Goal: Task Accomplishment & Management: Manage account settings

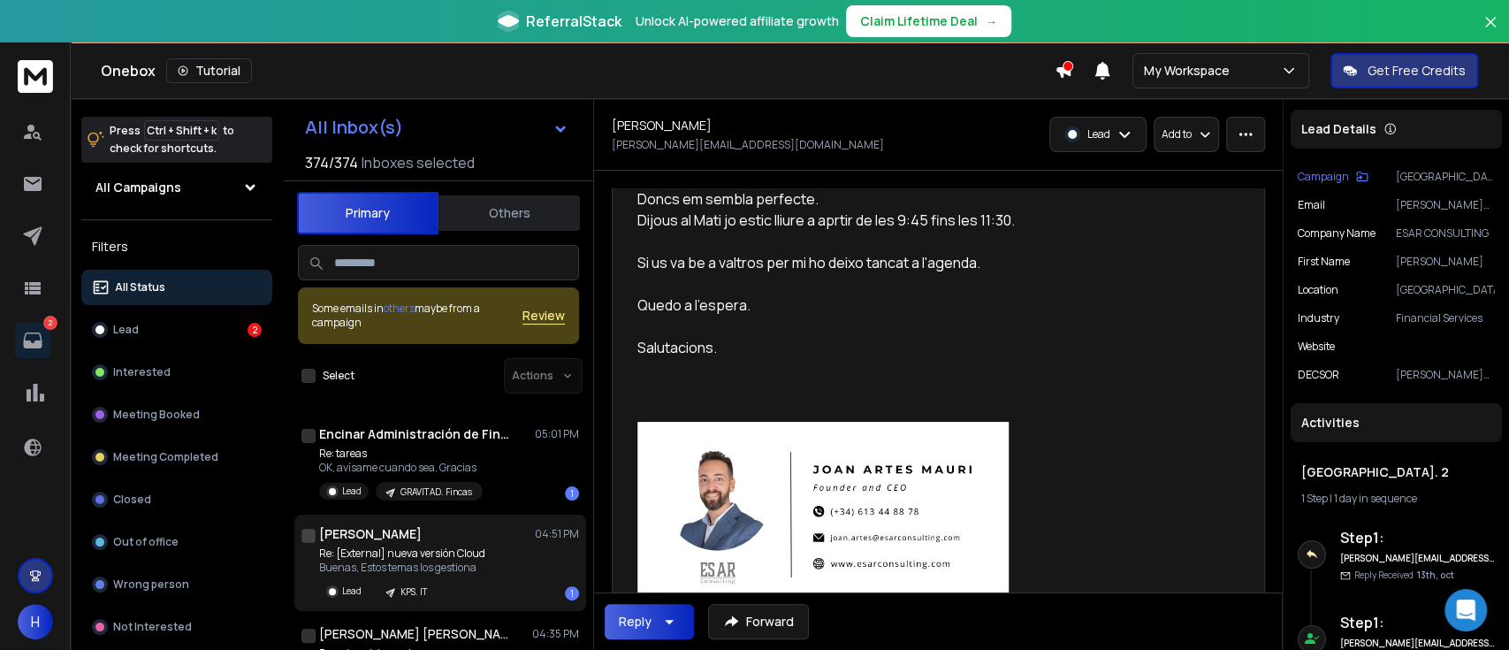
click at [495, 562] on div "Re: [External] nueva versión Cloud Buenas, Estos temas los gestiona Lead KPS. I…" at bounding box center [449, 573] width 260 height 54
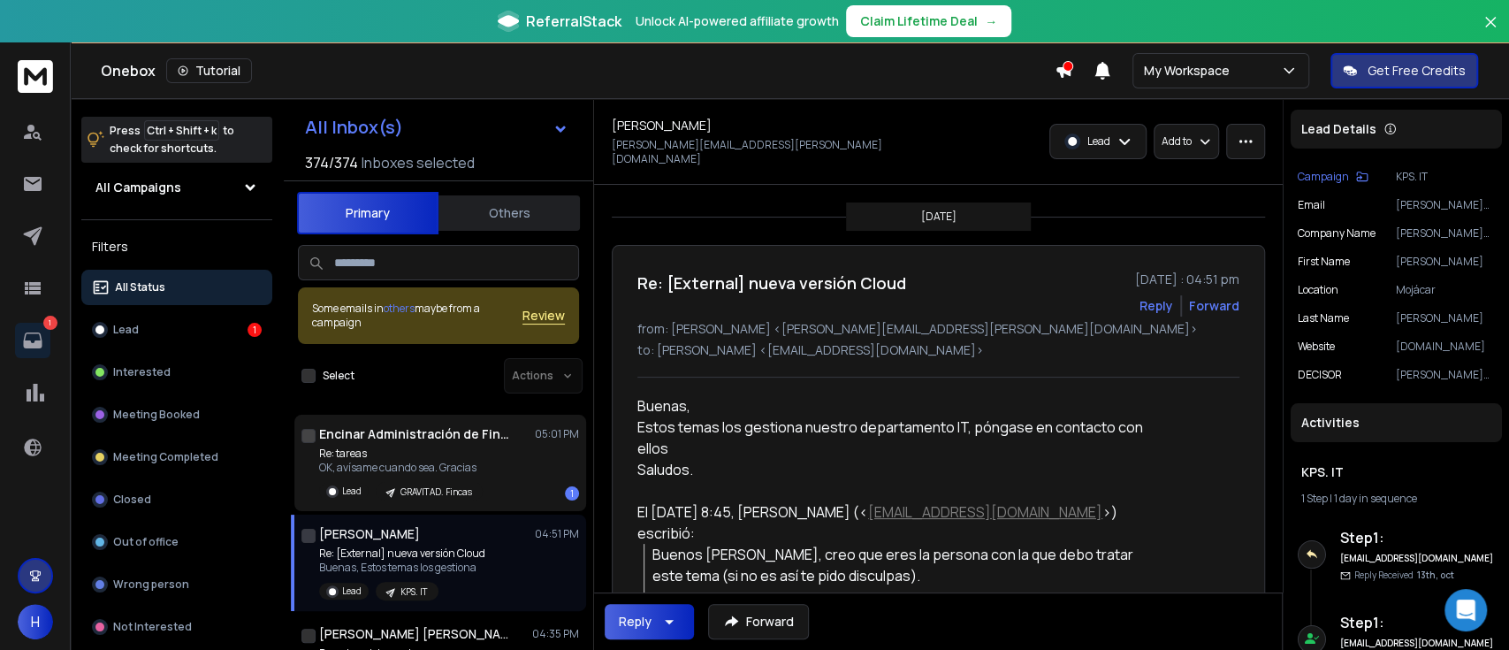
click at [491, 439] on h1 "Encinar Administración de Fincas" at bounding box center [416, 434] width 195 height 18
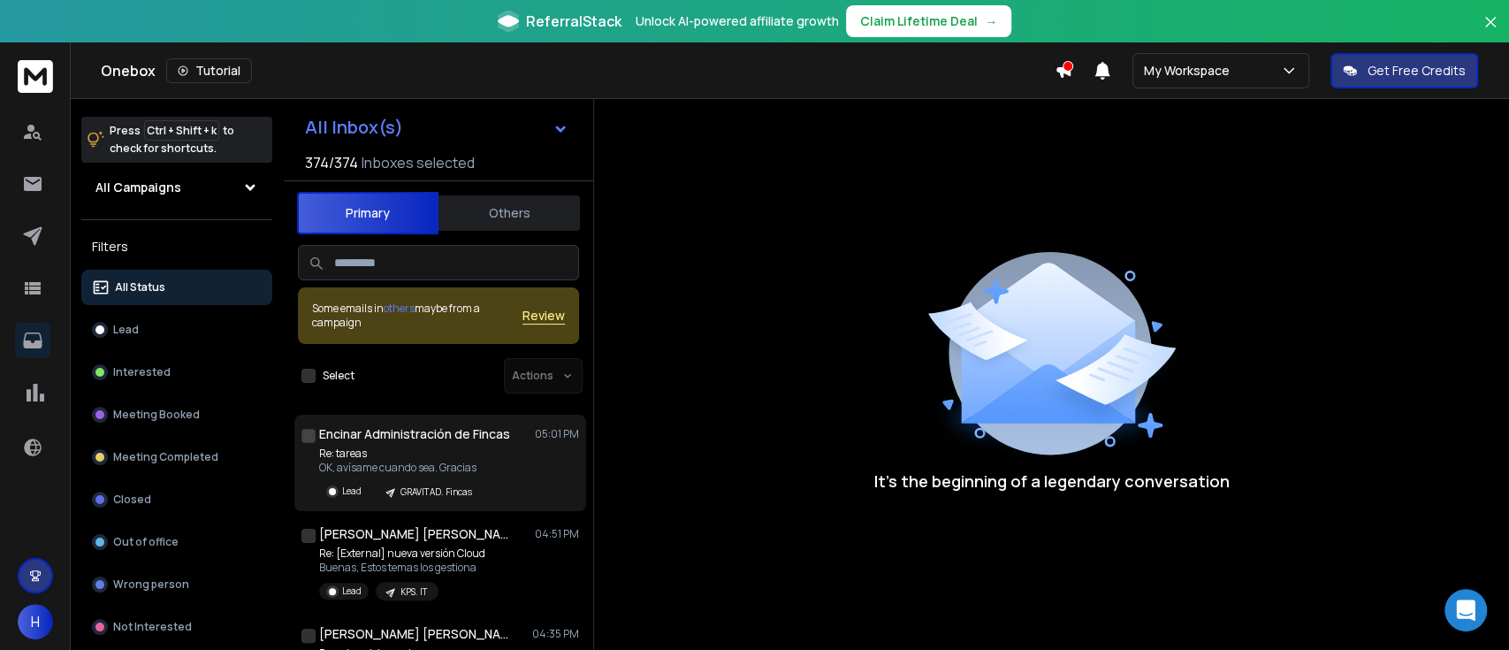
click at [453, 459] on p "Re: tareas" at bounding box center [401, 453] width 164 height 14
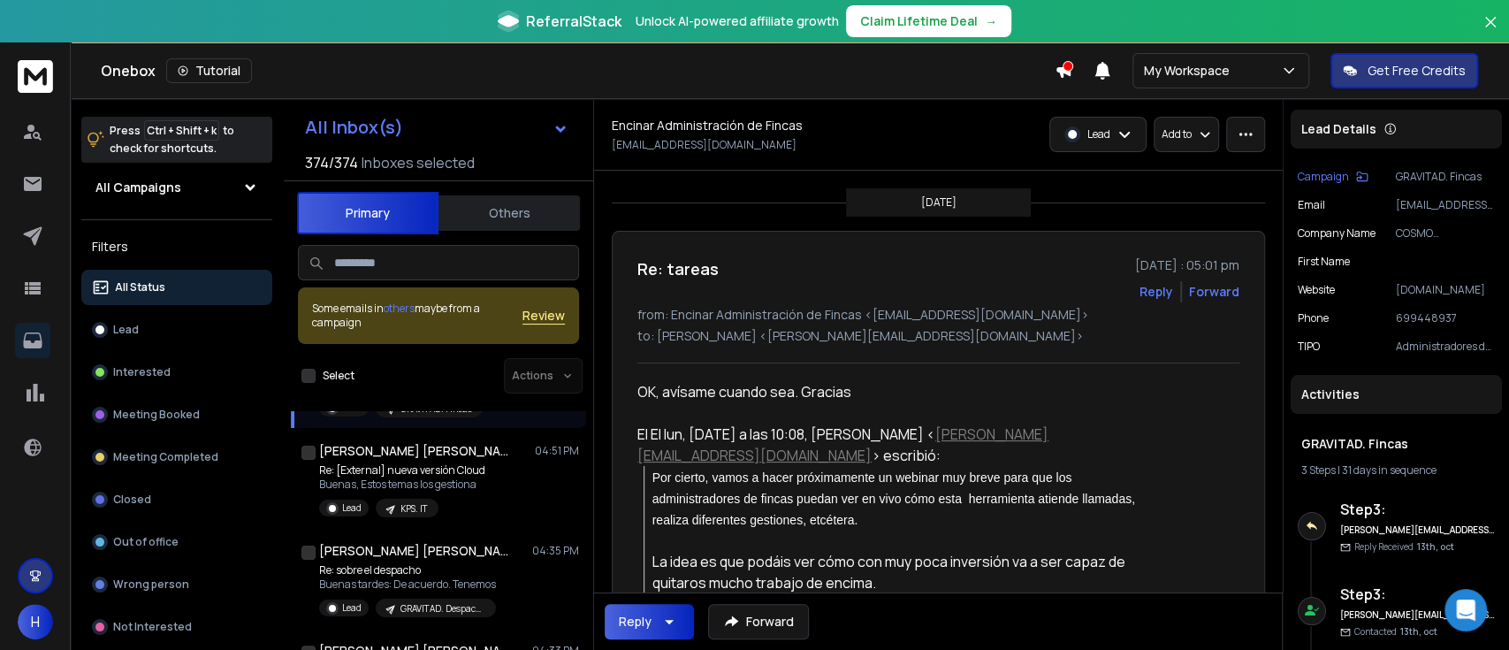
scroll to position [118, 0]
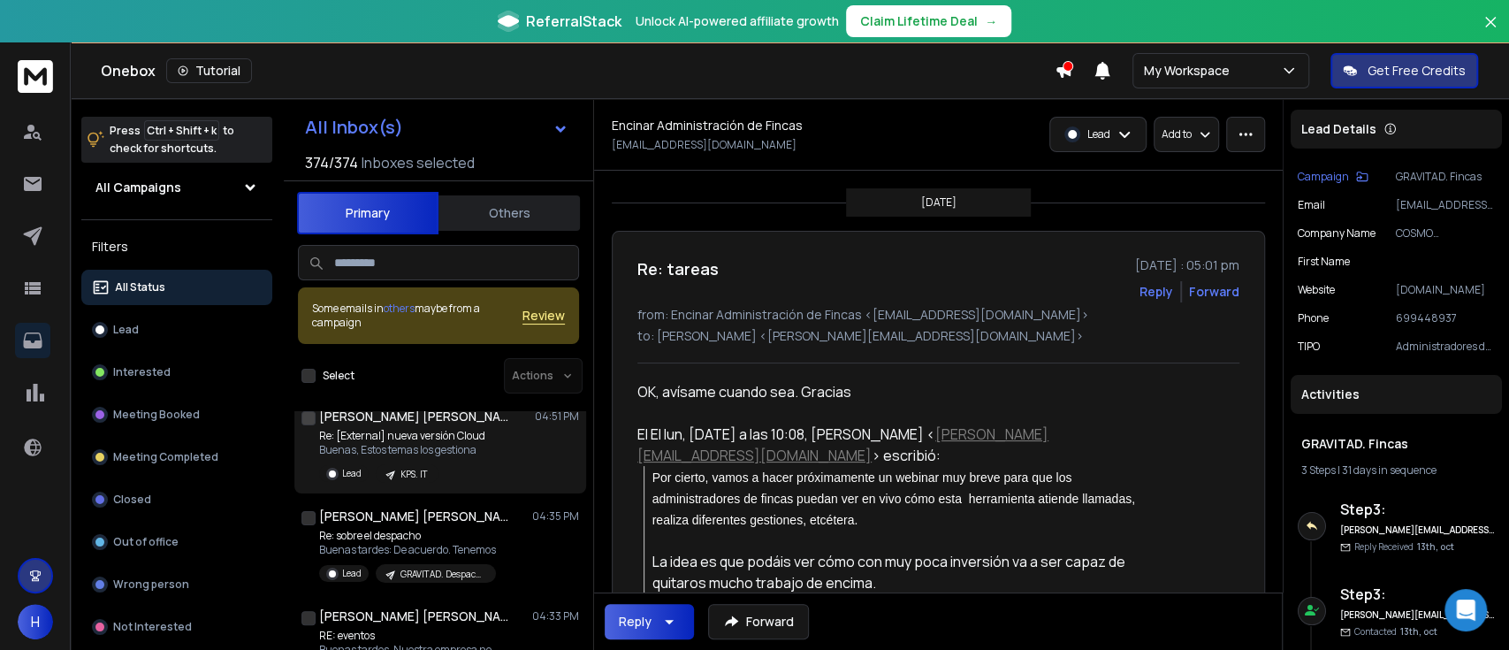
click at [463, 425] on div "Miguel Gomez Beas 04:51 PM Re: [External] nueva versión Cloud Buenas, Estos tem…" at bounding box center [449, 445] width 260 height 75
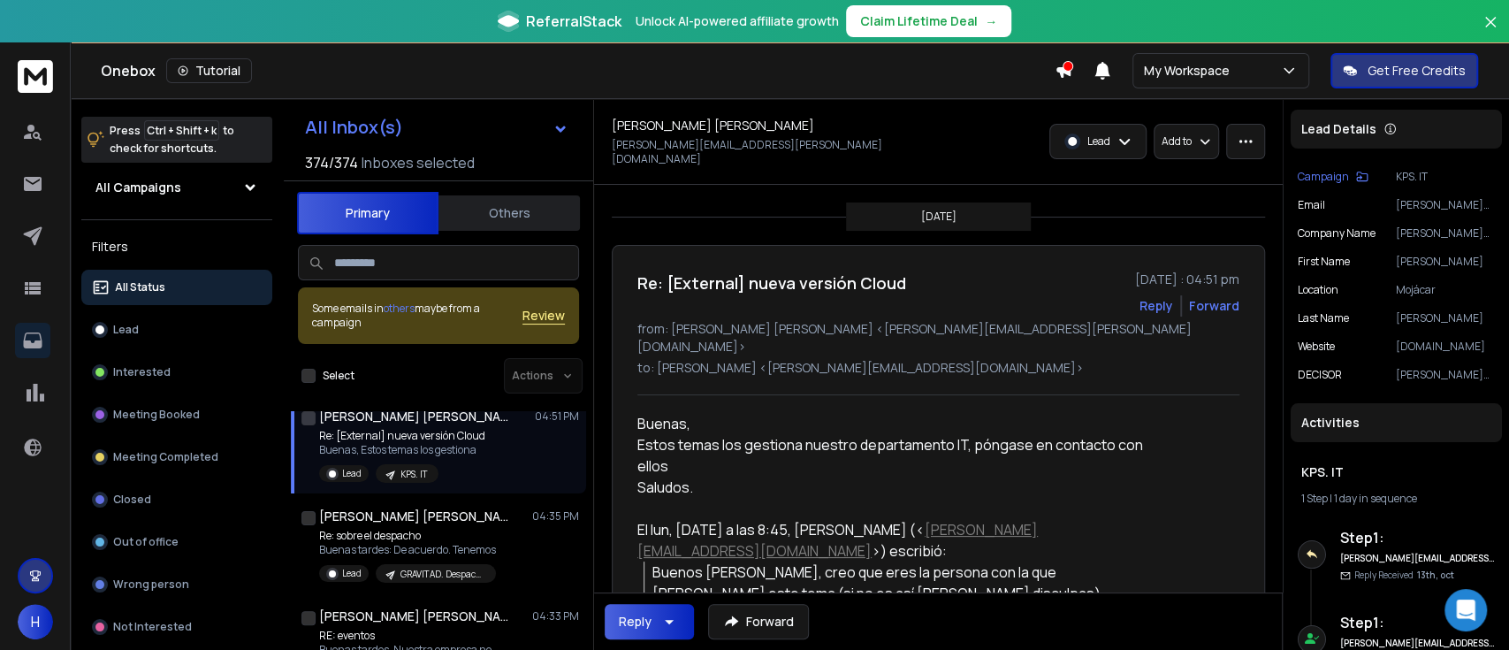
click at [1097, 134] on p "Lead" at bounding box center [1098, 141] width 23 height 14
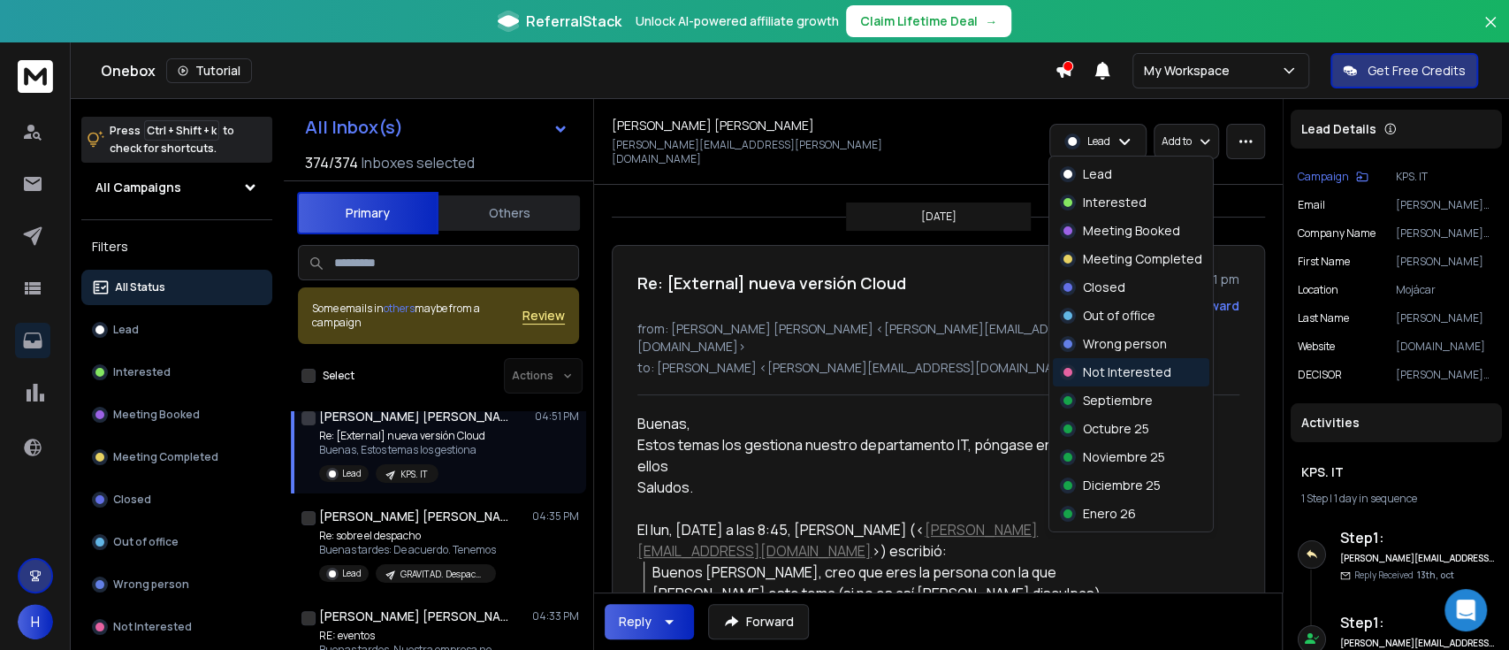
click at [1105, 379] on div "Not Interested" at bounding box center [1131, 372] width 156 height 28
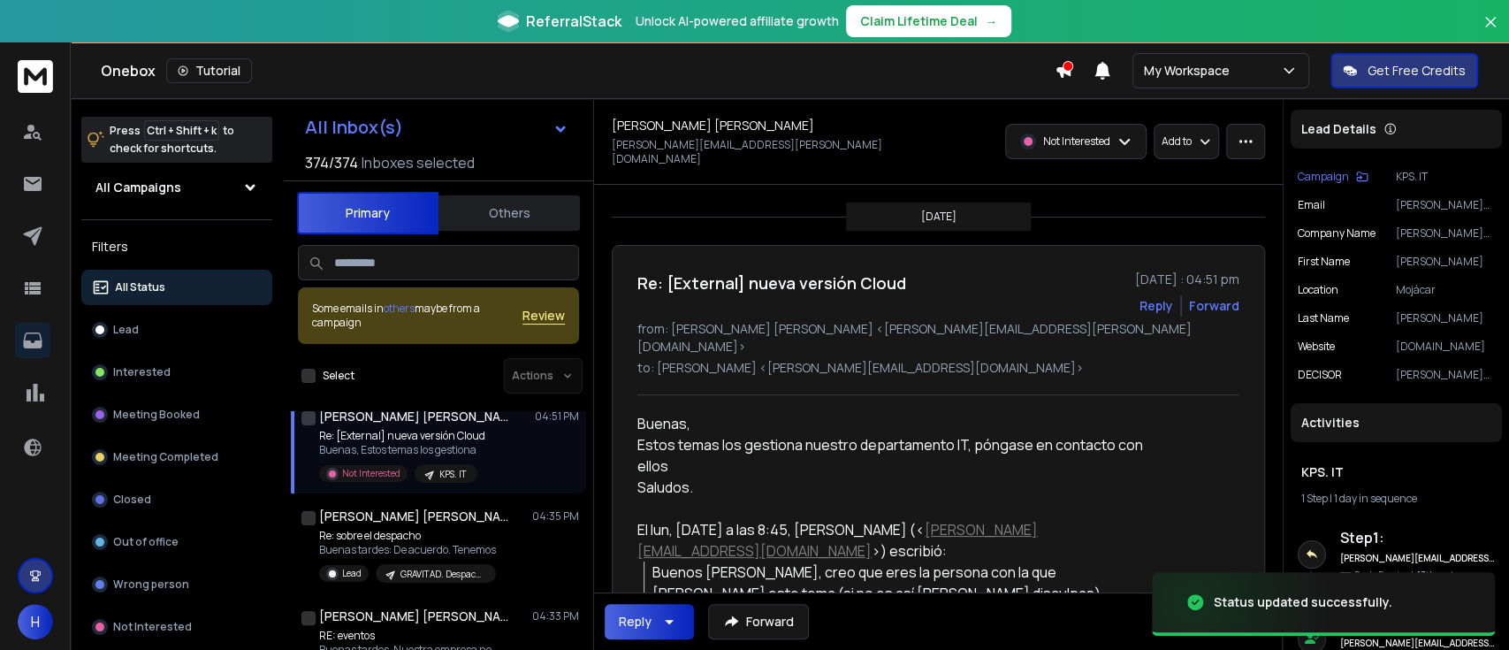
click at [454, 554] on p "Buenas tardes: De acuerdo. Tenemos" at bounding box center [407, 550] width 177 height 14
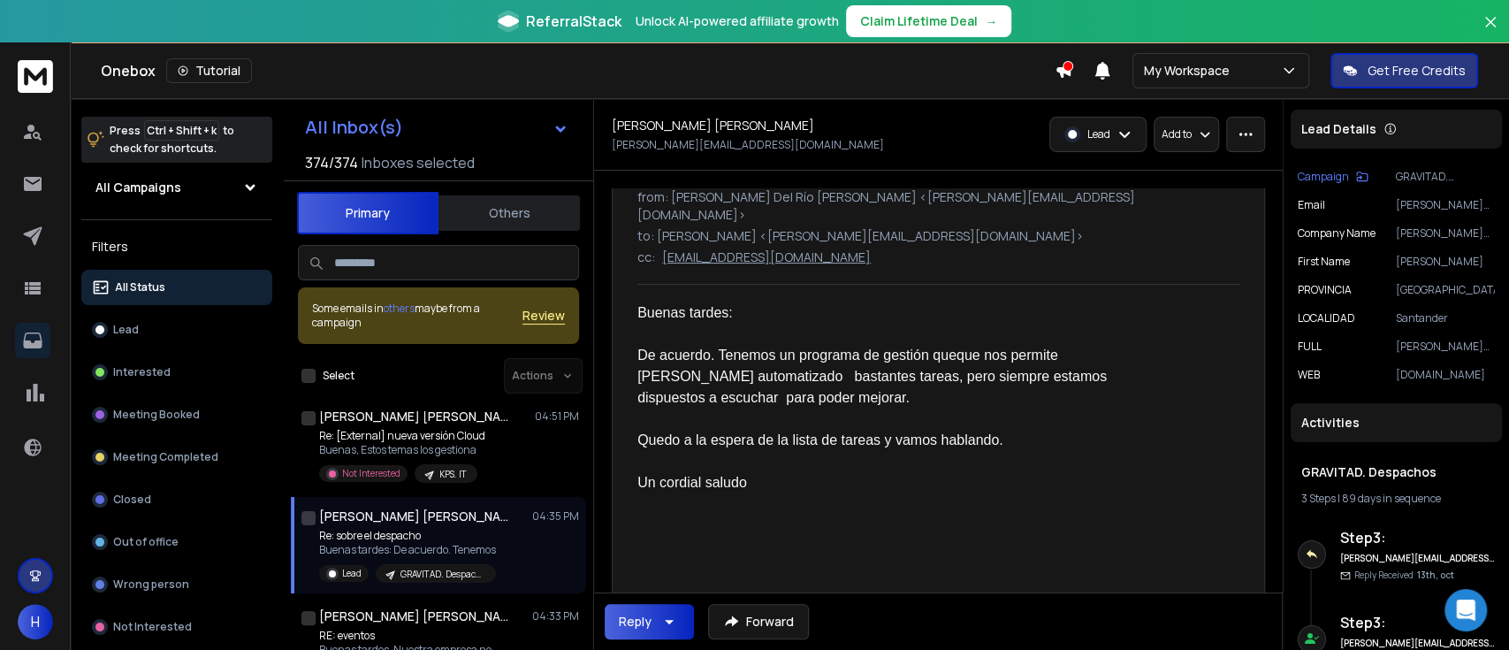
scroll to position [0, 0]
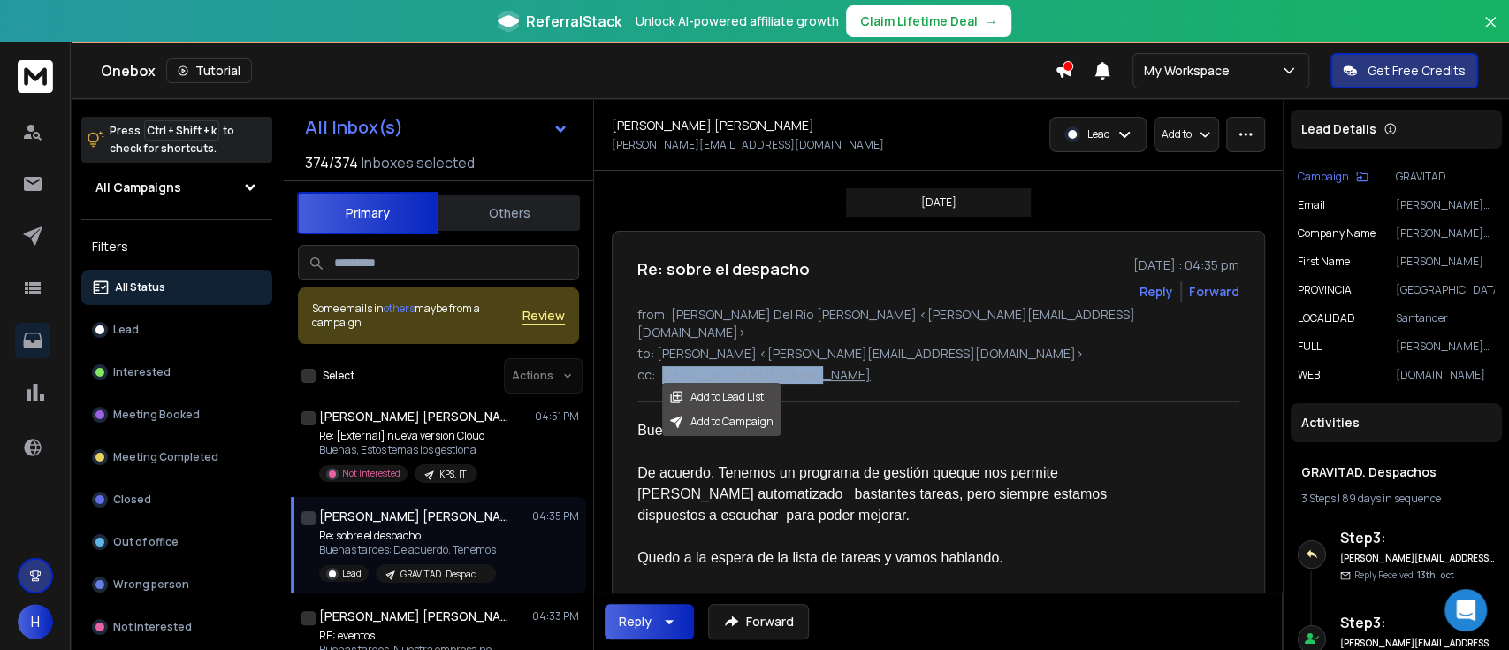
drag, startPoint x: 820, startPoint y: 362, endPoint x: 693, endPoint y: 355, distance: 127.5
click at [665, 366] on div "cc: atarama@delriomiera.es Add to Lead List Add to Campaign" at bounding box center [938, 375] width 602 height 18
copy p "[PERSON_NAME][EMAIL_ADDRESS][DOMAIN_NAME]"
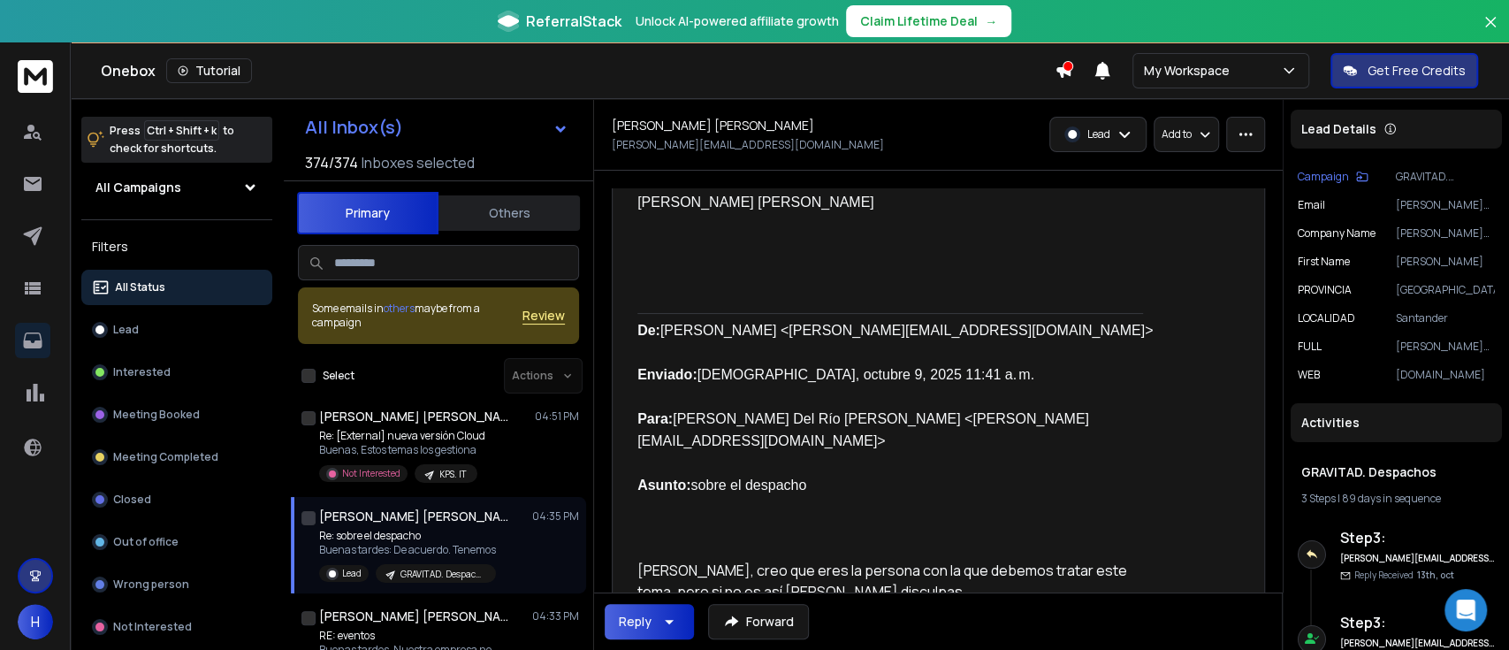
scroll to position [354, 0]
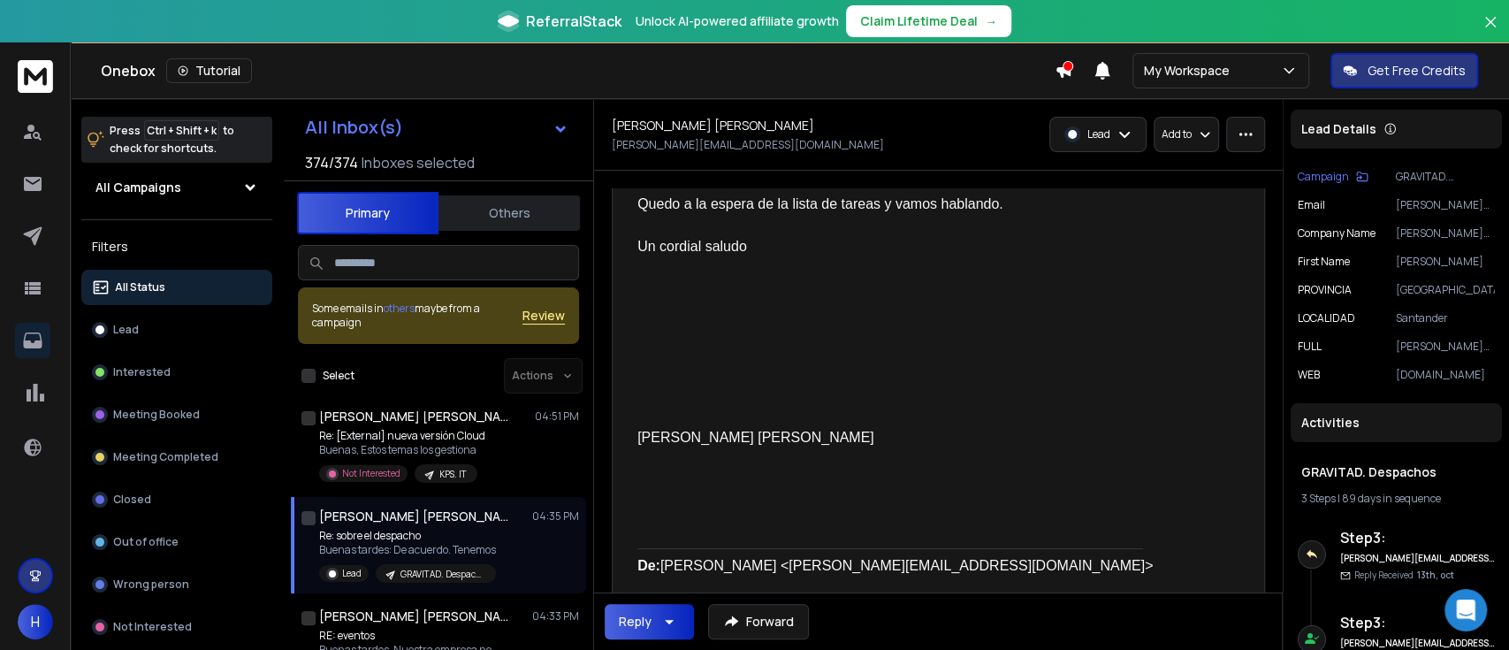
click at [1341, 173] on p "Campaign" at bounding box center [1323, 177] width 51 height 14
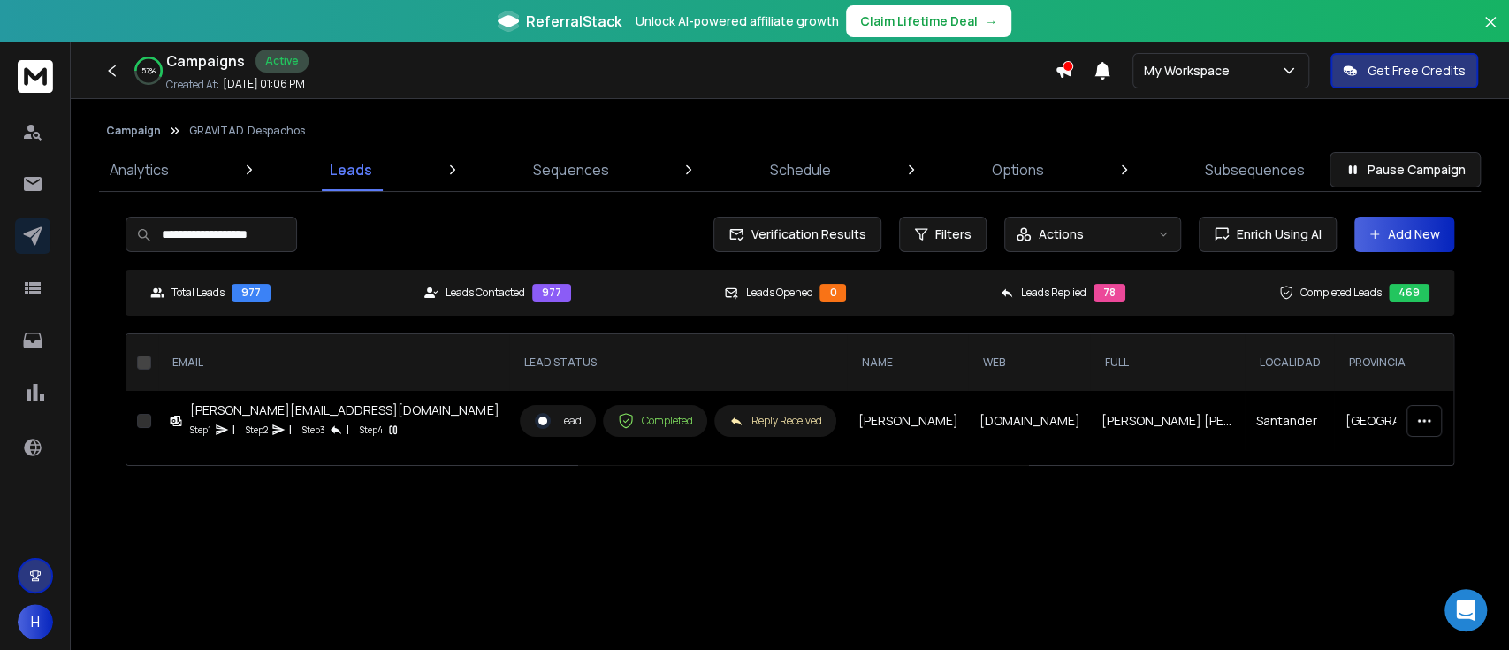
click at [693, 451] on td "Lead Completed Reply Received" at bounding box center [678, 421] width 338 height 60
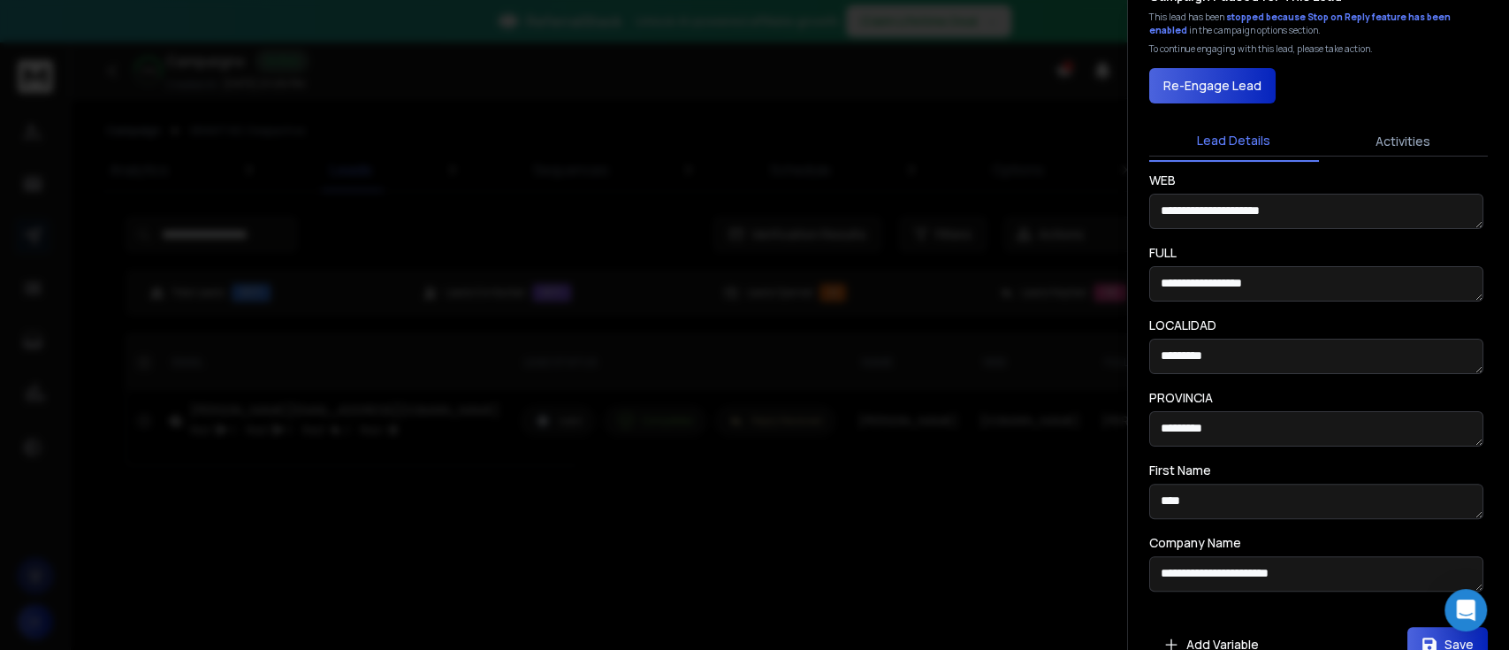
scroll to position [143, 0]
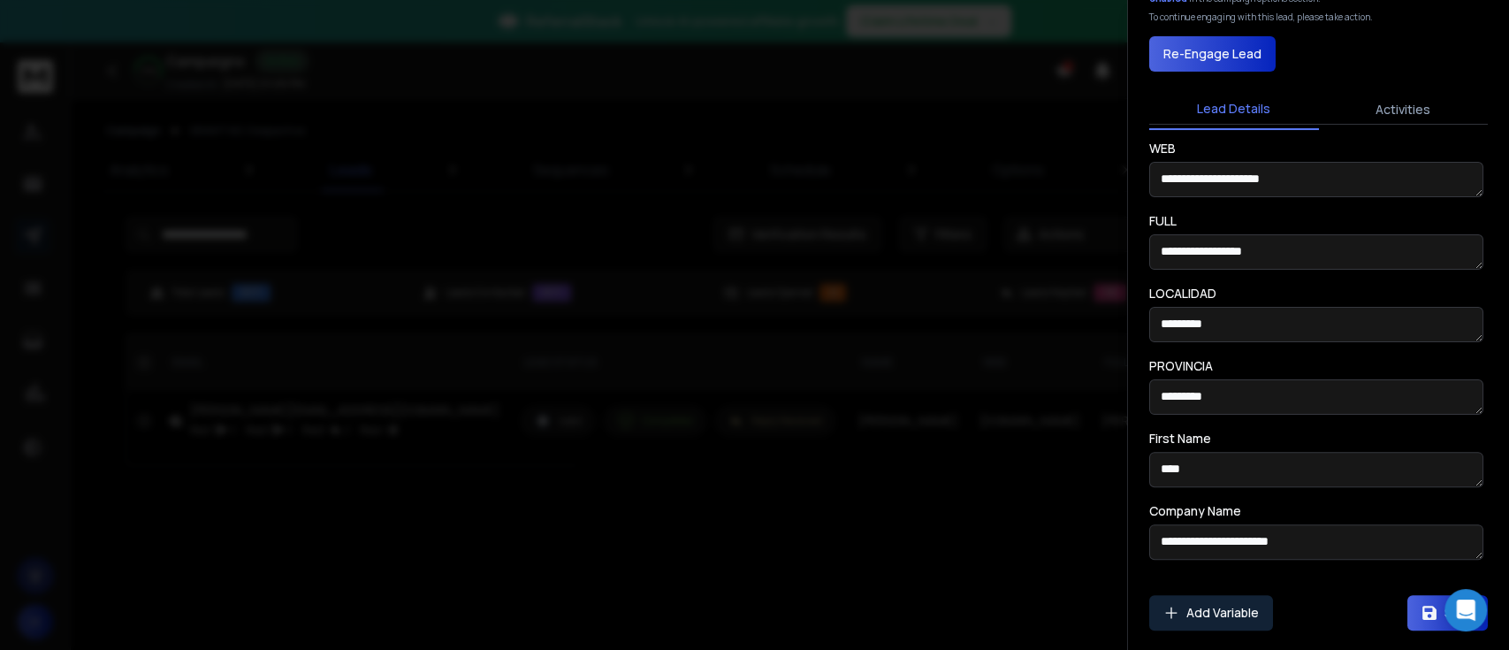
click at [1240, 601] on button "Add Variable" at bounding box center [1211, 612] width 124 height 35
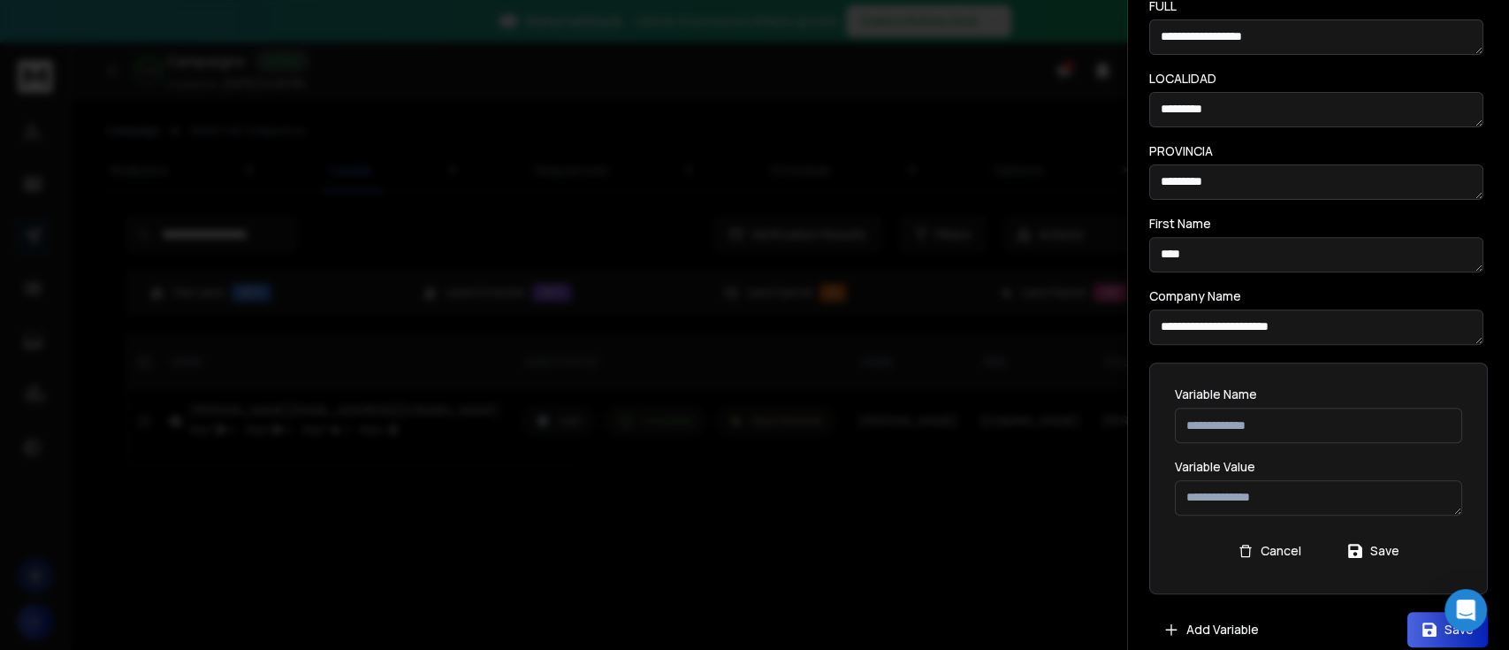
scroll to position [375, 0]
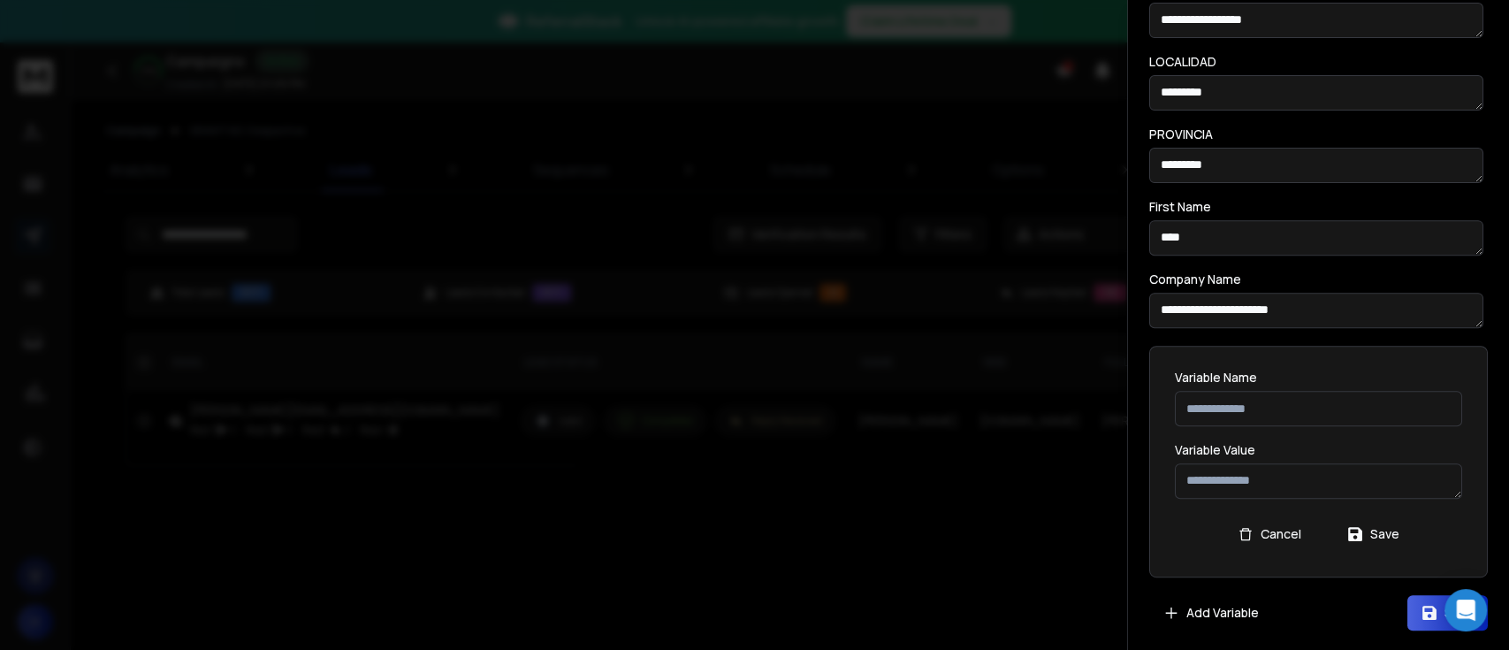
click at [1282, 401] on input at bounding box center [1318, 408] width 287 height 35
type input "**"
click at [1219, 485] on textarea at bounding box center [1318, 480] width 287 height 35
paste textarea "**********"
type textarea "**********"
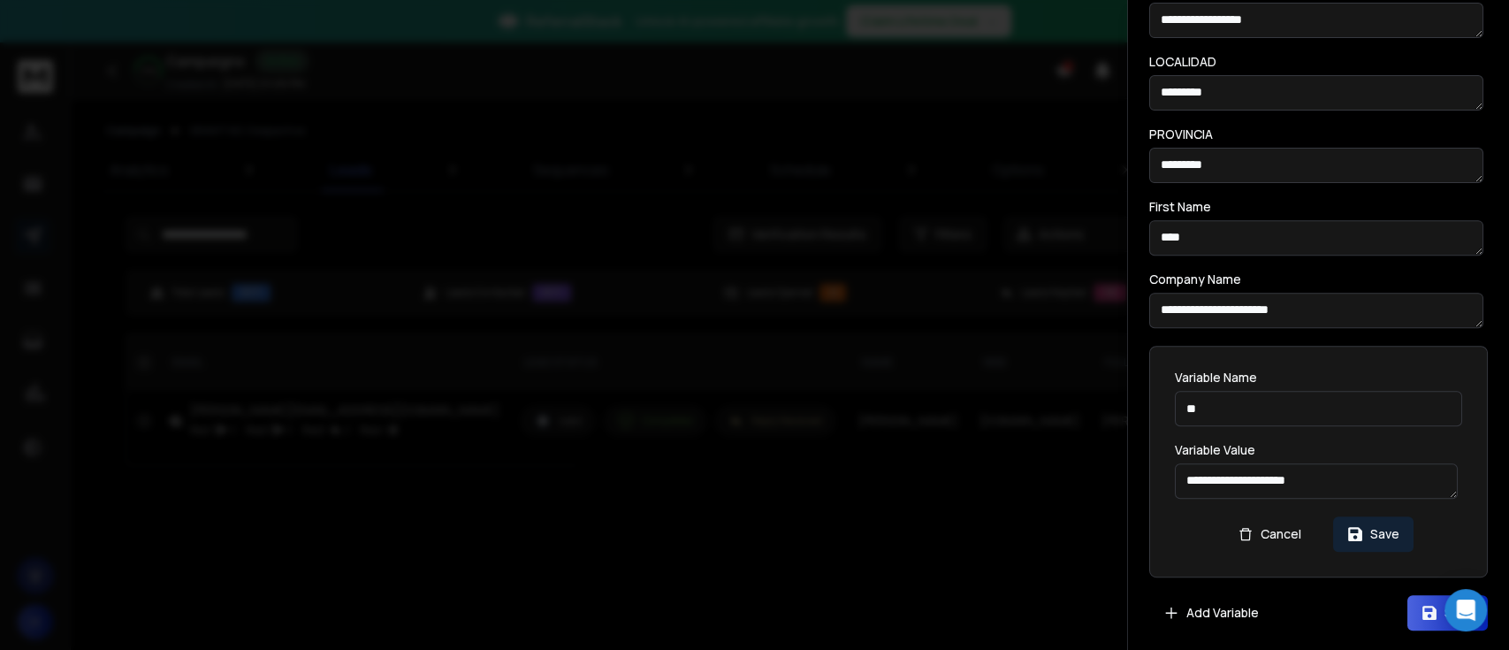
click at [1365, 529] on button "Save" at bounding box center [1373, 533] width 80 height 35
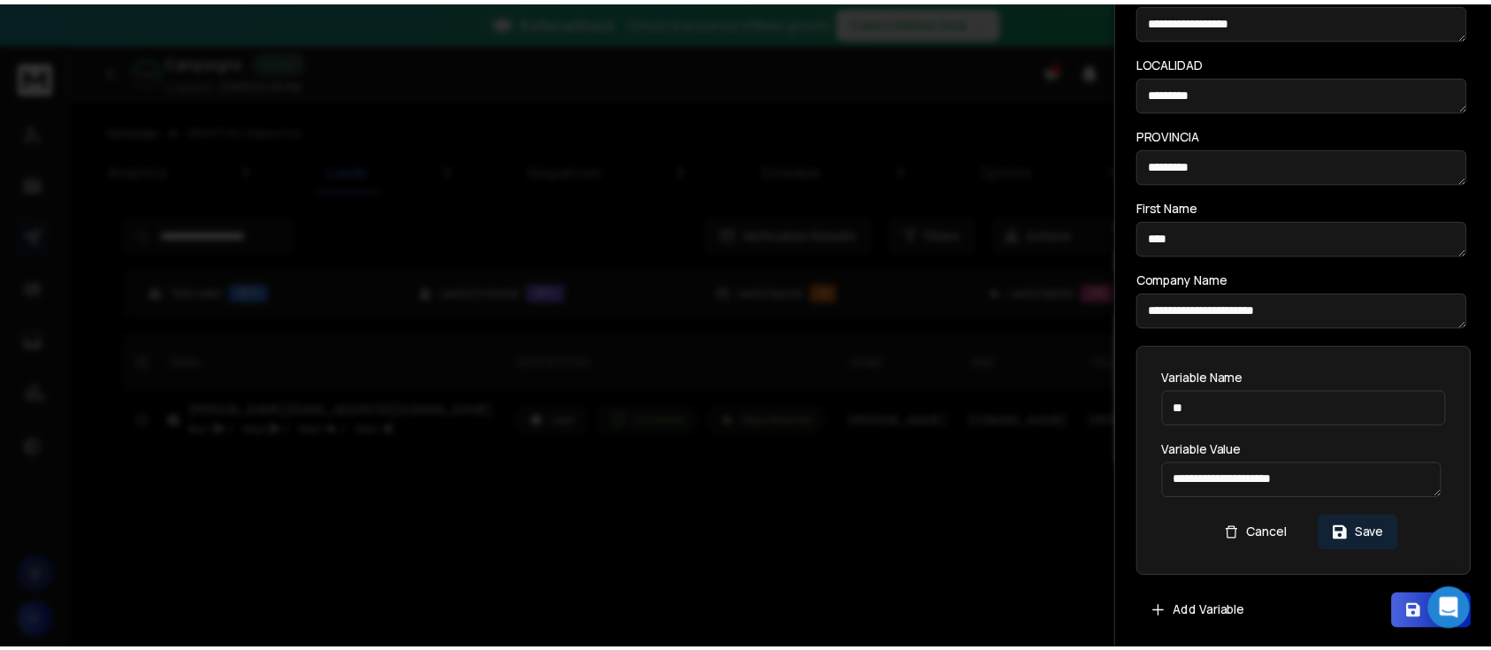
scroll to position [216, 0]
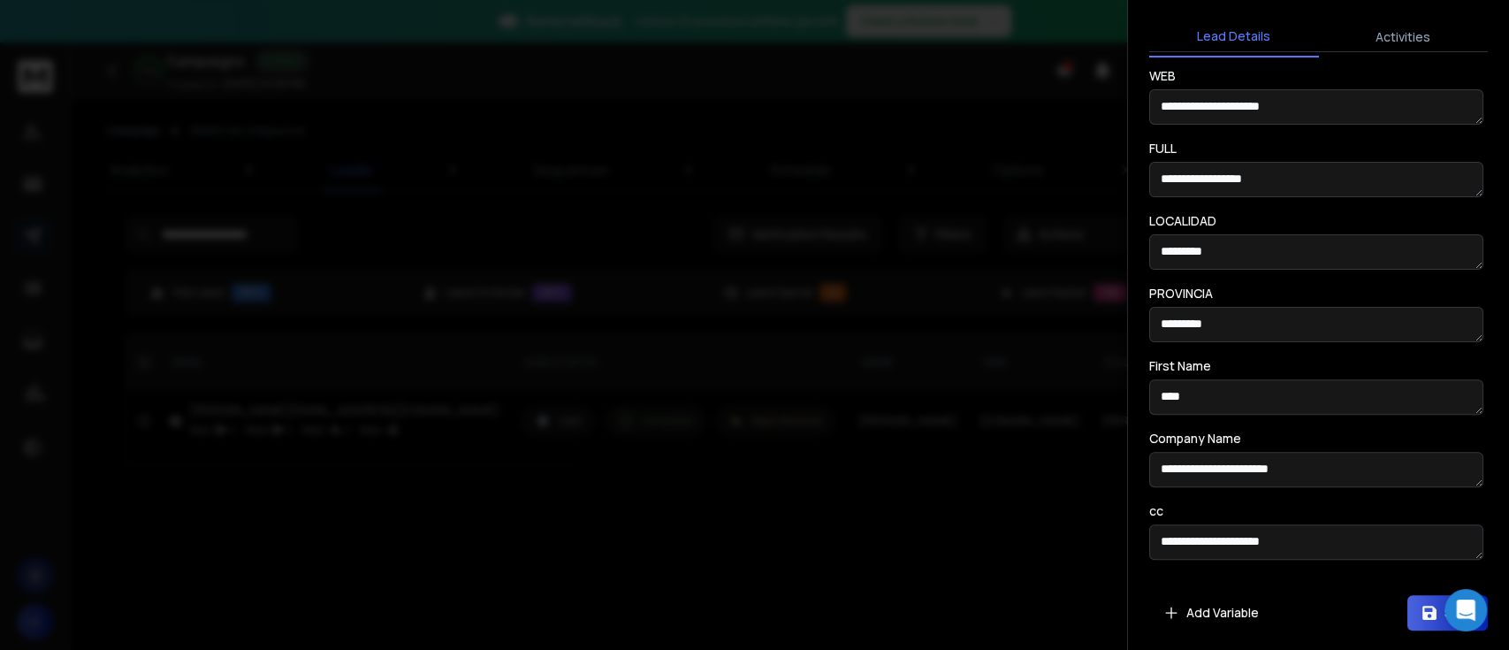
click at [1412, 607] on button "Save" at bounding box center [1448, 612] width 80 height 35
click at [663, 540] on div at bounding box center [754, 325] width 1509 height 650
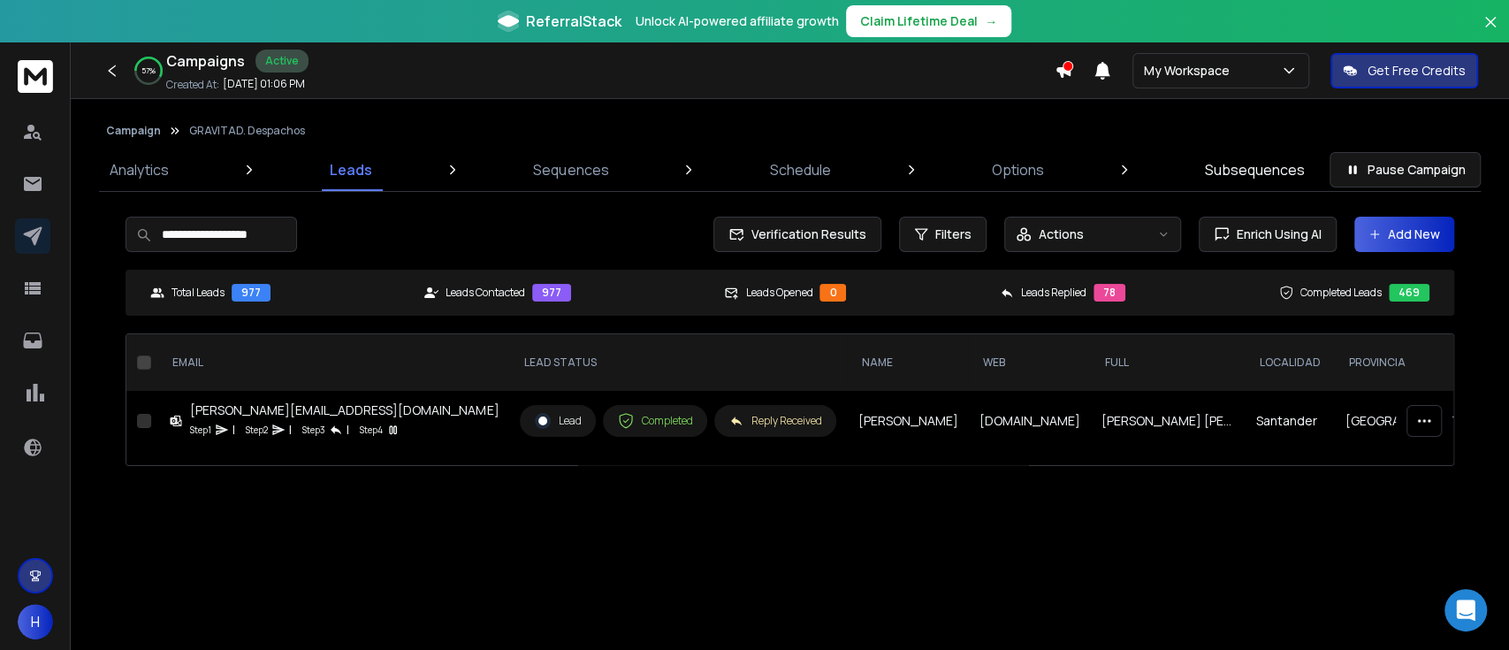
click at [1308, 164] on link "Subsequences" at bounding box center [1254, 170] width 121 height 42
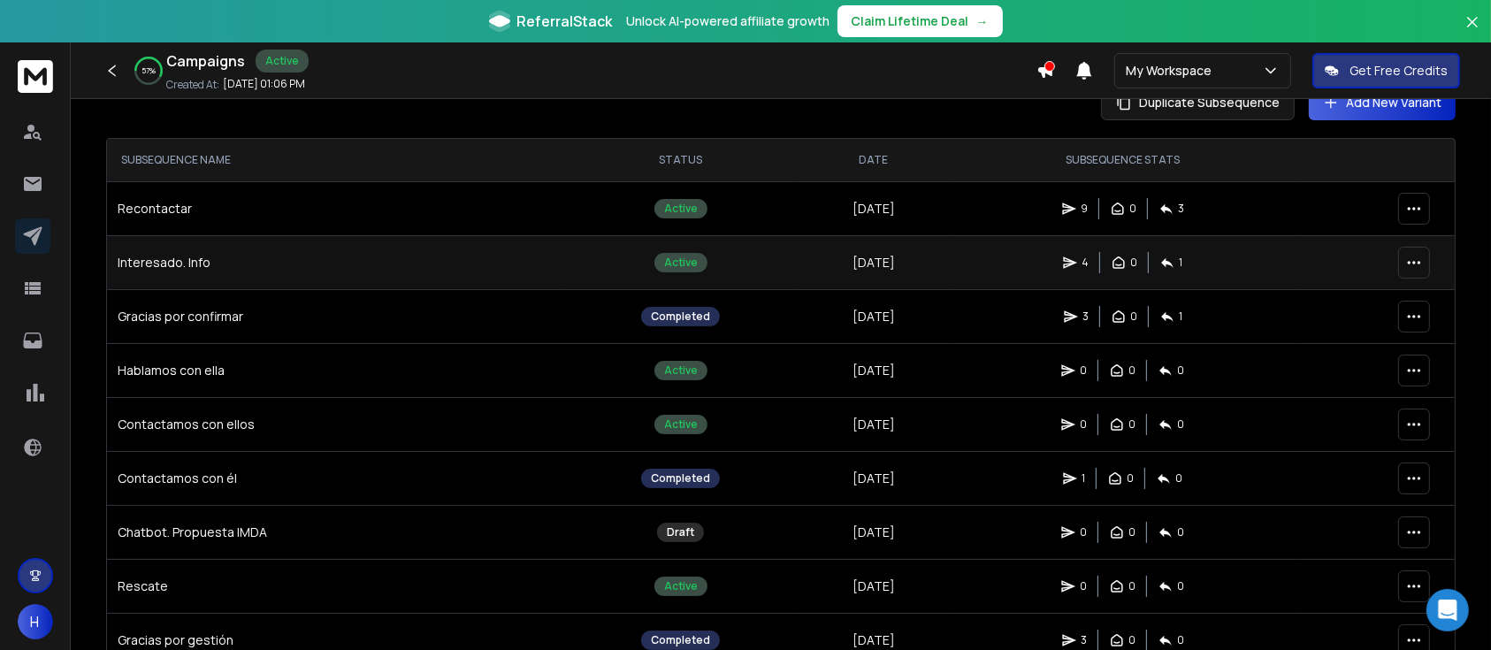
scroll to position [95, 0]
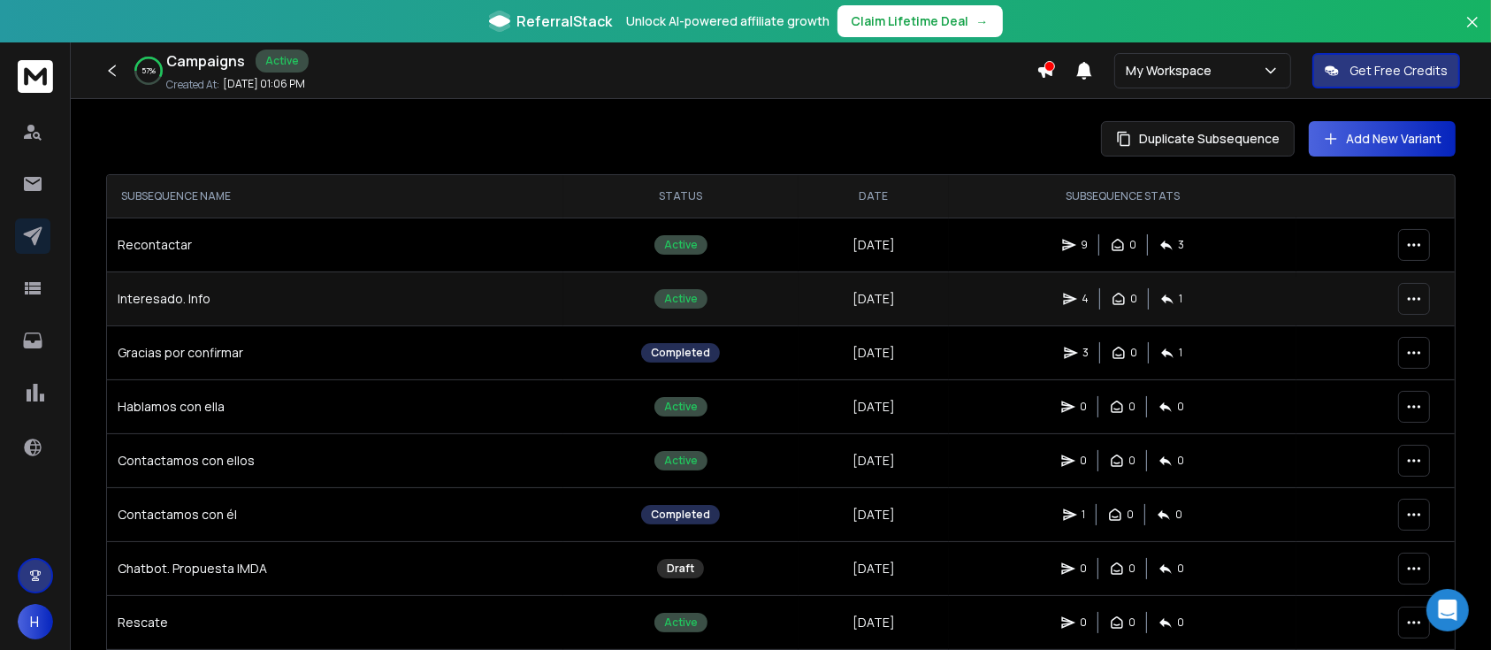
click at [251, 301] on td "Interesado. Info" at bounding box center [335, 298] width 456 height 54
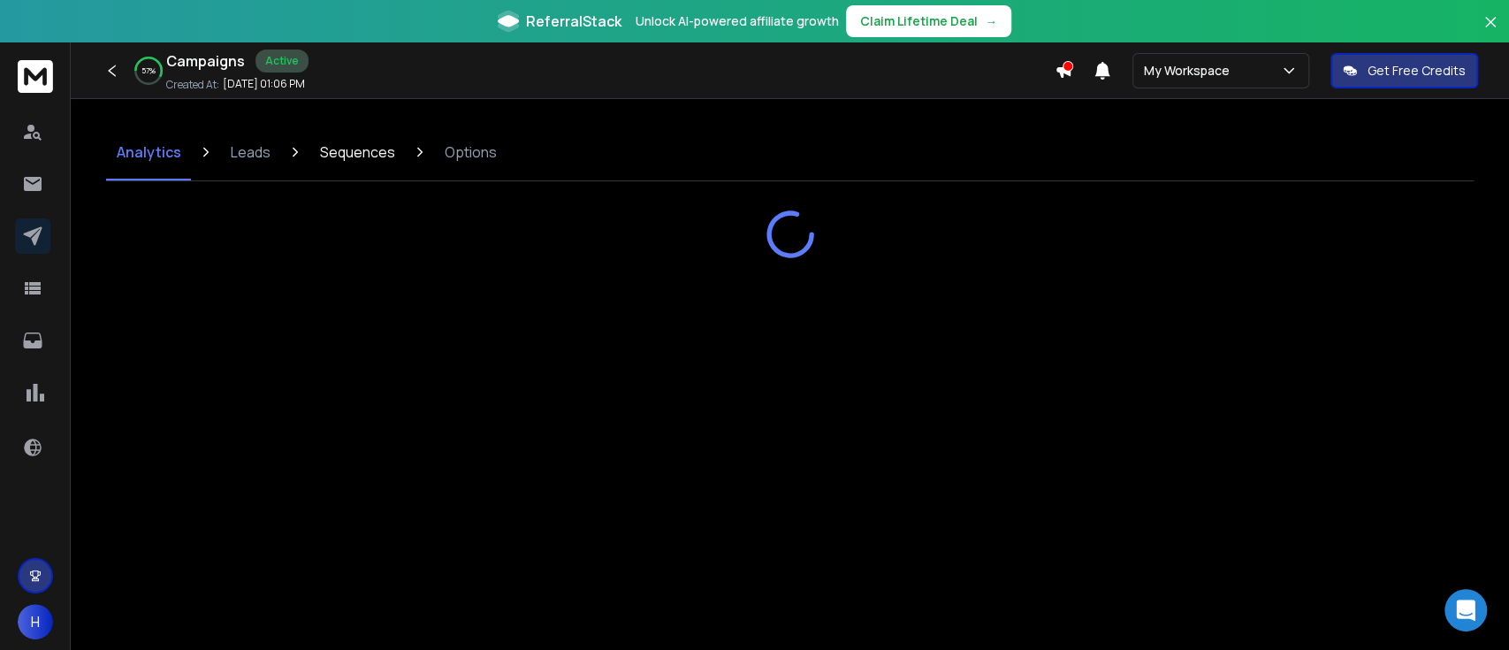
click at [345, 145] on p "Sequences" at bounding box center [357, 151] width 75 height 21
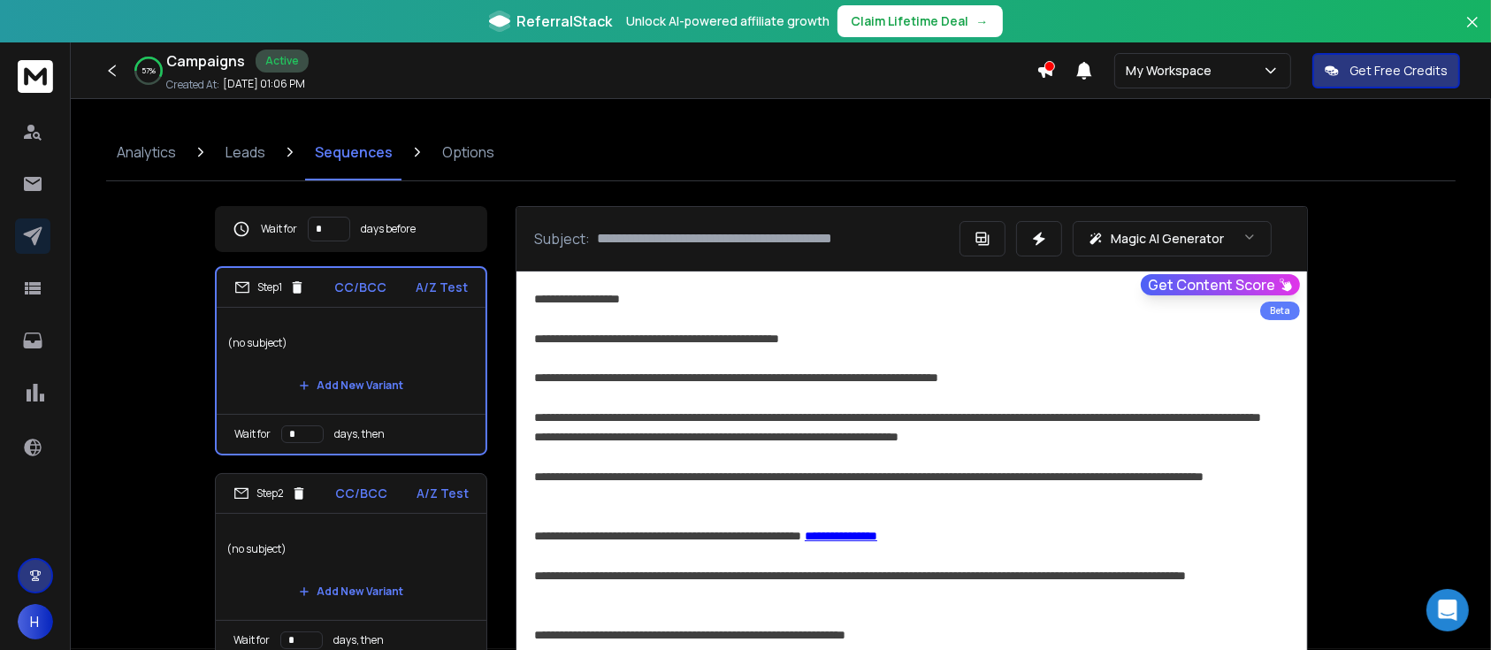
click at [362, 286] on p "CC/BCC" at bounding box center [360, 287] width 52 height 18
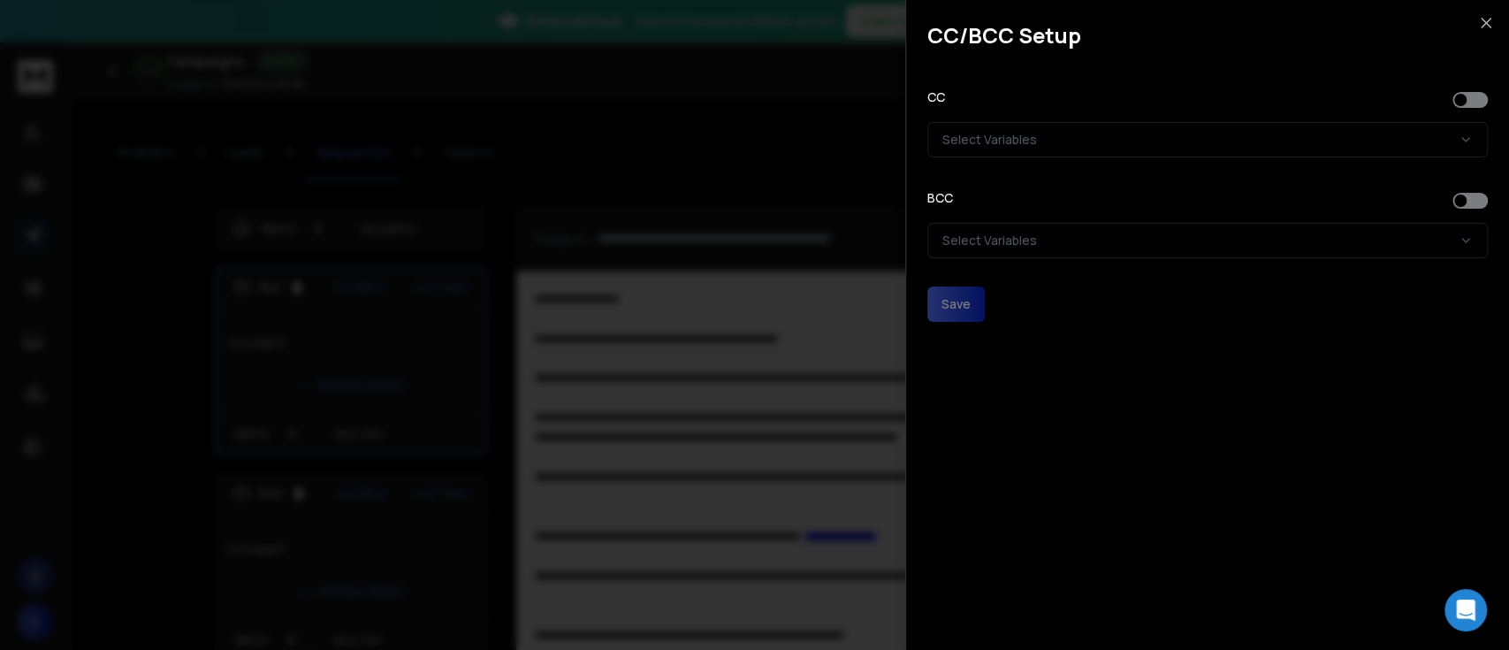
click at [1491, 103] on div "Shared Sheet Component CC/BCC Setup CC Select Variables BCC Select Variables Sa…" at bounding box center [1207, 325] width 604 height 650
drag, startPoint x: 1482, startPoint y: 99, endPoint x: 1420, endPoint y: 117, distance: 64.4
click at [1480, 99] on button "CC" at bounding box center [1470, 100] width 35 height 16
drag, startPoint x: 1257, startPoint y: 138, endPoint x: 1146, endPoint y: 189, distance: 122.6
click at [1255, 138] on div "Select Variables" at bounding box center [1208, 140] width 552 height 18
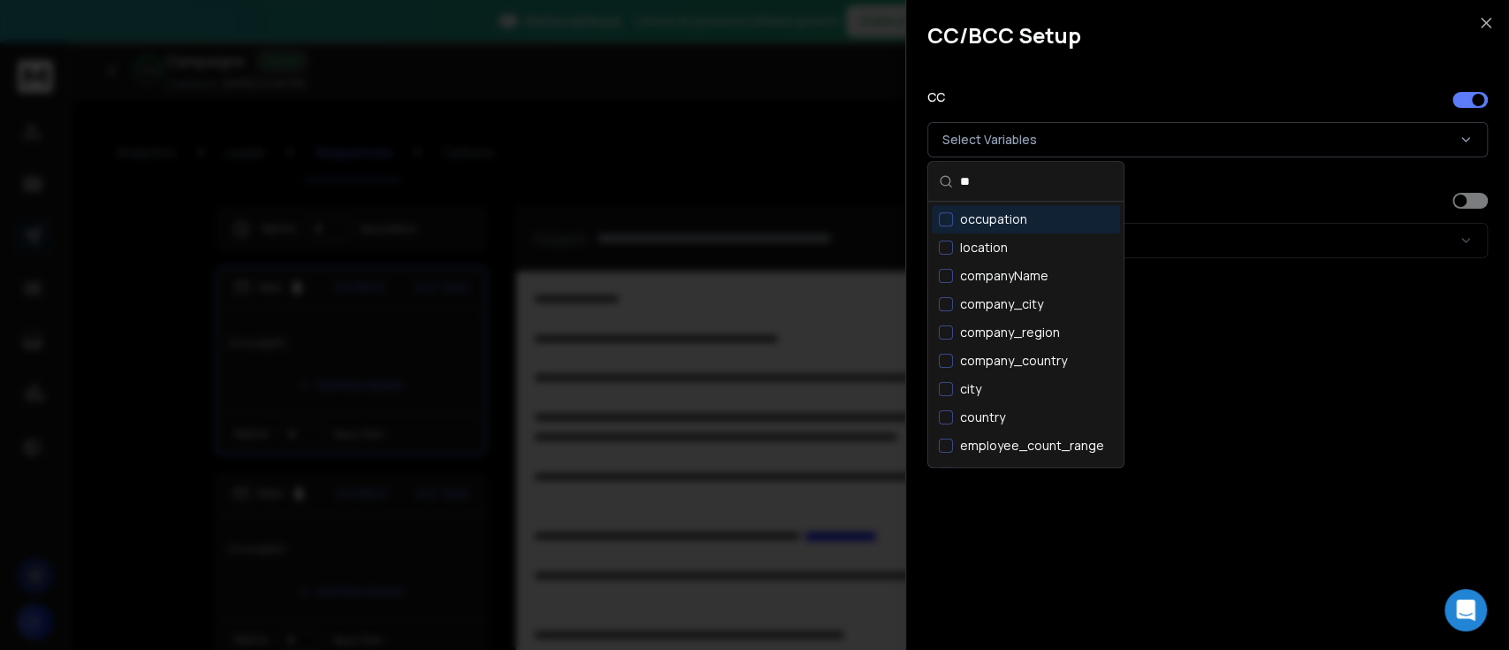
type input "***"
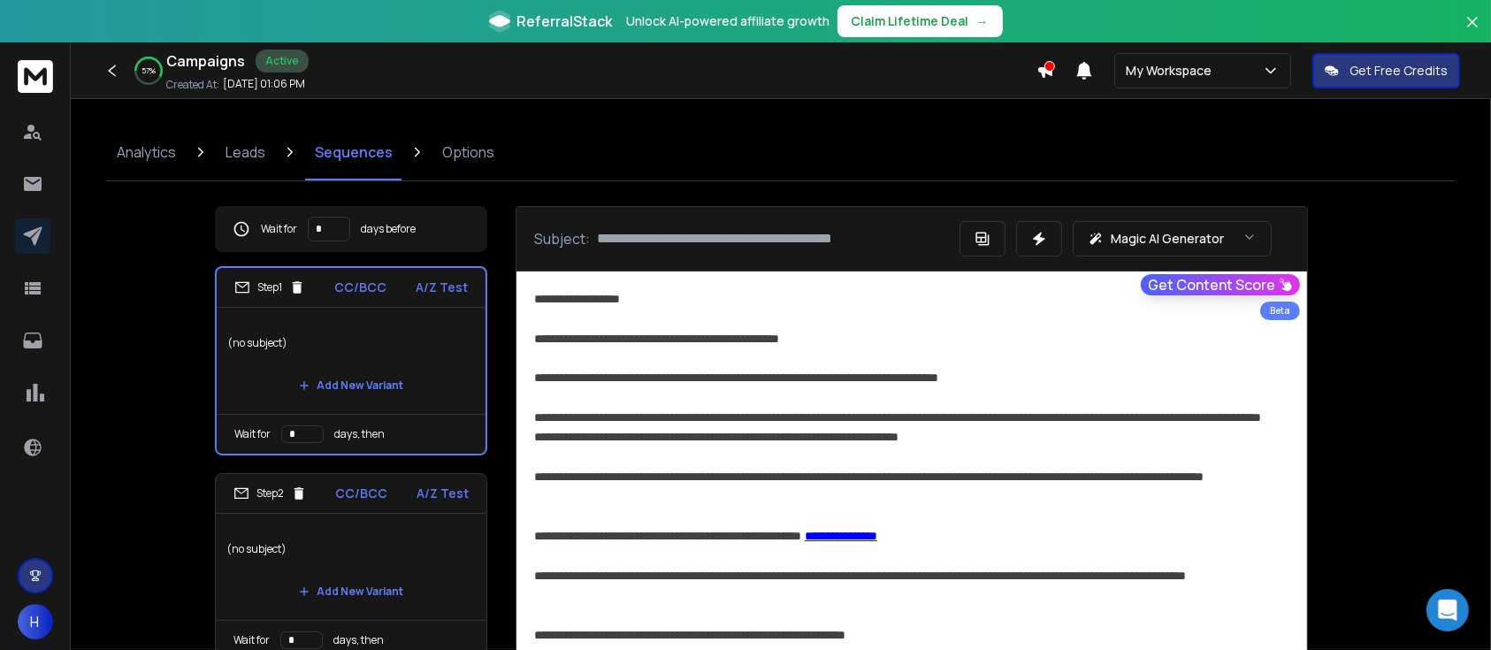
click at [347, 287] on p "CC/BCC" at bounding box center [360, 287] width 52 height 18
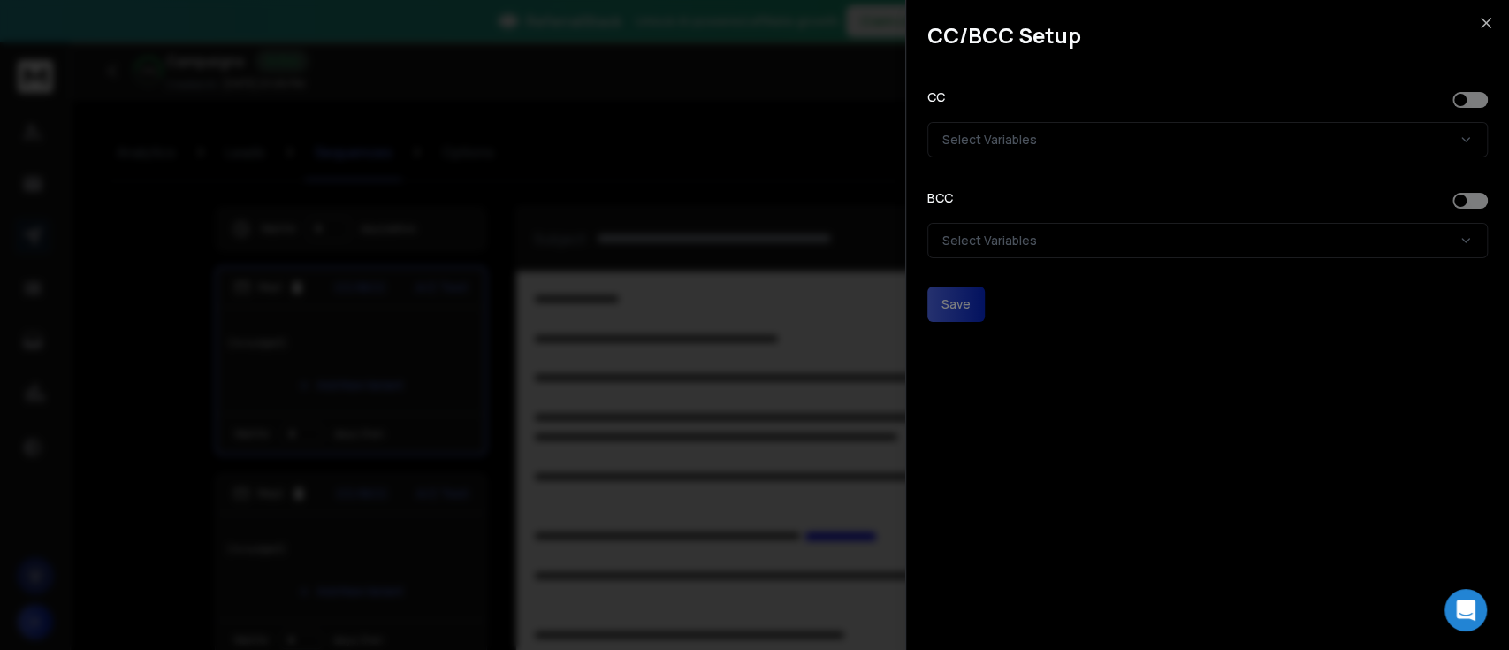
drag, startPoint x: 1481, startPoint y: 104, endPoint x: 1445, endPoint y: 110, distance: 36.6
click at [1479, 104] on button "CC" at bounding box center [1470, 100] width 35 height 16
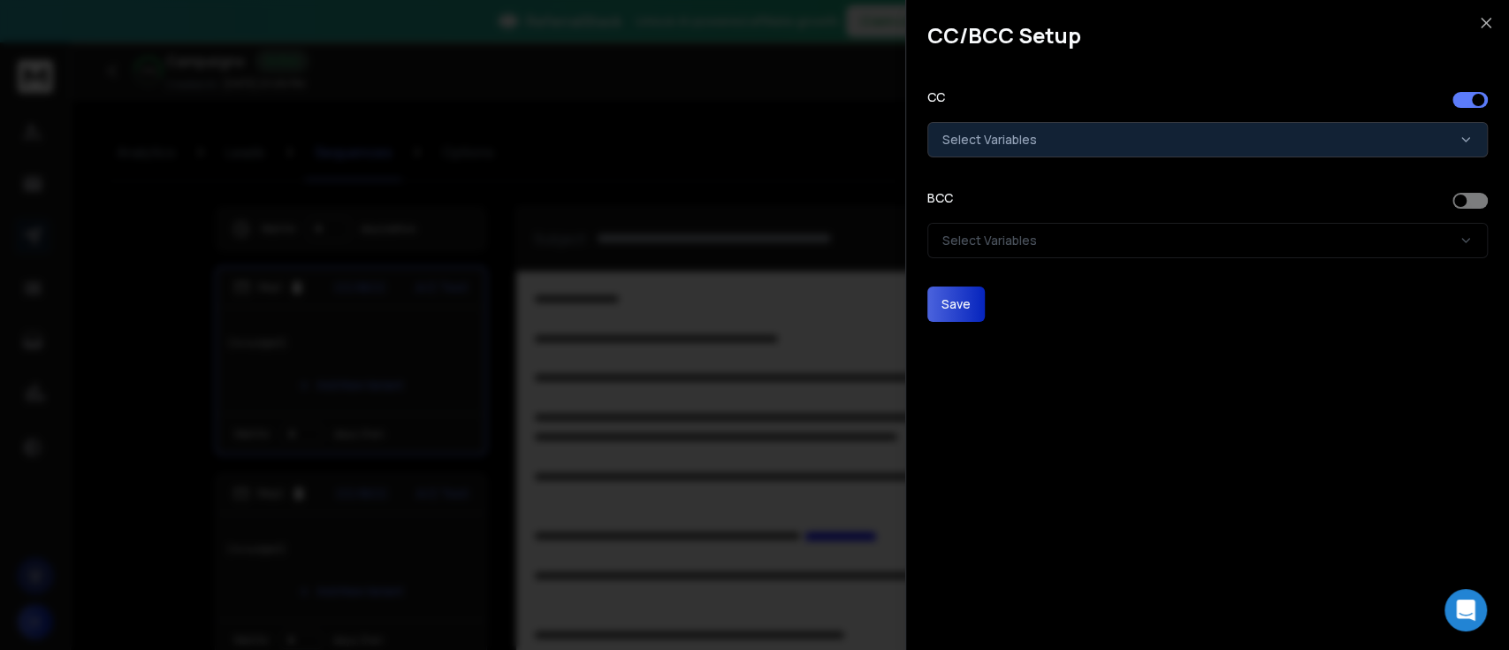
click at [1125, 145] on div "Select Variables" at bounding box center [1208, 140] width 552 height 18
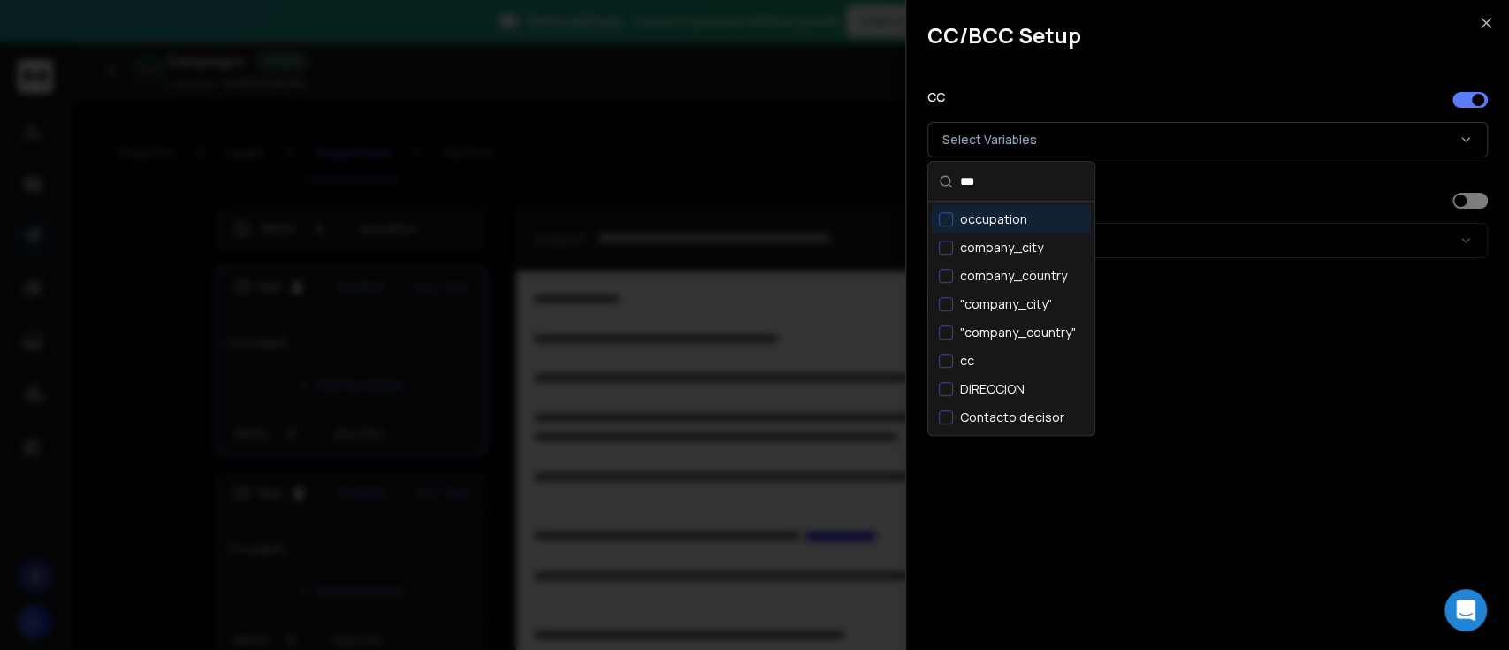
type input "***"
click at [943, 356] on div "Suggestions" at bounding box center [946, 361] width 14 height 14
click at [911, 356] on div at bounding box center [754, 325] width 1509 height 650
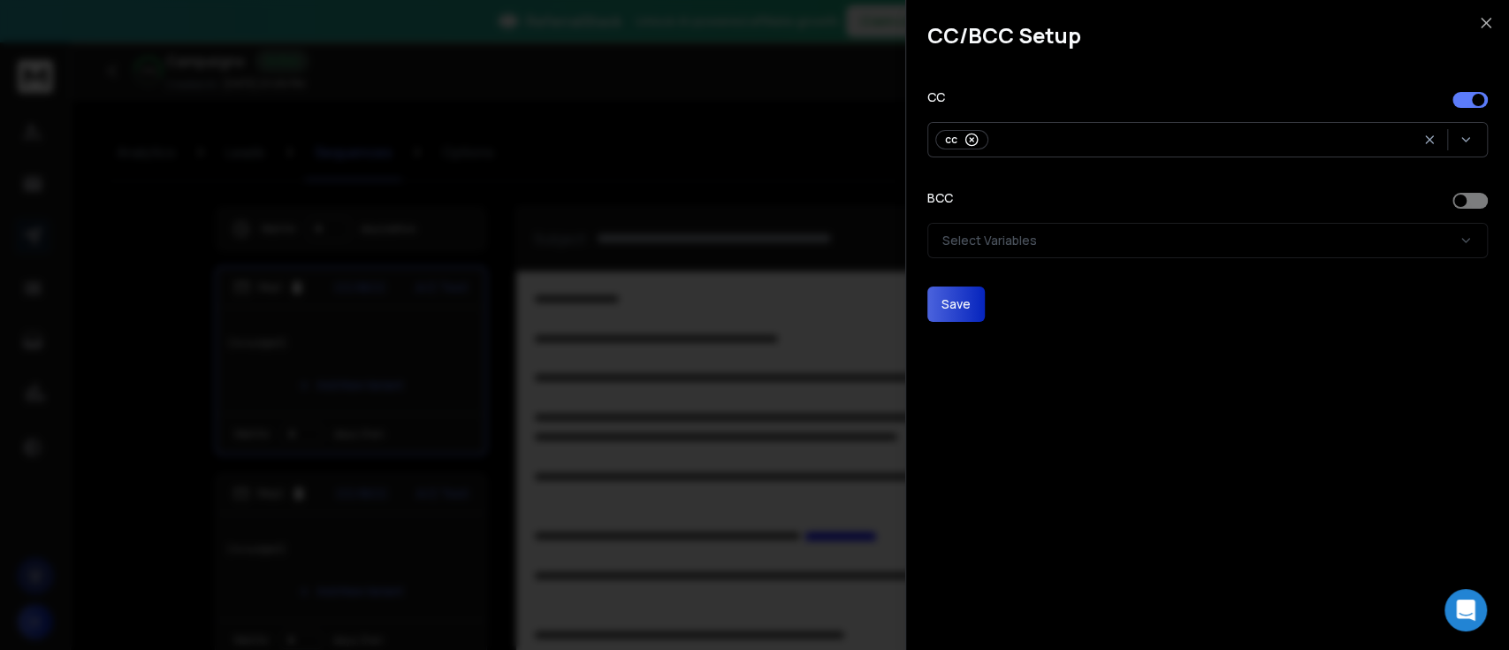
click at [948, 308] on button "Save" at bounding box center [955, 303] width 57 height 35
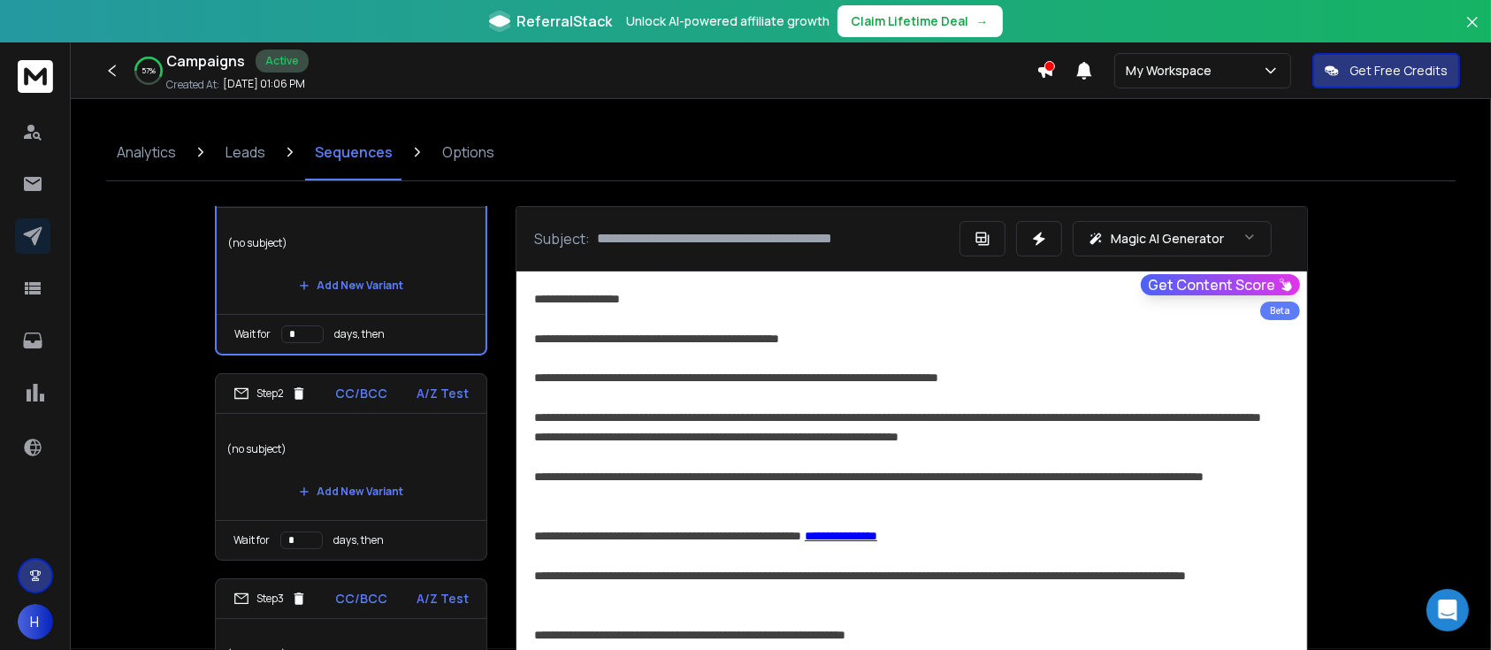
scroll to position [163, 0]
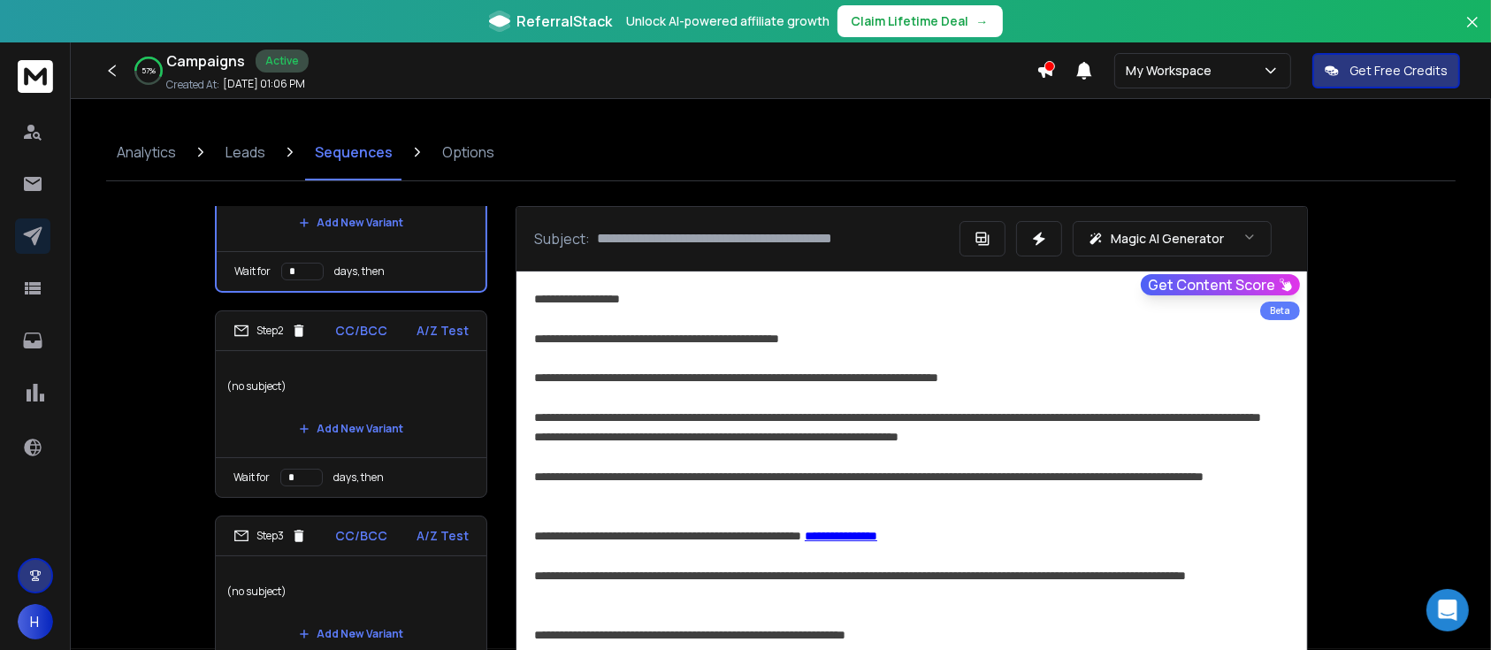
click at [362, 332] on p "CC/BCC" at bounding box center [362, 331] width 52 height 18
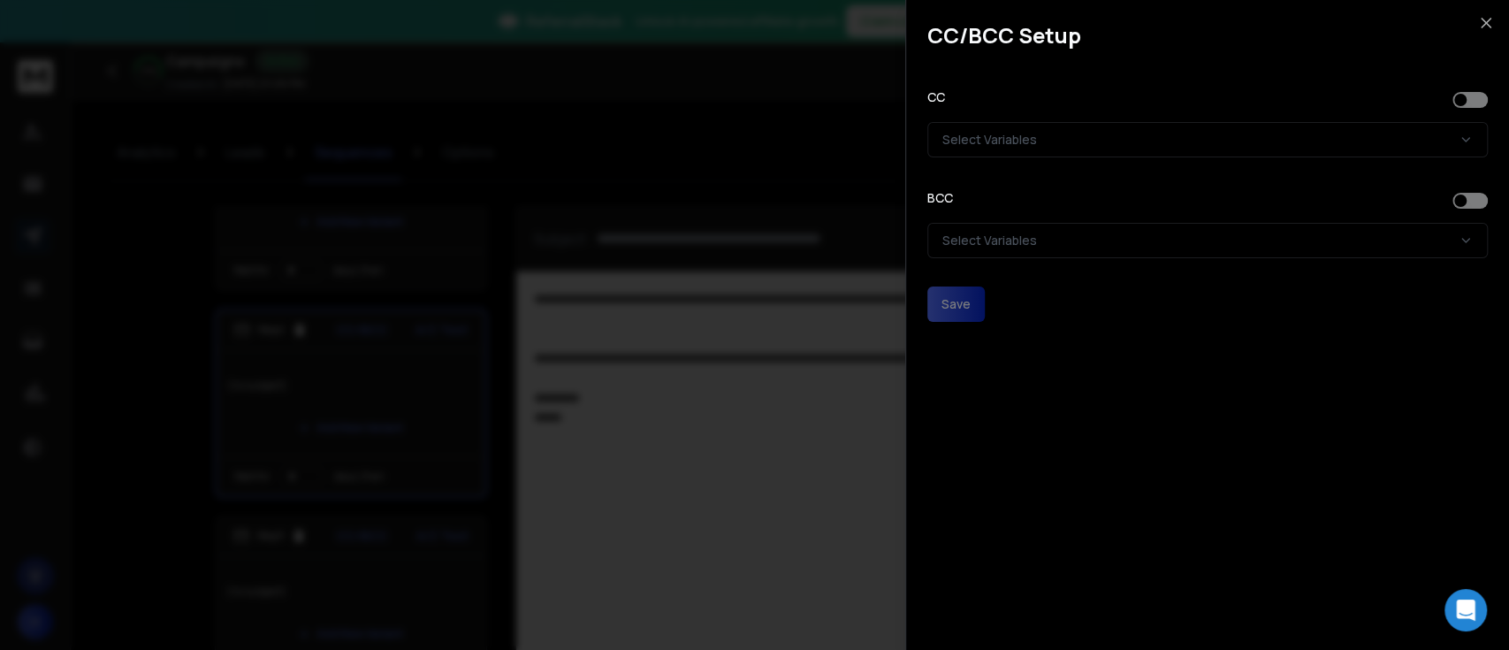
click at [1472, 92] on div "CC" at bounding box center [1207, 96] width 561 height 23
click at [1475, 101] on button "CC" at bounding box center [1470, 100] width 35 height 16
click at [1136, 143] on div "Select Variables" at bounding box center [1208, 140] width 552 height 18
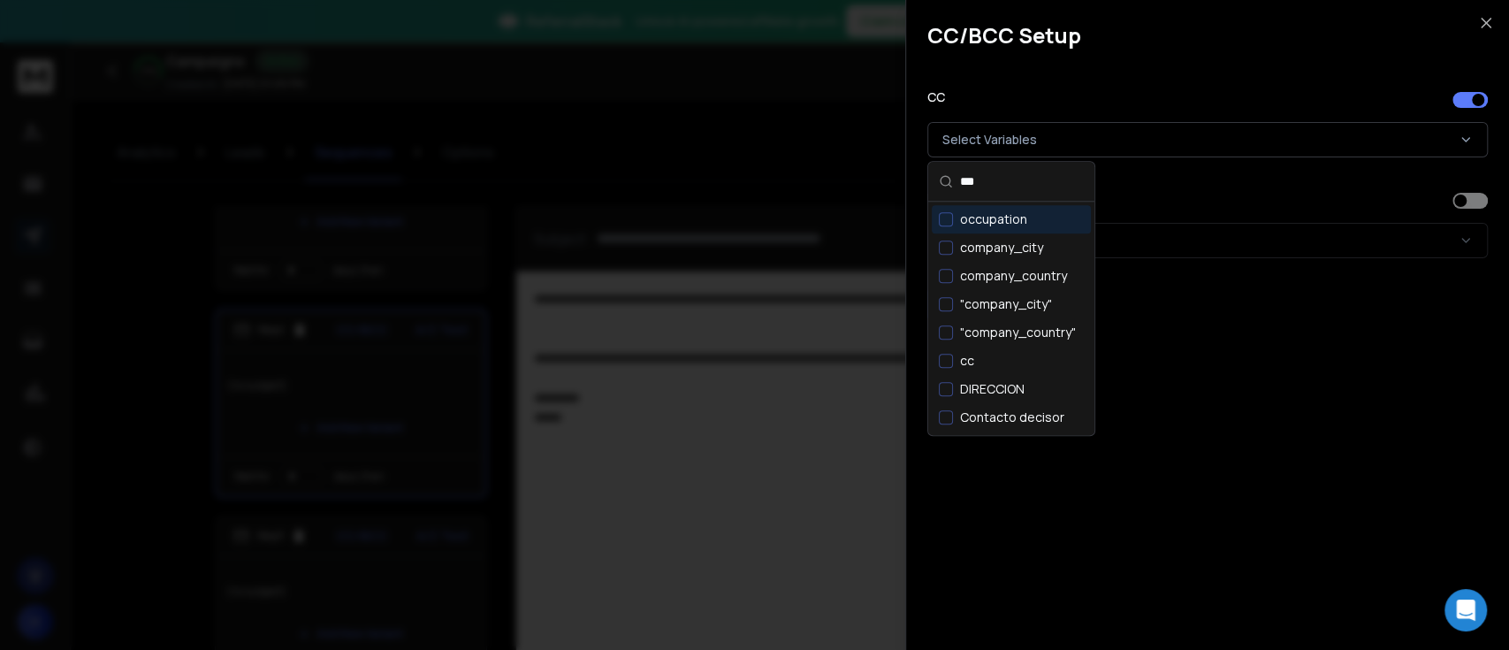
type input "***"
click at [943, 357] on div "Suggestions" at bounding box center [946, 361] width 14 height 14
click at [907, 349] on div at bounding box center [754, 325] width 1509 height 650
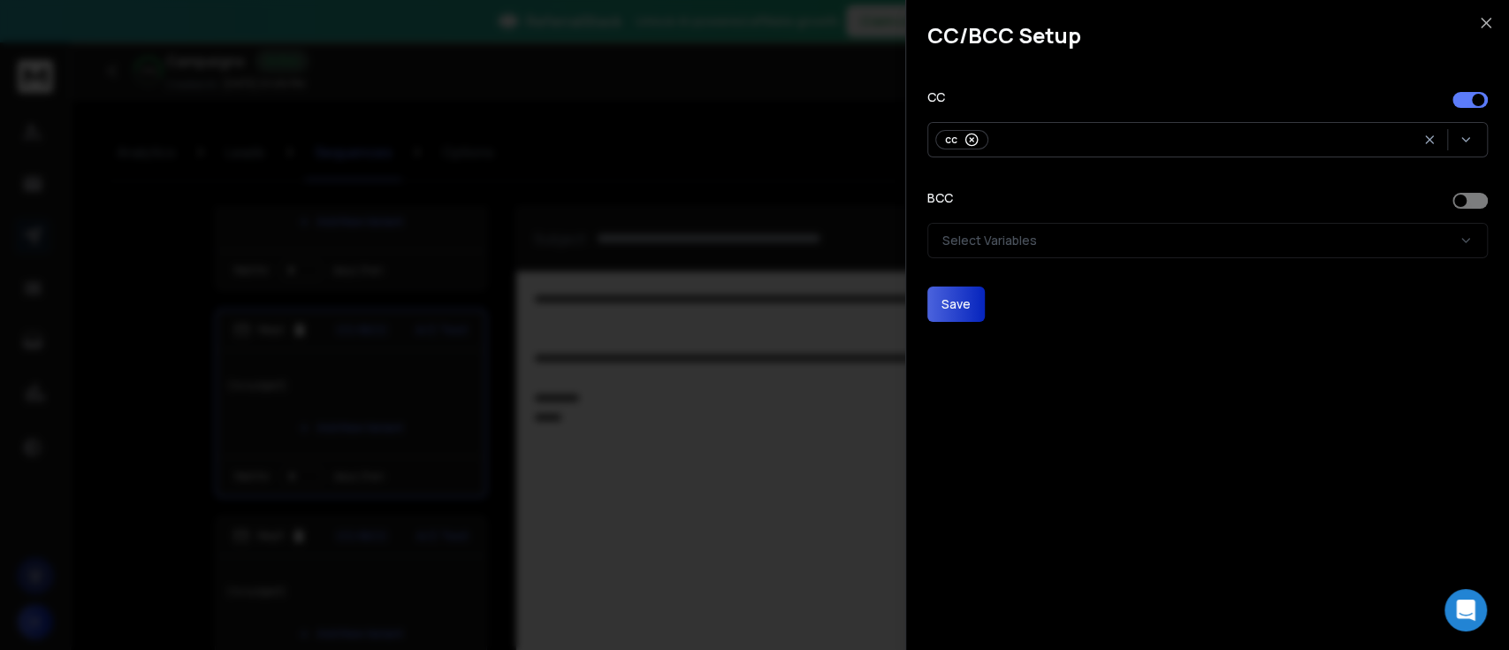
click at [937, 300] on button "Save" at bounding box center [955, 303] width 57 height 35
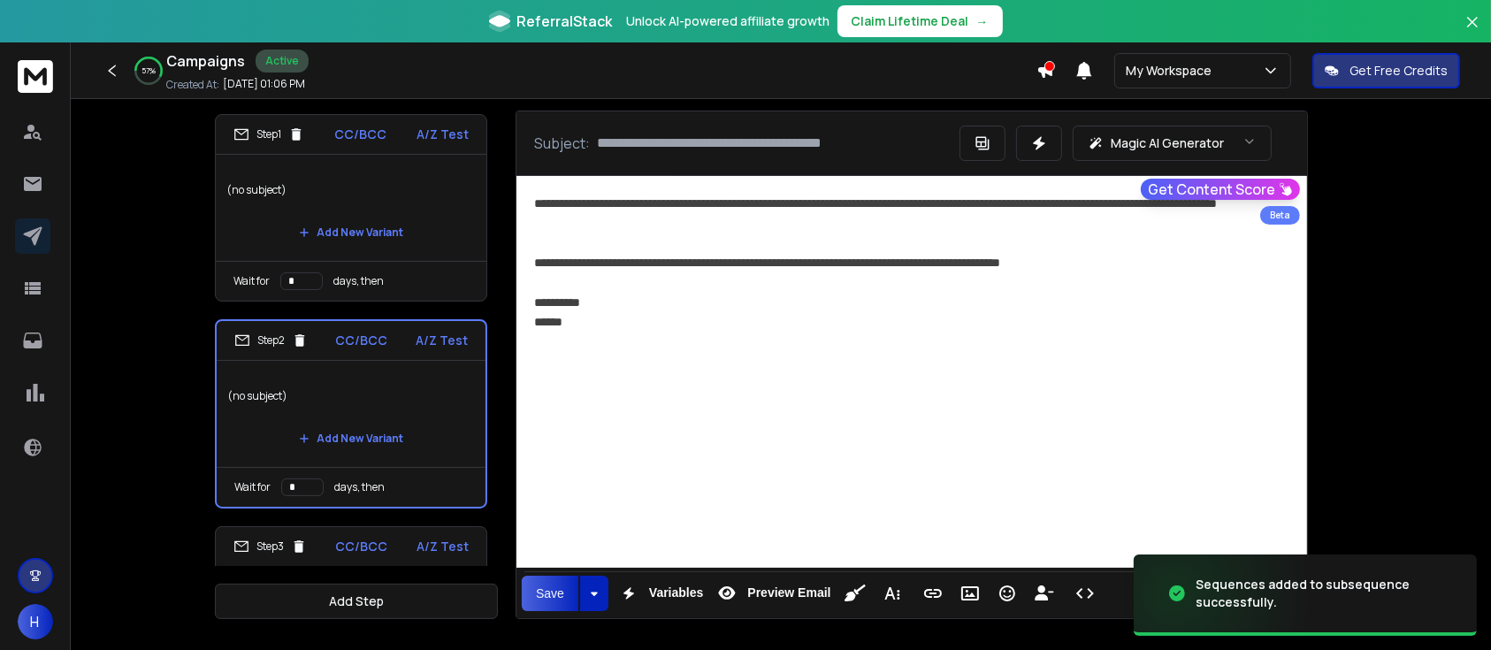
scroll to position [0, 0]
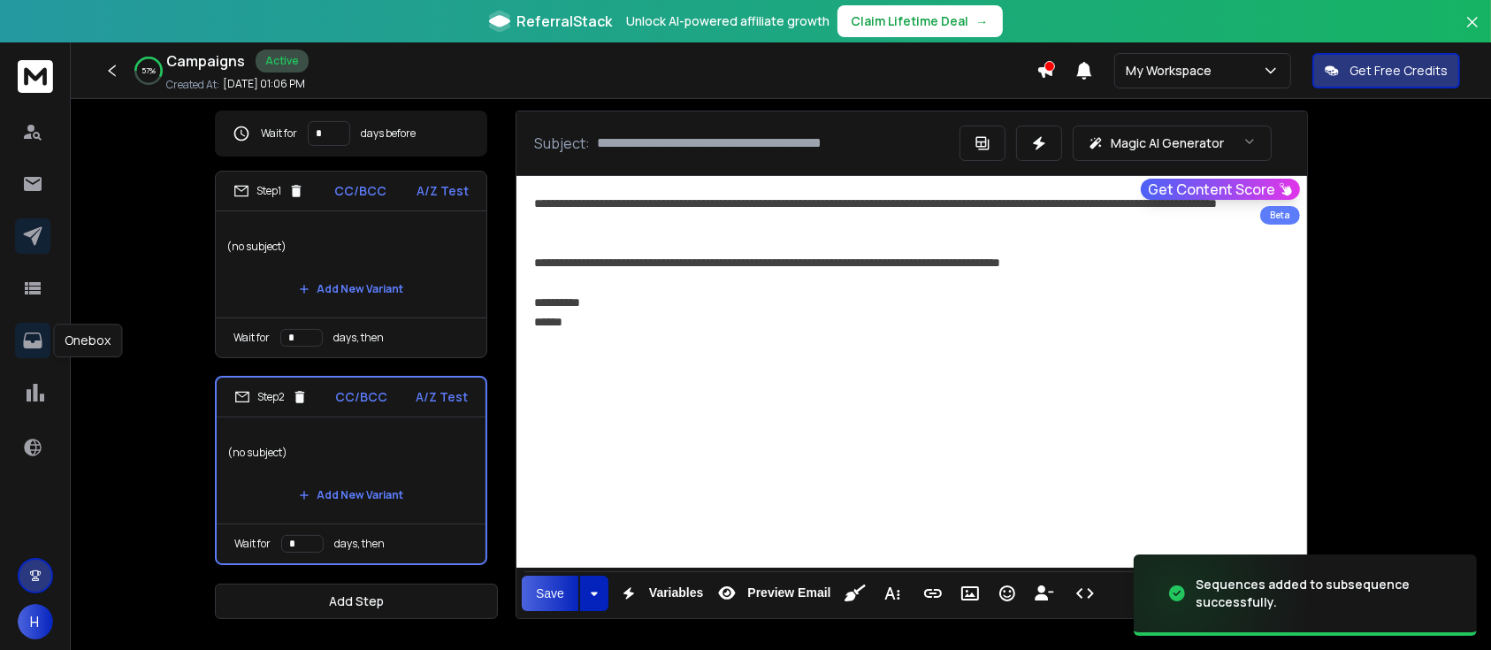
click at [31, 337] on icon at bounding box center [32, 340] width 21 height 21
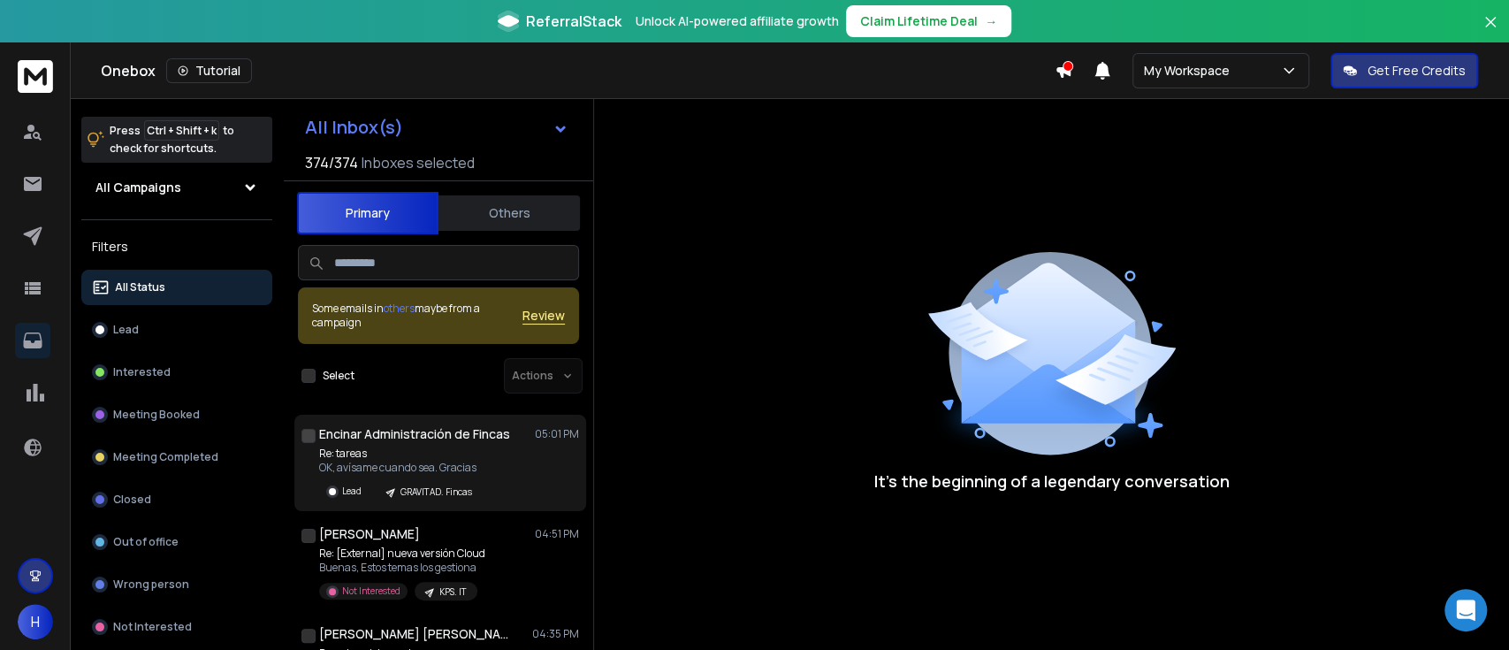
click at [465, 435] on h1 "Encinar Administración de Fincas" at bounding box center [414, 434] width 191 height 18
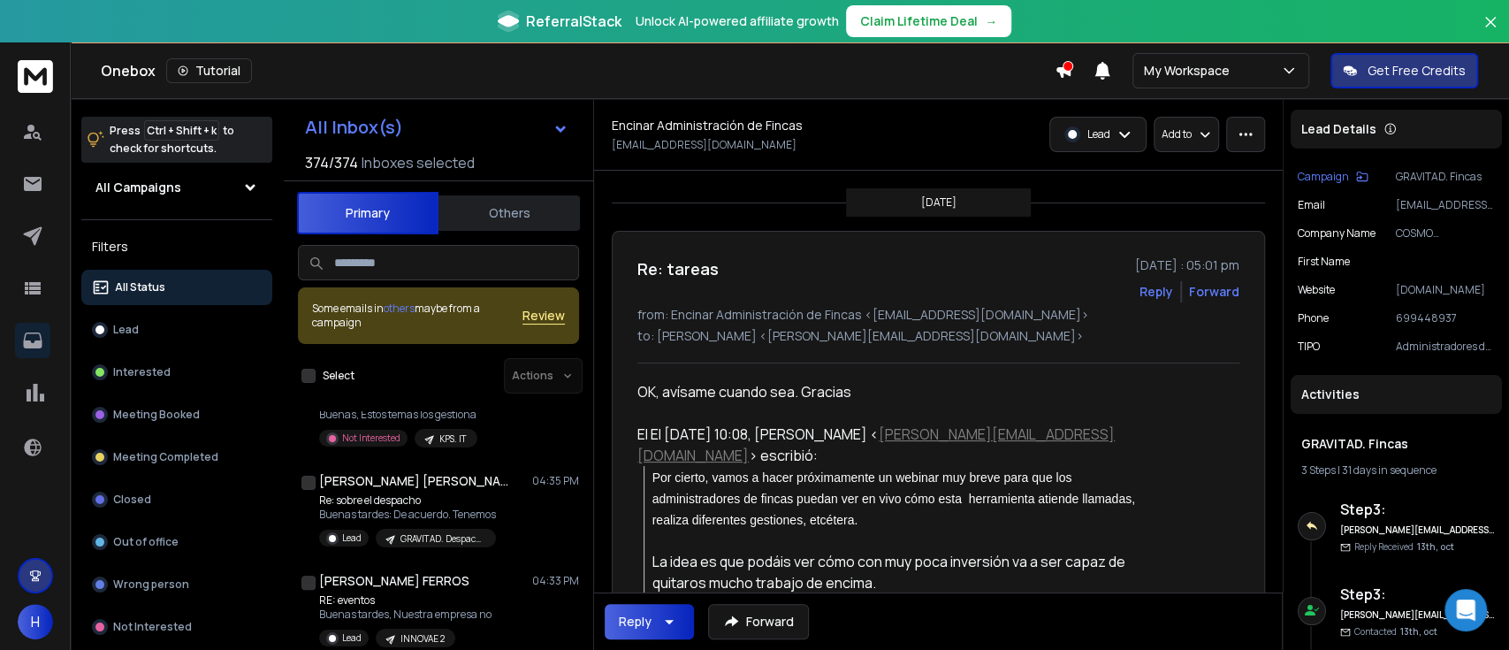
scroll to position [118, 0]
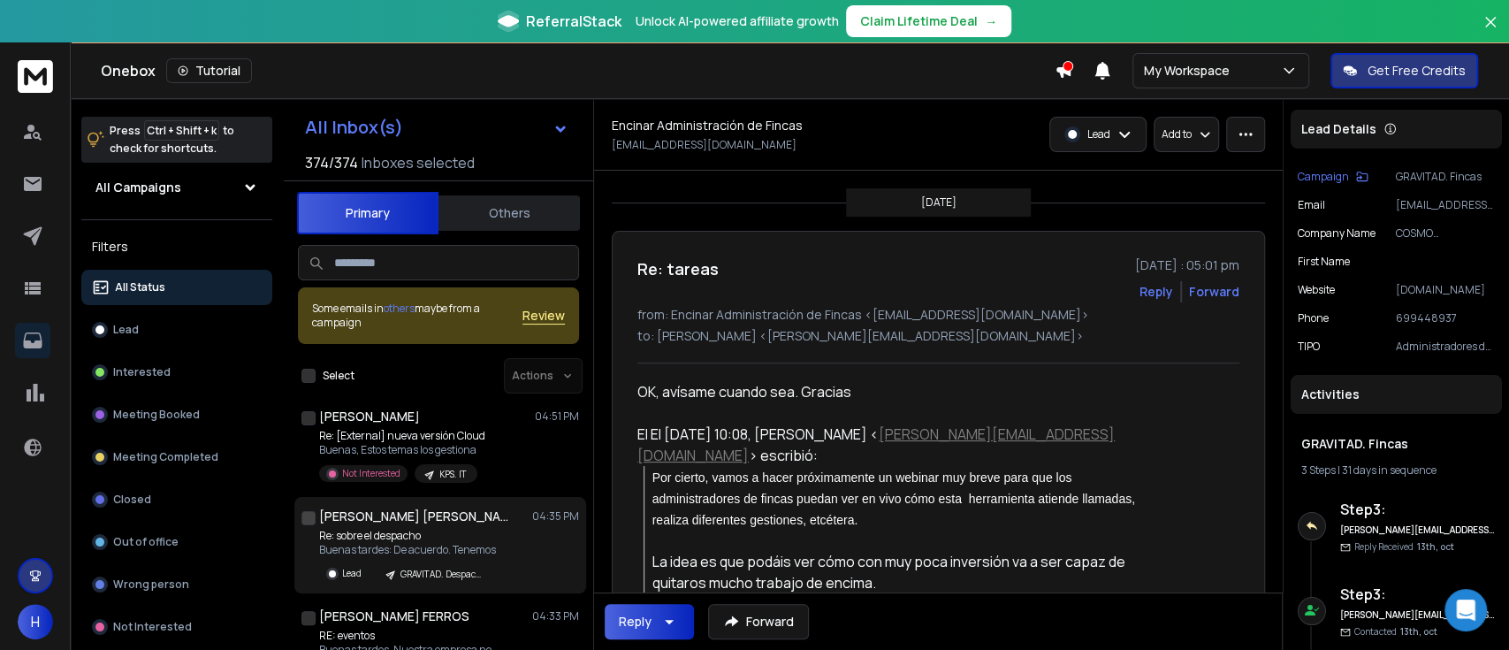
click at [480, 529] on p "Re: sobre el despacho" at bounding box center [407, 536] width 177 height 14
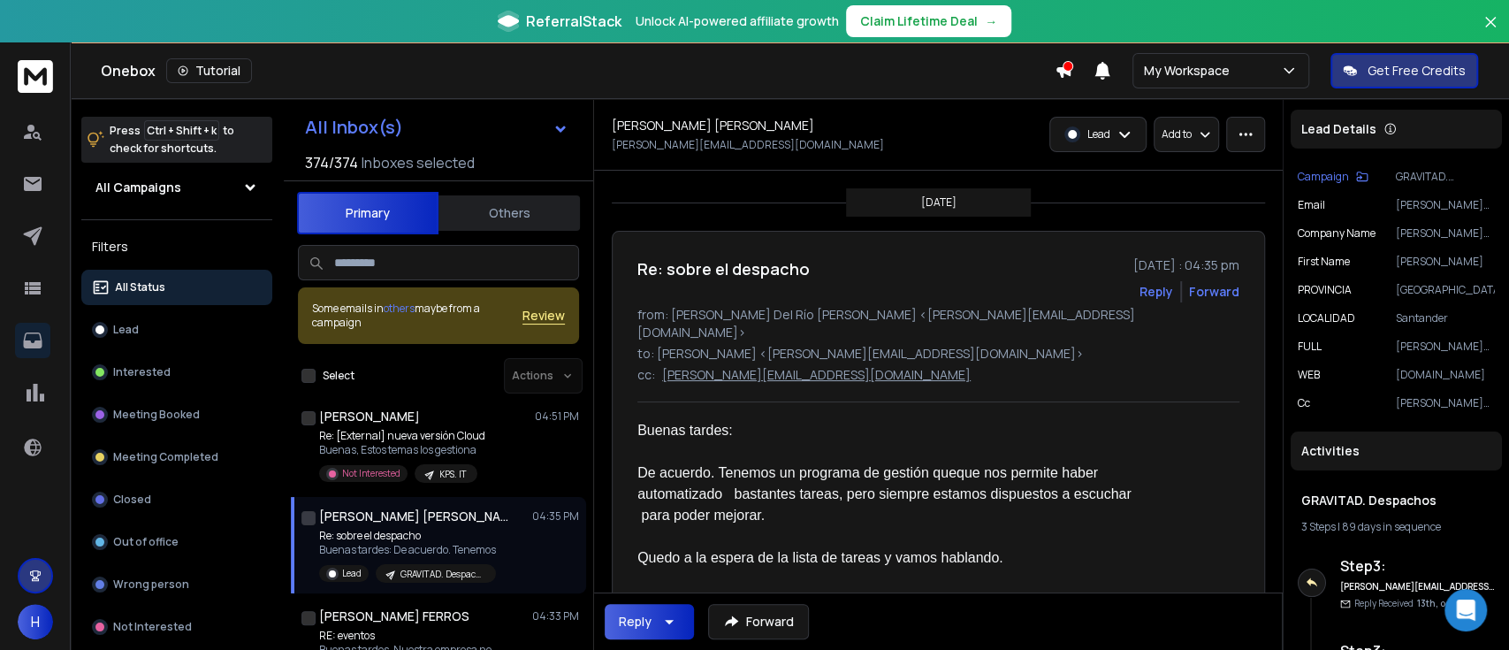
scroll to position [235, 0]
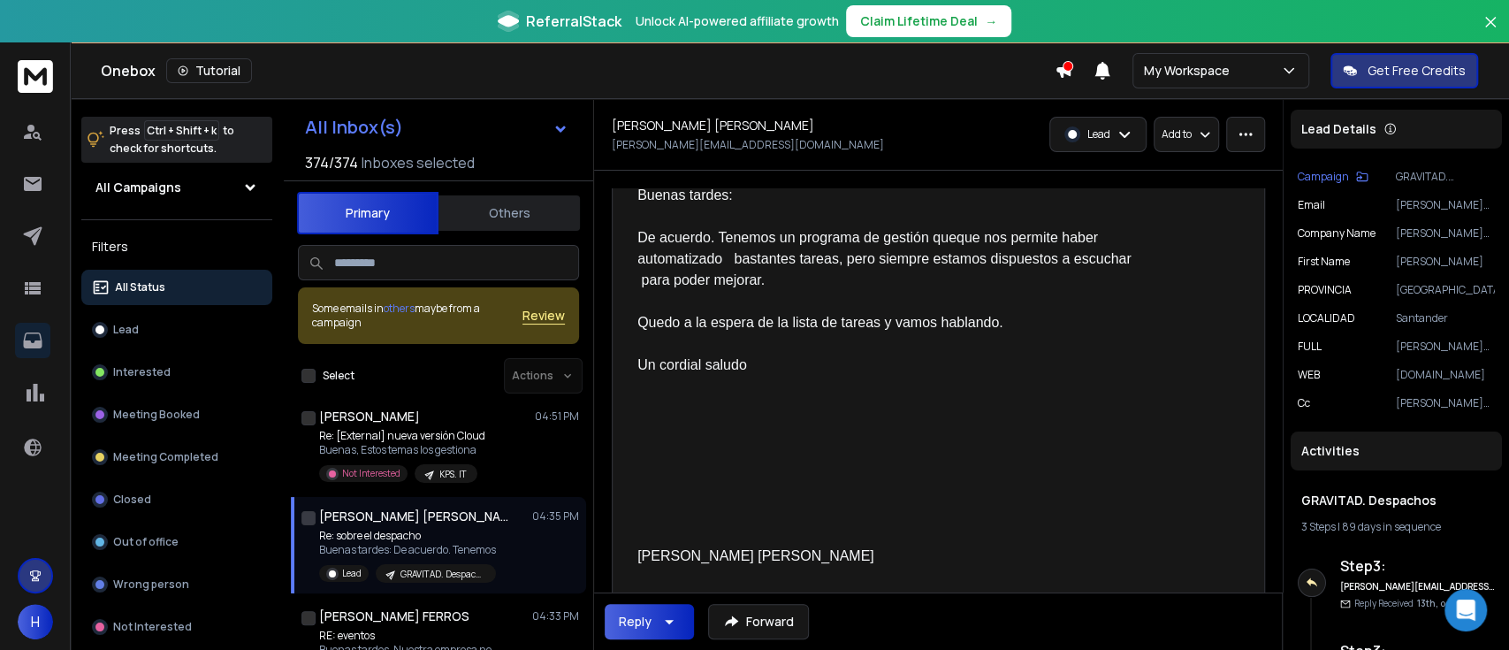
click at [1097, 127] on p "Lead" at bounding box center [1098, 134] width 23 height 14
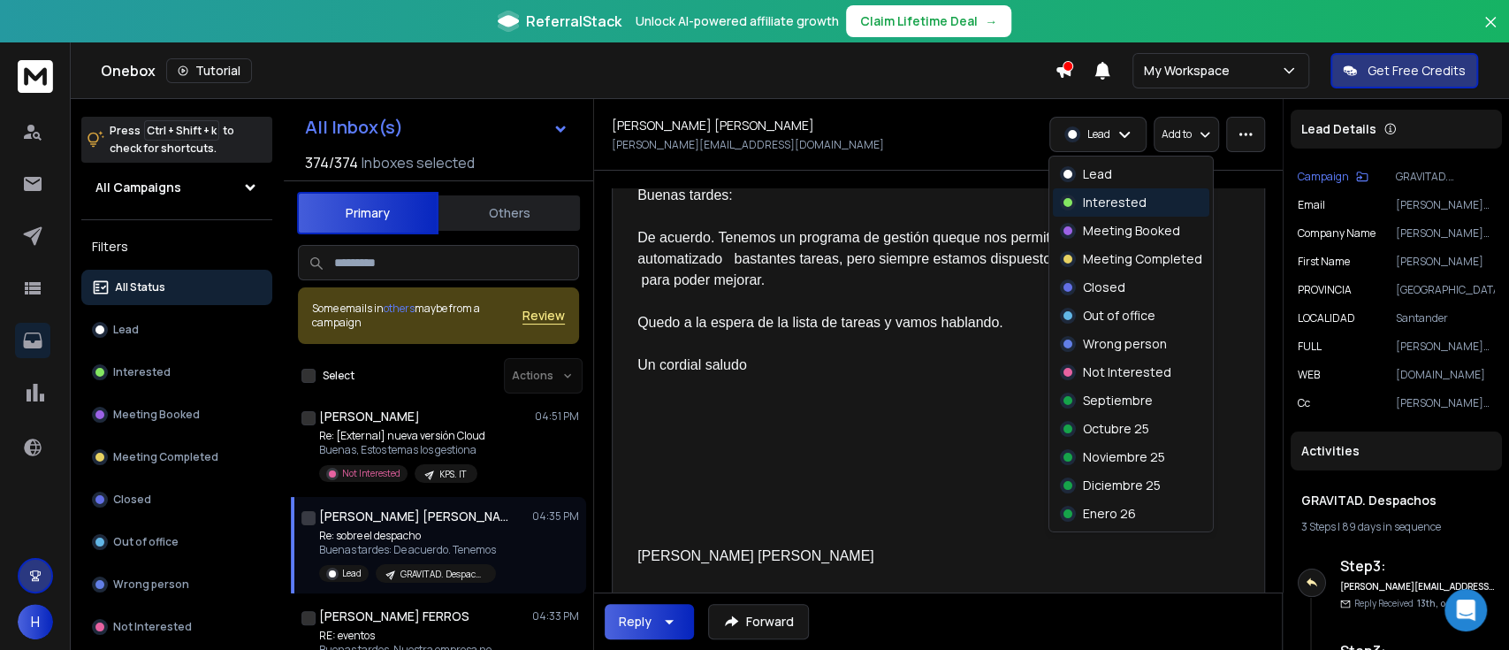
drag, startPoint x: 1103, startPoint y: 196, endPoint x: 1156, endPoint y: 159, distance: 64.8
click at [1103, 198] on p "Interested" at bounding box center [1115, 203] width 64 height 18
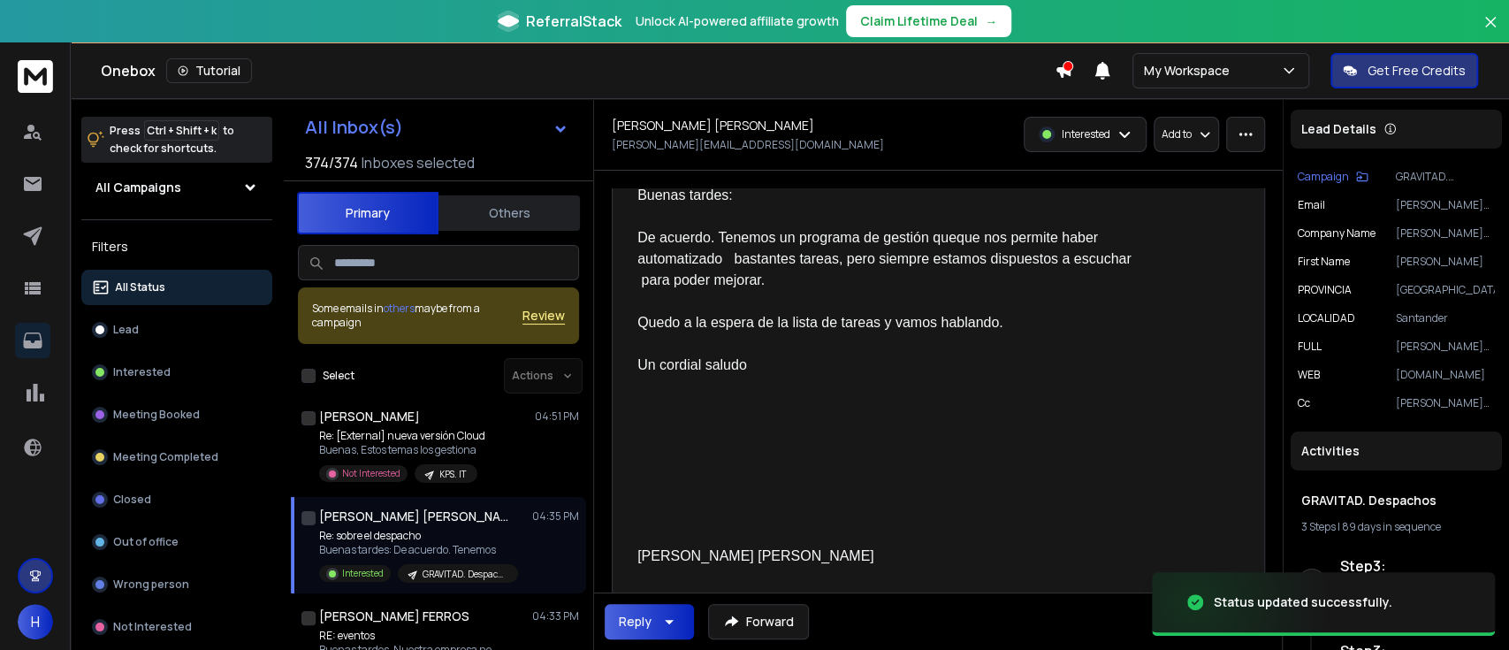
click at [1166, 153] on div "José Del Río Miera José Del Río Miera jose@delriomiera.es Interested Add to Int…" at bounding box center [938, 135] width 689 height 72
click at [1171, 146] on div "Add to" at bounding box center [1187, 135] width 64 height 34
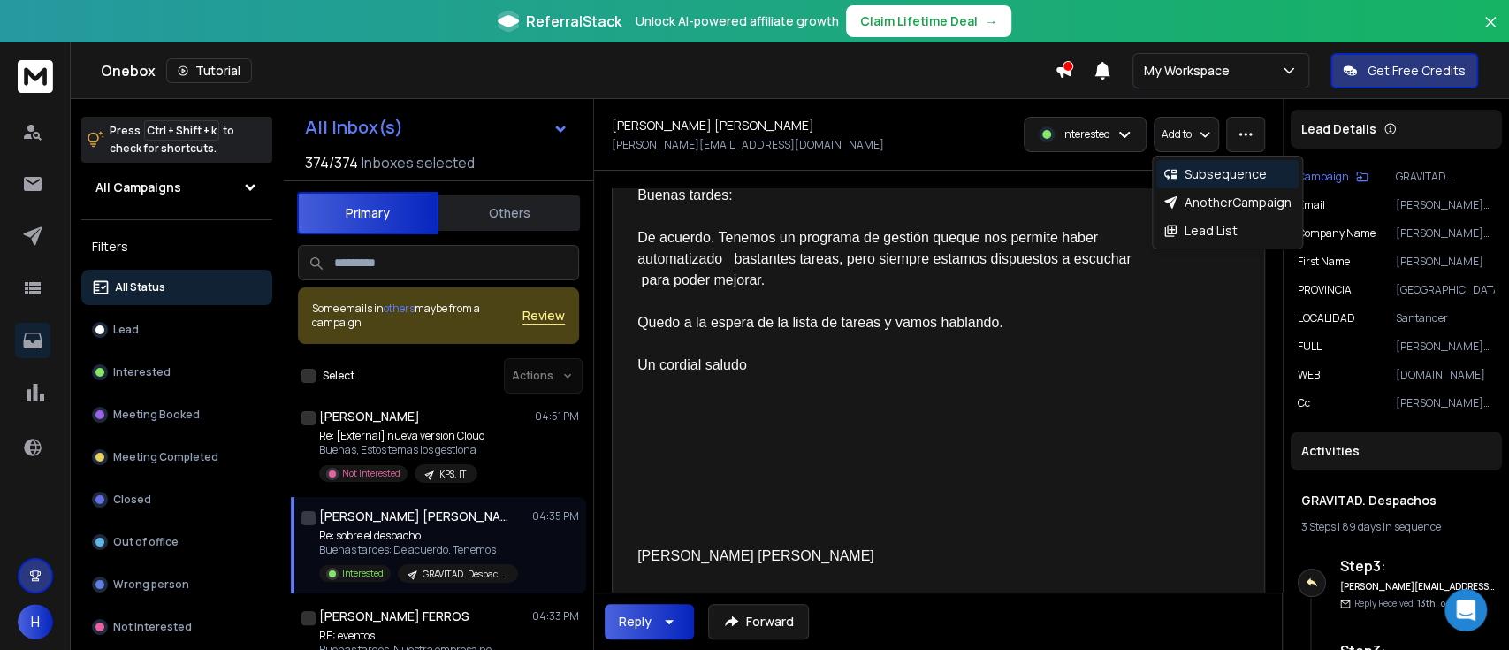
click at [1188, 176] on div "Subsequence" at bounding box center [1214, 174] width 103 height 18
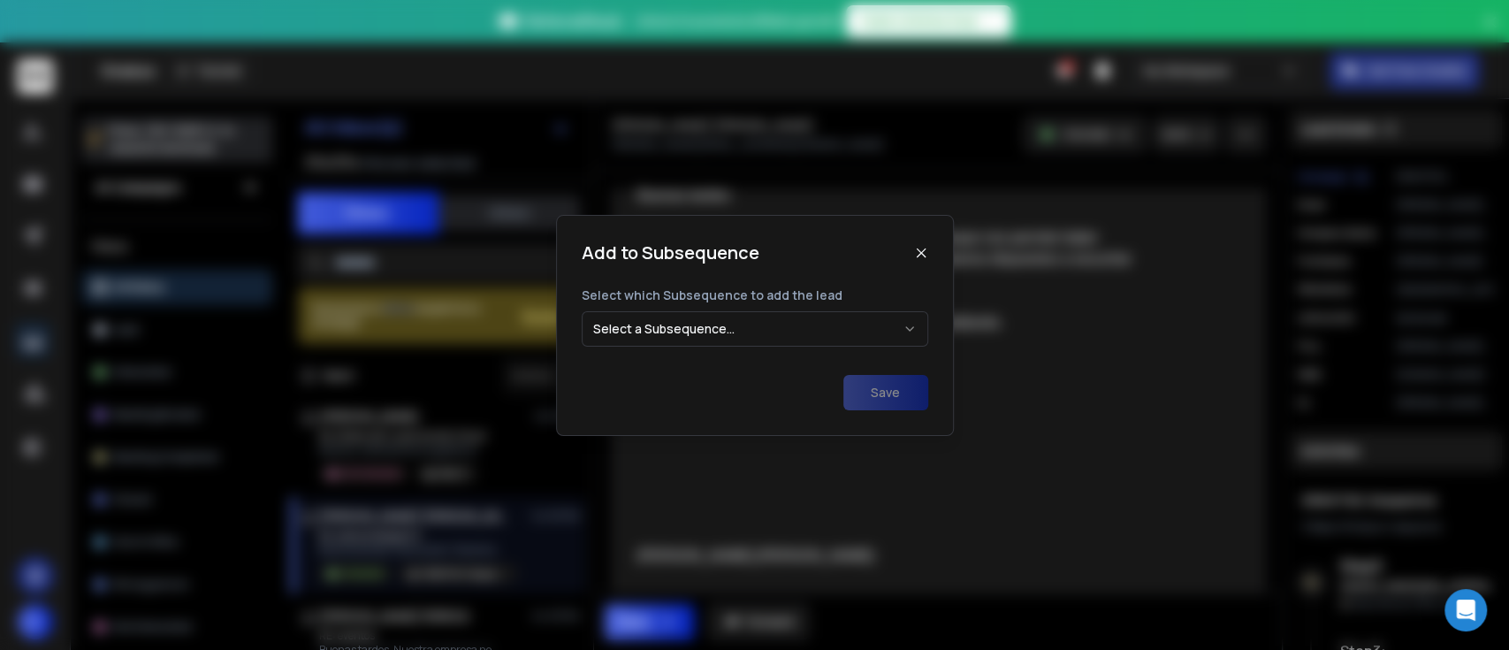
drag, startPoint x: 787, startPoint y: 358, endPoint x: 782, endPoint y: 350, distance: 9.6
click at [785, 355] on div "Select which Subsequence to add the lead Select a Subsequence... Save" at bounding box center [755, 348] width 347 height 124
click at [782, 350] on div "Select which Subsequence to add the lead Select a Subsequence..." at bounding box center [755, 319] width 347 height 67
click at [781, 347] on div "Select which Subsequence to add the lead Select a Subsequence..." at bounding box center [755, 319] width 347 height 67
click at [777, 336] on button "Select a Subsequence..." at bounding box center [755, 328] width 347 height 35
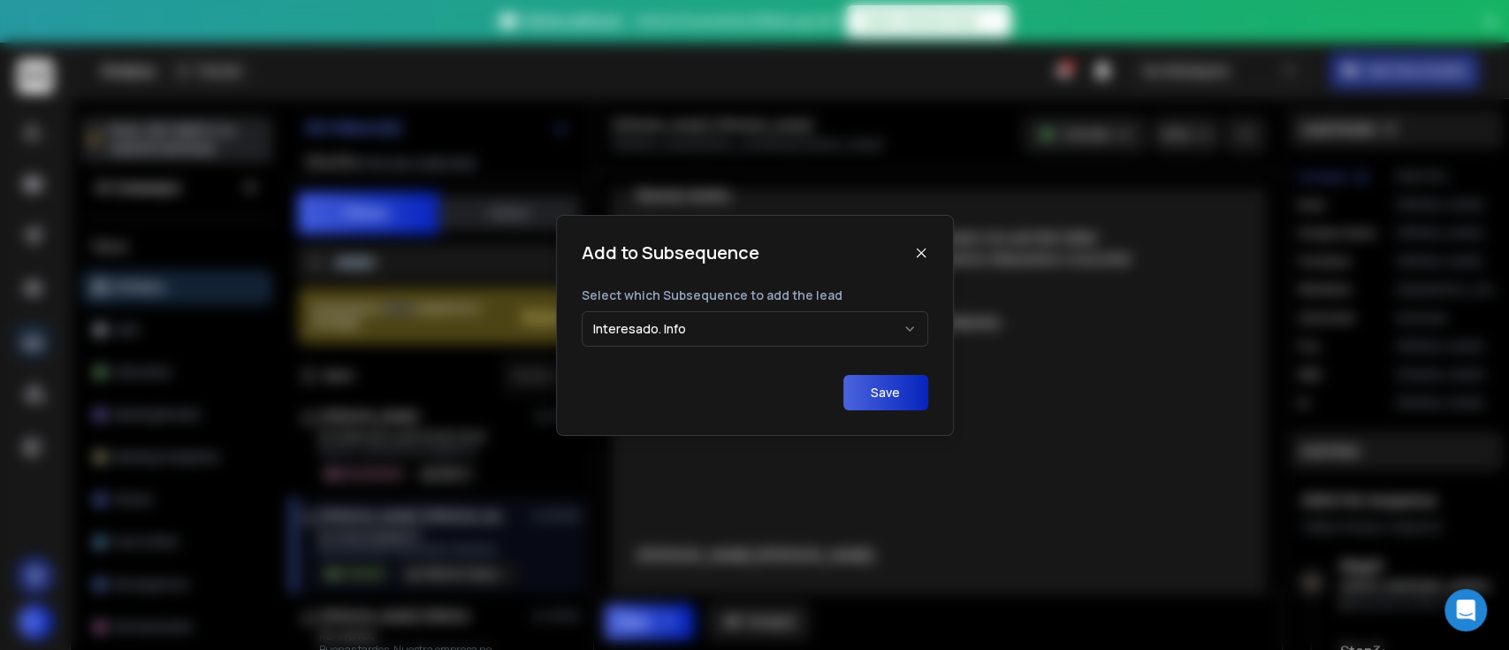
drag, startPoint x: 887, startPoint y: 401, endPoint x: 899, endPoint y: 389, distance: 17.5
click at [888, 401] on button "Save" at bounding box center [885, 392] width 85 height 35
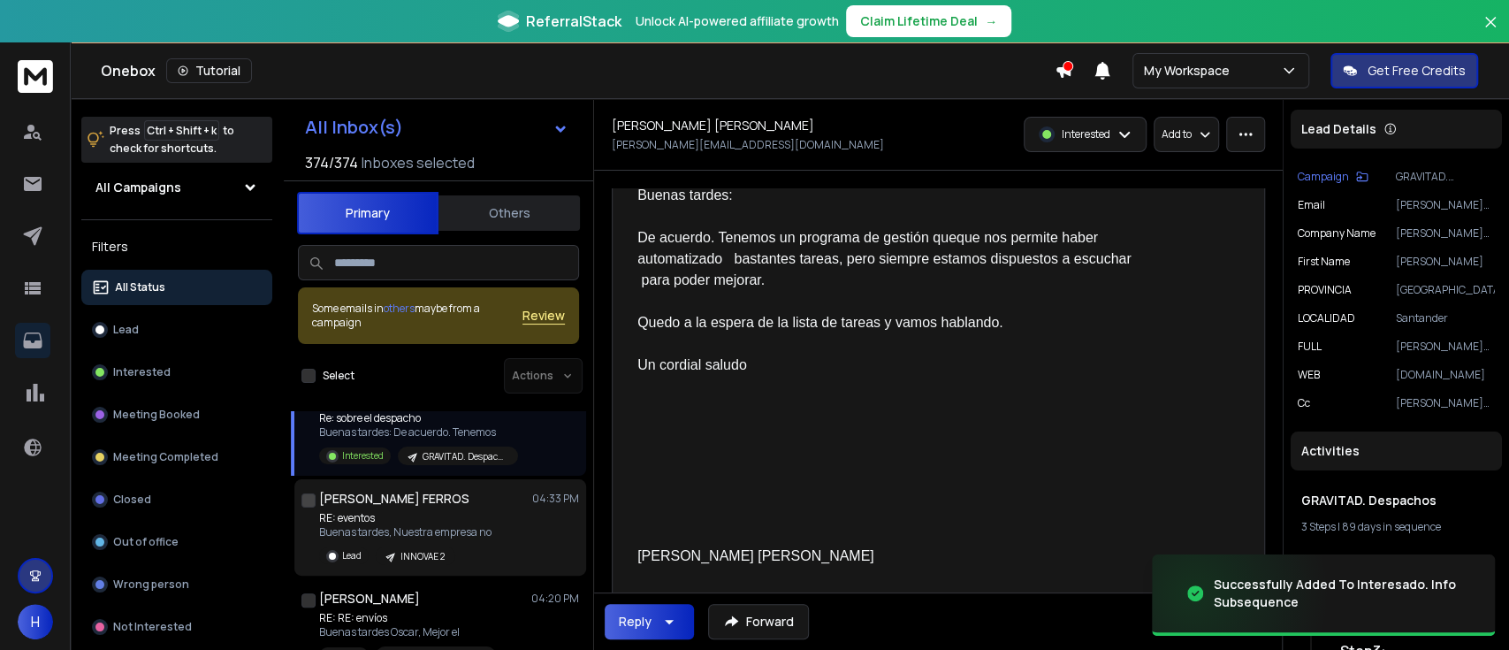
click at [393, 527] on p "Buenas tardes, Nuestra empresa no" at bounding box center [405, 532] width 172 height 14
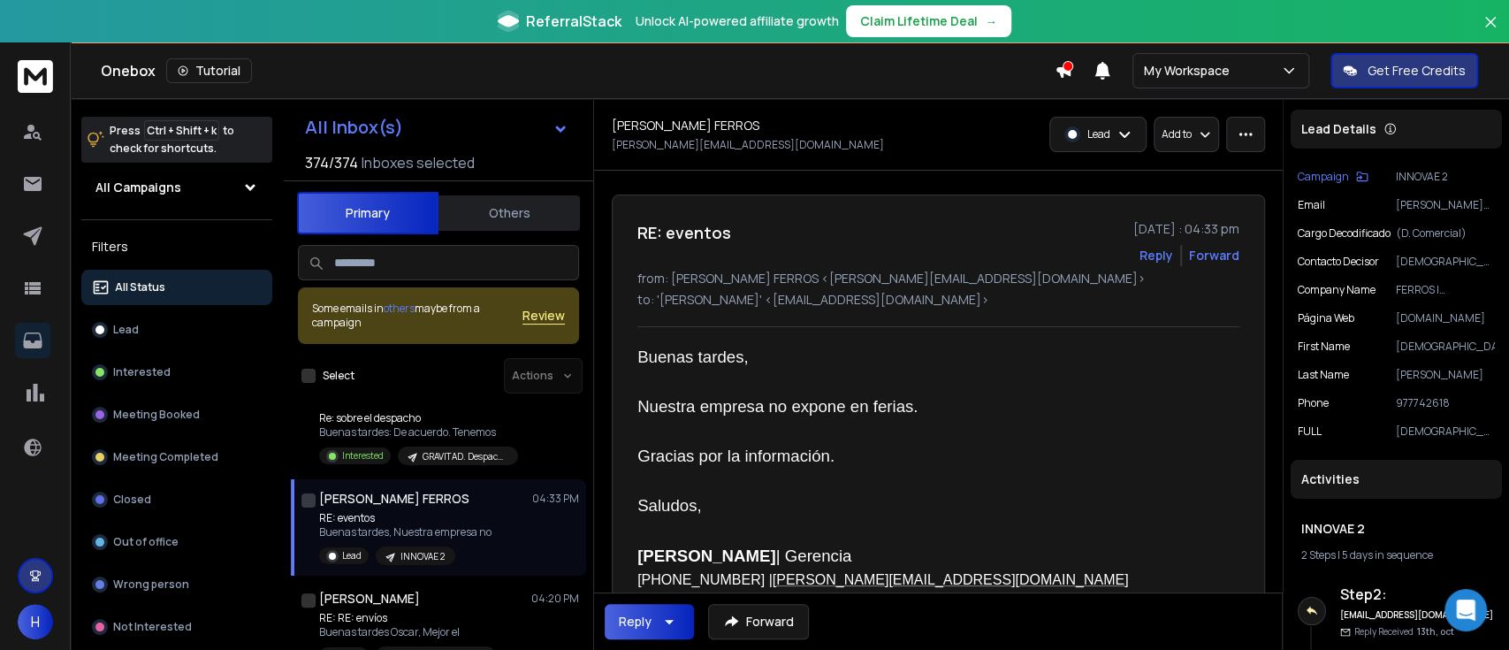
scroll to position [0, 0]
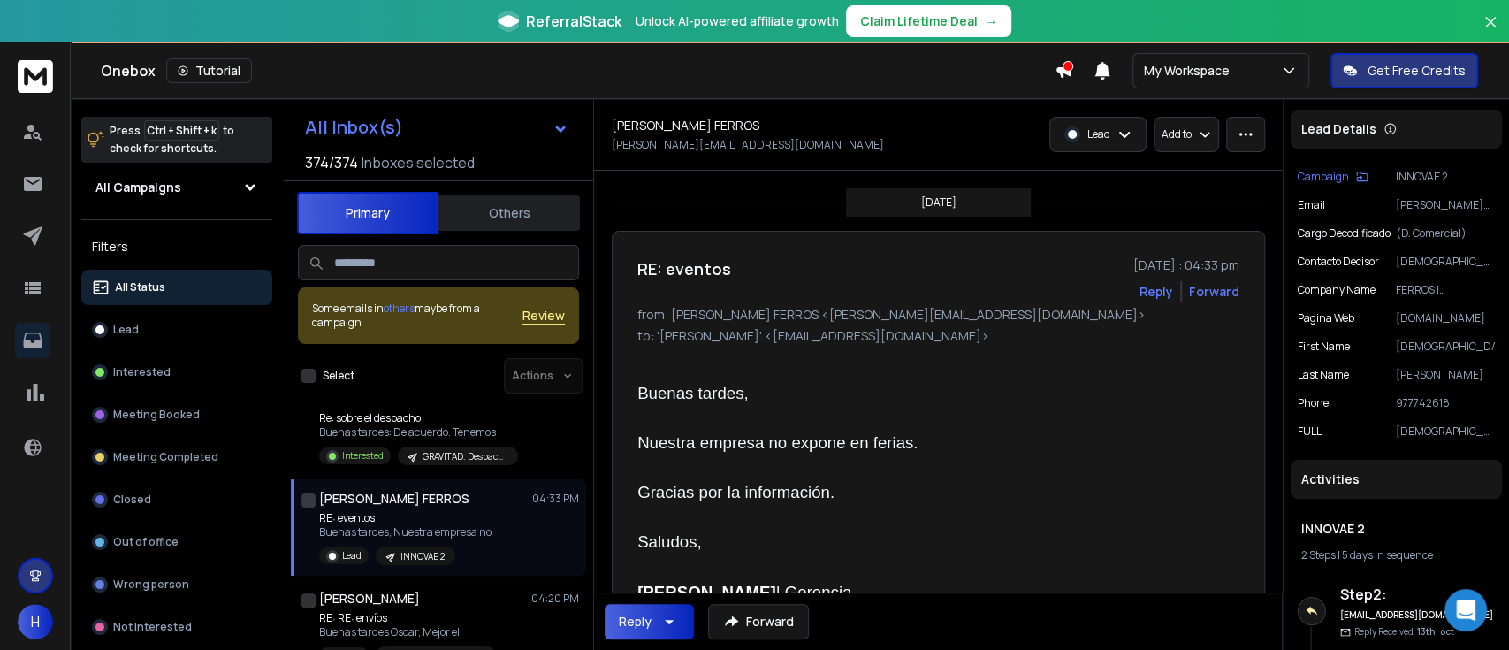
click at [1425, 211] on p "agustin@ferros.eu" at bounding box center [1445, 205] width 99 height 14
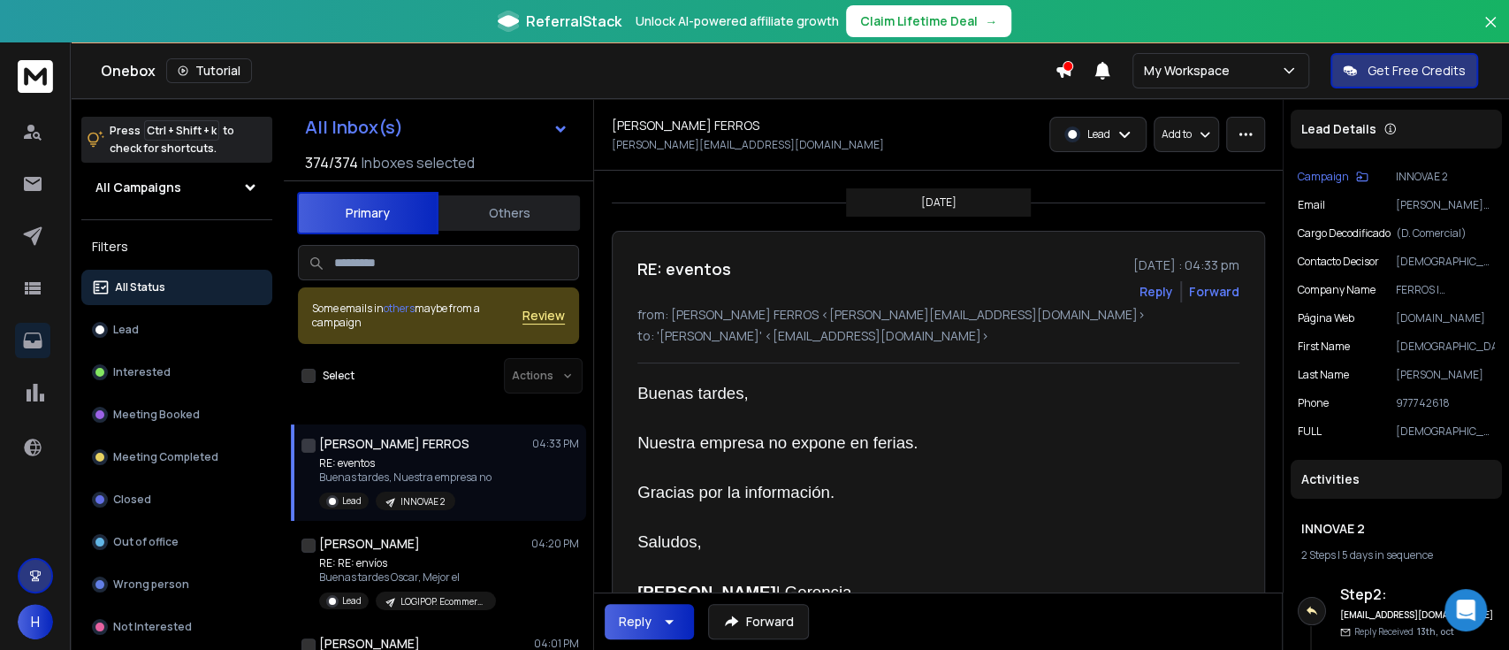
scroll to position [235, 0]
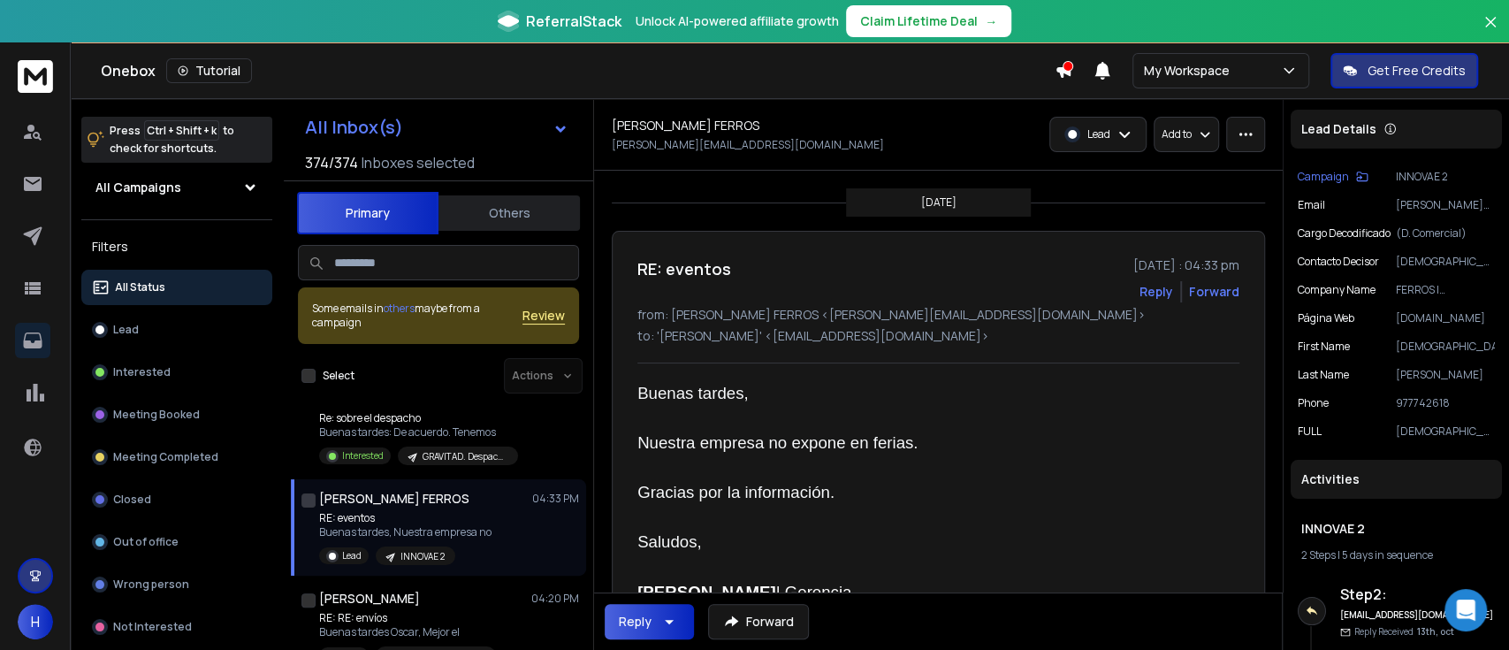
click at [1064, 134] on div at bounding box center [1072, 134] width 16 height 16
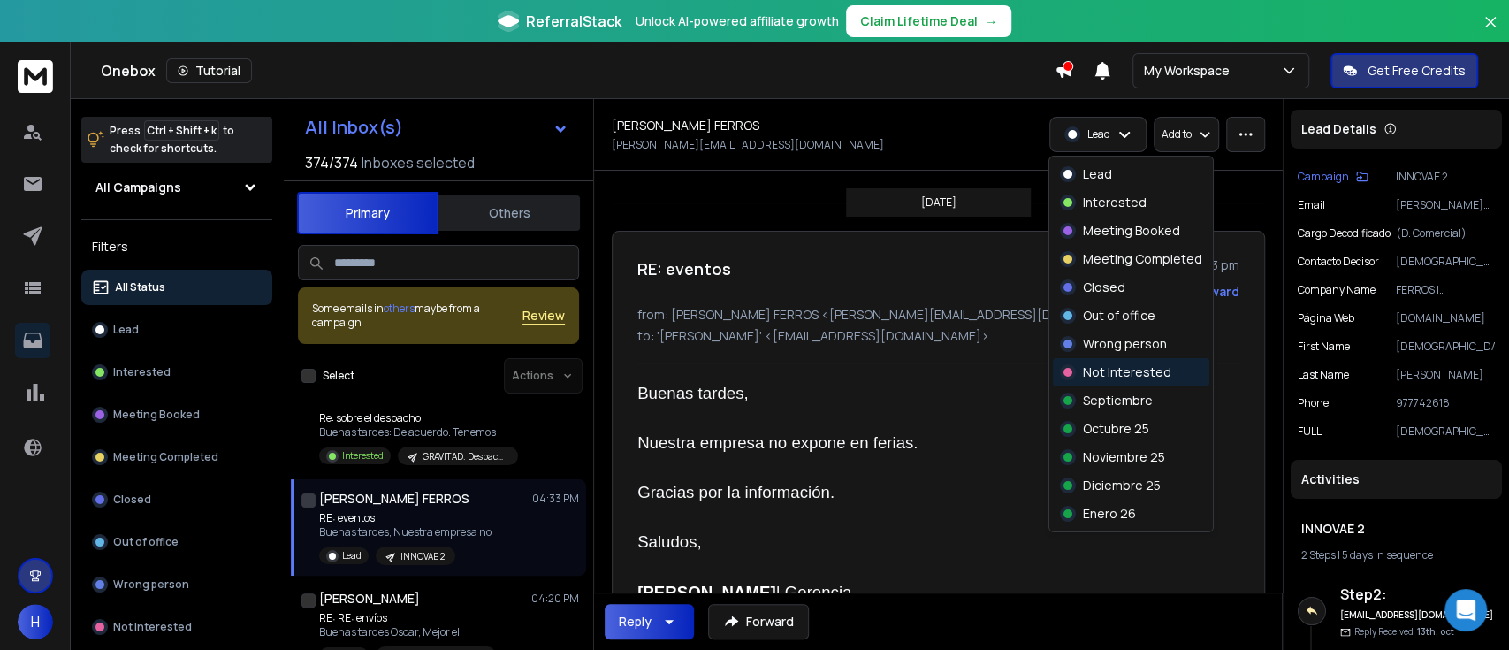
click at [1081, 365] on div "Not Interested" at bounding box center [1115, 372] width 111 height 18
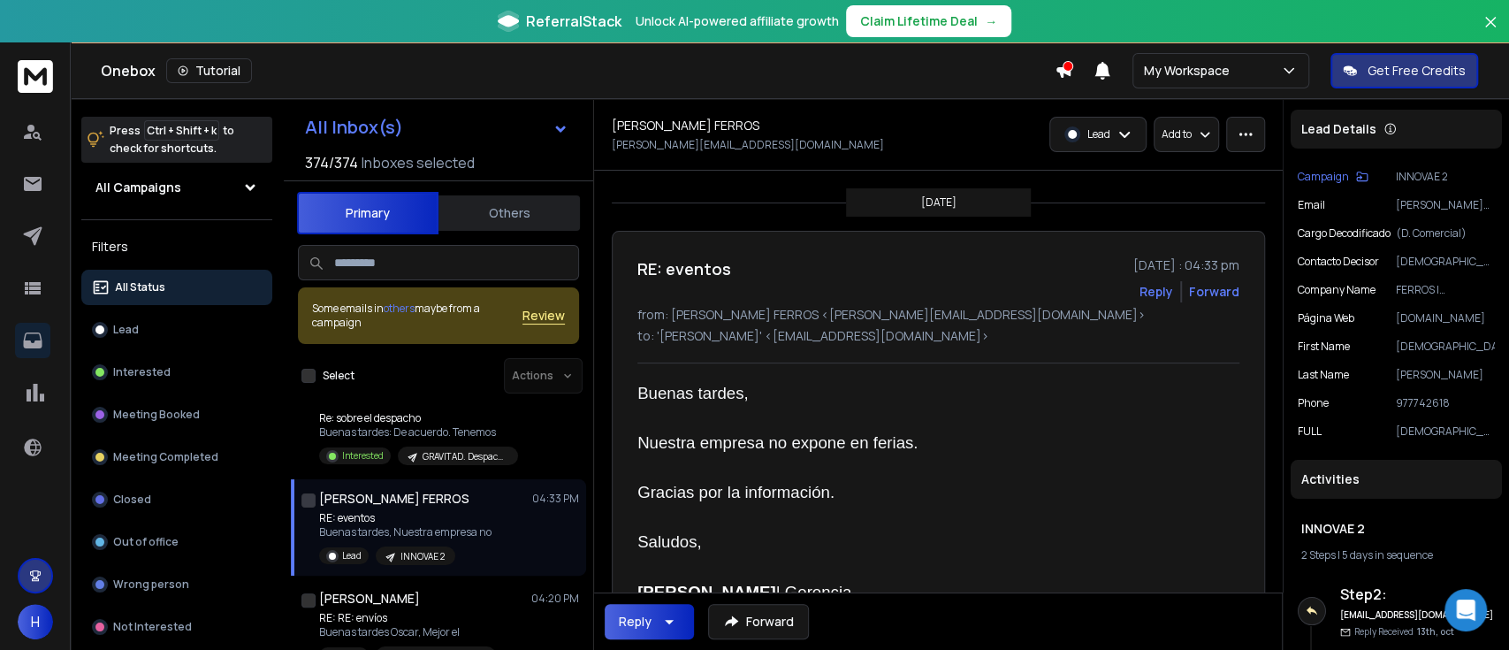
click at [1177, 135] on p "Add to" at bounding box center [1177, 134] width 30 height 14
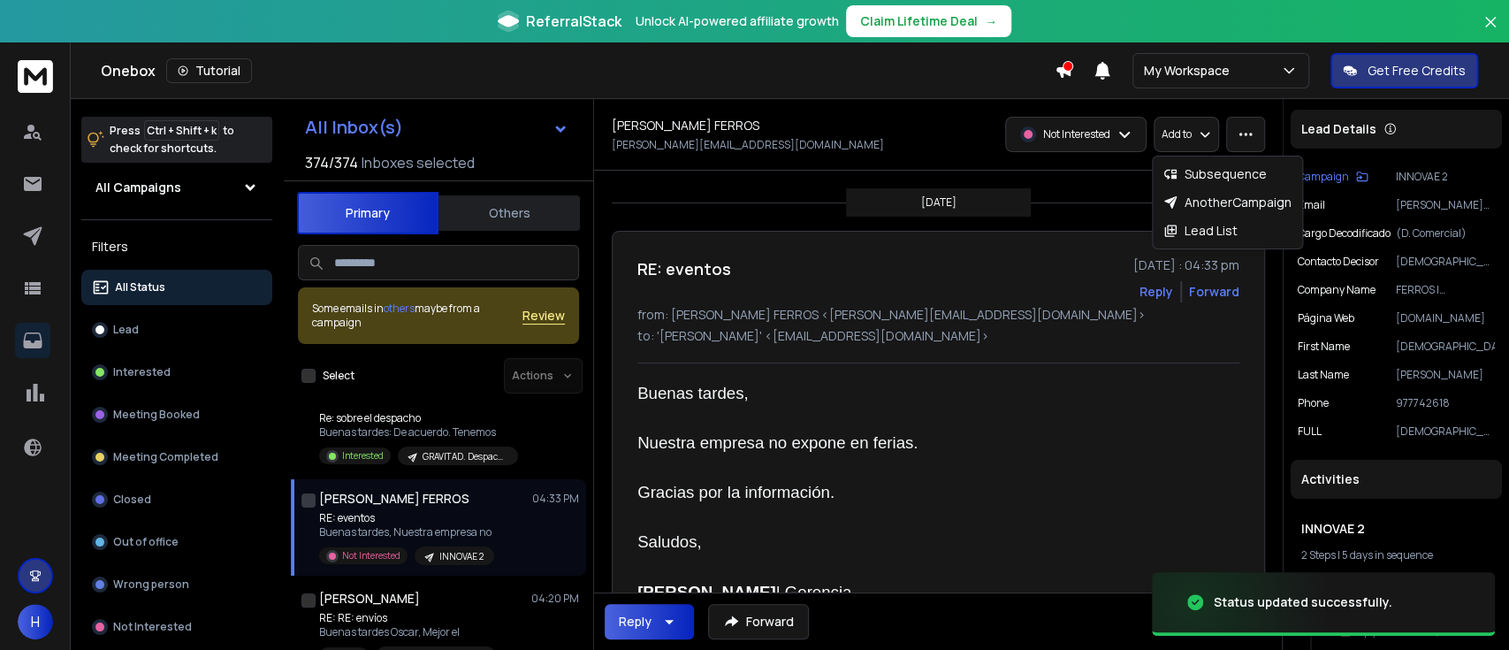
click at [1181, 166] on div "Subsequence" at bounding box center [1214, 174] width 103 height 18
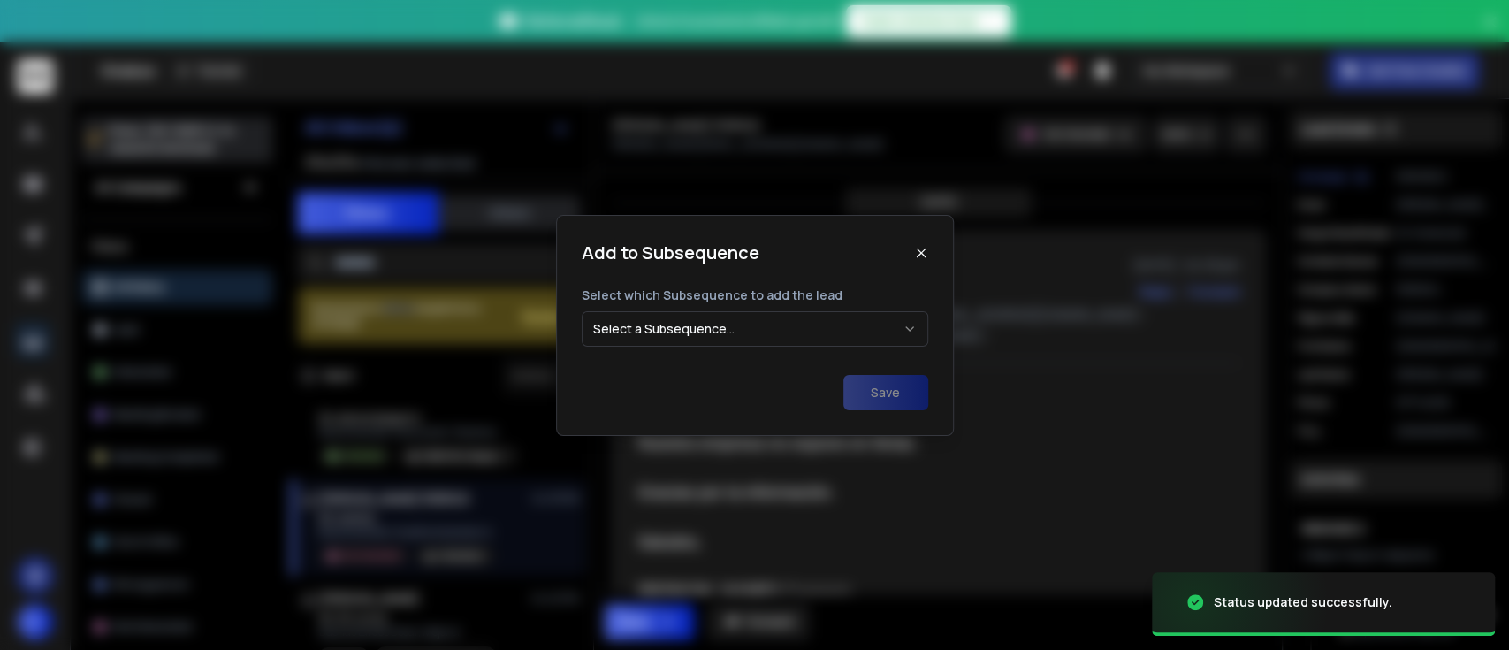
click at [786, 329] on button "Select a Subsequence..." at bounding box center [755, 328] width 347 height 35
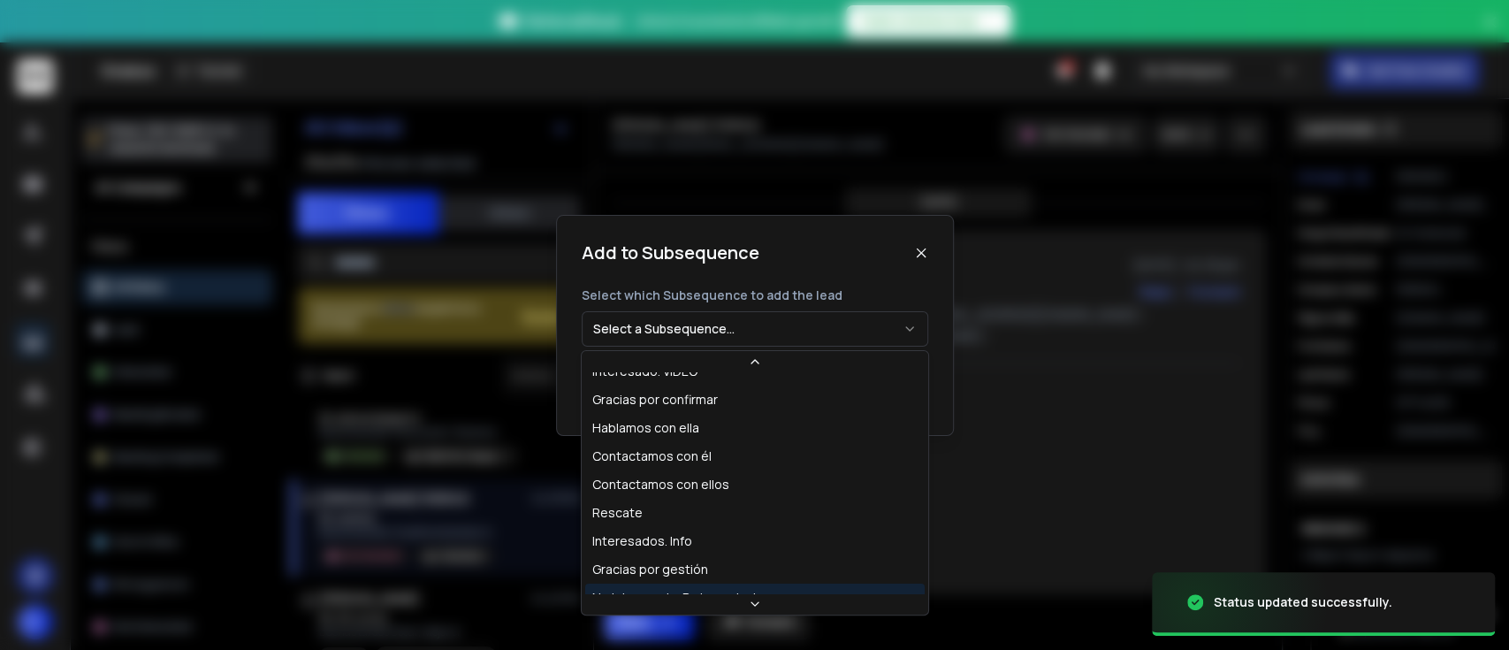
scroll to position [75, 0]
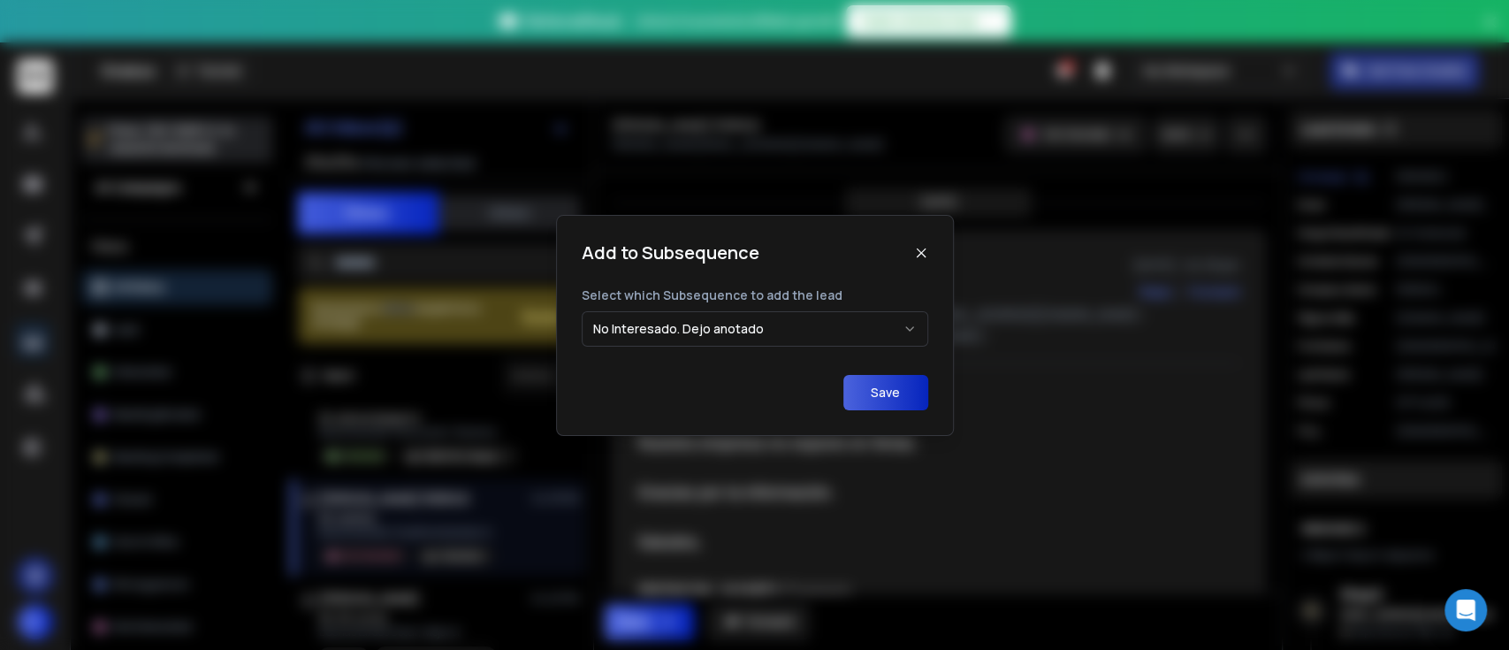
drag, startPoint x: 890, startPoint y: 386, endPoint x: 798, endPoint y: 397, distance: 92.6
click at [891, 385] on button "Save" at bounding box center [885, 392] width 85 height 35
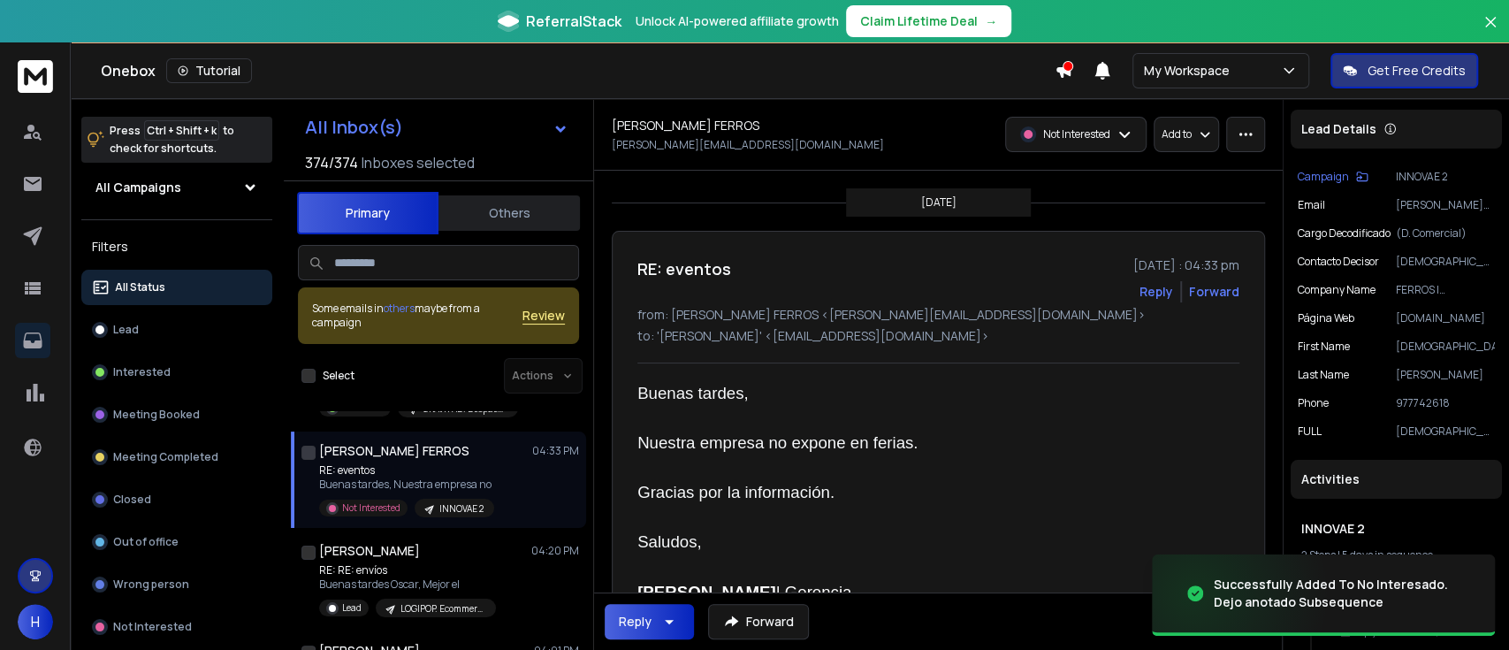
scroll to position [354, 0]
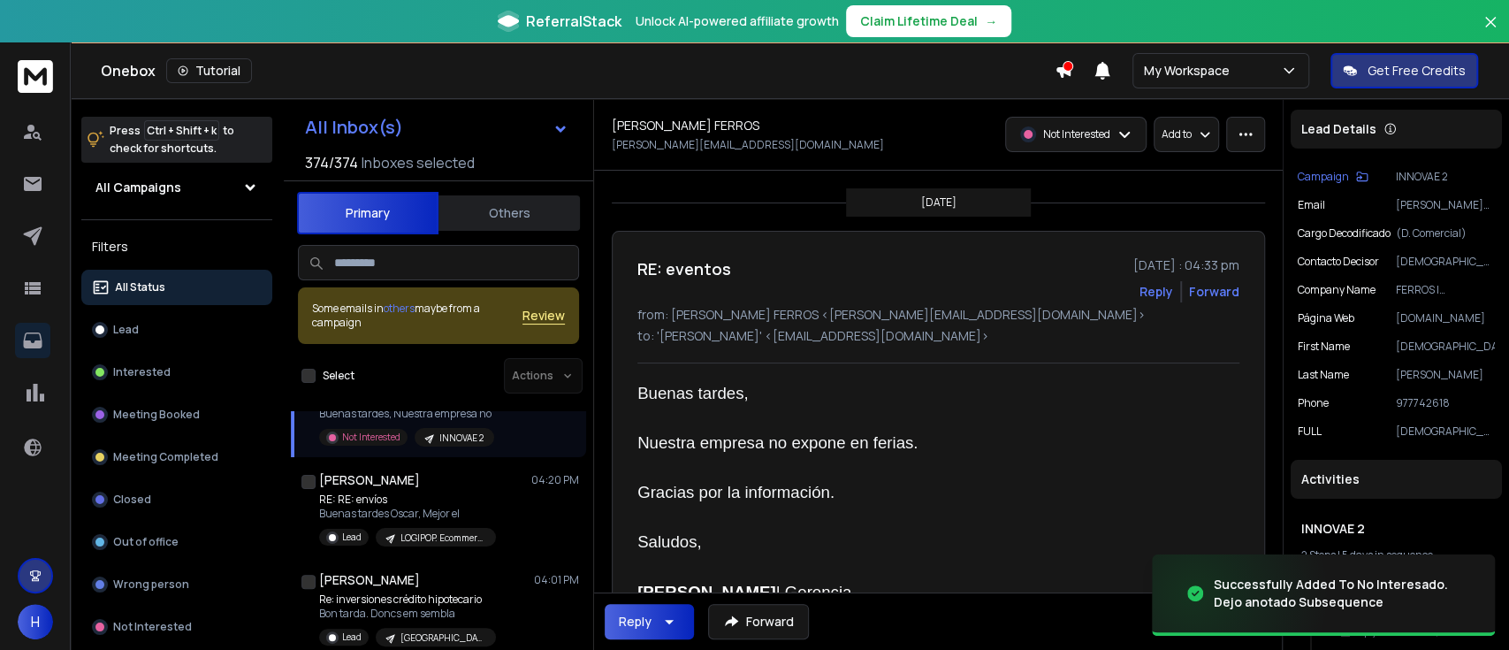
drag, startPoint x: 461, startPoint y: 499, endPoint x: 817, endPoint y: 492, distance: 356.4
click at [462, 499] on p "RE: RE: envíos" at bounding box center [407, 499] width 177 height 14
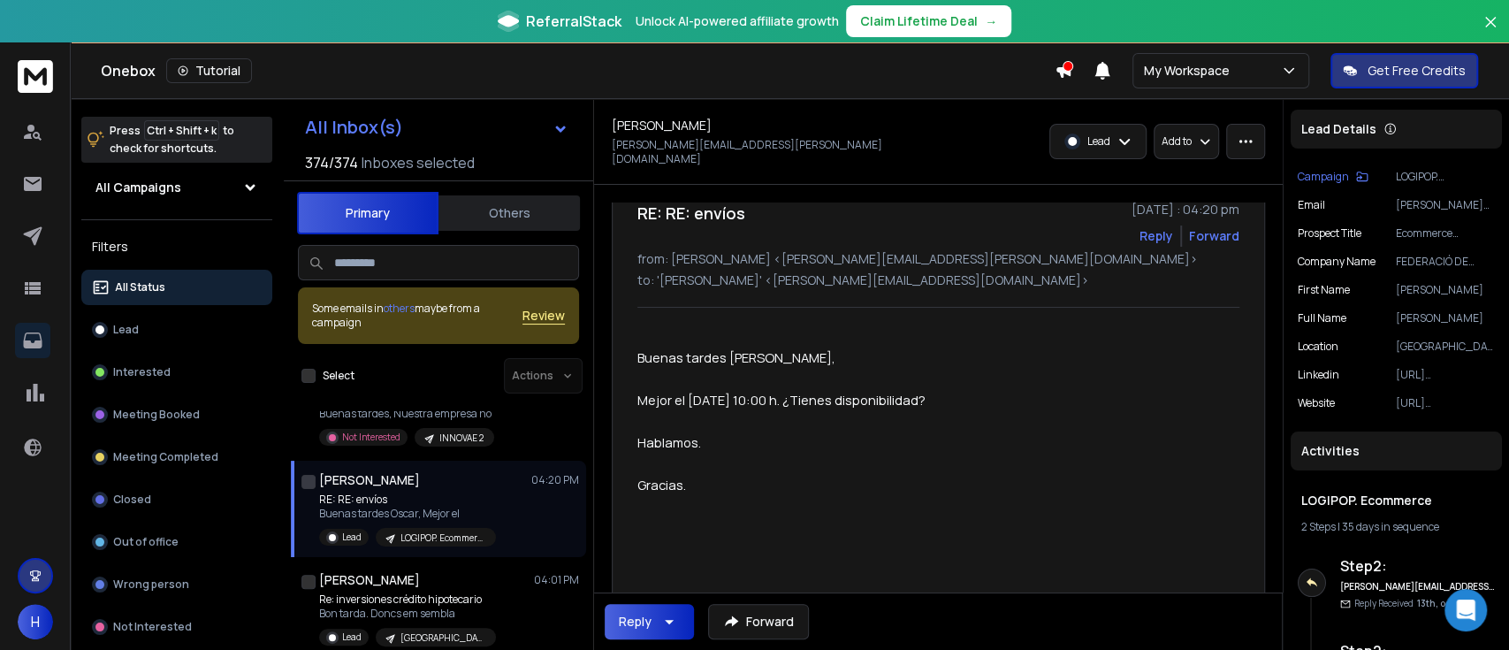
scroll to position [0, 0]
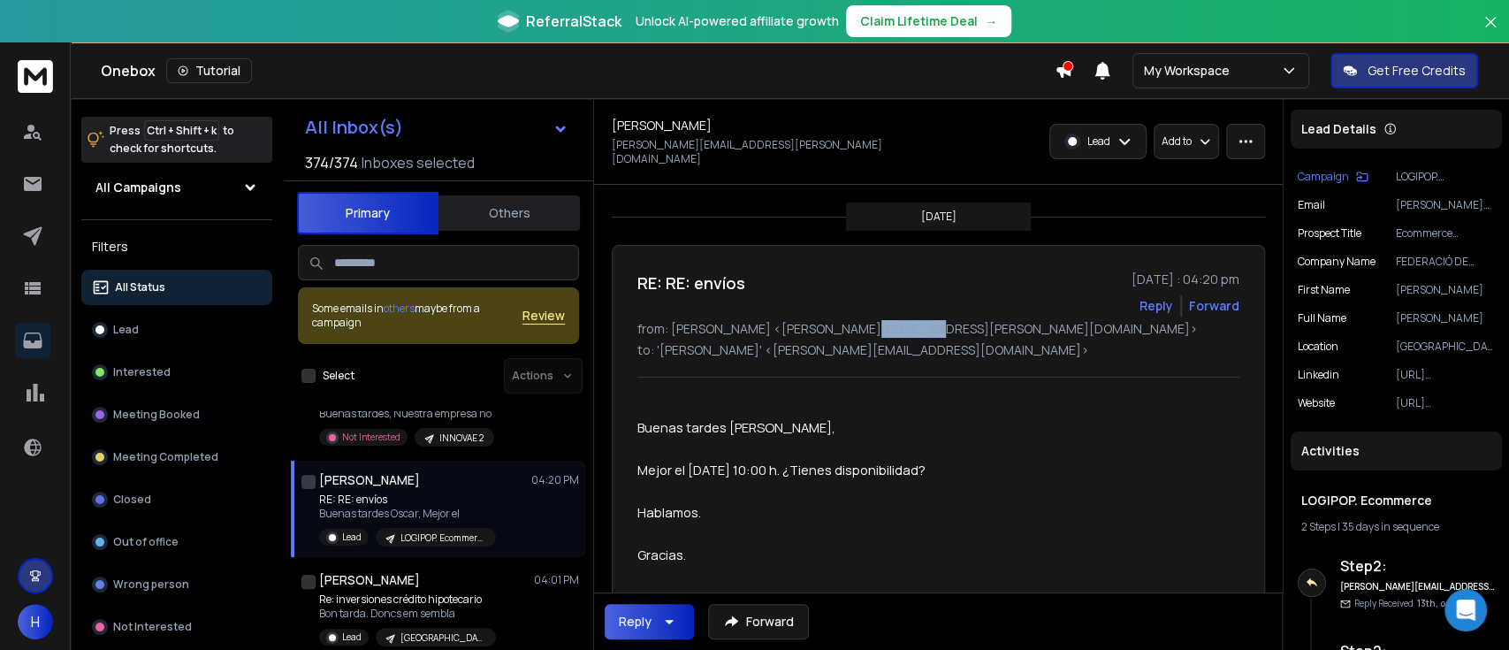
drag, startPoint x: 884, startPoint y: 315, endPoint x: 835, endPoint y: 313, distance: 49.5
click at [835, 320] on p "from: Laura Puig Prim <laura.puig@fcac.coop>" at bounding box center [938, 329] width 602 height 18
copy p "fcac.coop"
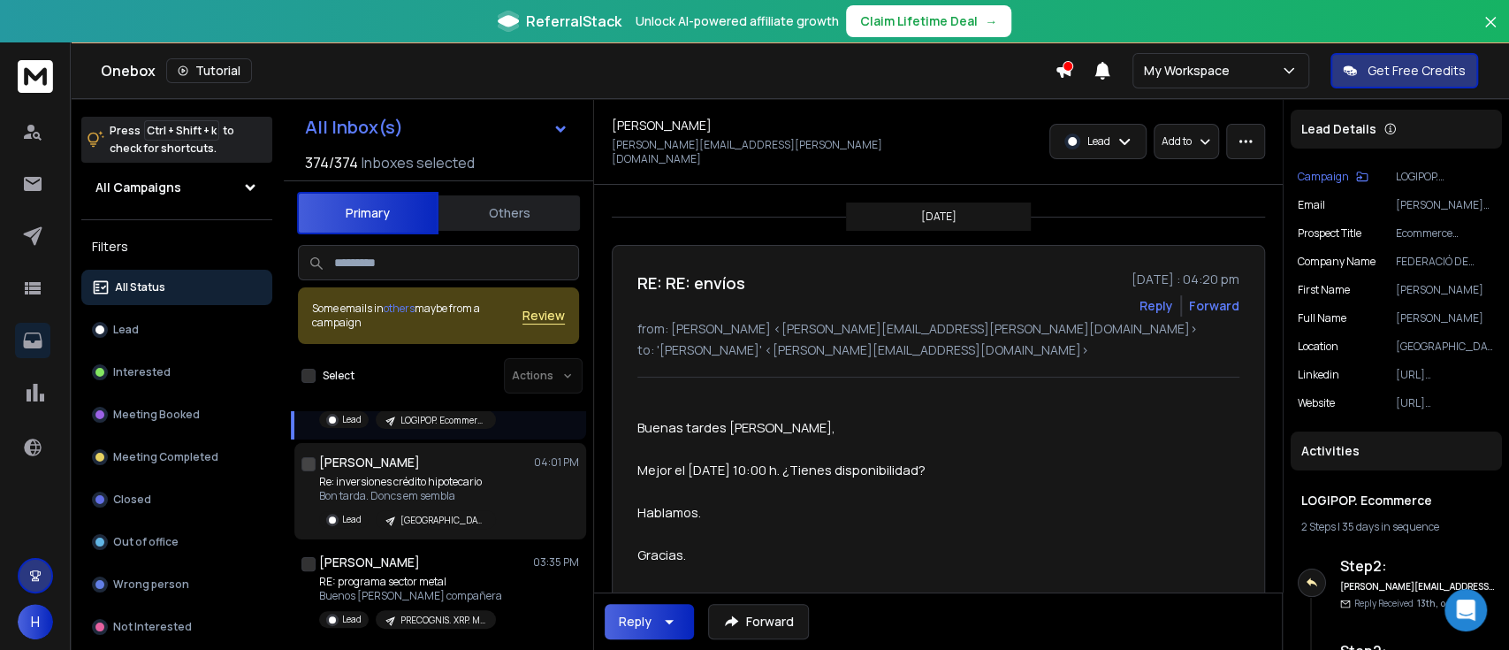
click at [428, 507] on div "Re: inversiones crédito hipotecario Bon tarda. Doncs em sembla Lead HISPANIA MT…" at bounding box center [407, 502] width 177 height 54
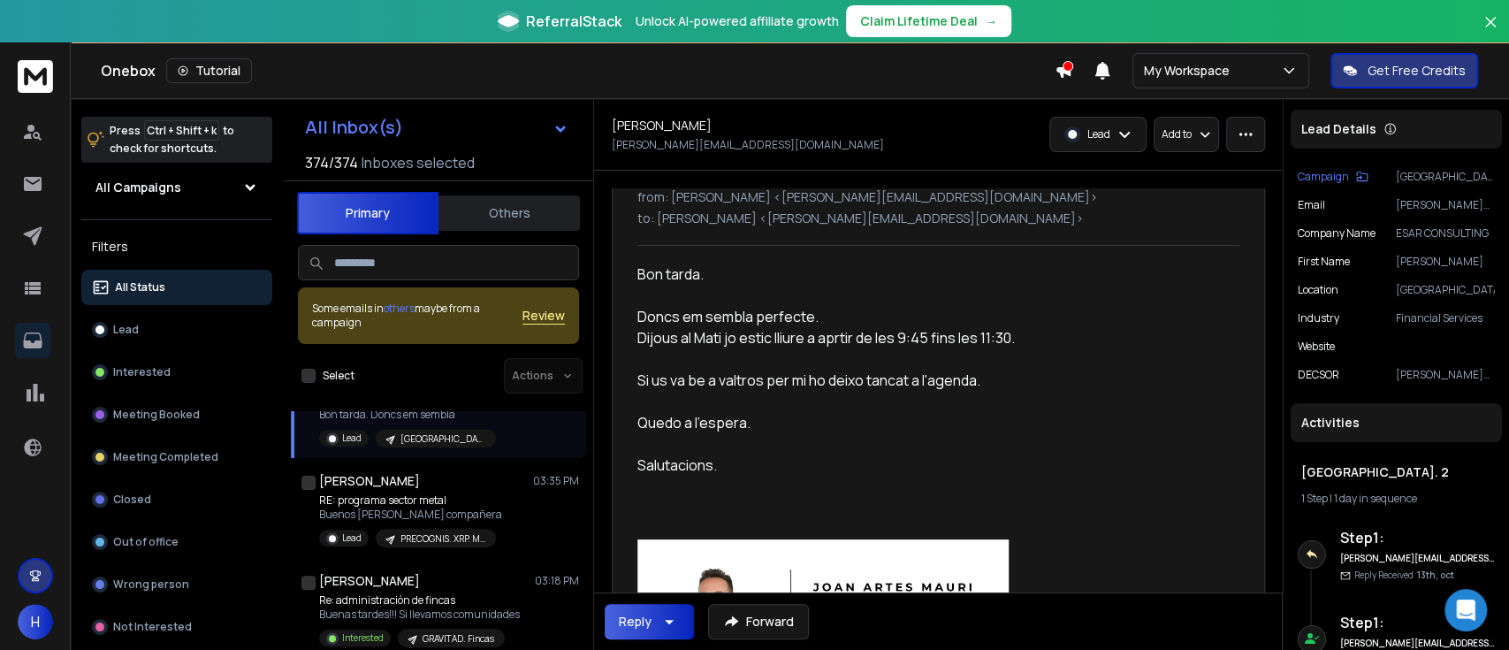
scroll to position [589, 0]
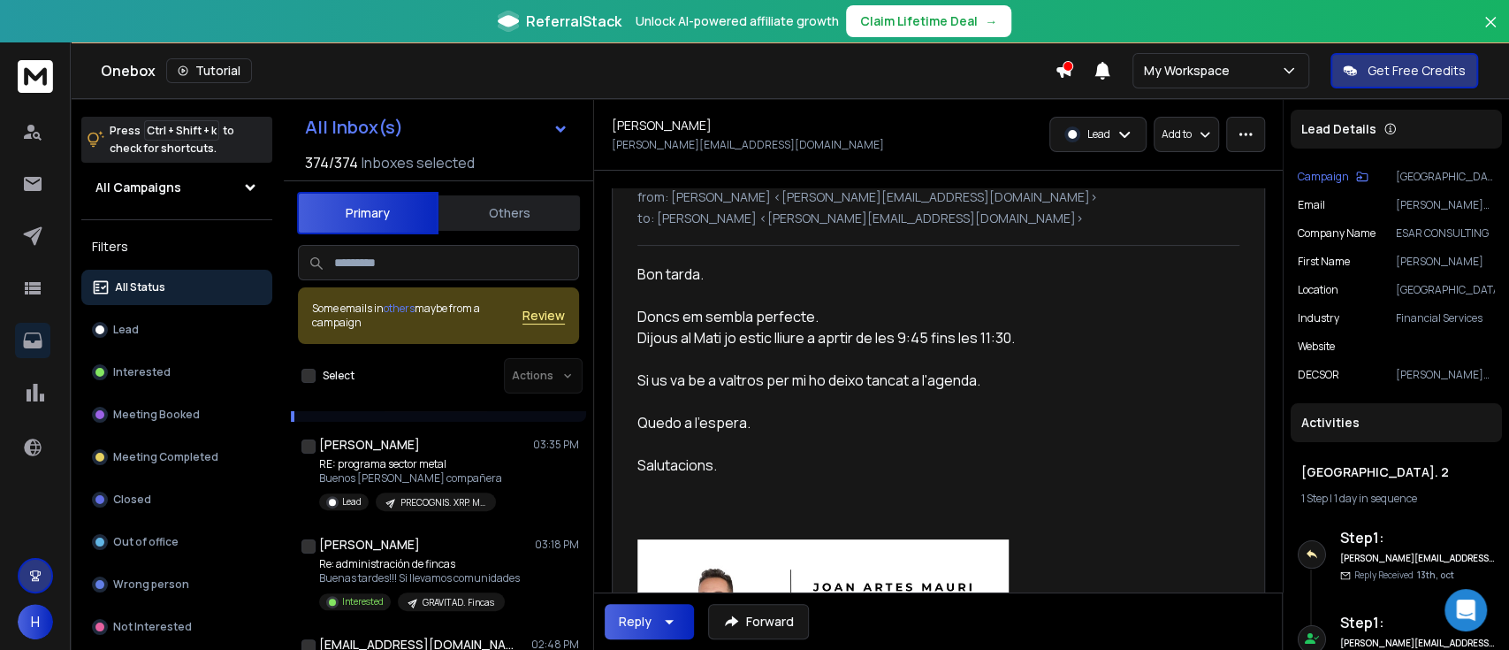
click at [436, 449] on div "Mònica Vallès 03:35 PM" at bounding box center [449, 445] width 260 height 18
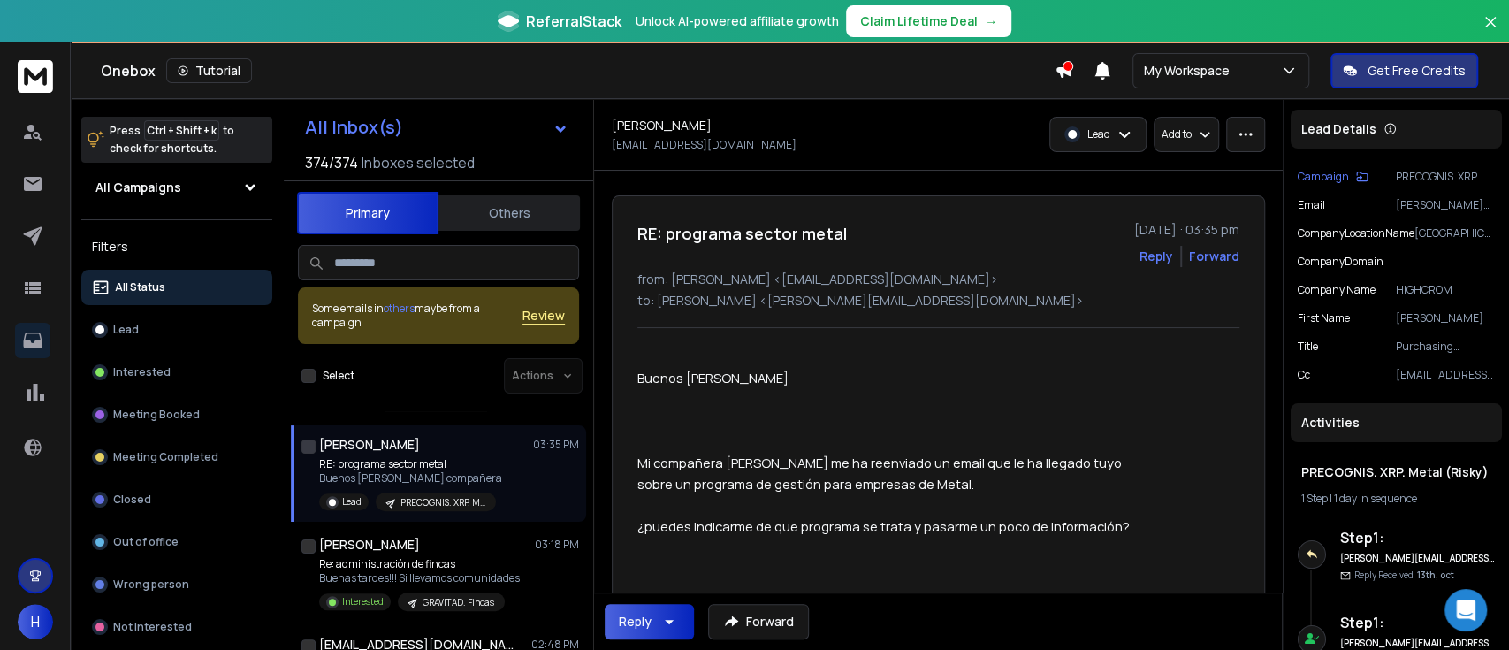
scroll to position [0, 0]
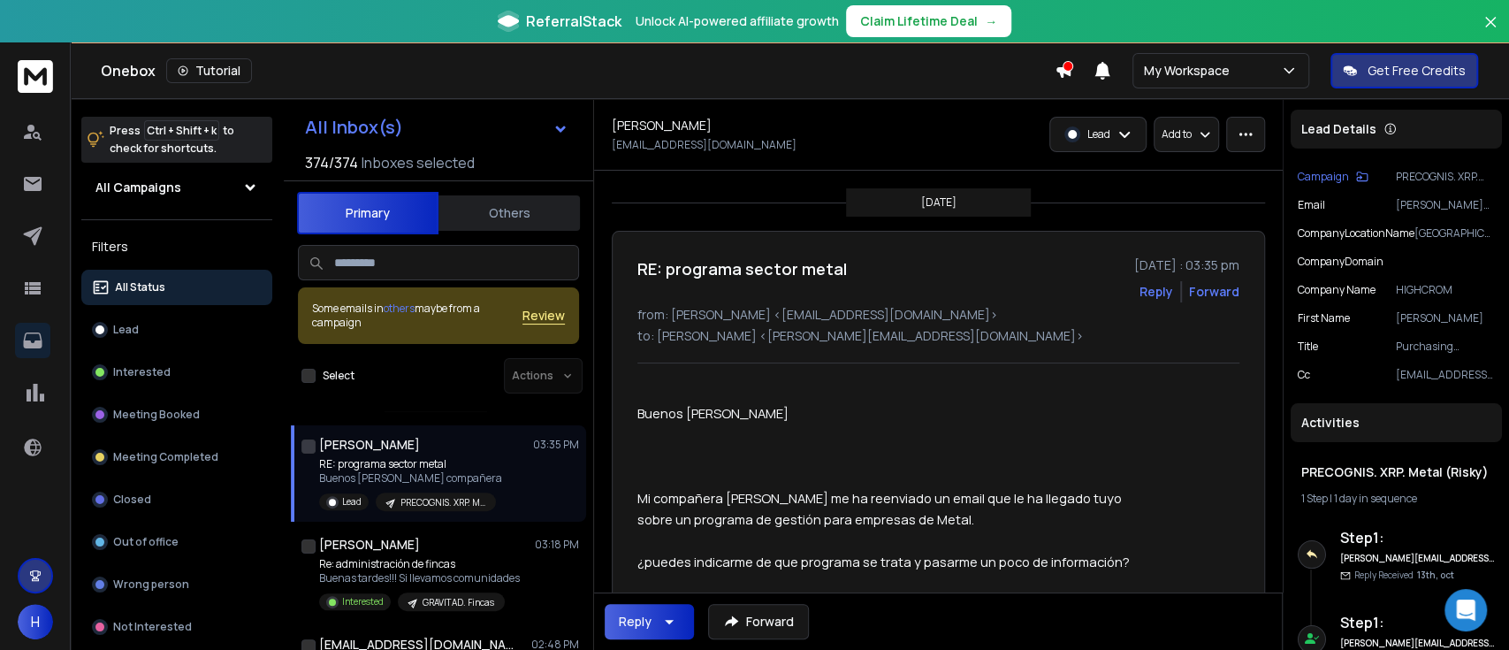
click at [1100, 147] on div "Lead" at bounding box center [1097, 135] width 95 height 34
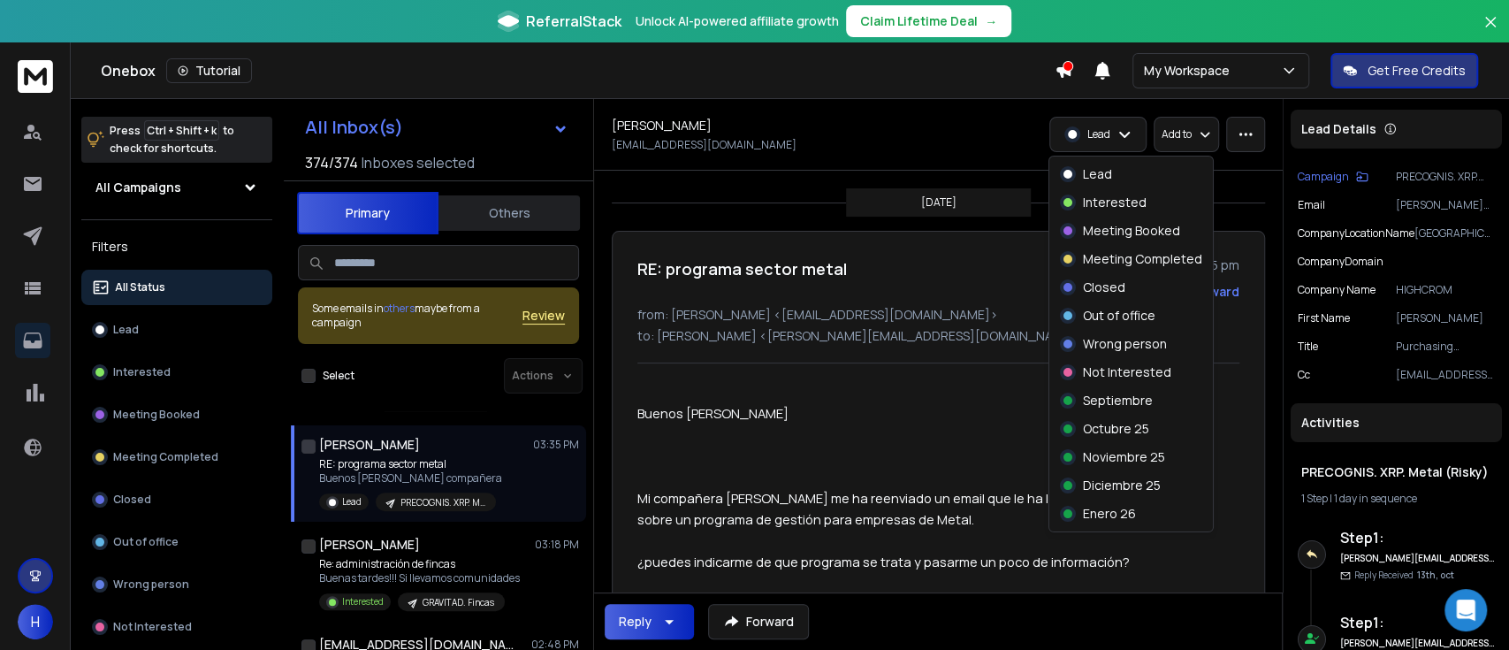
click at [1162, 134] on p "Add to" at bounding box center [1177, 134] width 30 height 14
click at [1180, 175] on div "Subsequence" at bounding box center [1214, 174] width 103 height 18
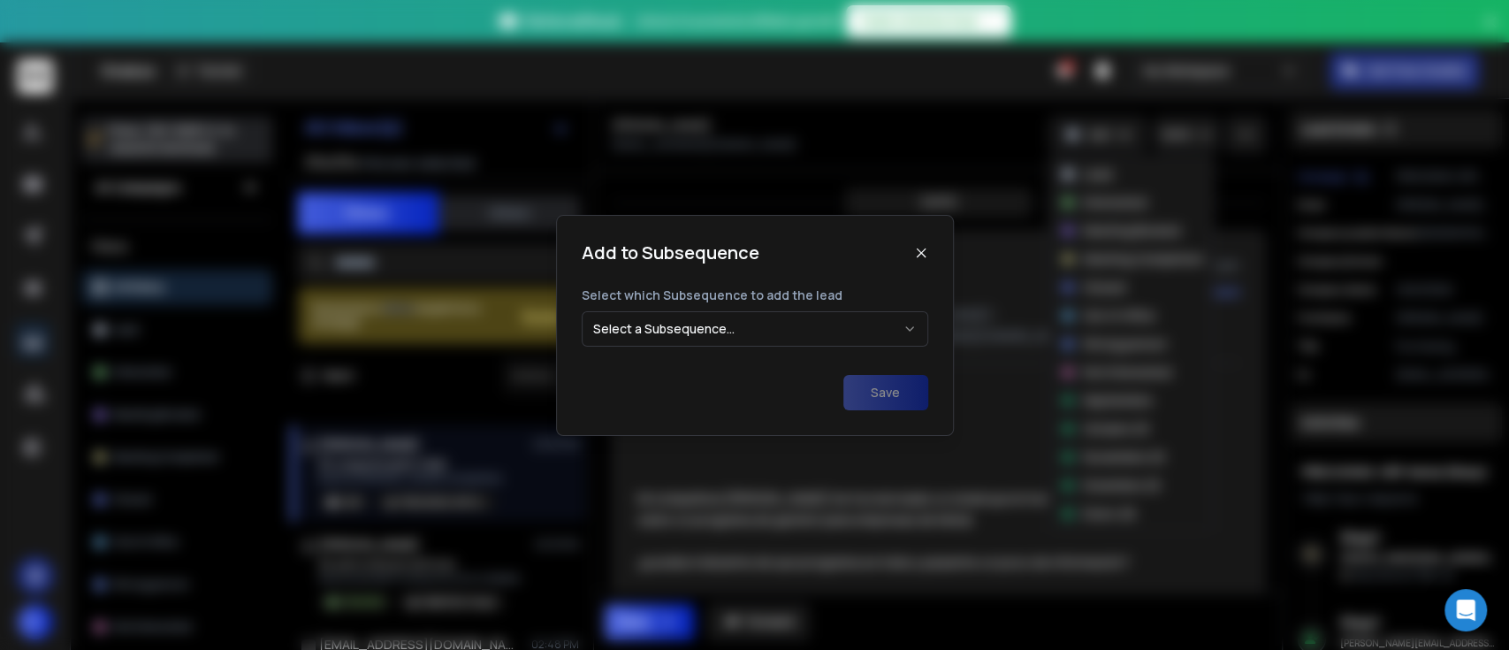
click at [927, 254] on icon at bounding box center [921, 253] width 14 height 14
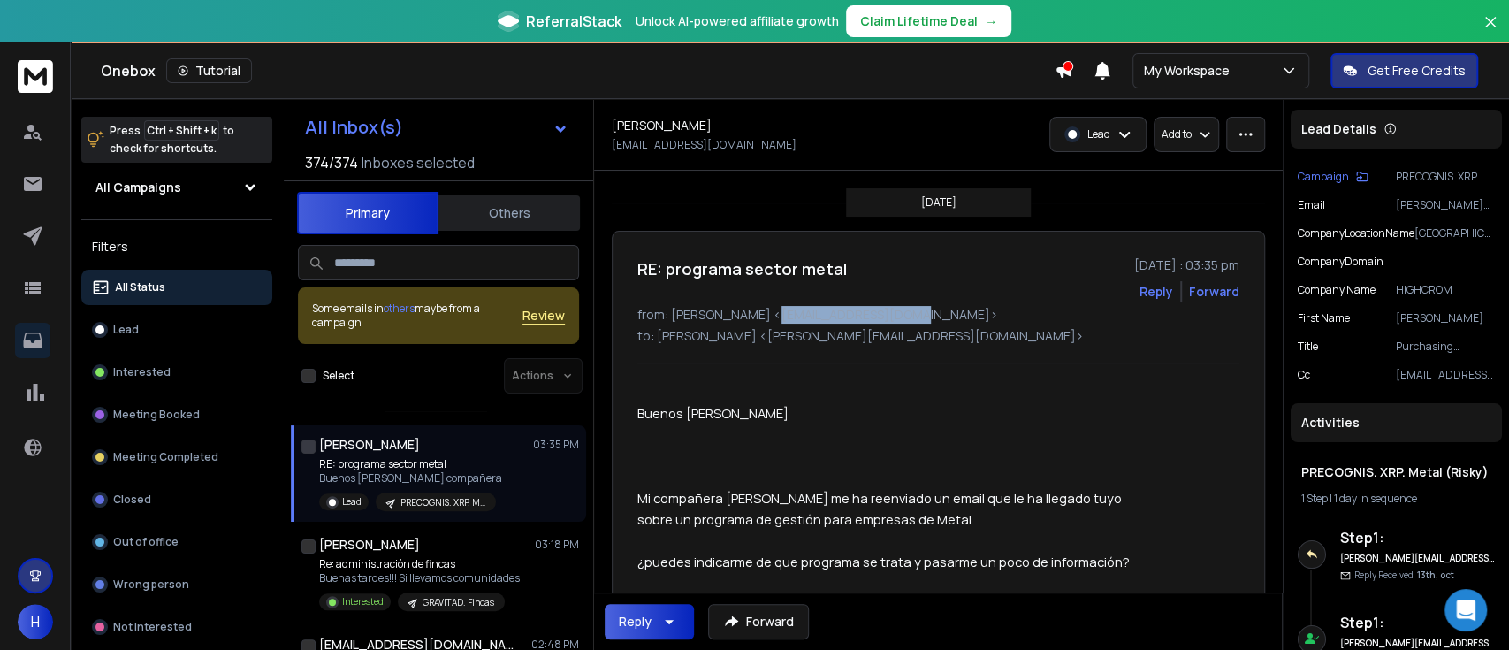
drag, startPoint x: 896, startPoint y: 315, endPoint x: 757, endPoint y: 321, distance: 139.8
click at [757, 321] on p "from: Mònica Vallès <mvalles@highcrom.com>" at bounding box center [938, 315] width 602 height 18
copy p "mvalles@highcrom.com"
click at [1323, 180] on p "Campaign" at bounding box center [1323, 177] width 51 height 14
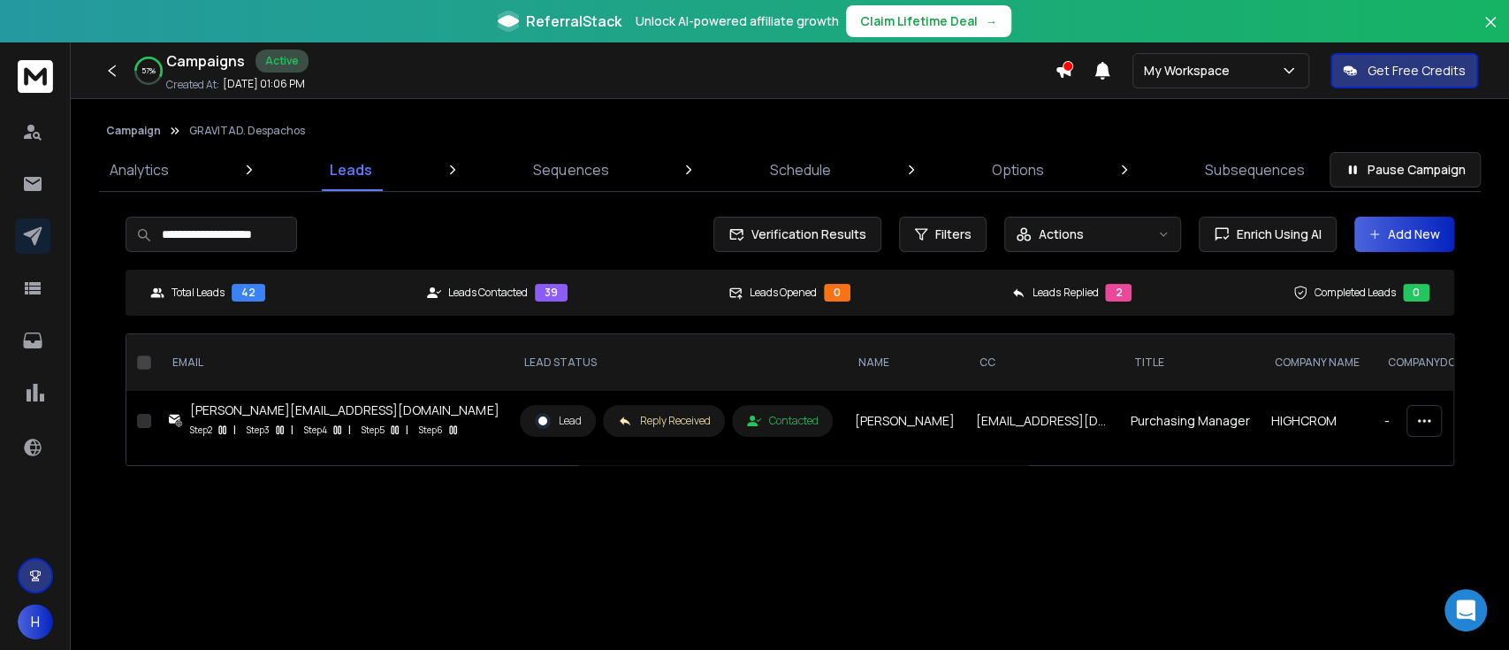
click at [1397, 234] on button "Add New" at bounding box center [1404, 234] width 100 height 35
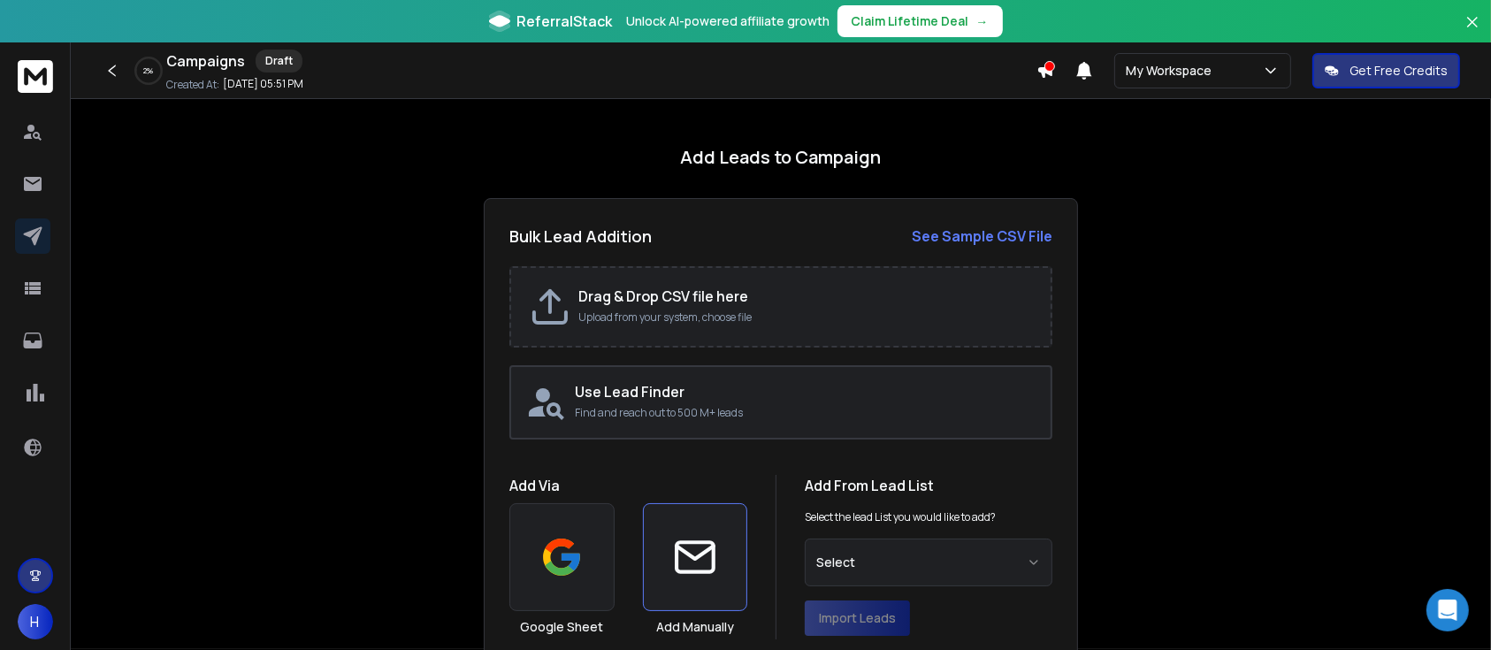
click at [704, 562] on icon at bounding box center [695, 556] width 44 height 53
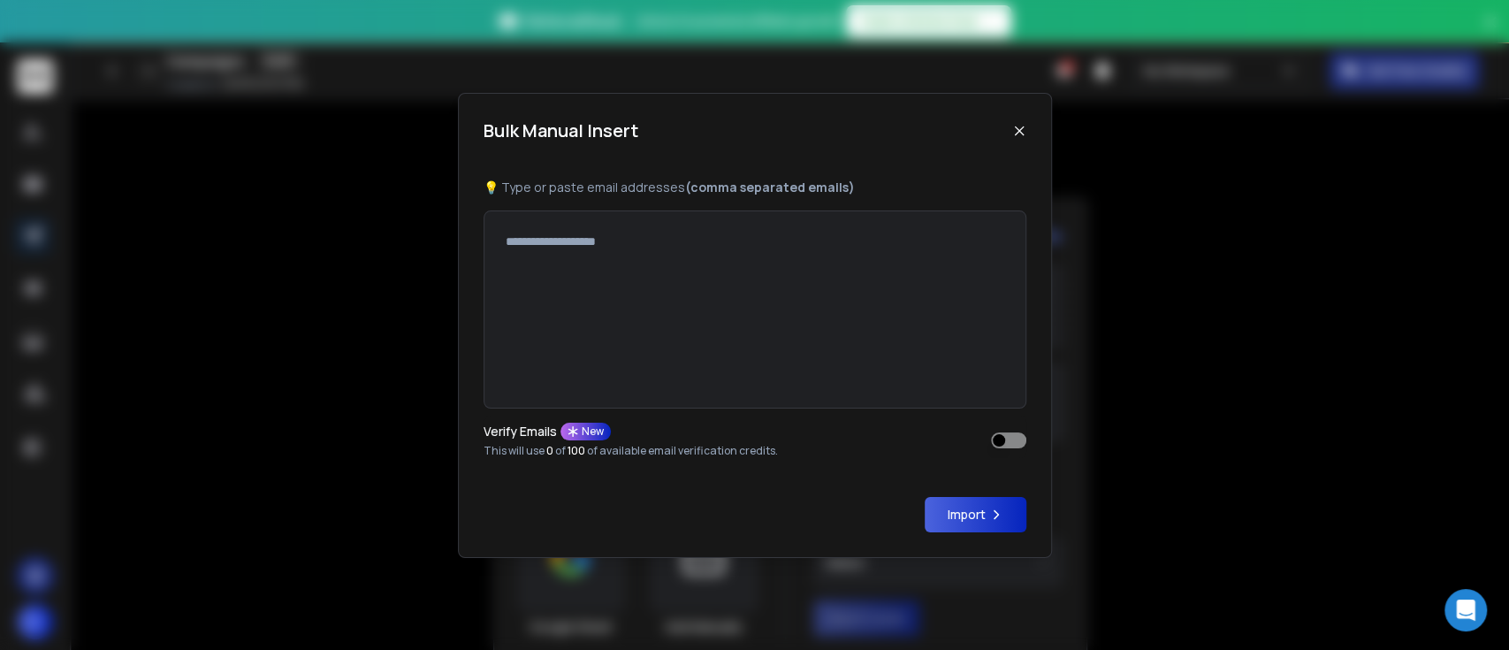
click at [566, 248] on textarea at bounding box center [755, 309] width 543 height 198
paste textarea "**********"
type textarea "**********"
click at [948, 512] on button "Import" at bounding box center [976, 514] width 102 height 35
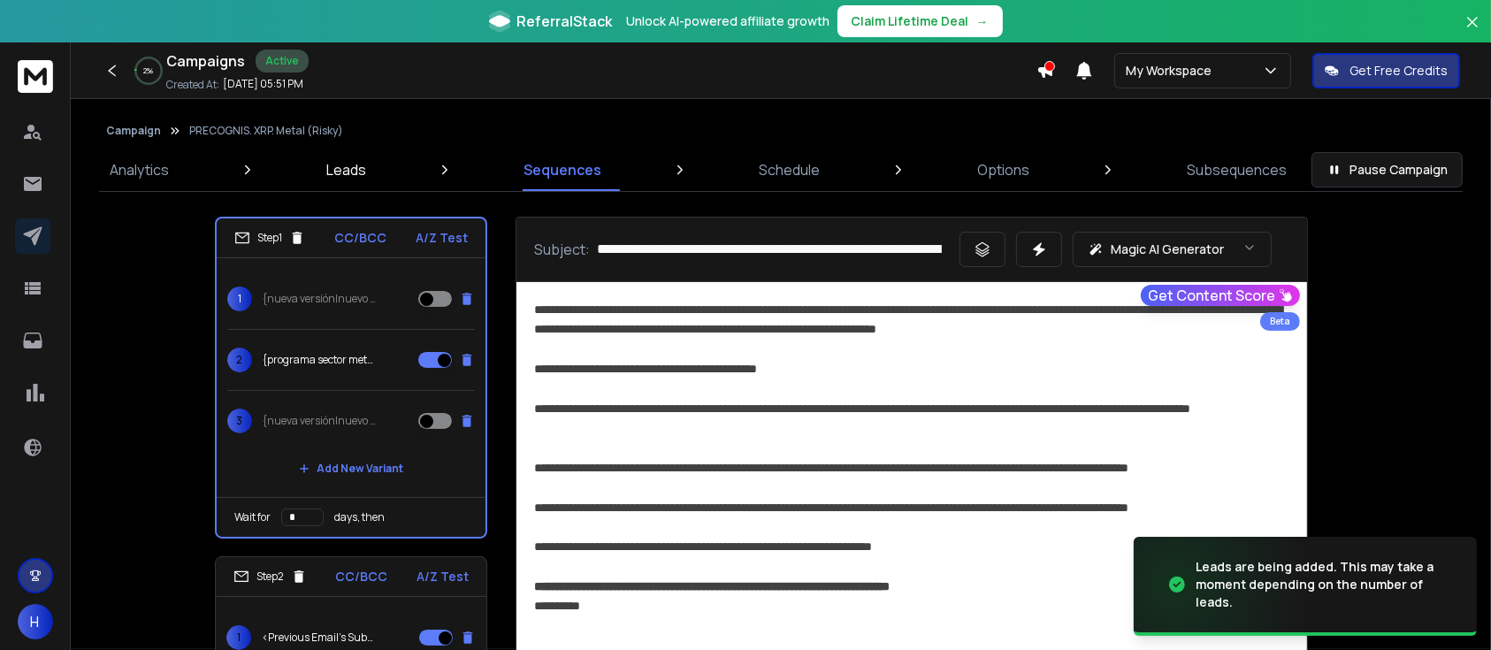
click at [347, 172] on p "Leads" at bounding box center [346, 169] width 40 height 21
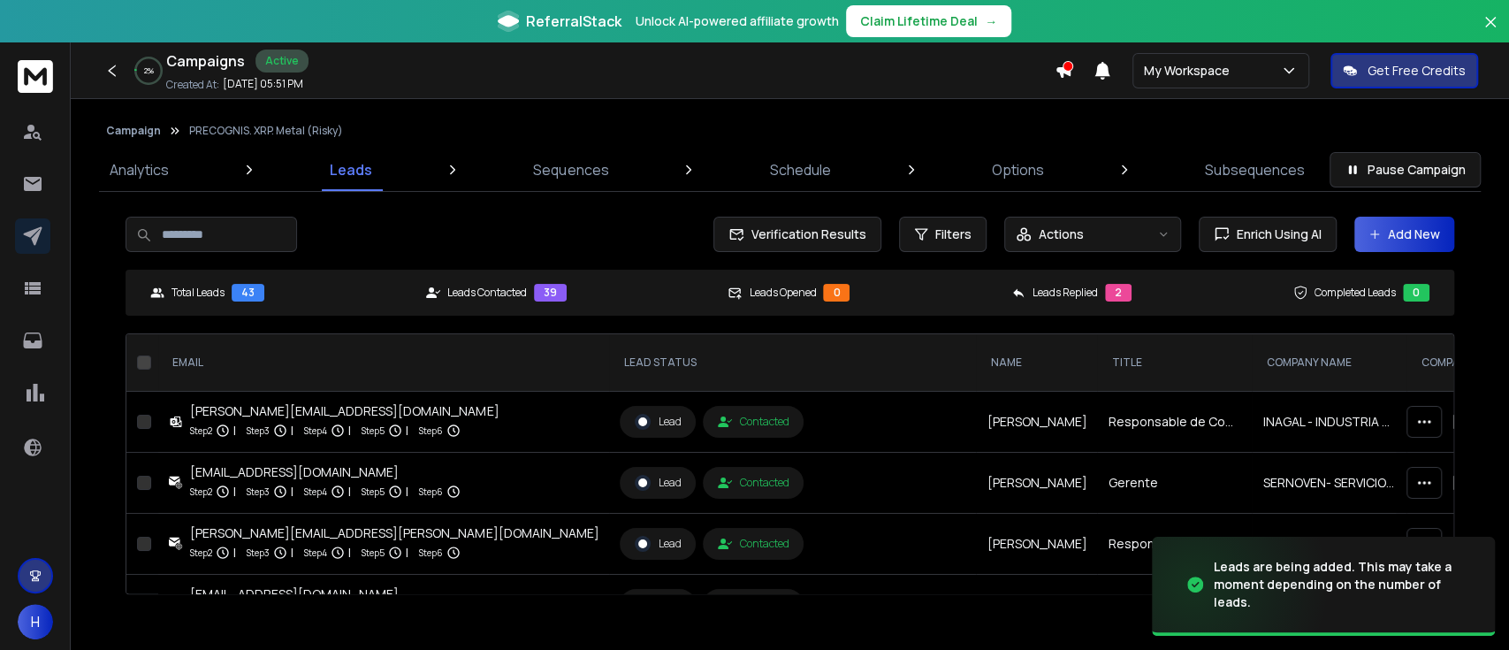
click at [287, 237] on input at bounding box center [212, 234] width 172 height 35
paste input "**********"
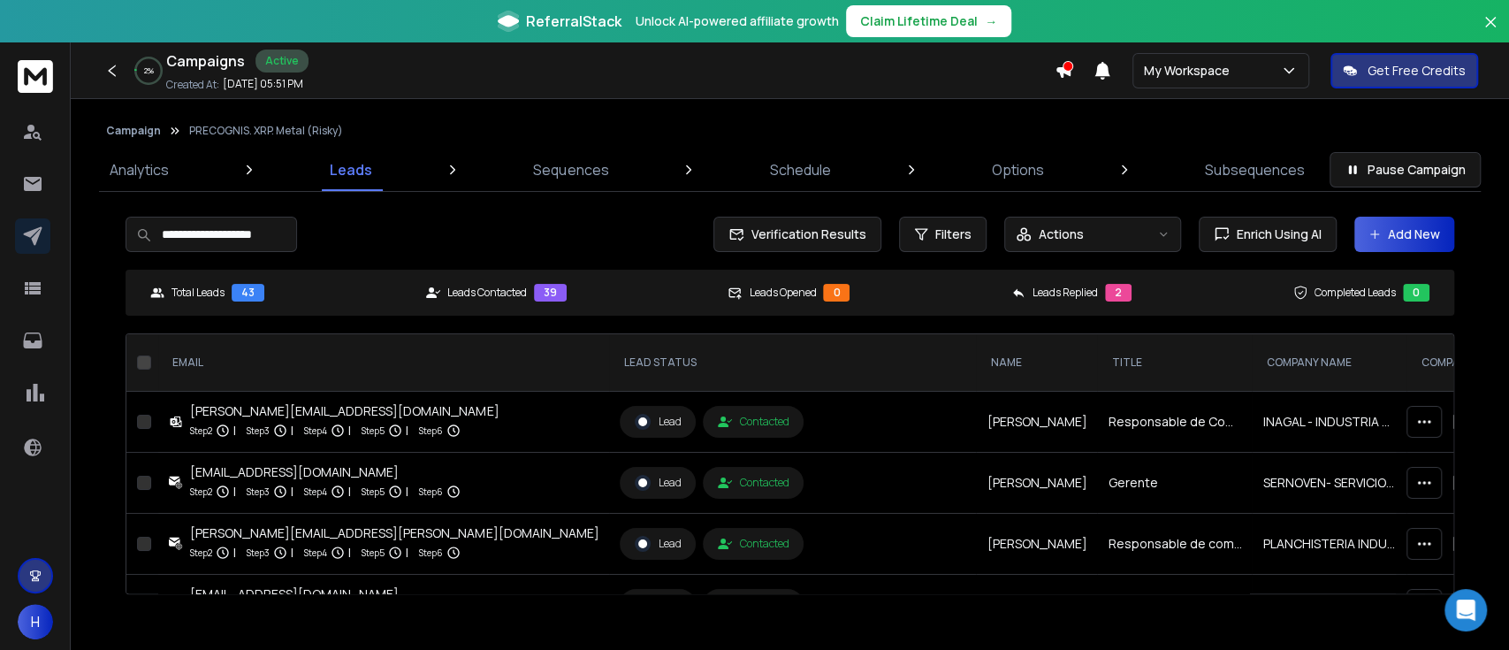
type input "**********"
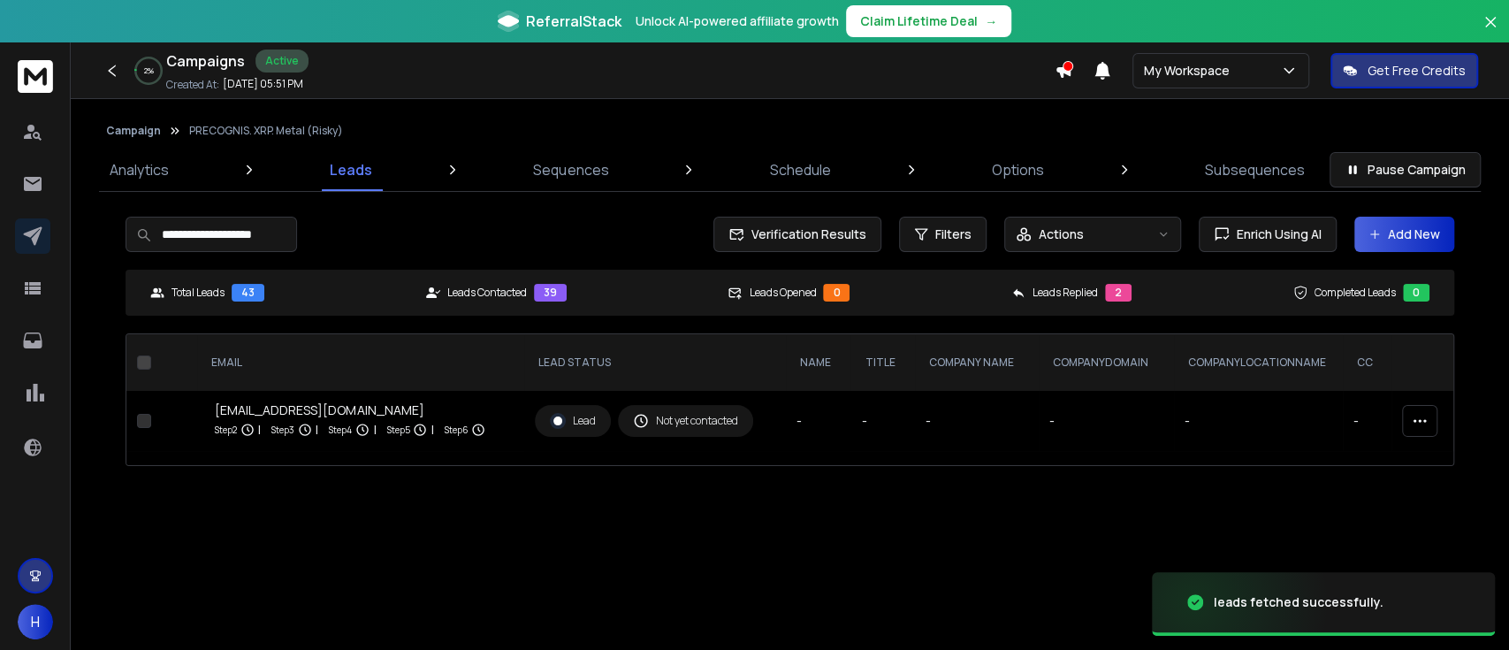
click at [347, 408] on div "mvalles@highcrom.com" at bounding box center [350, 410] width 271 height 18
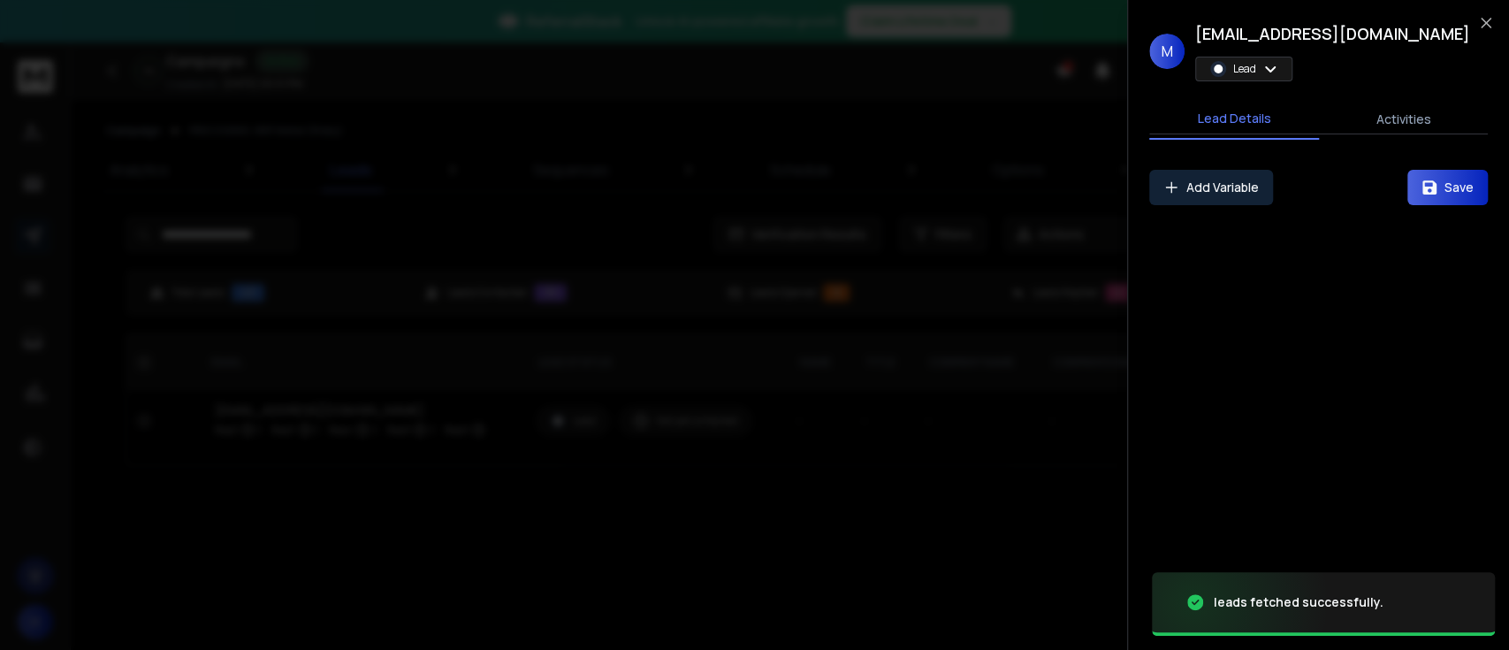
click at [1212, 176] on button "Add Variable" at bounding box center [1211, 187] width 124 height 35
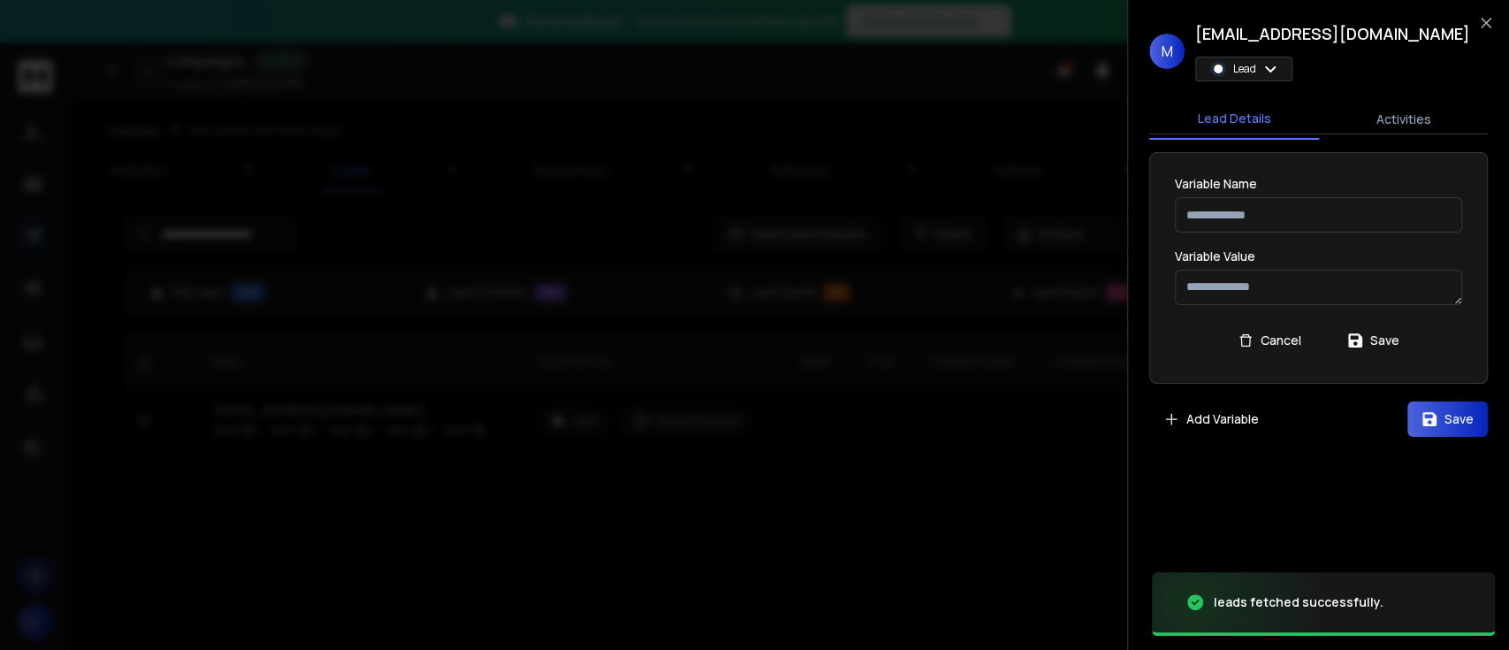
click at [1240, 223] on input at bounding box center [1318, 214] width 287 height 35
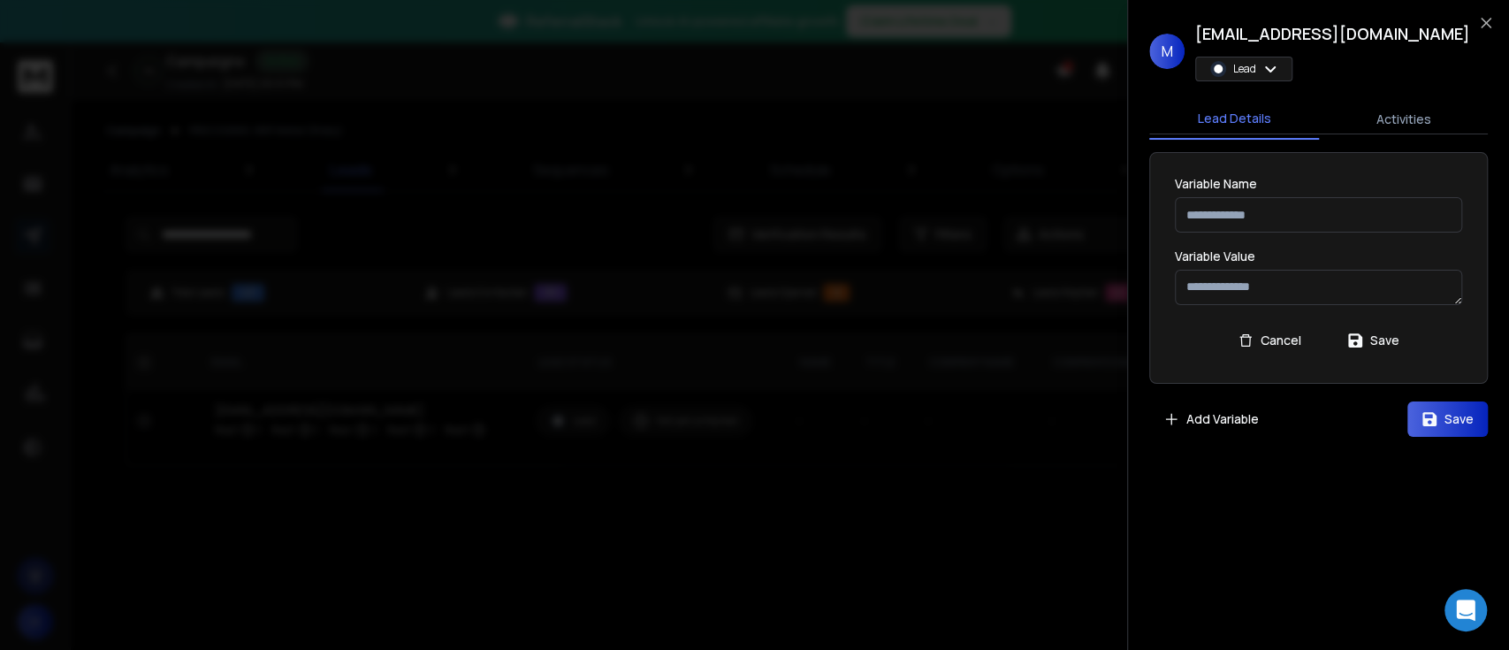
type input "*********"
click at [1252, 281] on textarea at bounding box center [1318, 287] width 287 height 35
type textarea "******"
click at [1364, 341] on button "Save" at bounding box center [1373, 340] width 80 height 35
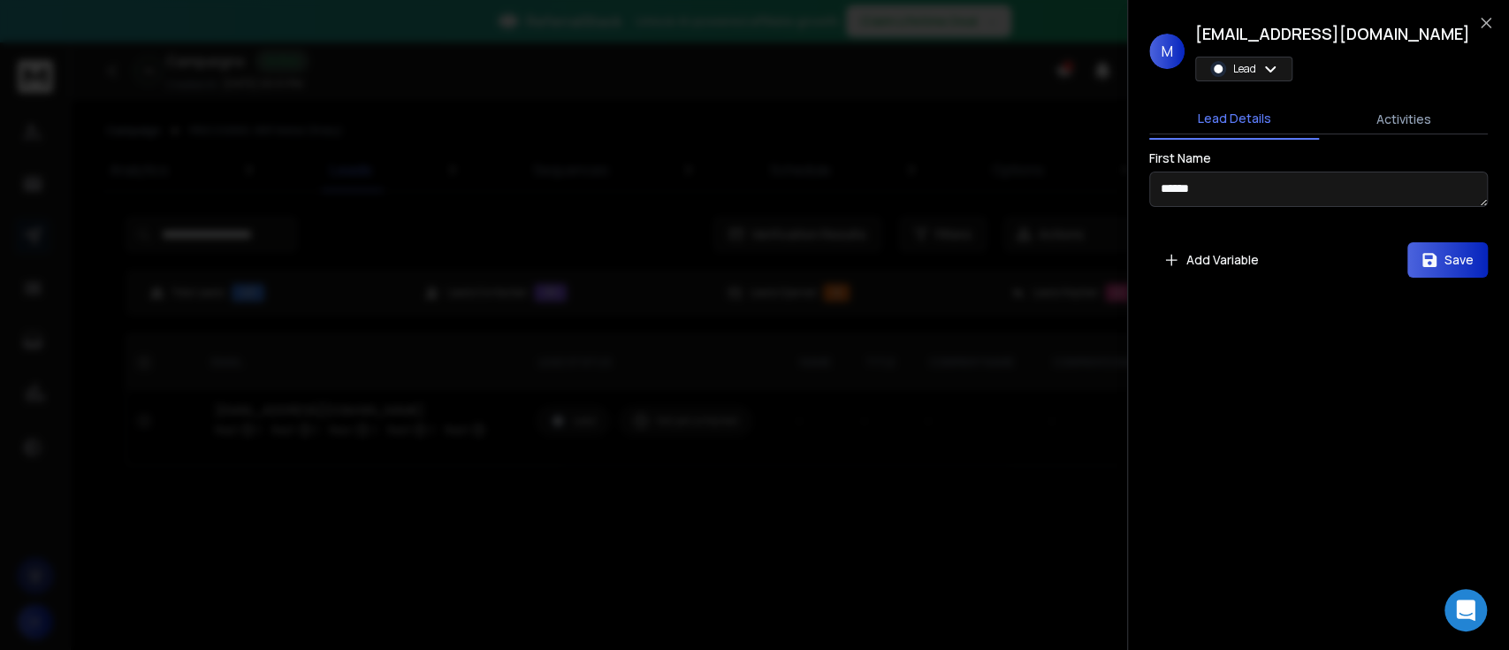
click at [1423, 257] on icon "submit" at bounding box center [1430, 260] width 14 height 14
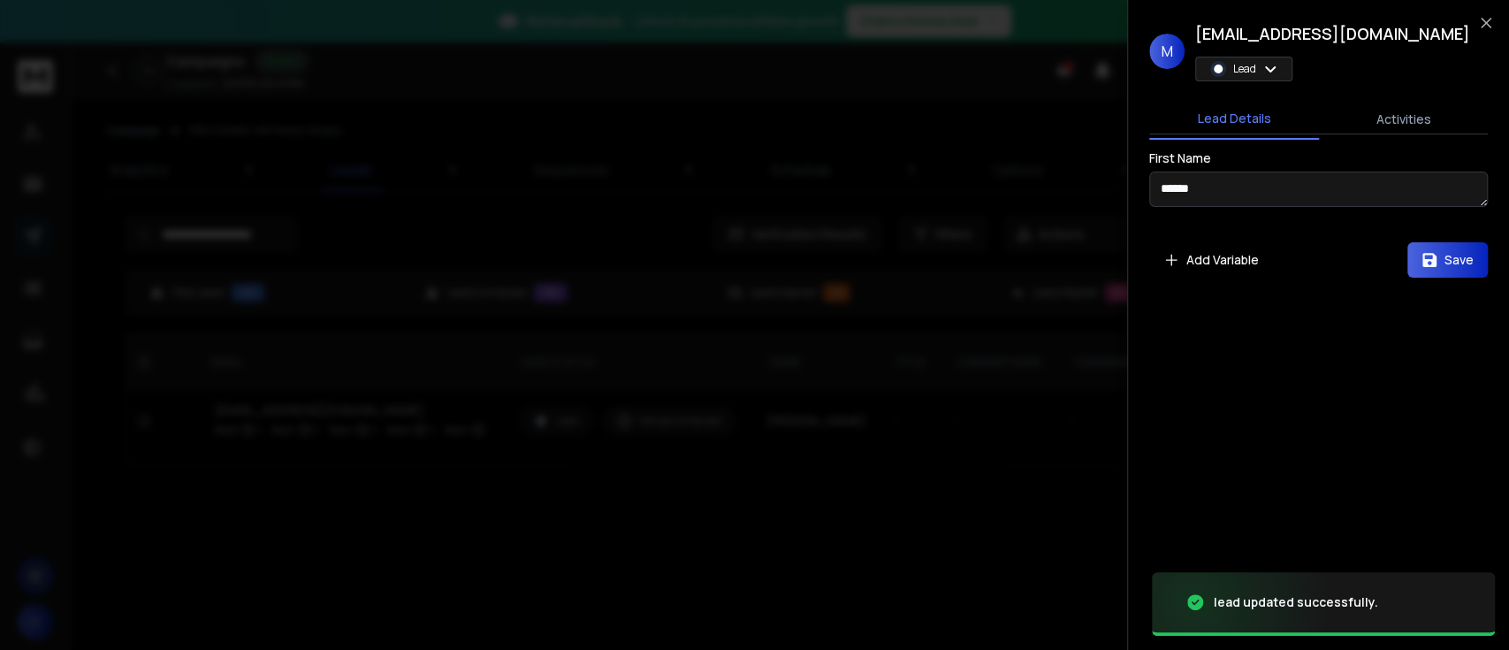
click at [341, 490] on div at bounding box center [754, 325] width 1509 height 650
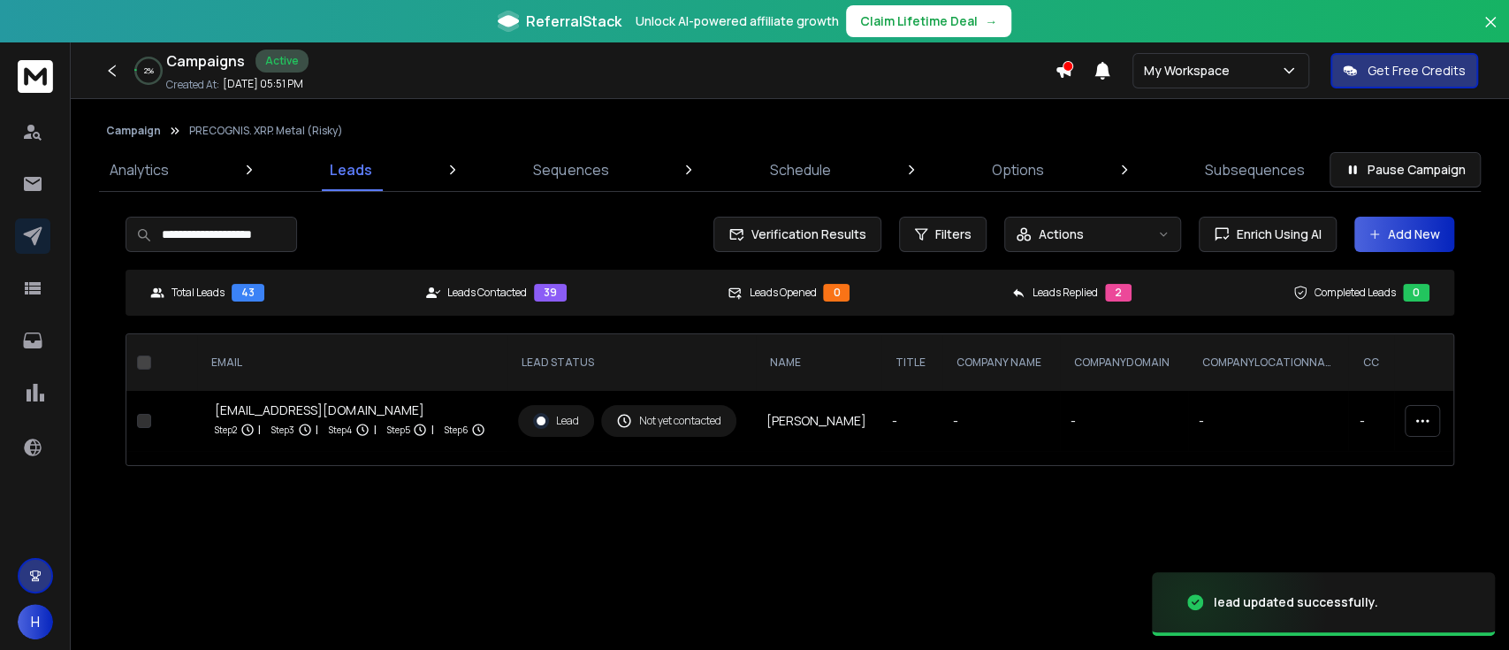
click at [144, 421] on button "button" at bounding box center [144, 421] width 14 height 14
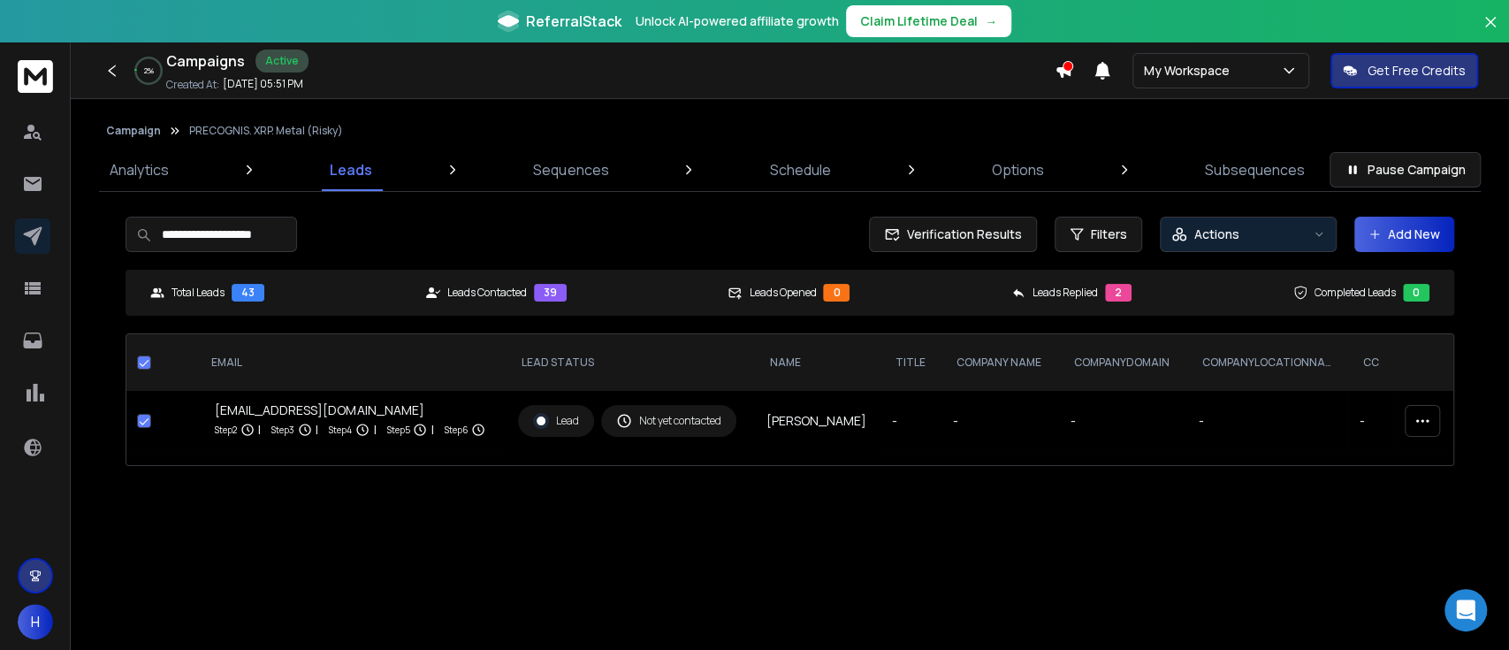
click at [1187, 247] on button "Actions" at bounding box center [1248, 234] width 177 height 35
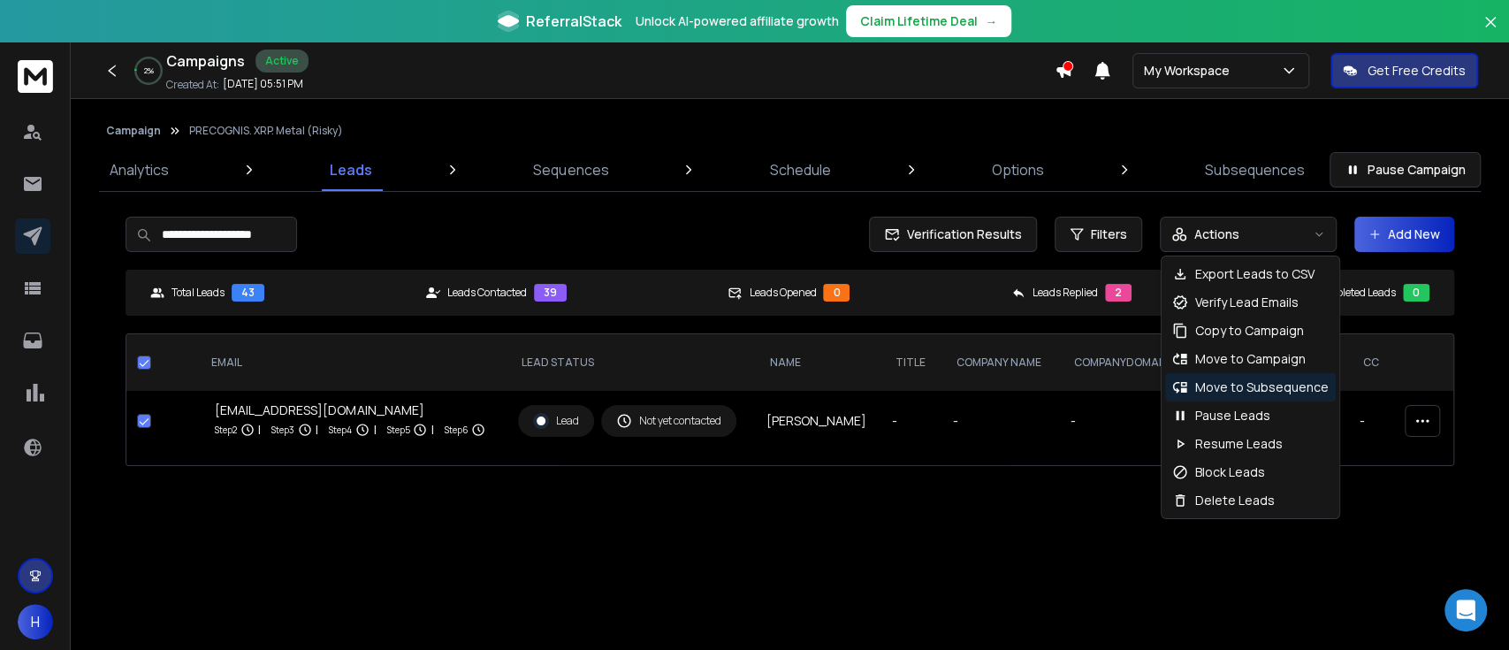
click at [1263, 386] on p "Move to Subsequence" at bounding box center [1262, 387] width 134 height 18
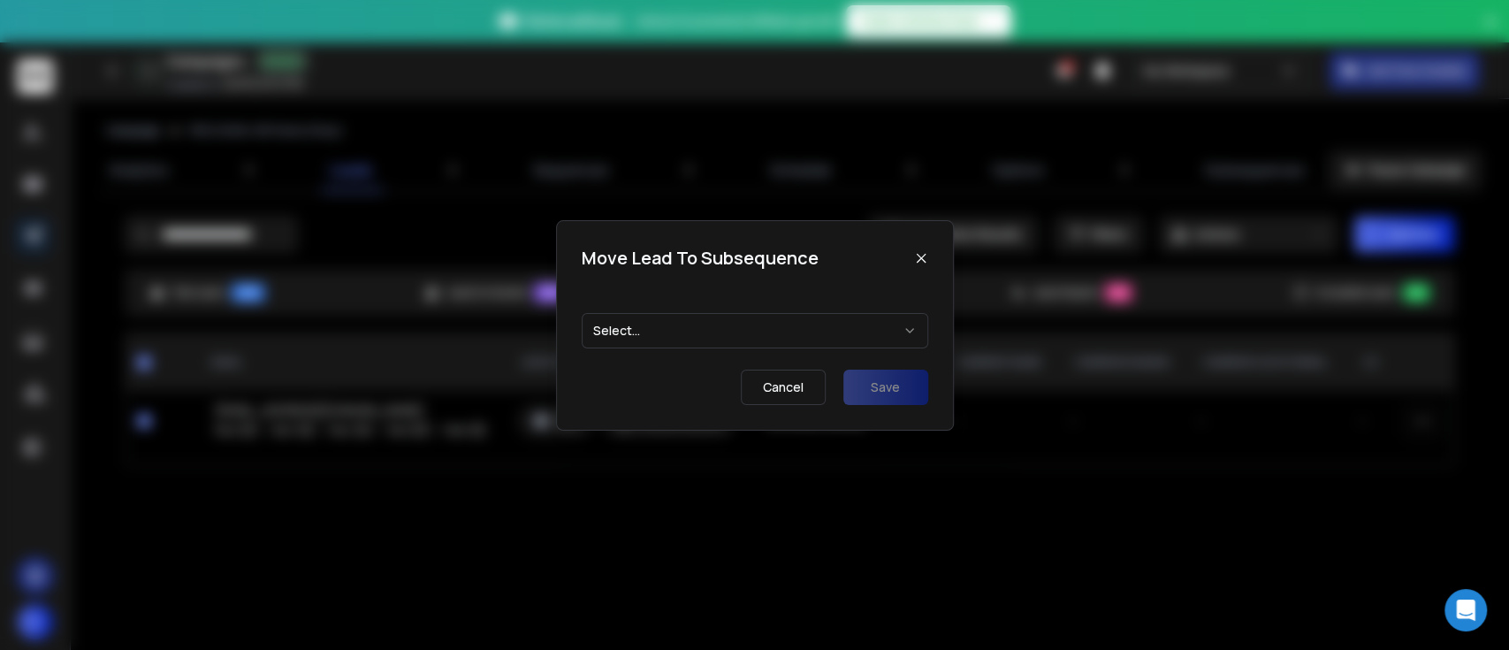
click at [652, 328] on button "Select..." at bounding box center [755, 330] width 347 height 35
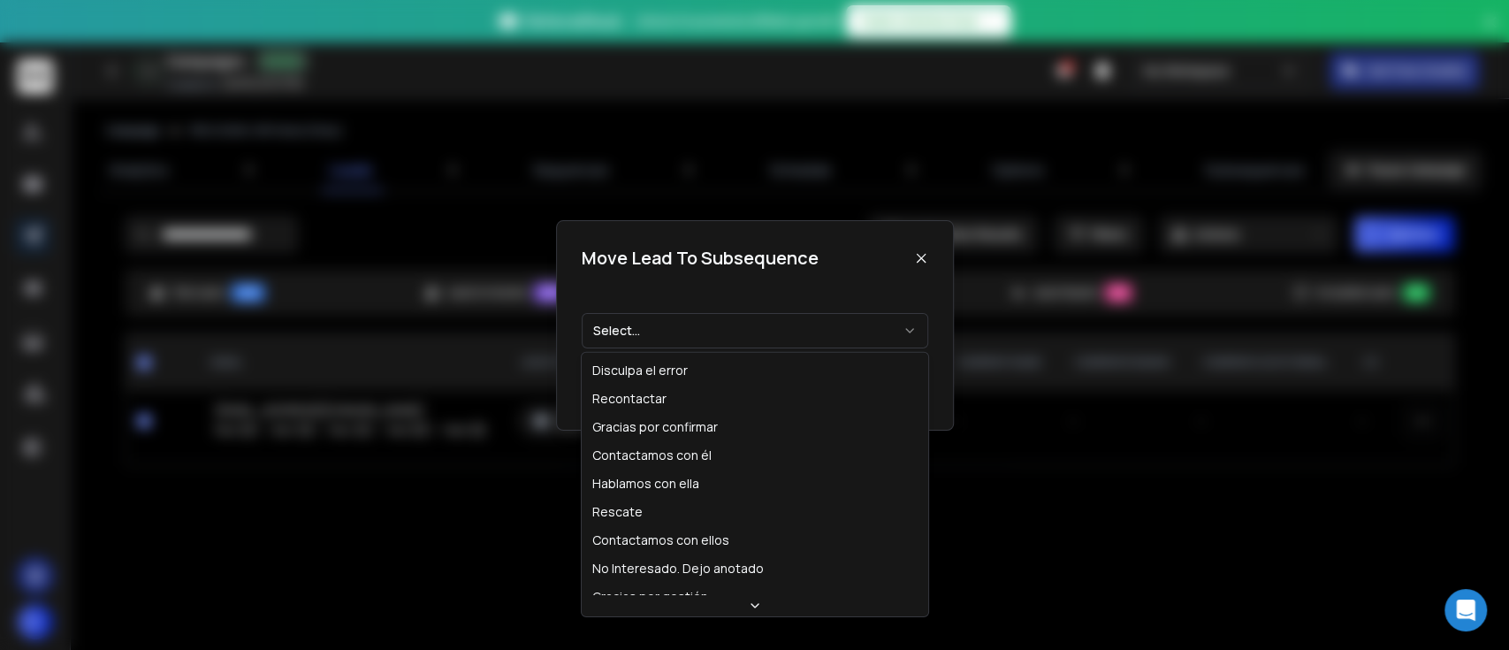
click at [914, 258] on icon at bounding box center [921, 258] width 14 height 14
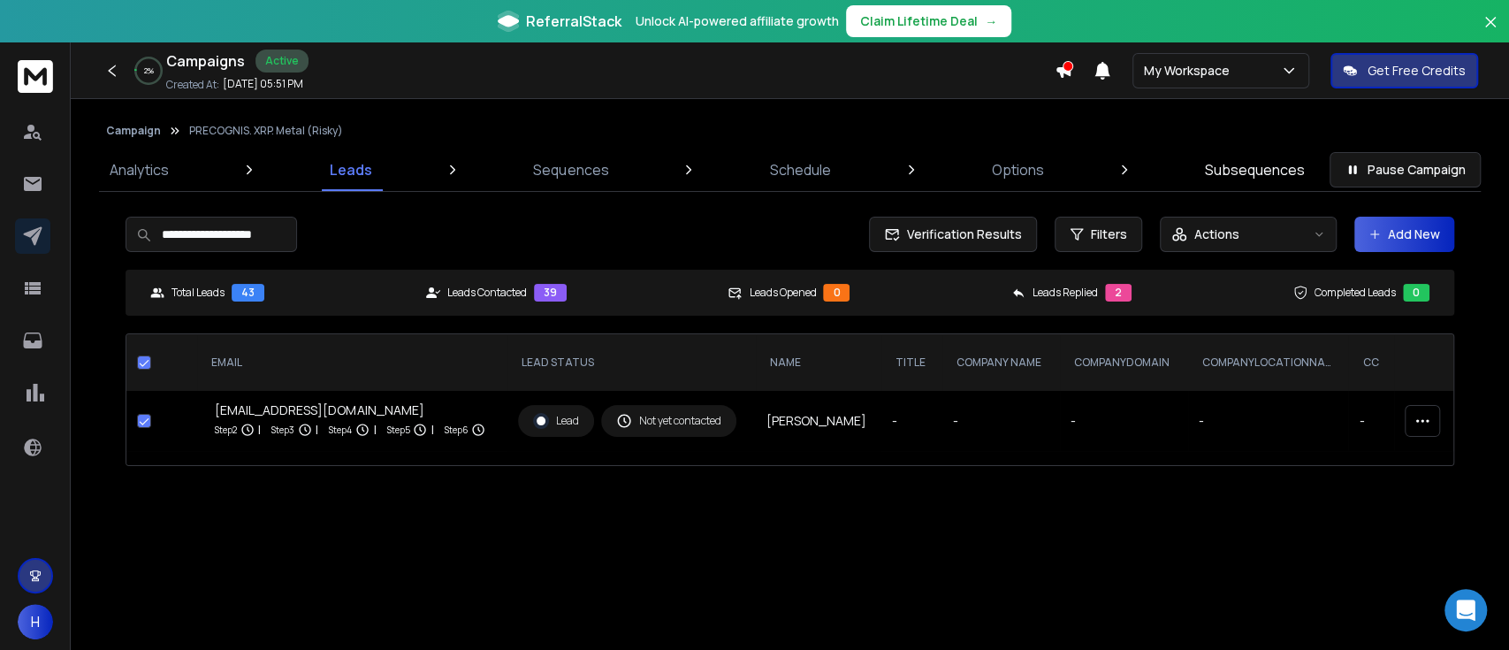
click at [1225, 157] on link "Subsequences" at bounding box center [1254, 170] width 121 height 42
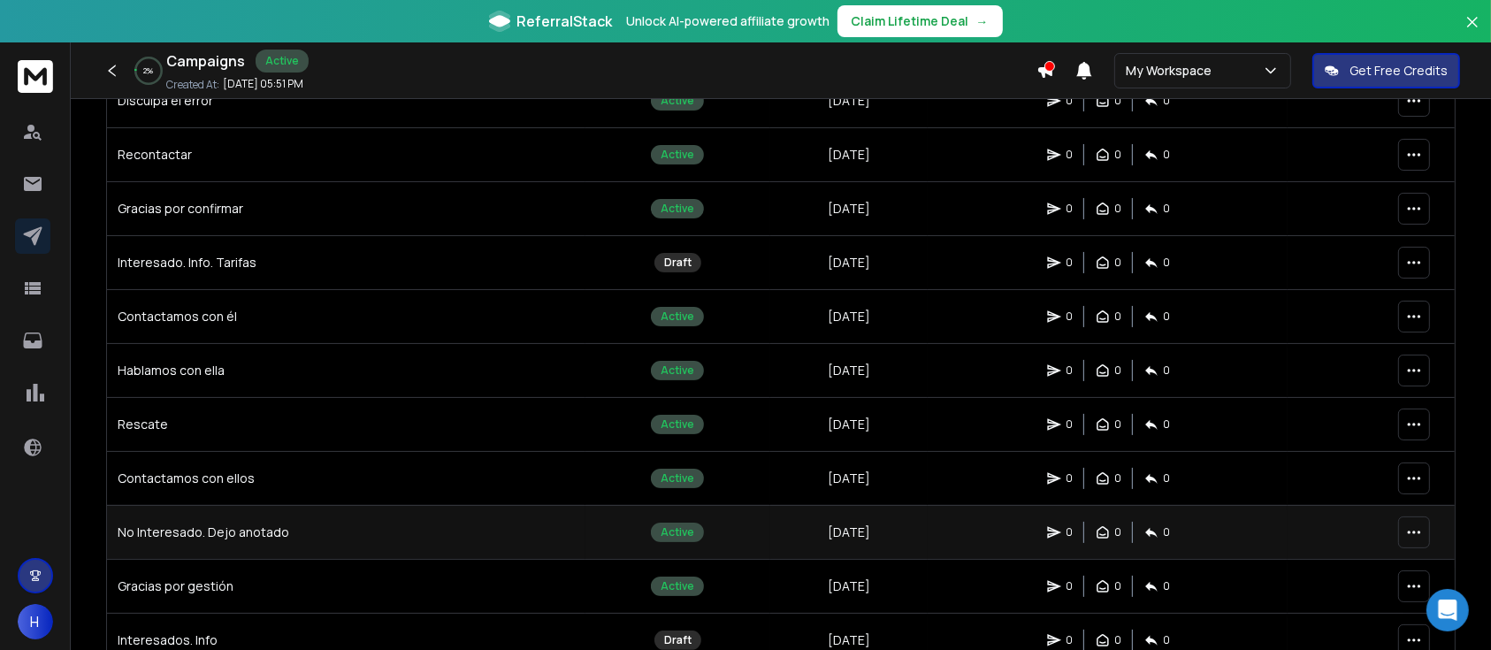
scroll to position [332, 0]
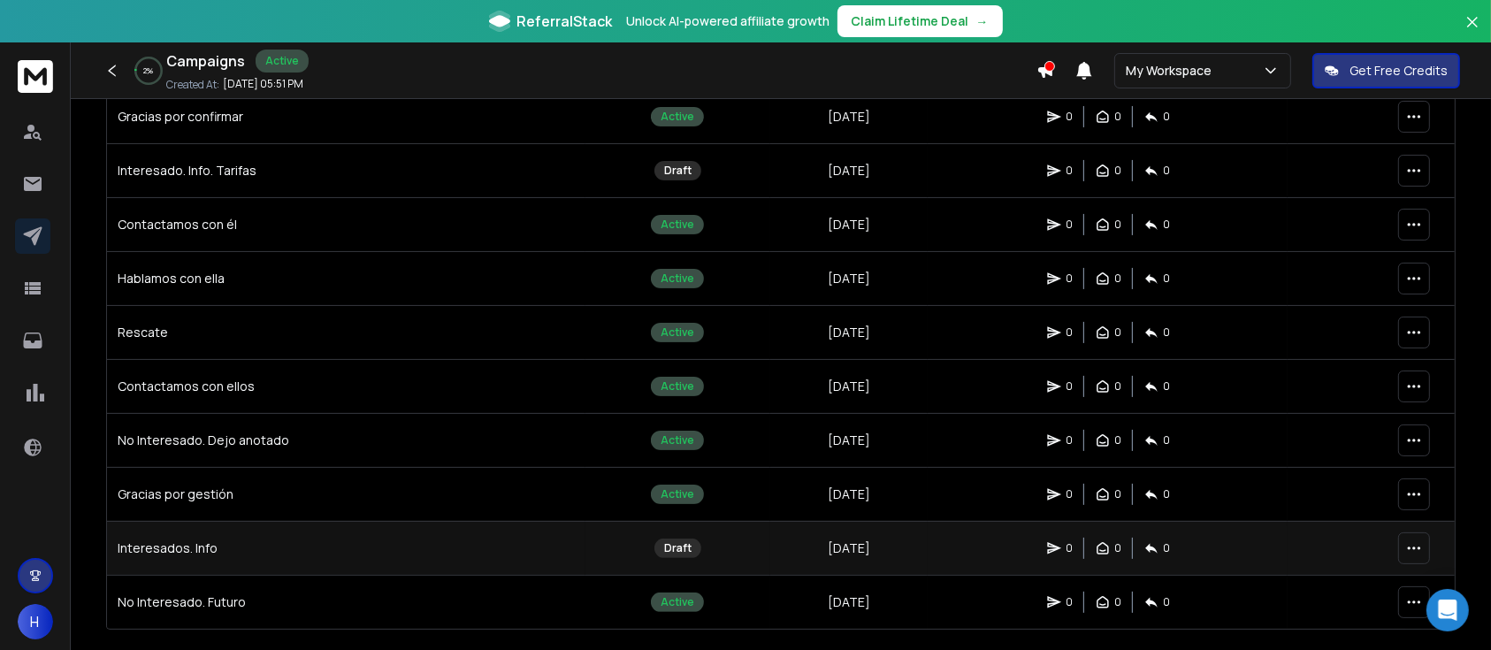
click at [362, 541] on td "Interesados. Info" at bounding box center [346, 548] width 478 height 54
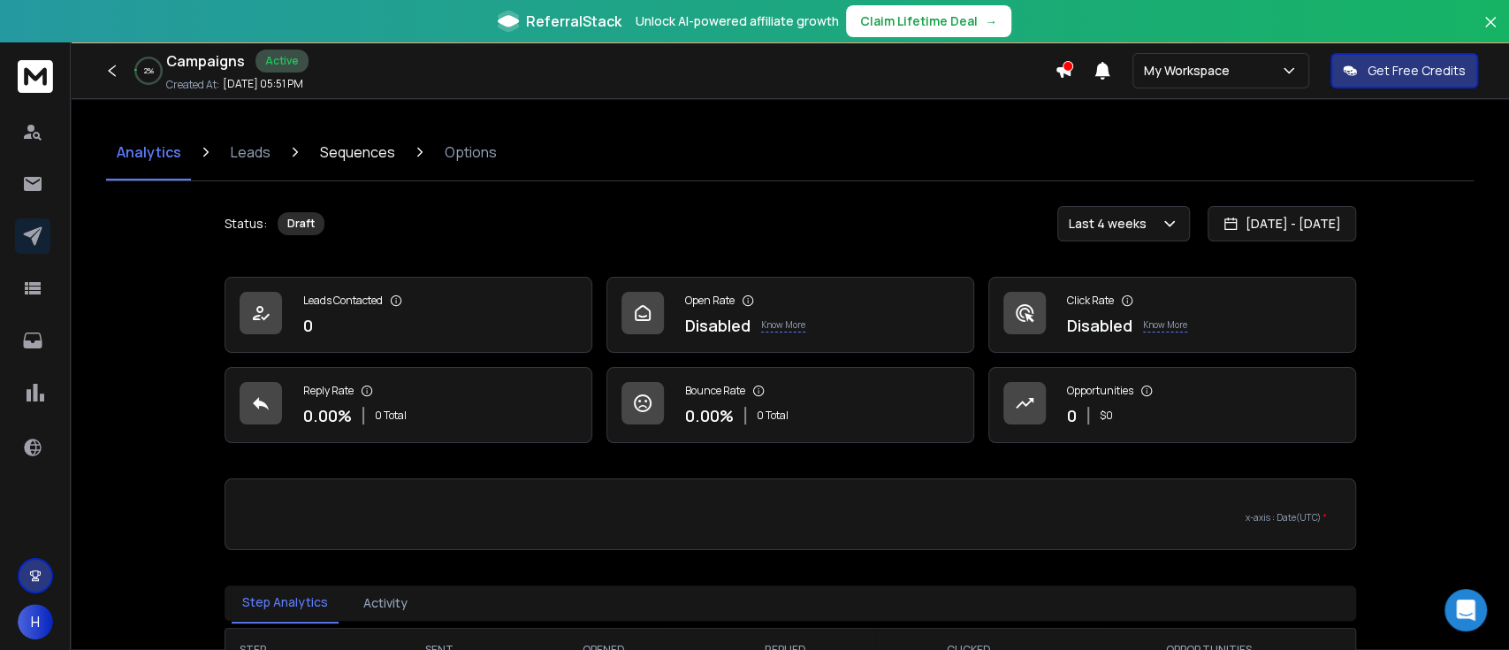
click at [339, 164] on link "Sequences" at bounding box center [357, 152] width 96 height 57
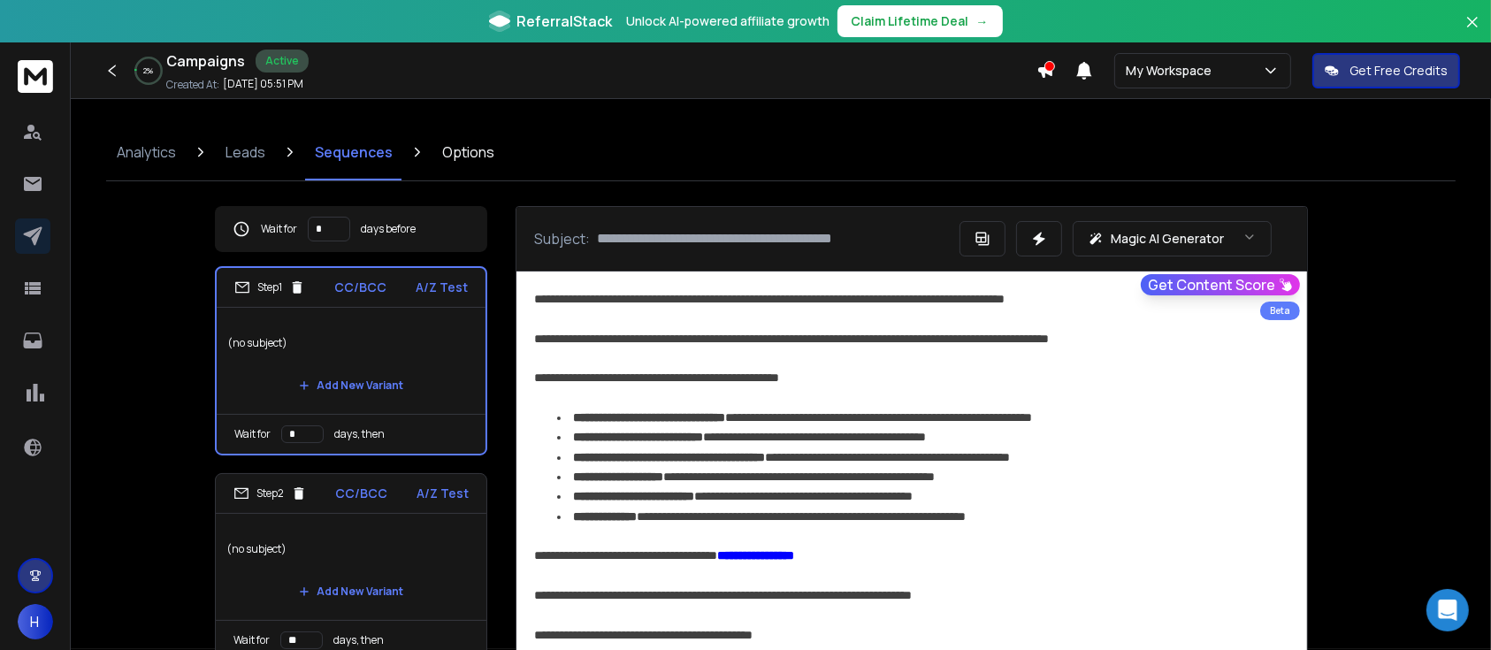
click at [463, 157] on p "Options" at bounding box center [468, 151] width 52 height 21
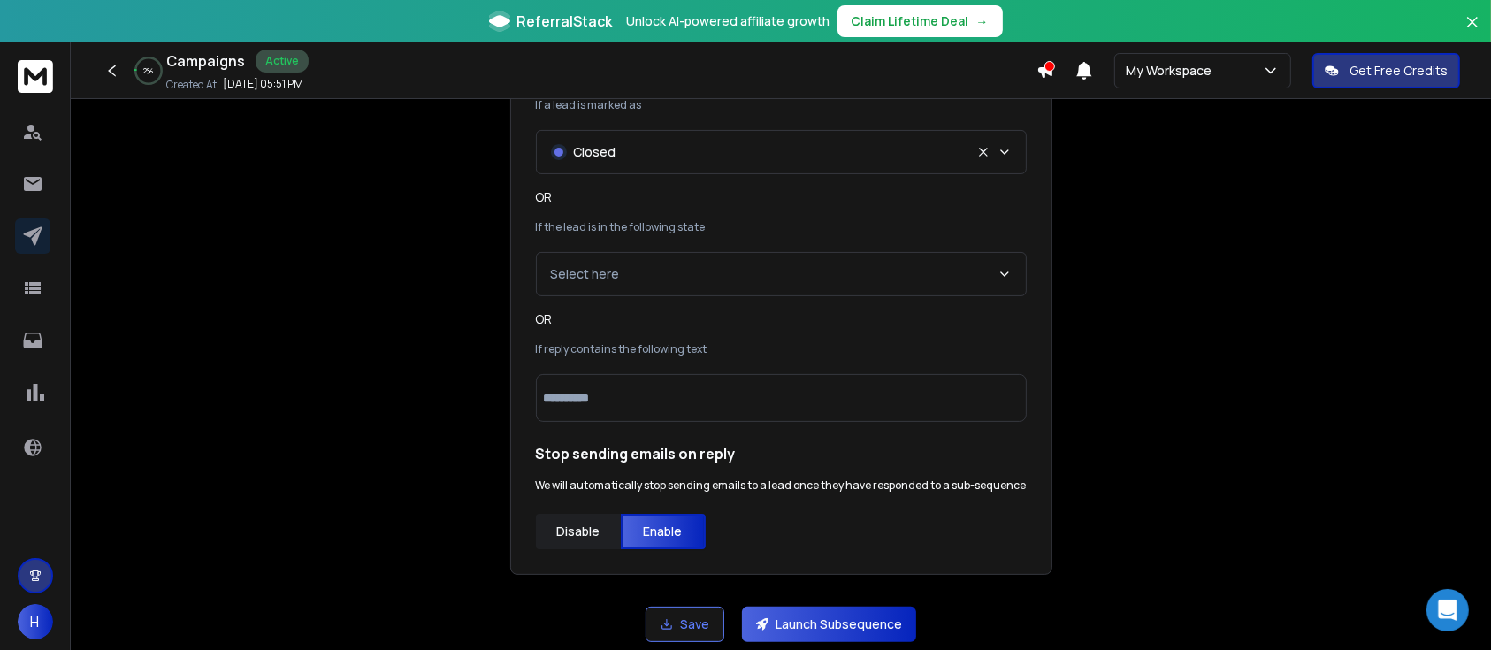
scroll to position [307, 0]
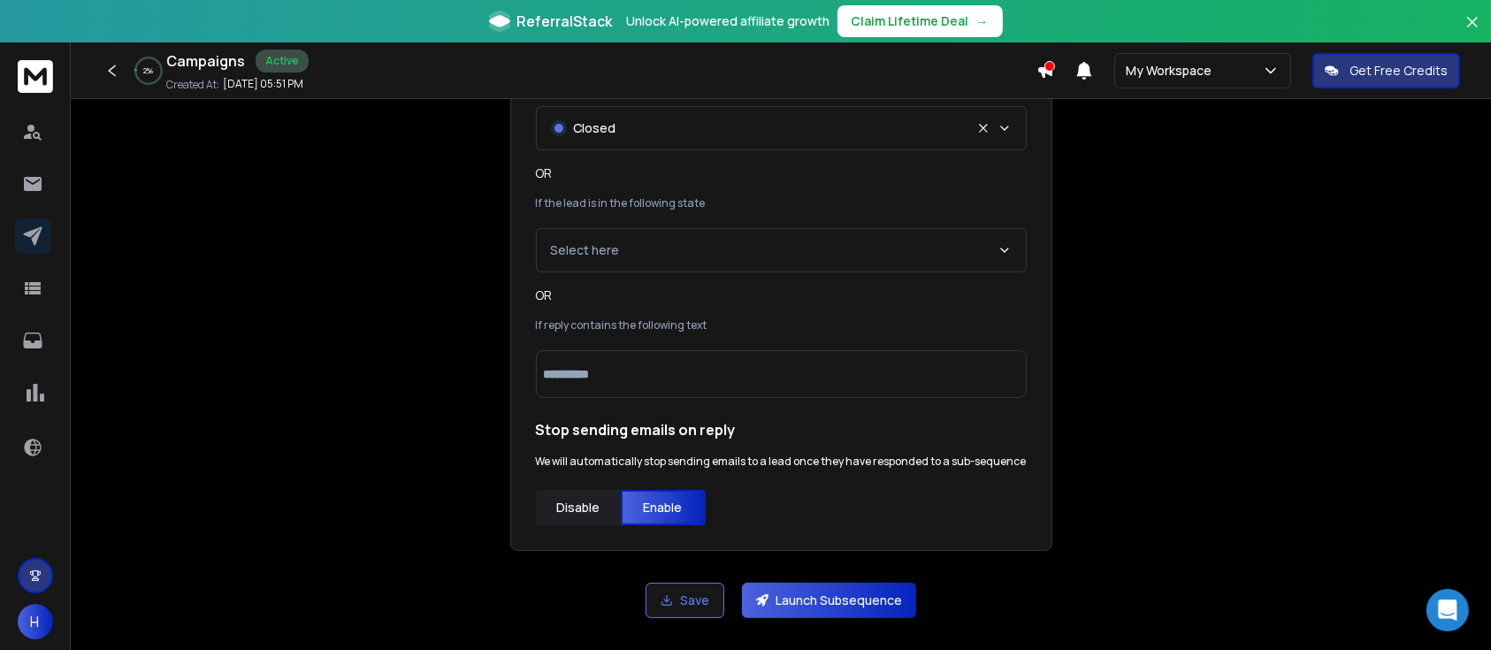
click at [835, 606] on button "Launch Subsequence" at bounding box center [829, 600] width 174 height 35
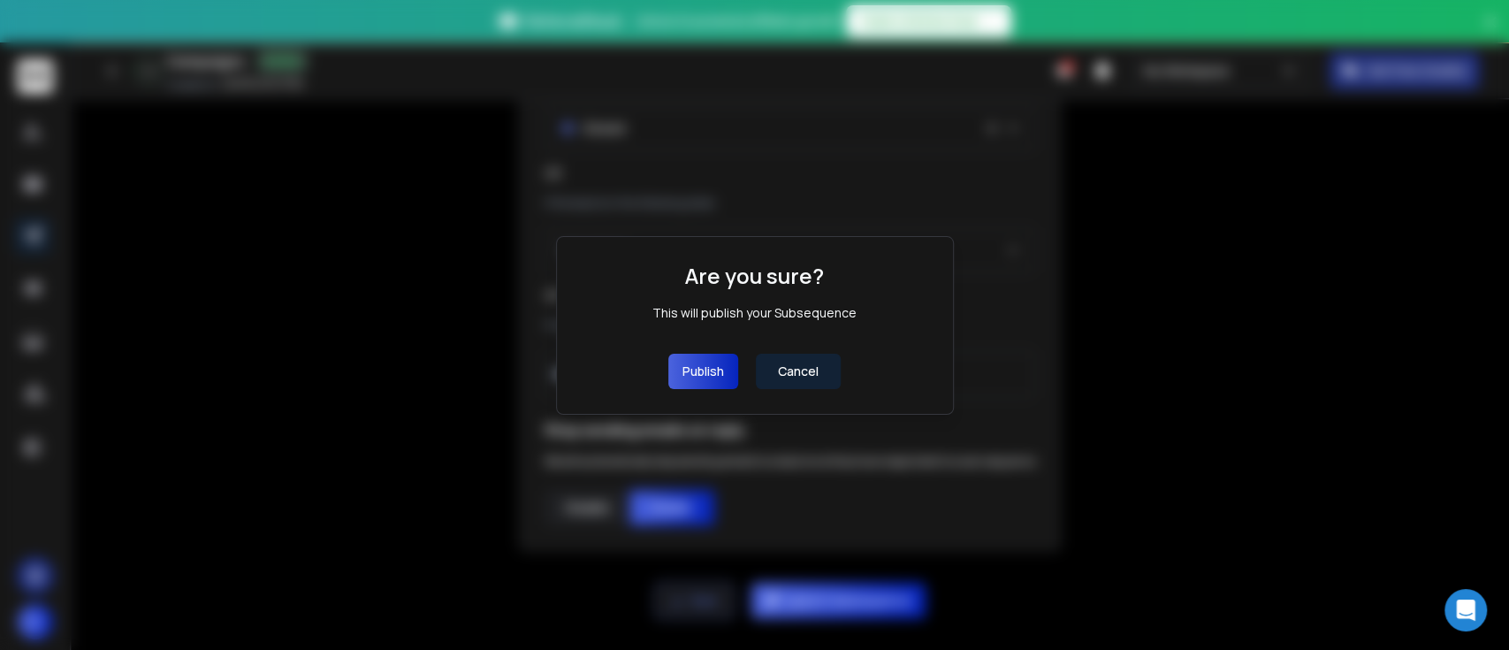
click at [698, 364] on button "Publish" at bounding box center [703, 371] width 70 height 35
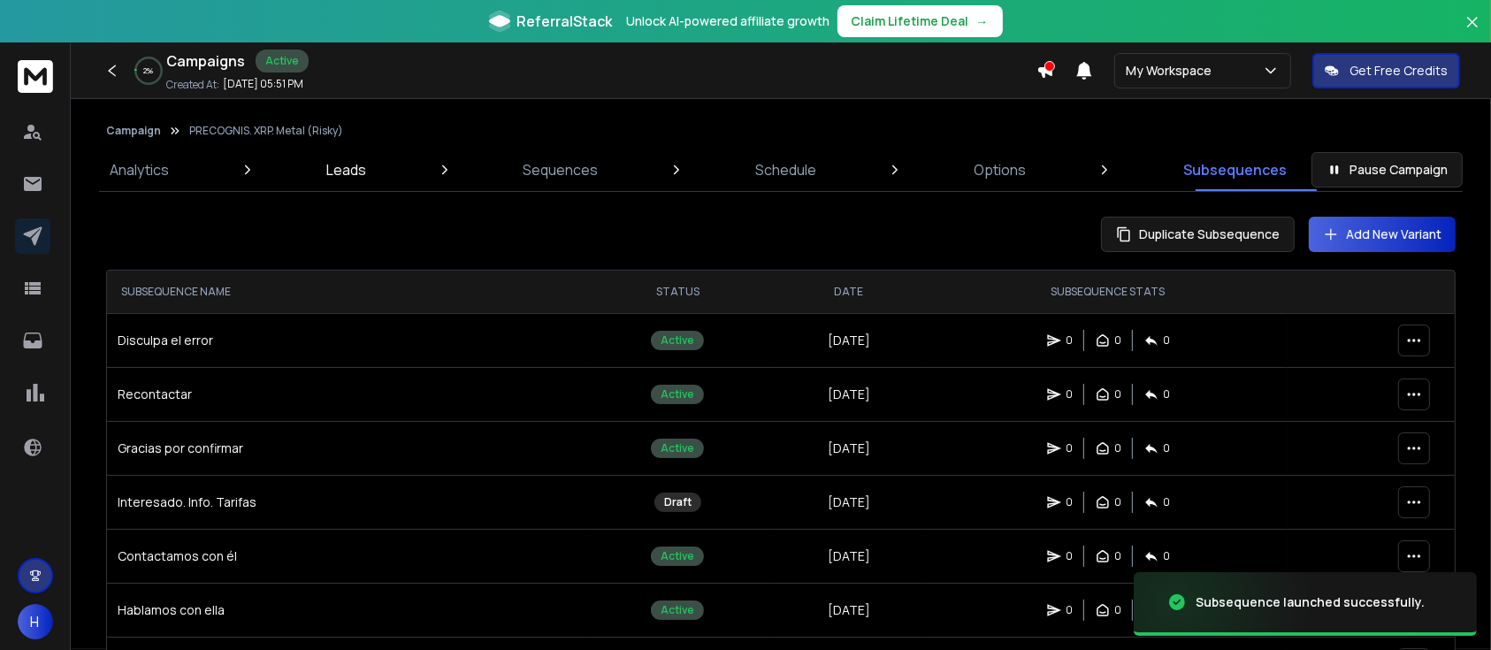
click at [349, 173] on p "Leads" at bounding box center [346, 169] width 40 height 21
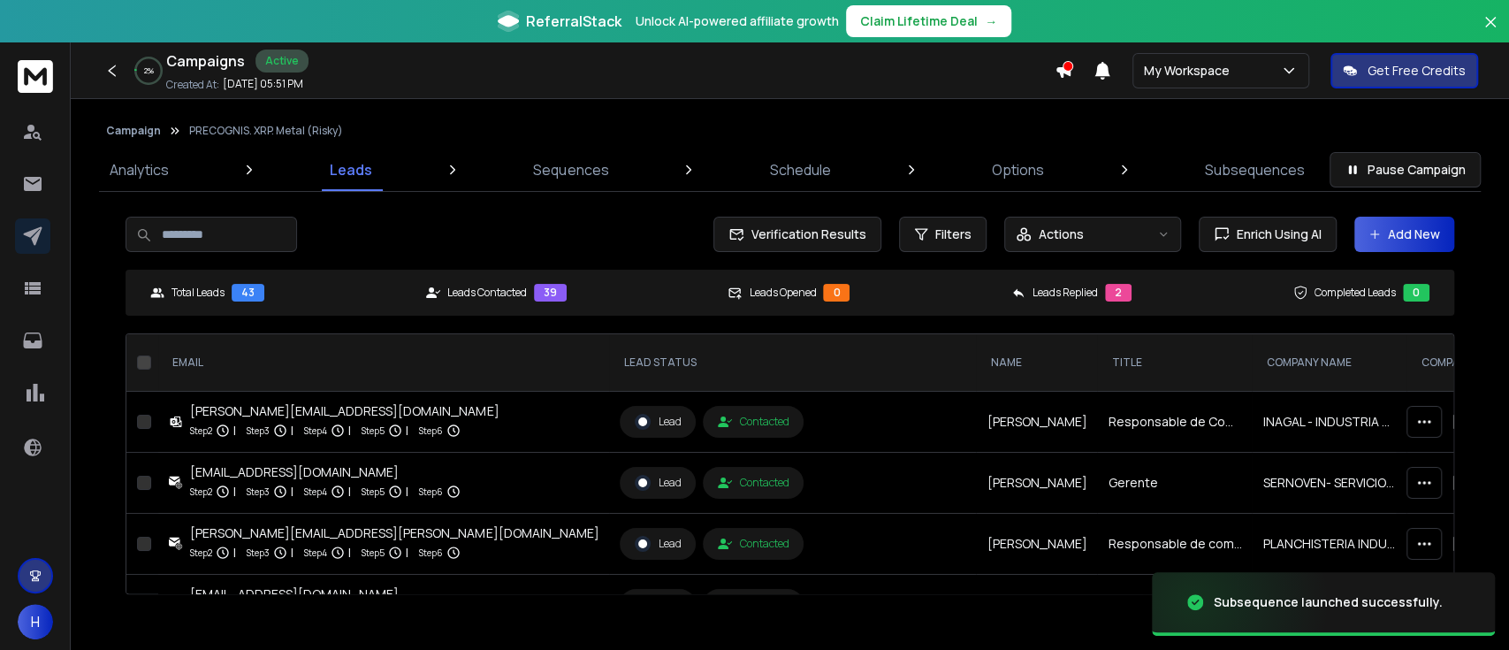
click at [286, 231] on input at bounding box center [212, 234] width 172 height 35
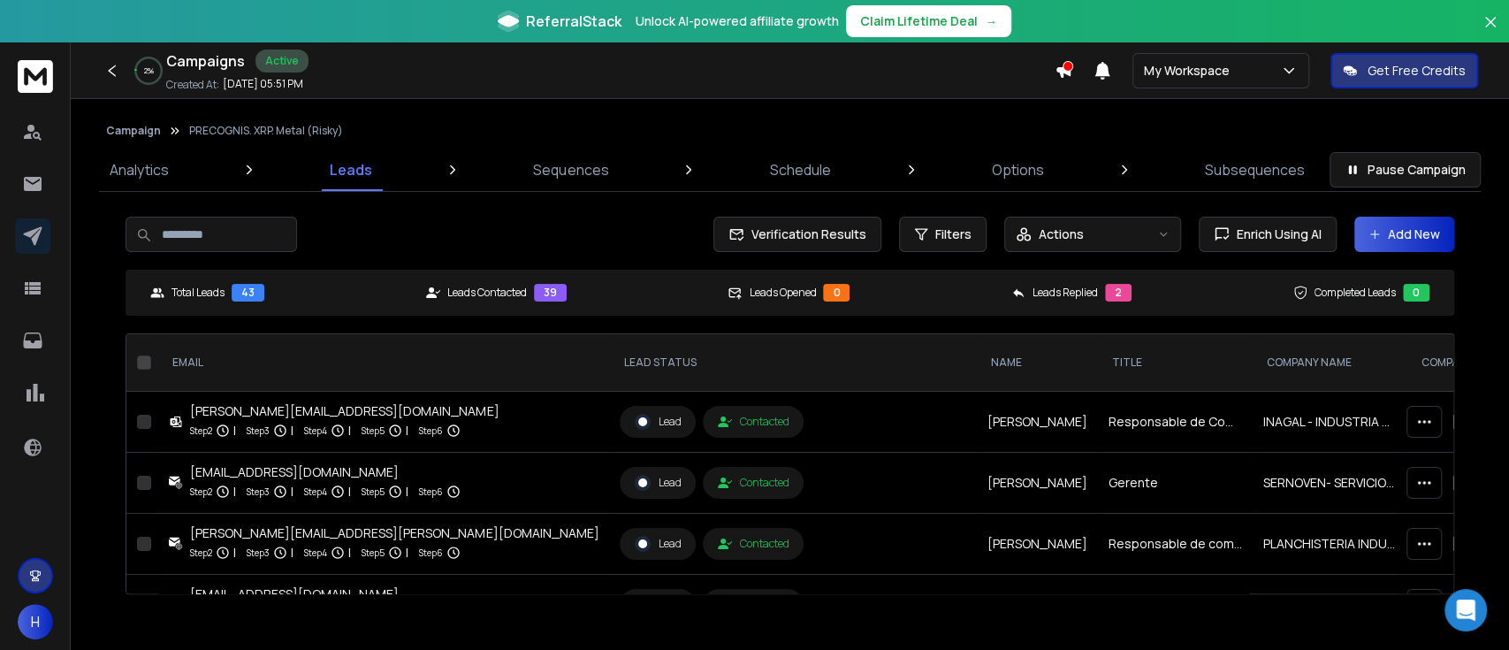
paste input "**********"
type input "**********"
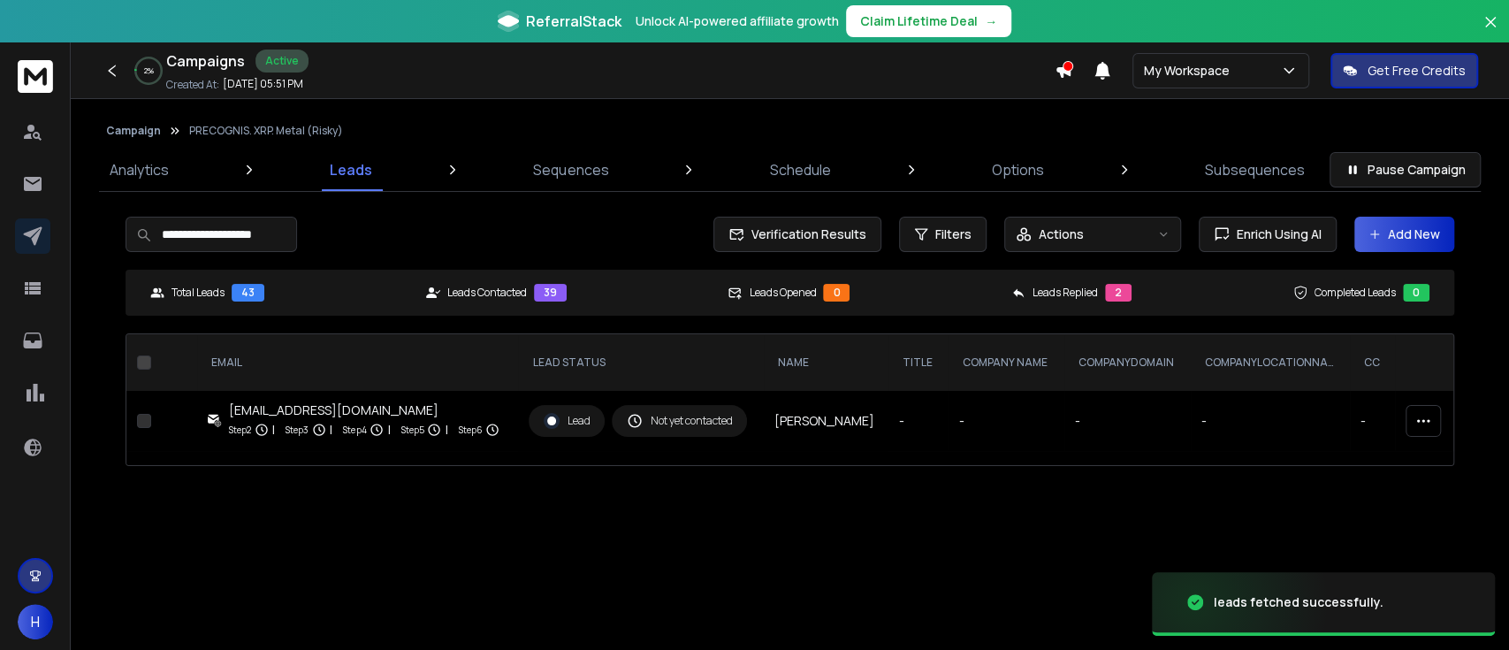
click at [142, 424] on button "button" at bounding box center [144, 421] width 14 height 14
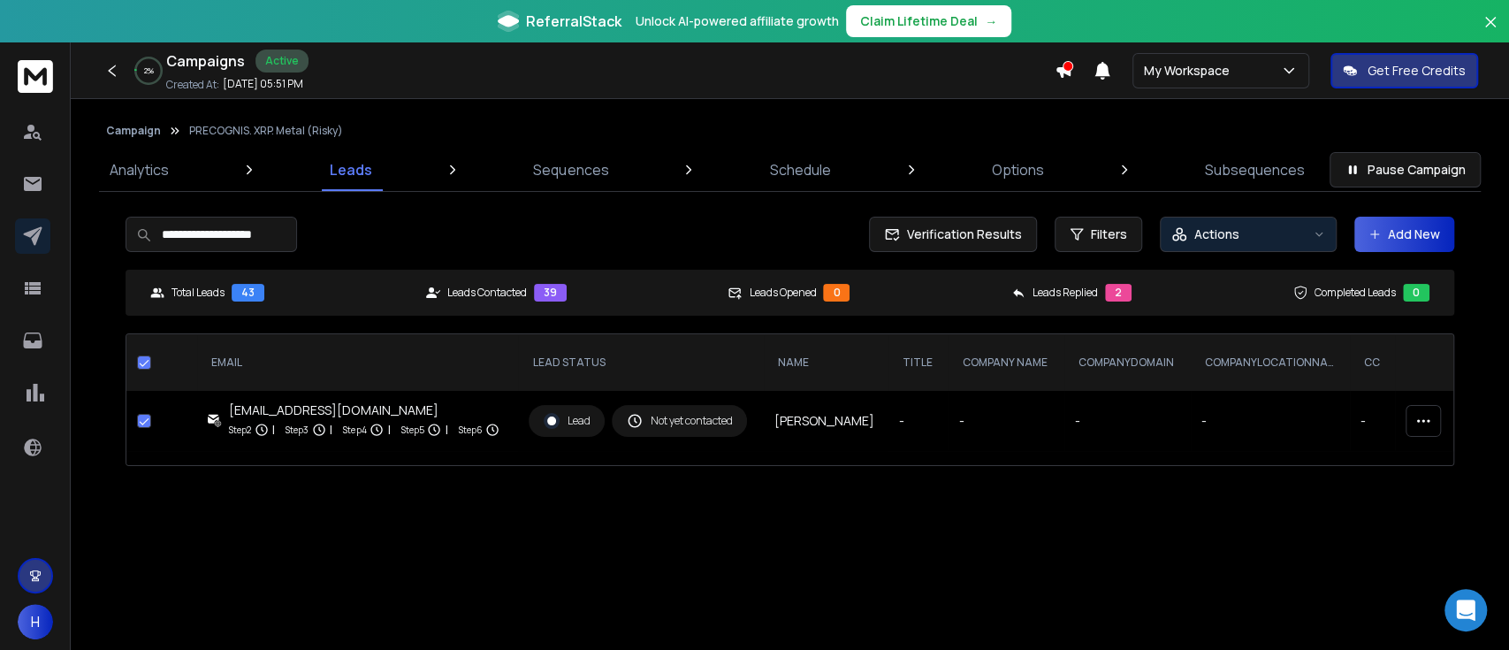
click at [1197, 237] on p "Actions" at bounding box center [1216, 234] width 45 height 18
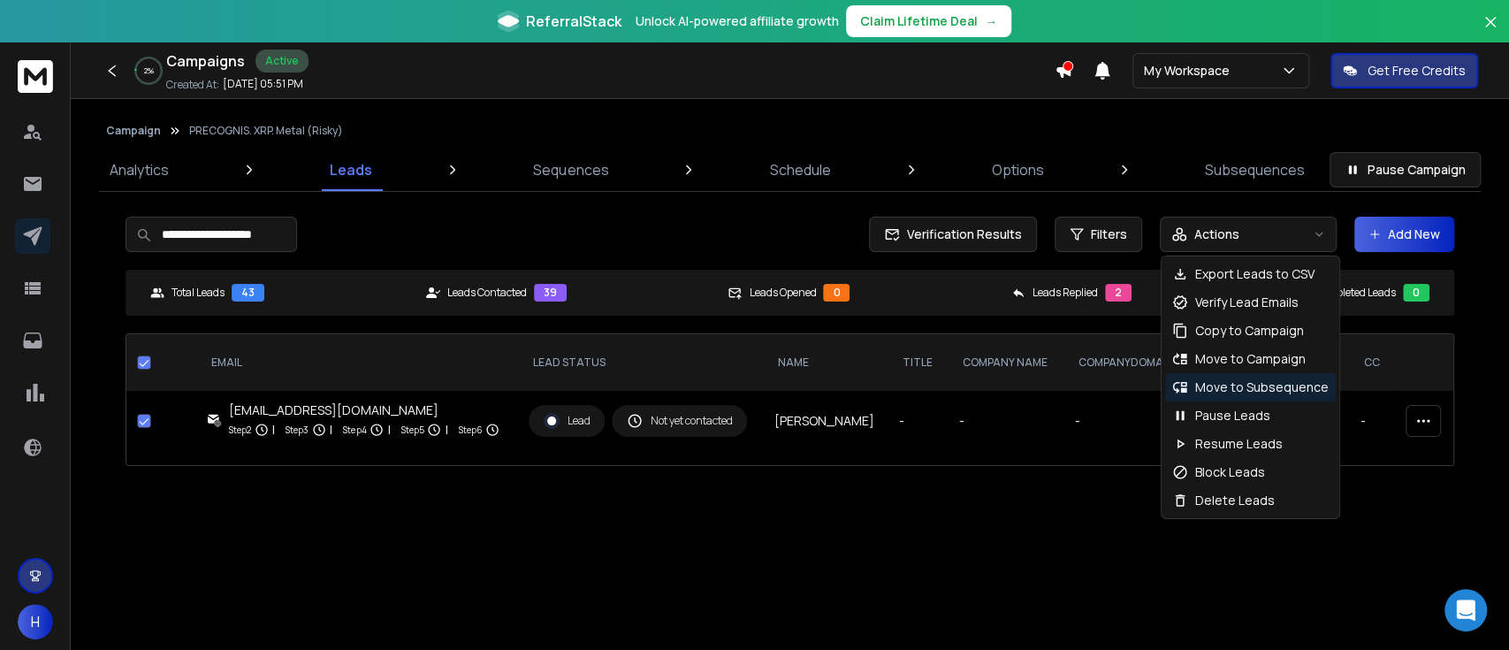
click at [1273, 391] on p "Move to Subsequence" at bounding box center [1262, 387] width 134 height 18
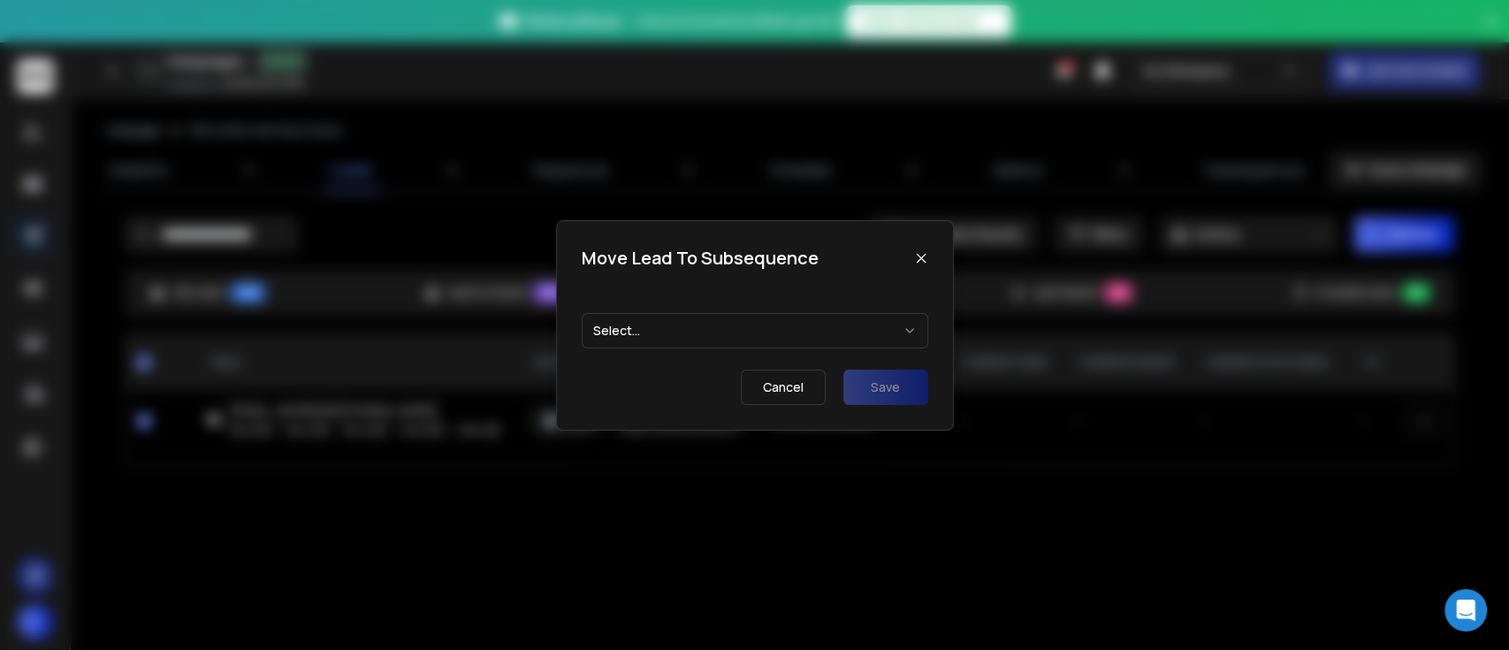
click at [683, 347] on div "Select... Cancel Save" at bounding box center [755, 355] width 347 height 99
click at [683, 334] on button "Select..." at bounding box center [755, 330] width 347 height 35
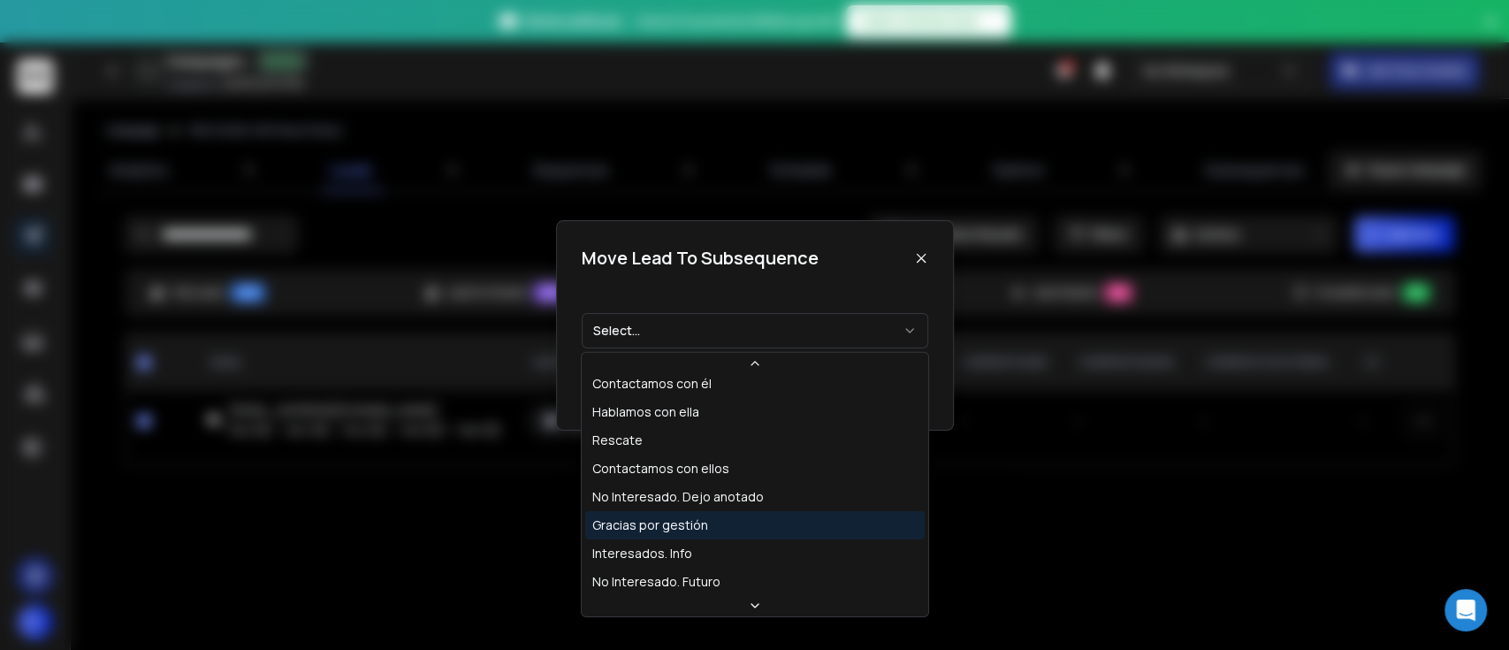
scroll to position [75, 0]
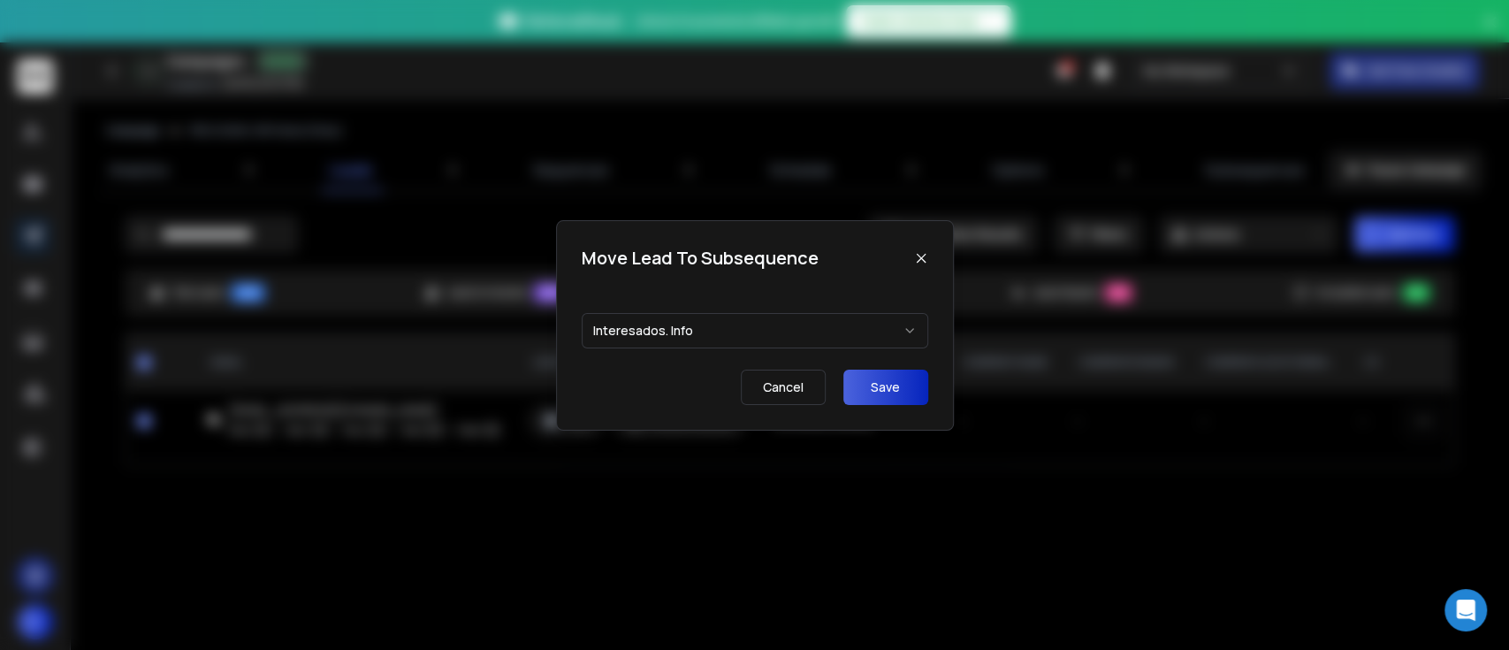
click at [901, 387] on button "Save" at bounding box center [885, 387] width 85 height 35
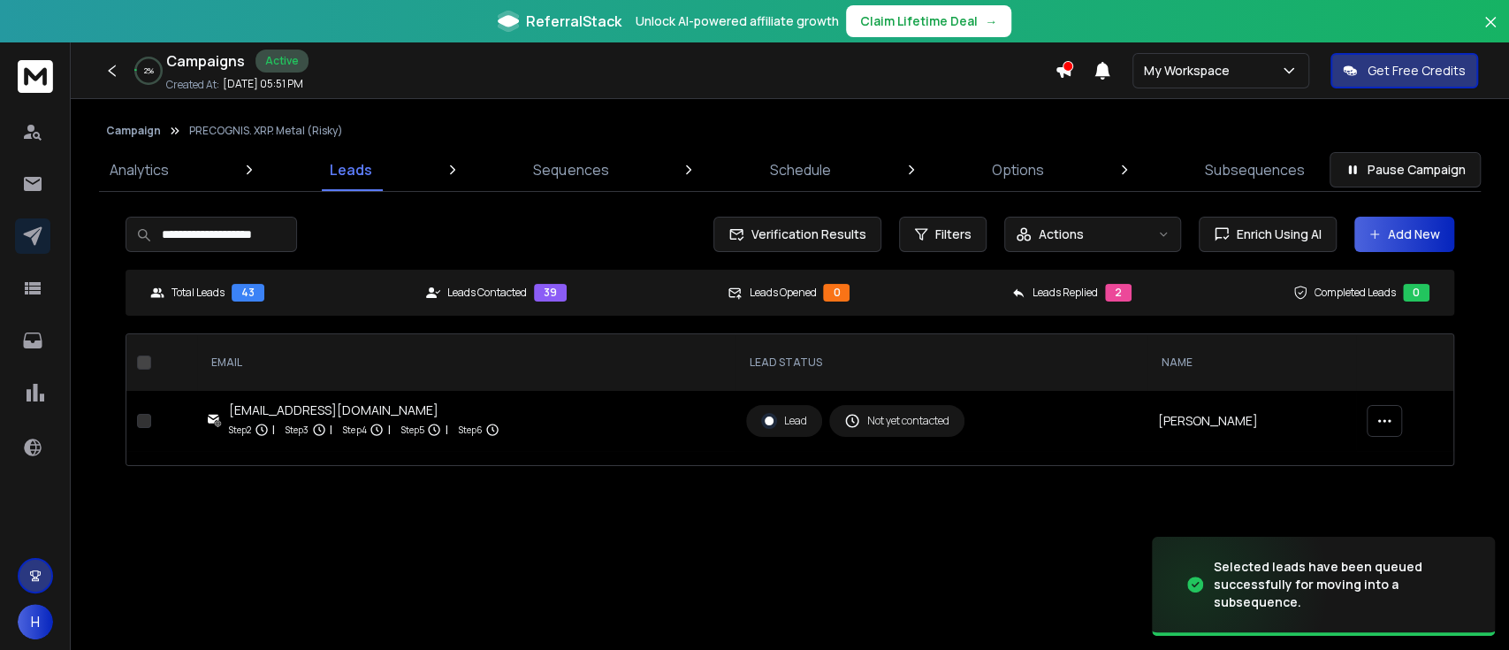
click at [782, 525] on div "**********" at bounding box center [754, 325] width 1509 height 650
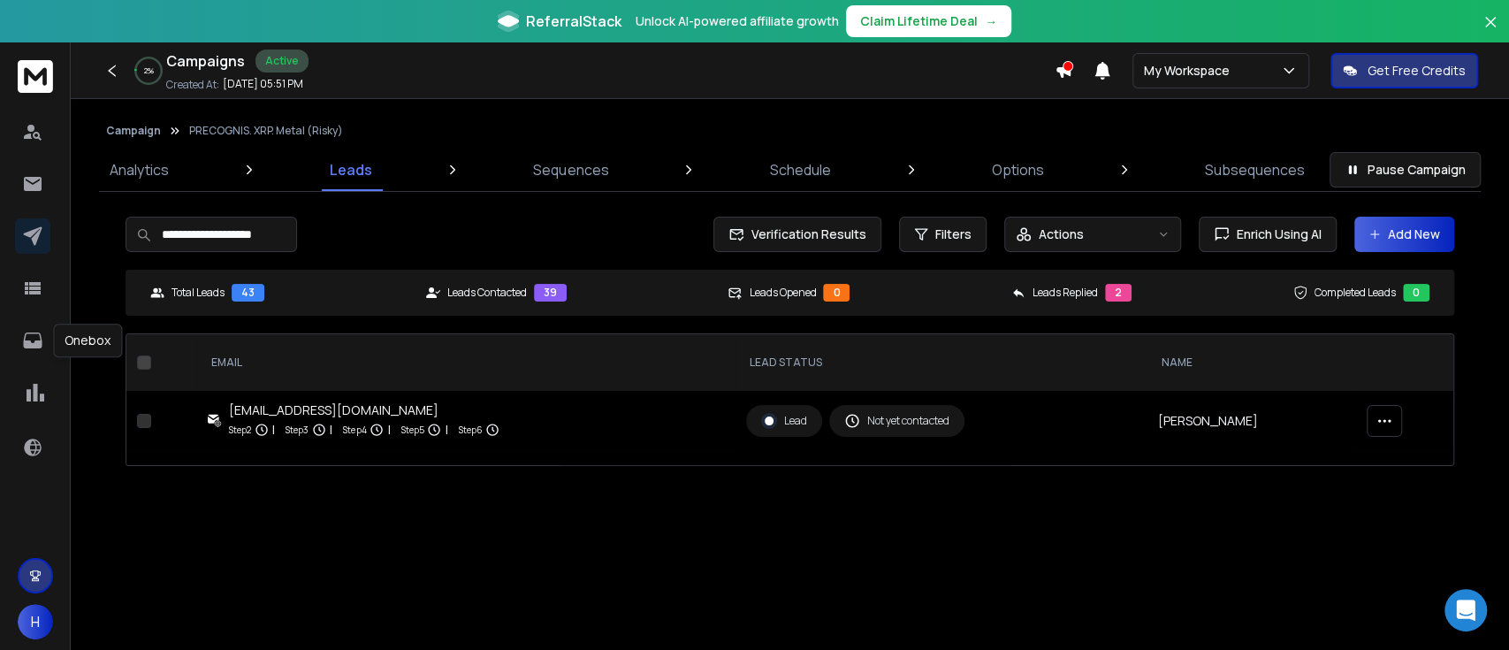
drag, startPoint x: 27, startPoint y: 337, endPoint x: 65, endPoint y: 331, distance: 37.6
click at [27, 339] on icon at bounding box center [32, 340] width 21 height 21
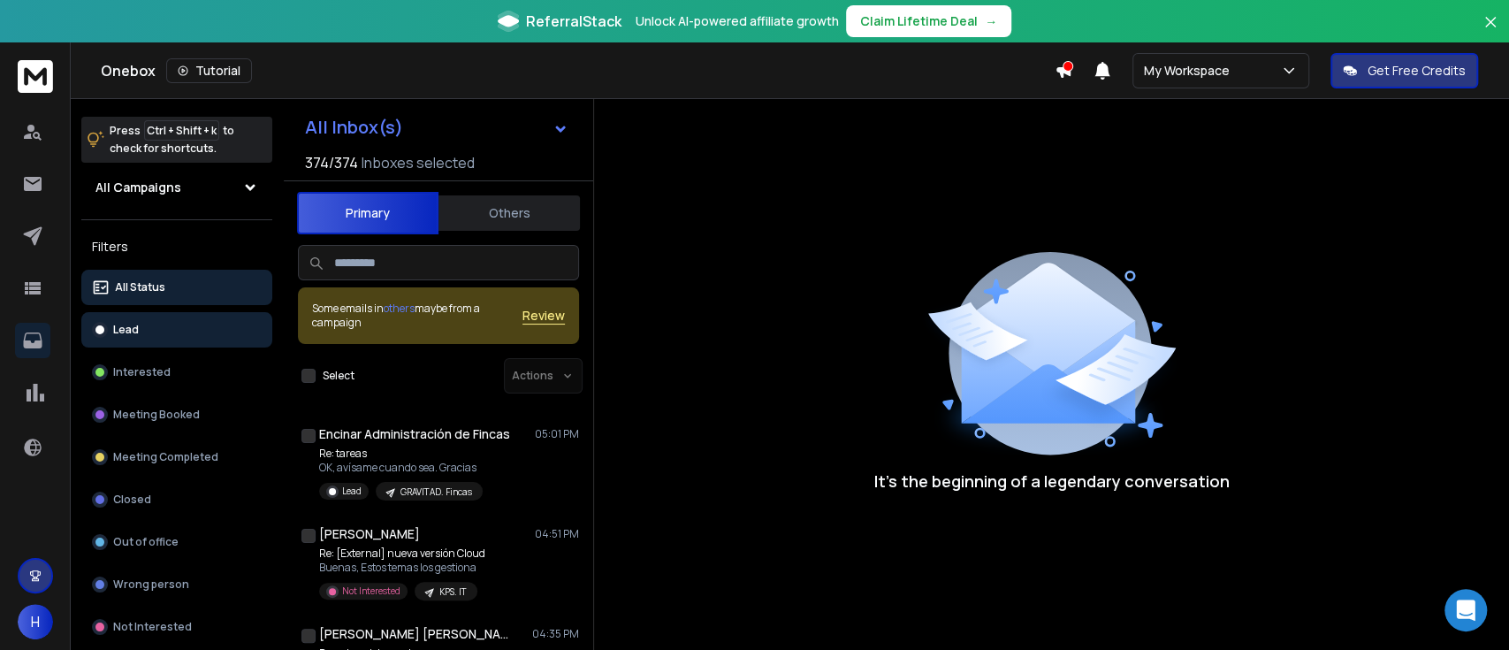
click at [149, 331] on button "Lead" at bounding box center [176, 329] width 191 height 35
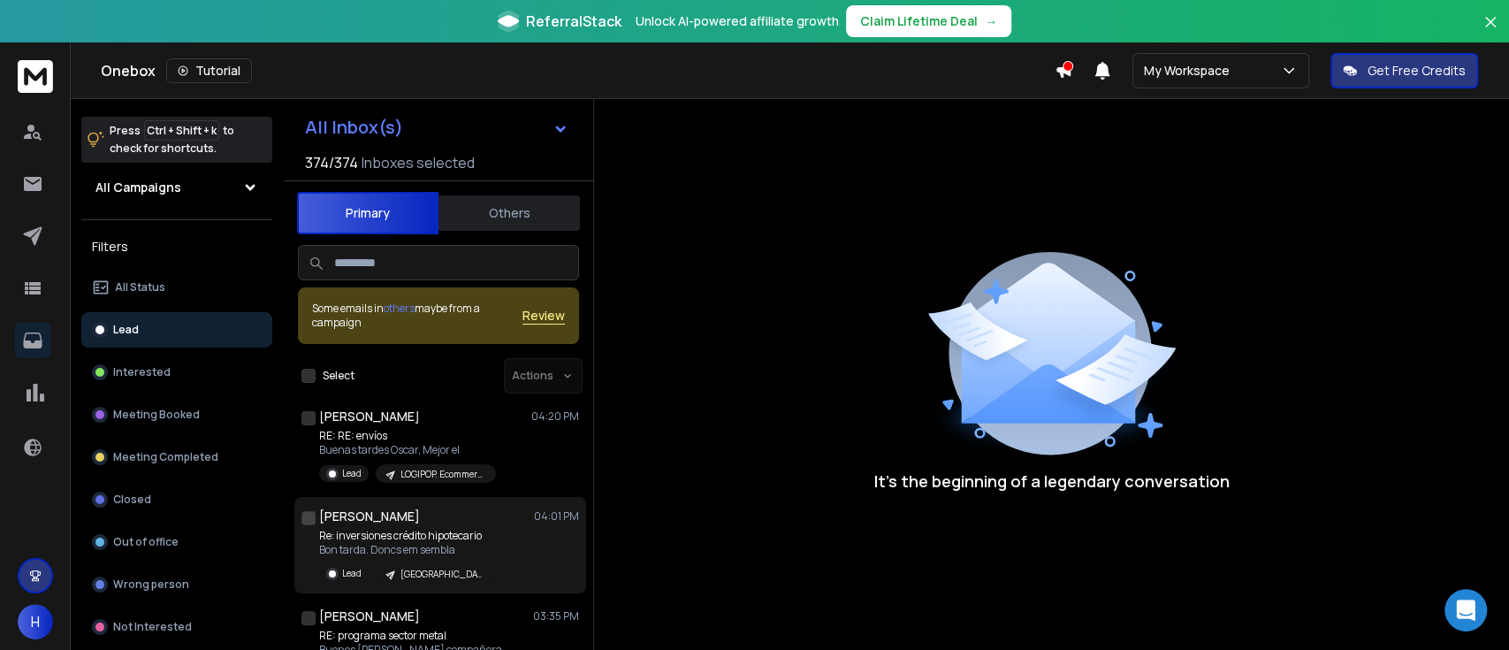
scroll to position [235, 0]
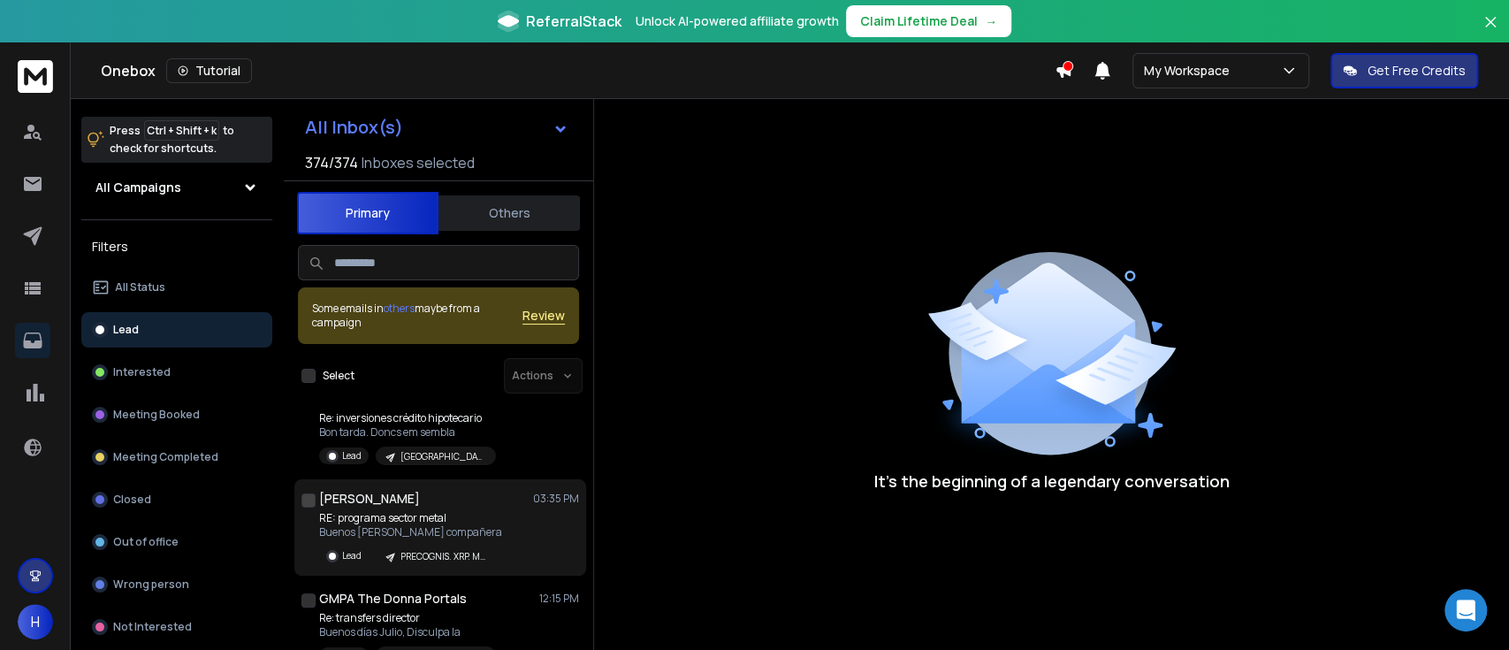
click at [455, 525] on p "Buenos días Mario Mi compañera" at bounding box center [410, 532] width 183 height 14
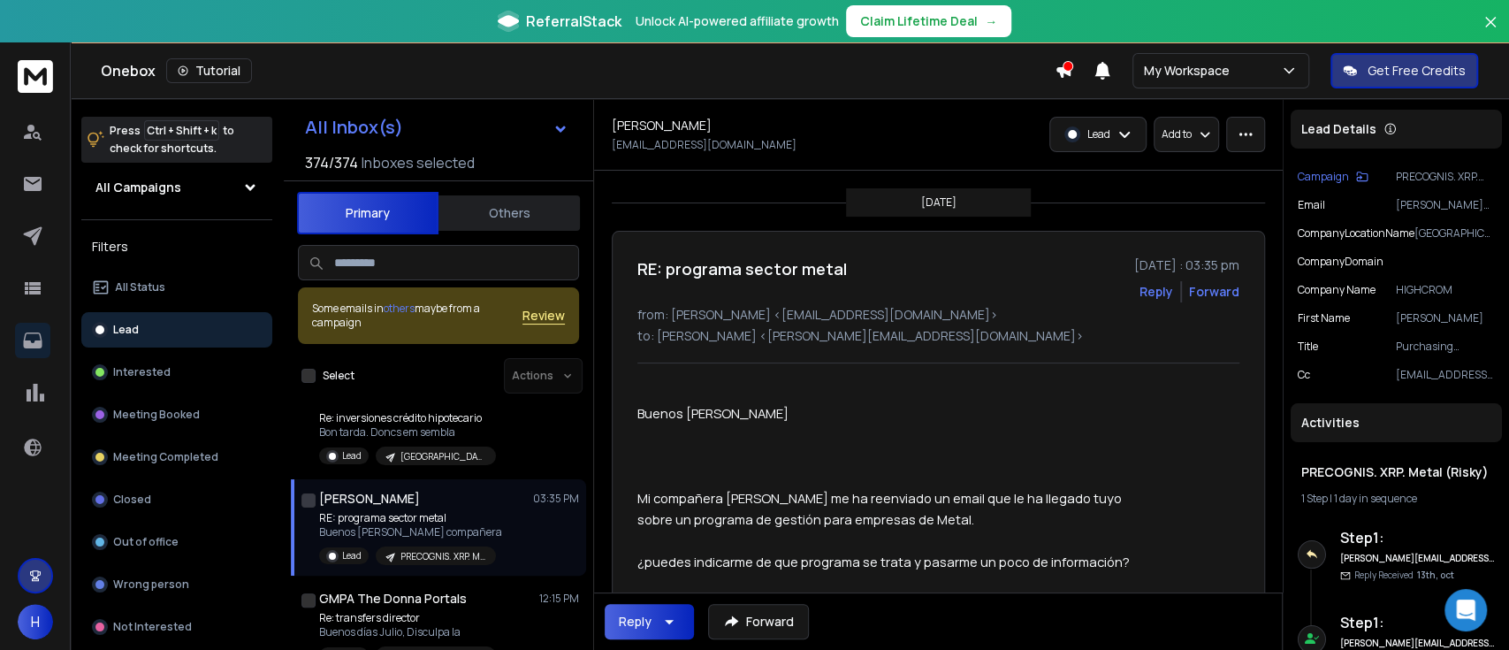
click at [1114, 129] on div "Lead" at bounding box center [1097, 135] width 95 height 34
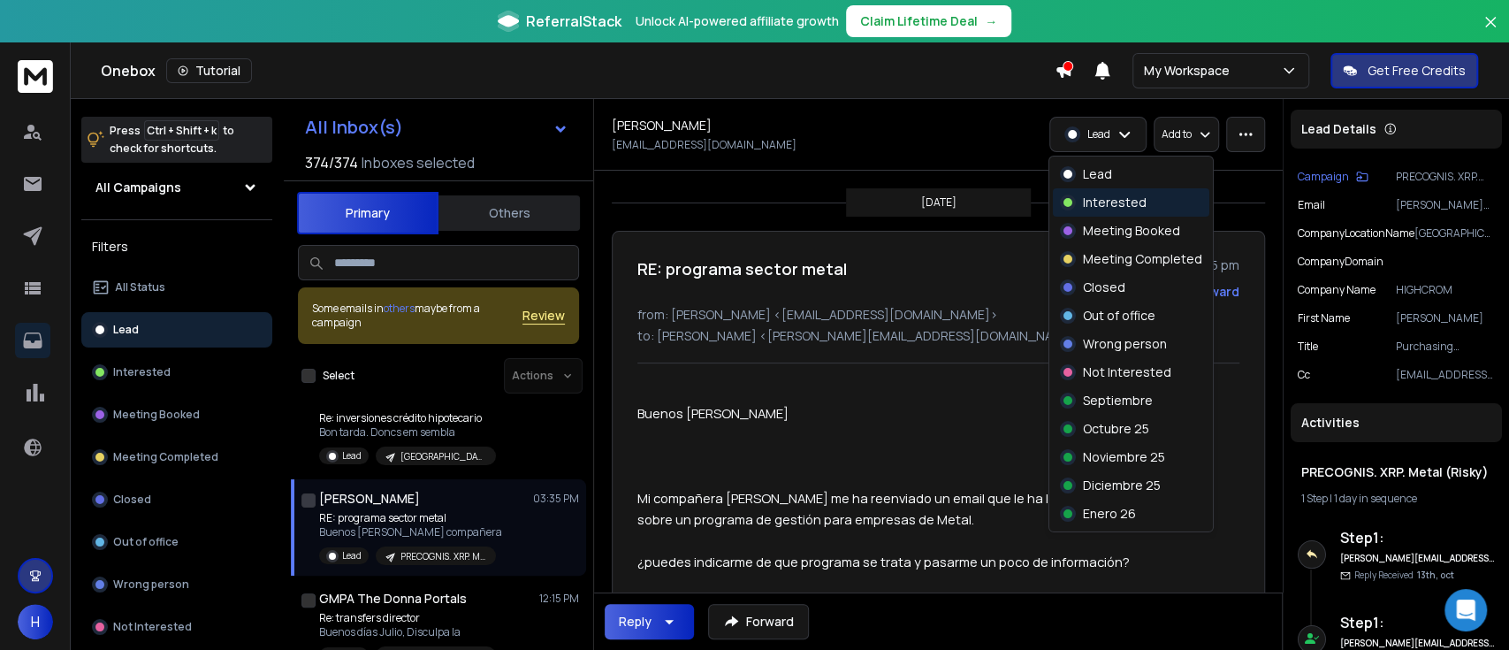
click at [1114, 200] on p "Interested" at bounding box center [1115, 203] width 64 height 18
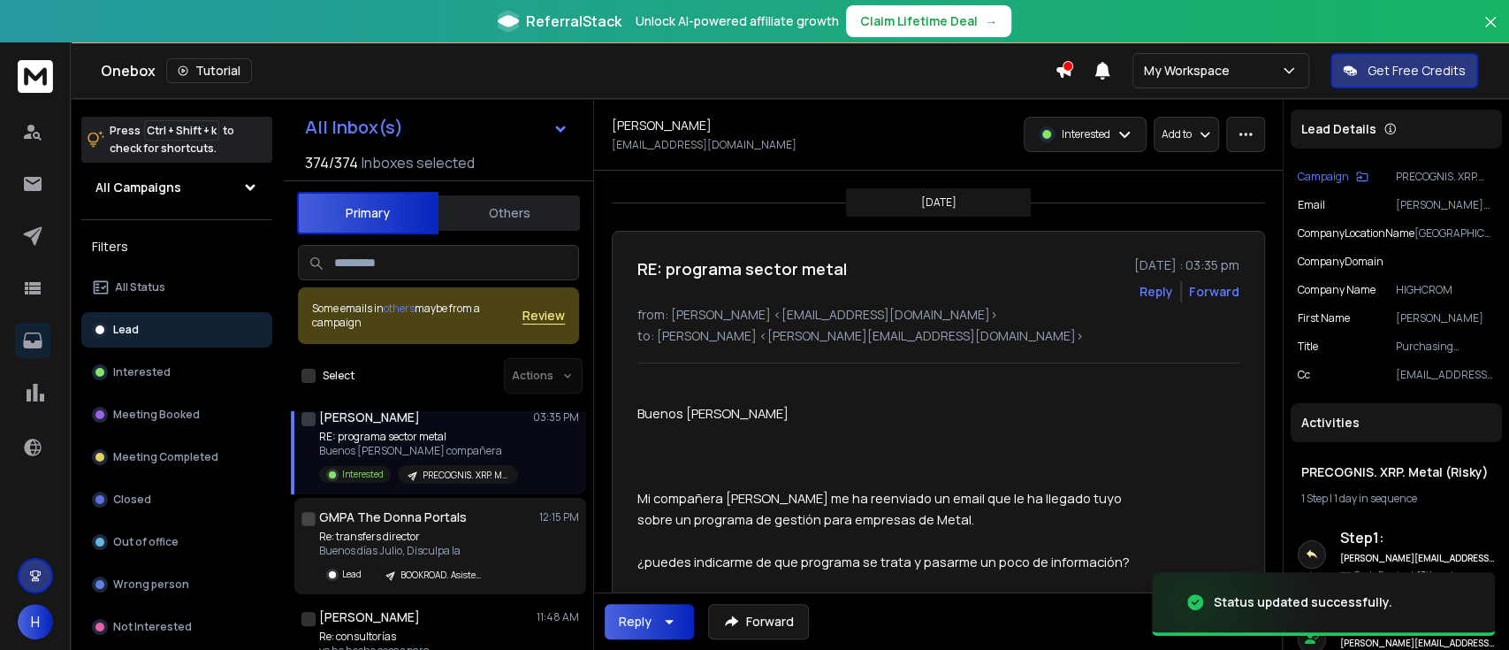
scroll to position [354, 0]
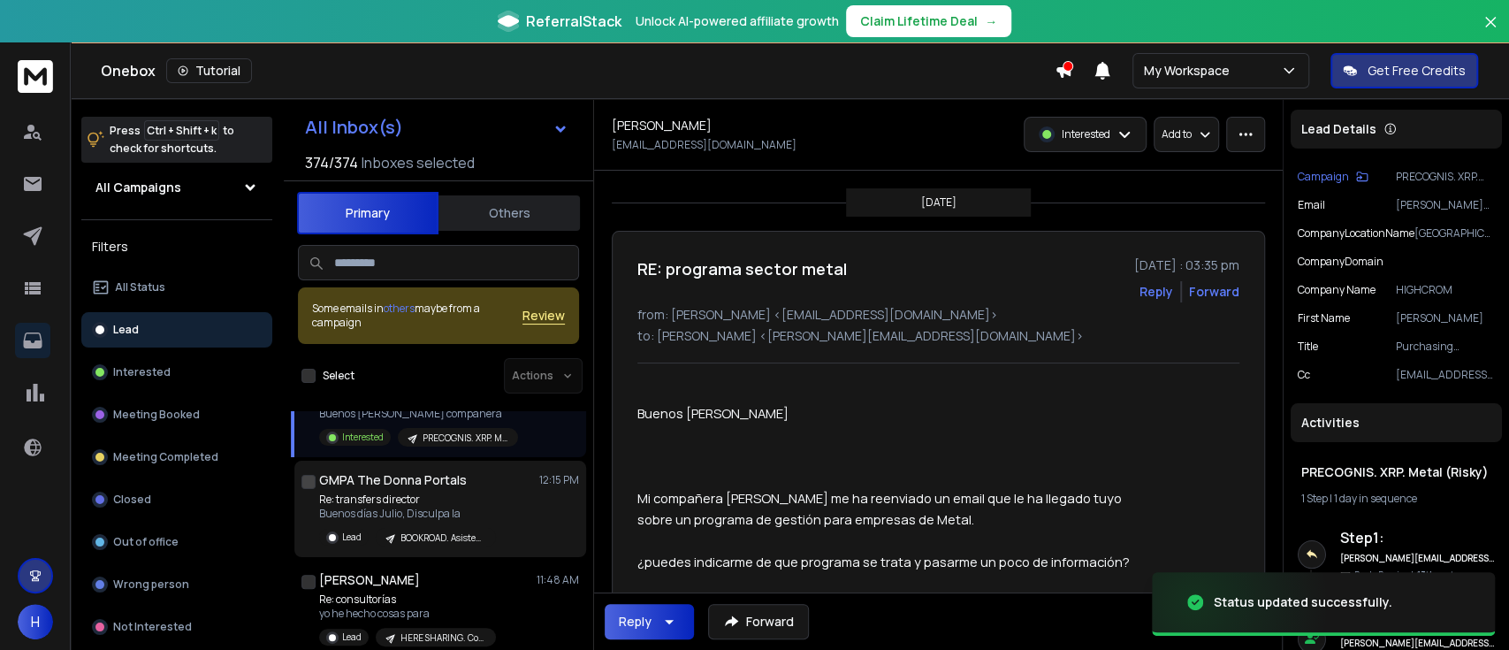
drag, startPoint x: 433, startPoint y: 515, endPoint x: 455, endPoint y: 515, distance: 22.1
click at [435, 515] on p "Buenos días Julio, Disculpa la" at bounding box center [407, 514] width 177 height 14
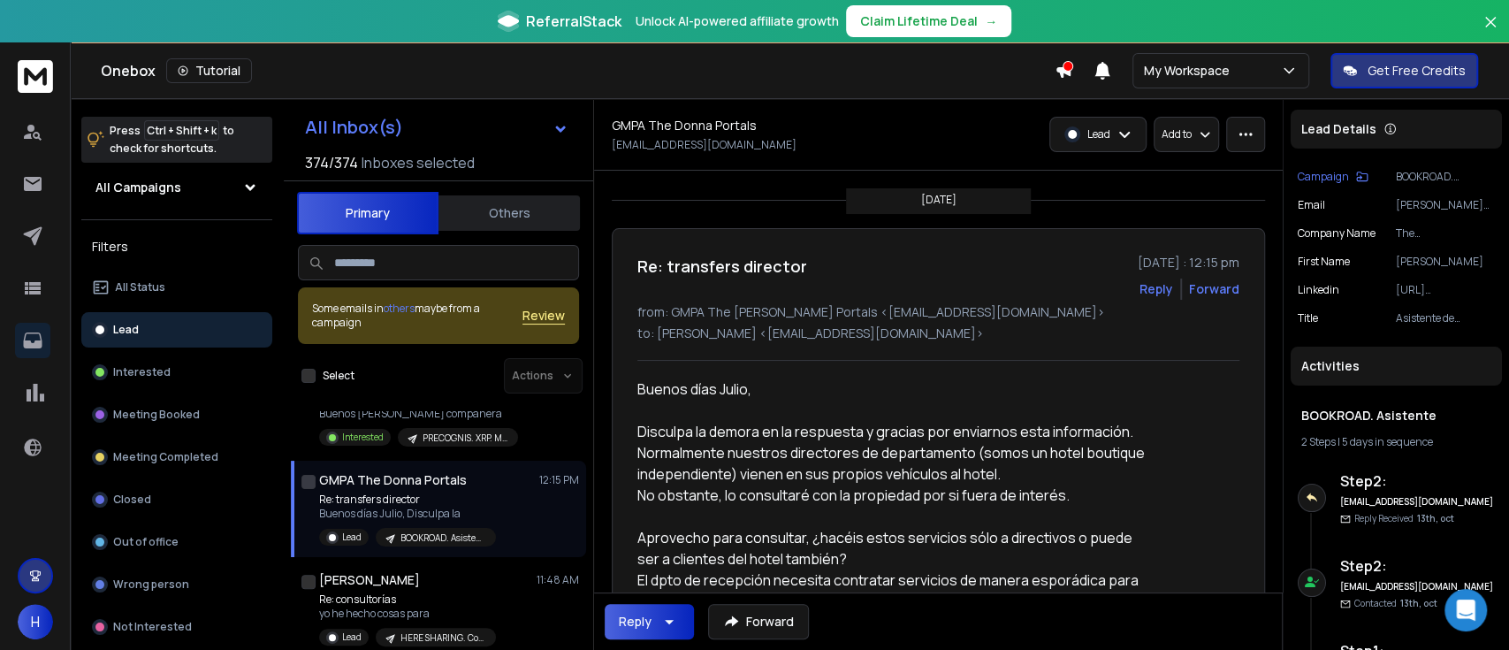
scroll to position [0, 0]
click at [671, 625] on icon "button" at bounding box center [669, 621] width 21 height 21
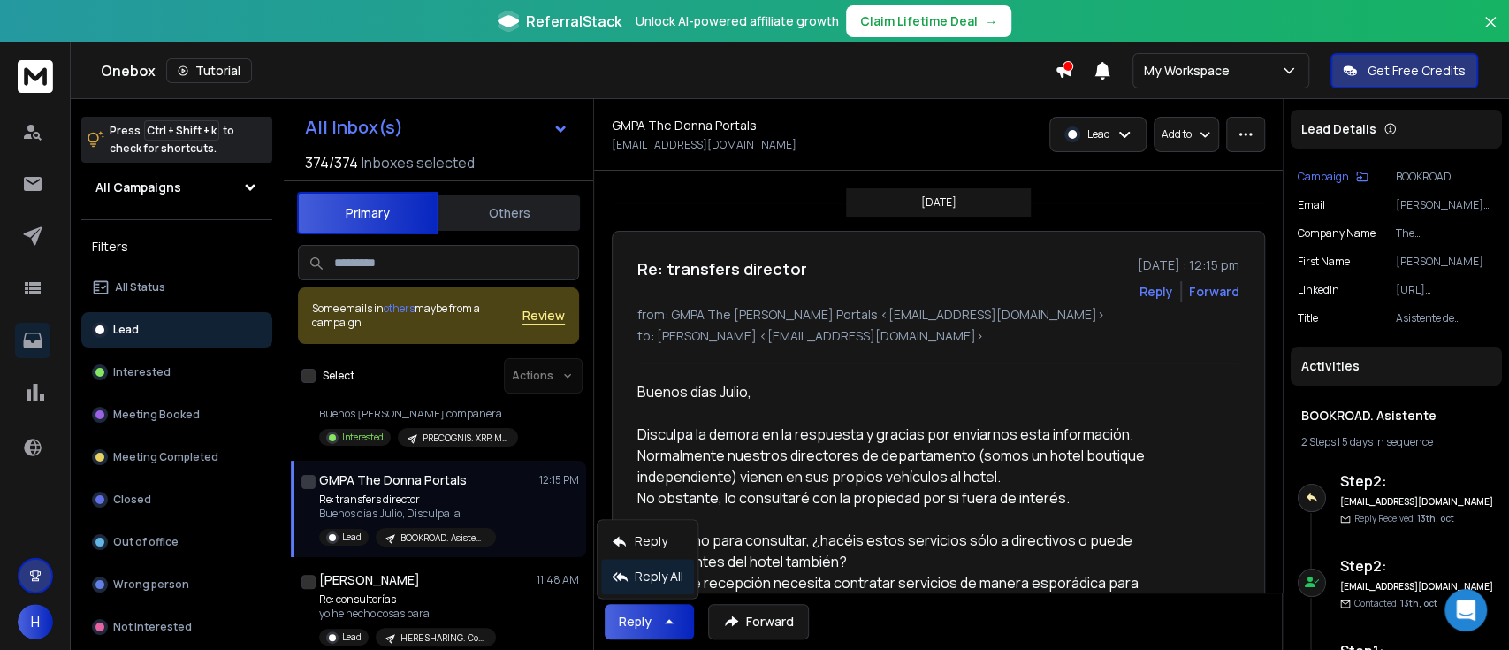
click at [674, 583] on p "Reply All" at bounding box center [659, 577] width 49 height 18
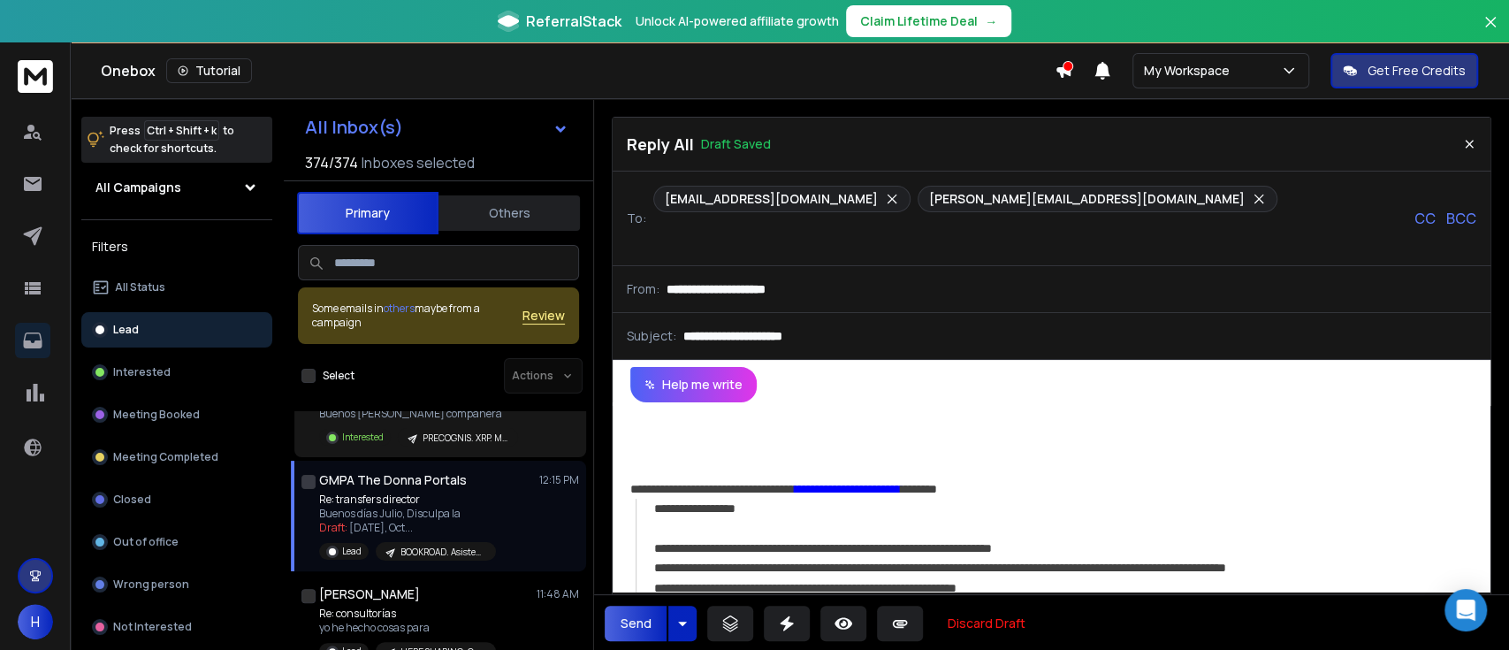
click at [411, 523] on span "On Monday, Oct ..." at bounding box center [381, 527] width 64 height 15
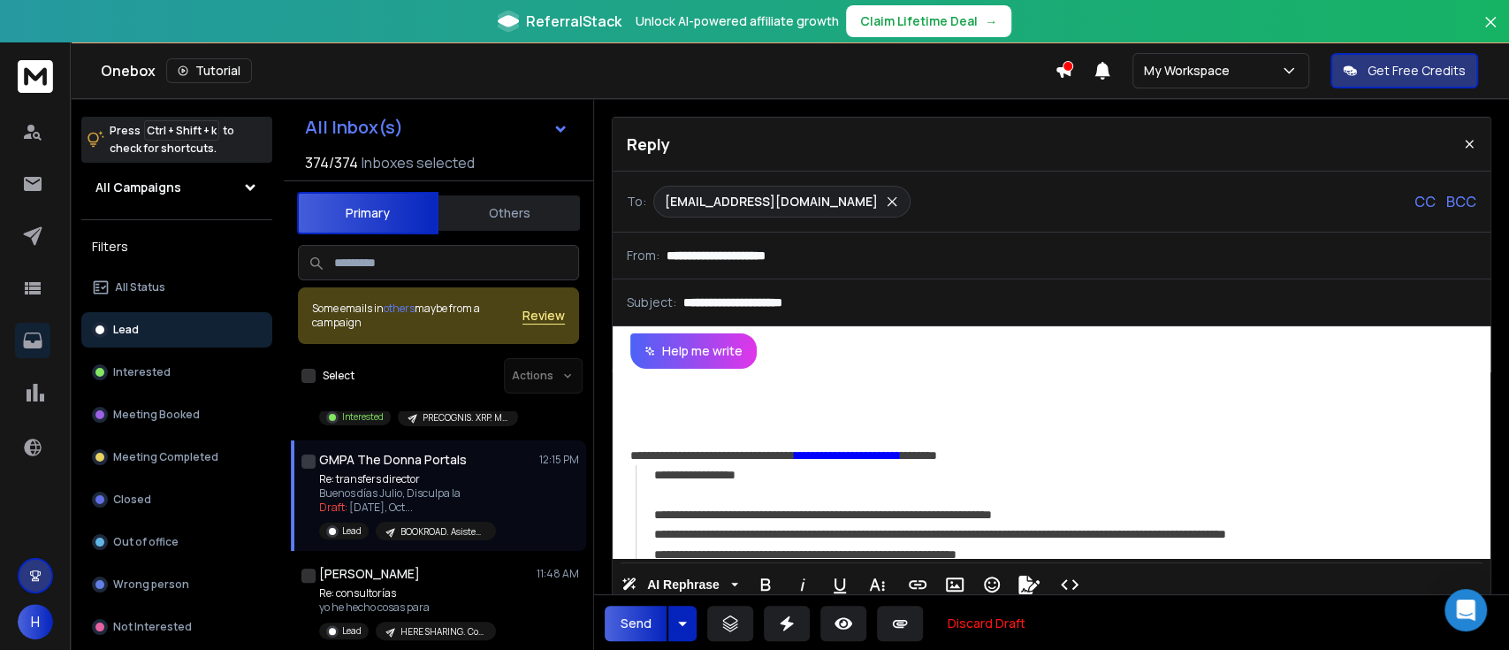
scroll to position [354, 0]
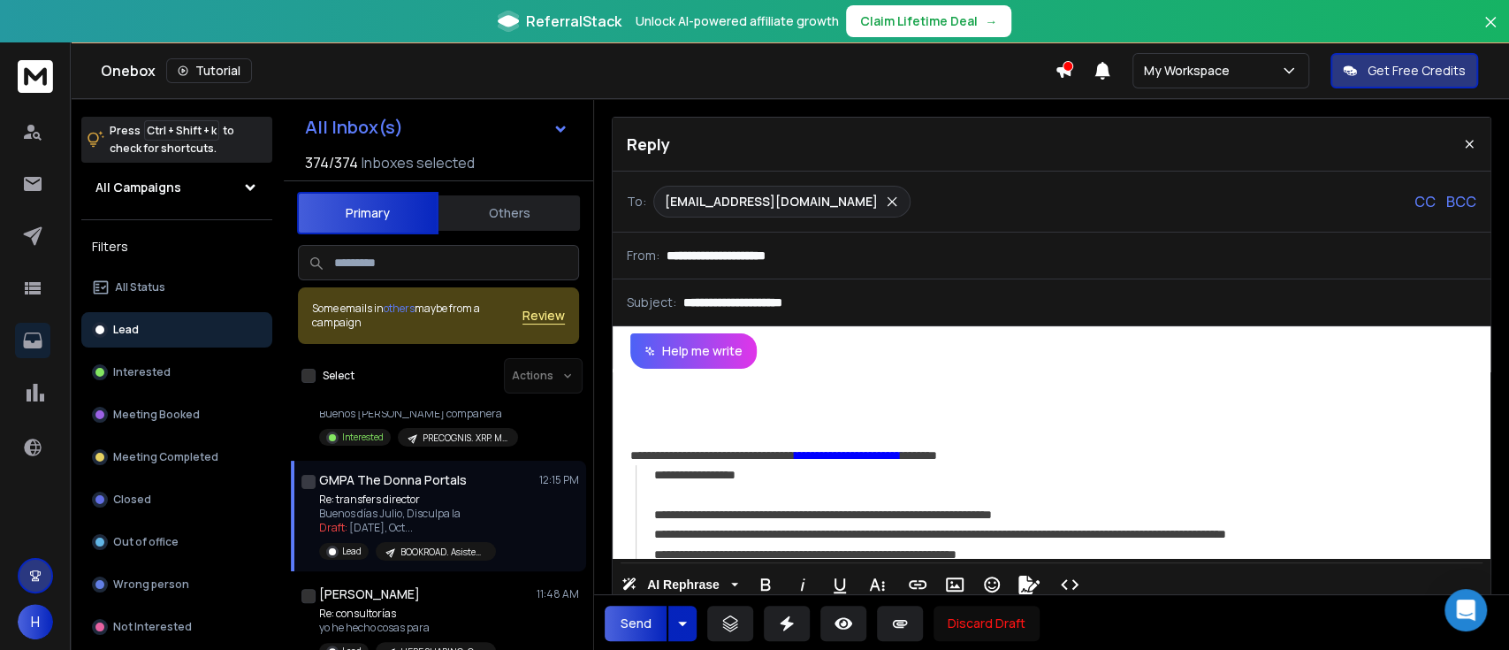
click at [971, 627] on button "Discard Draft" at bounding box center [987, 623] width 106 height 35
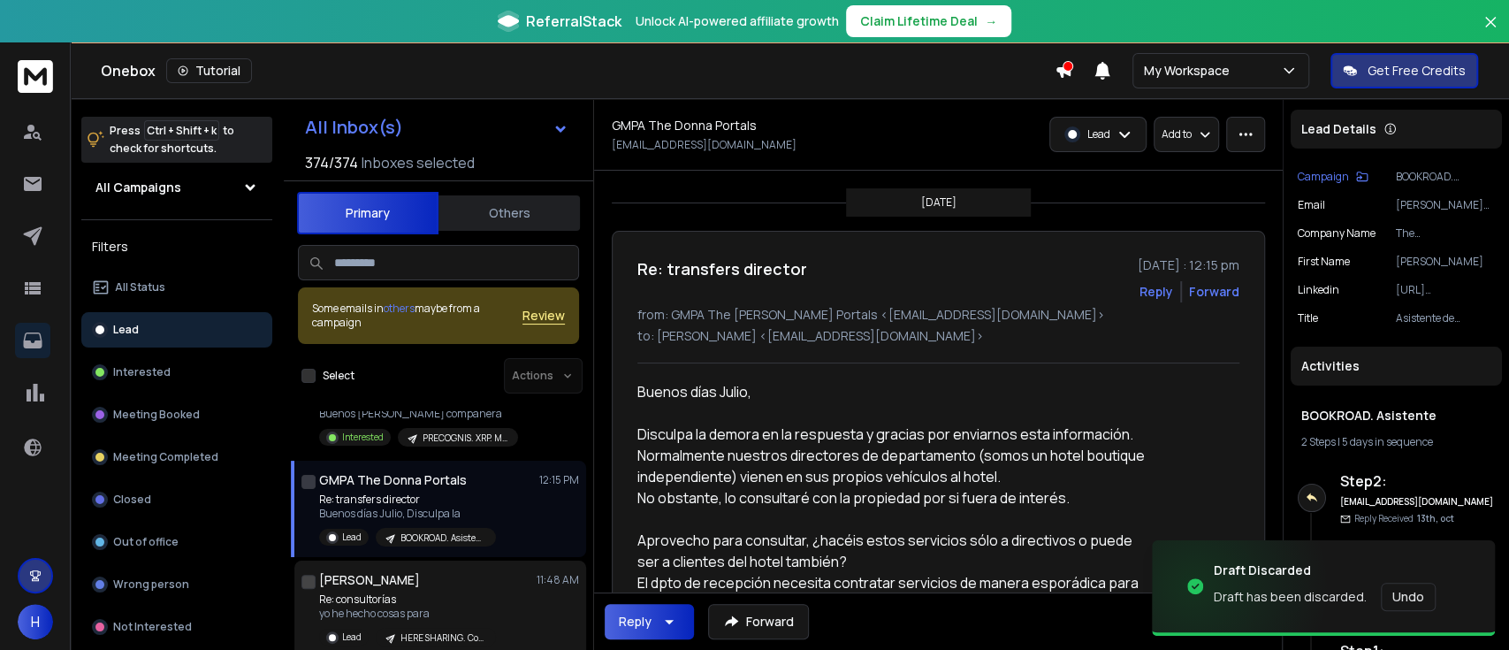
click at [406, 576] on h1 "Jordi William Carnes" at bounding box center [369, 580] width 101 height 18
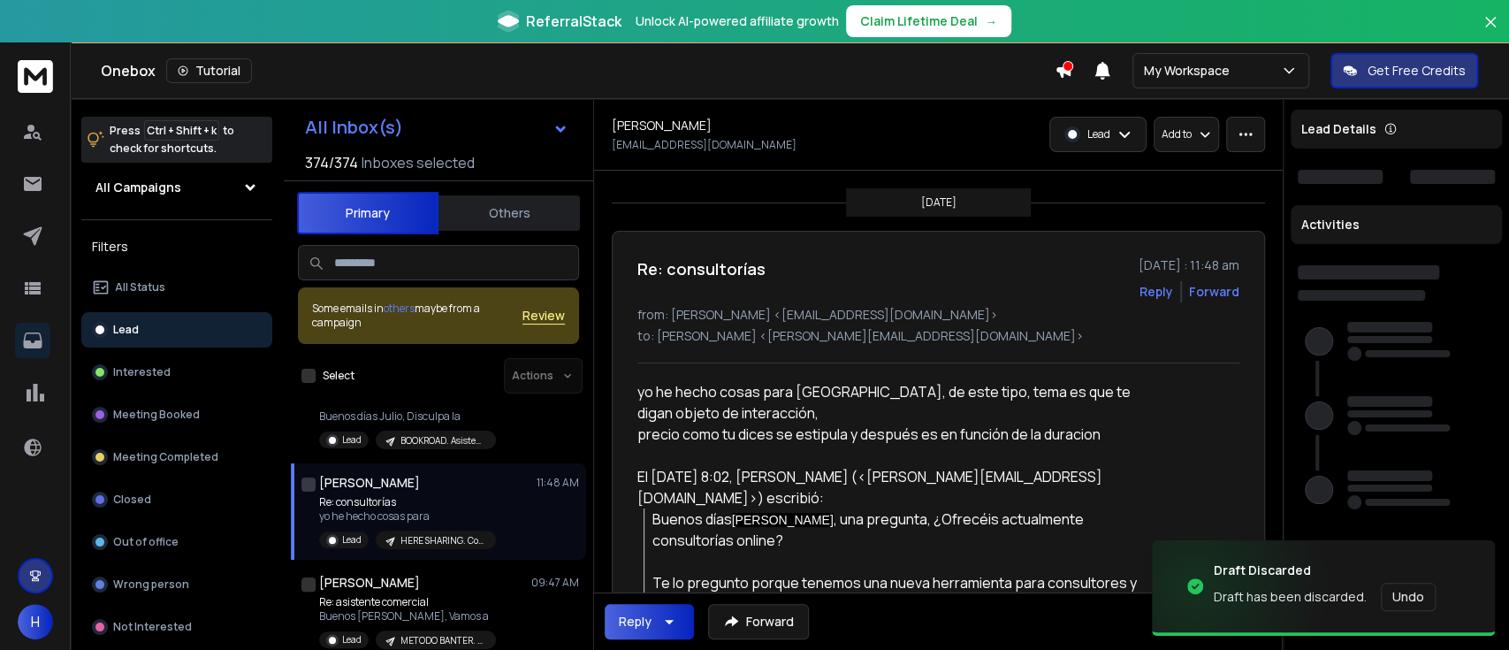
scroll to position [471, 0]
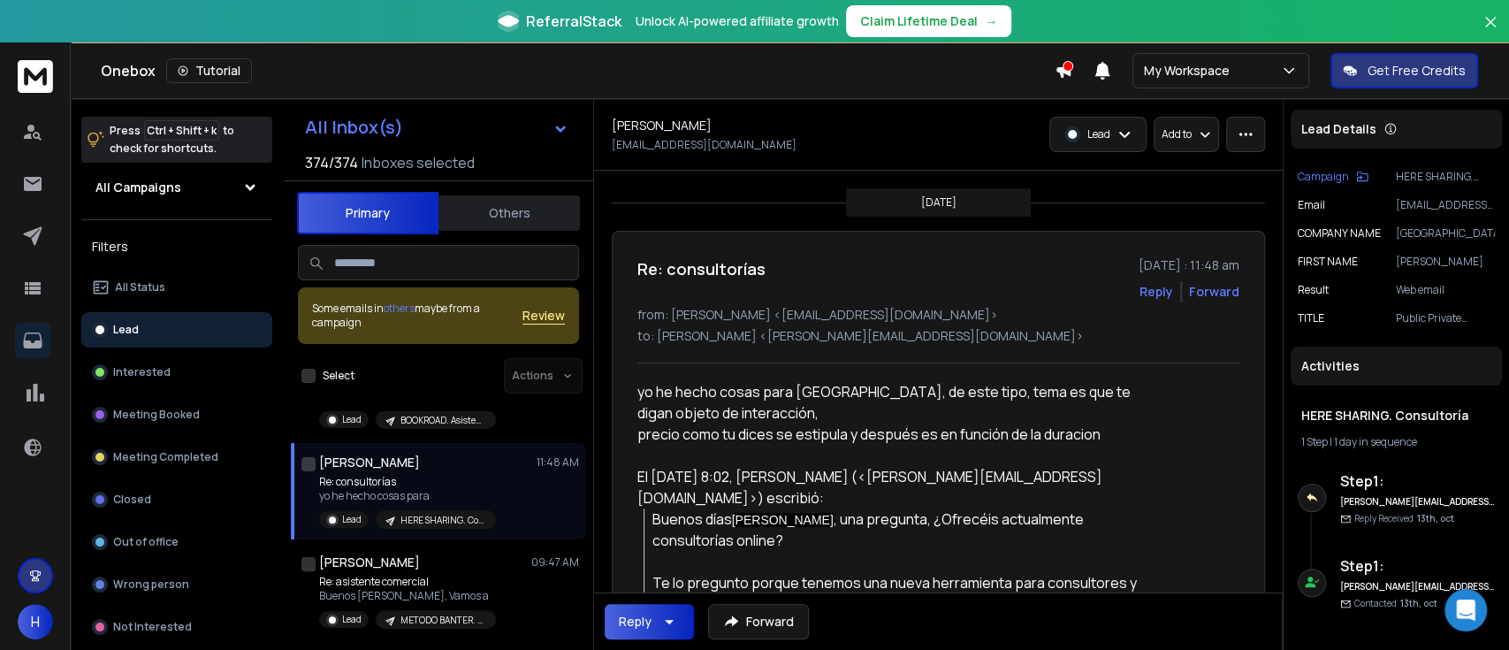
click at [1421, 211] on p "jordiwilliamcarnes@gmail.com" at bounding box center [1445, 205] width 99 height 14
click at [668, 626] on icon "button" at bounding box center [669, 621] width 21 height 21
click at [639, 550] on p "Reply" at bounding box center [639, 541] width 63 height 25
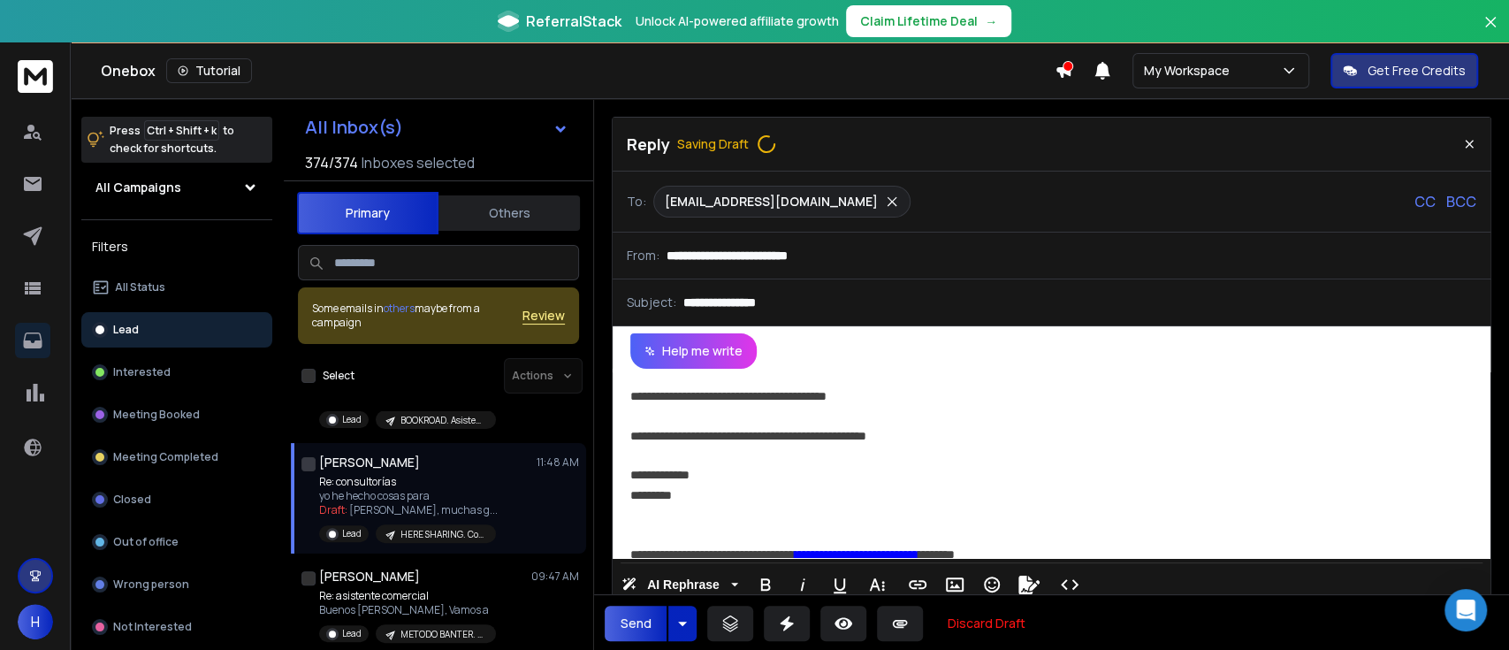
click at [642, 623] on button "Send" at bounding box center [636, 623] width 62 height 35
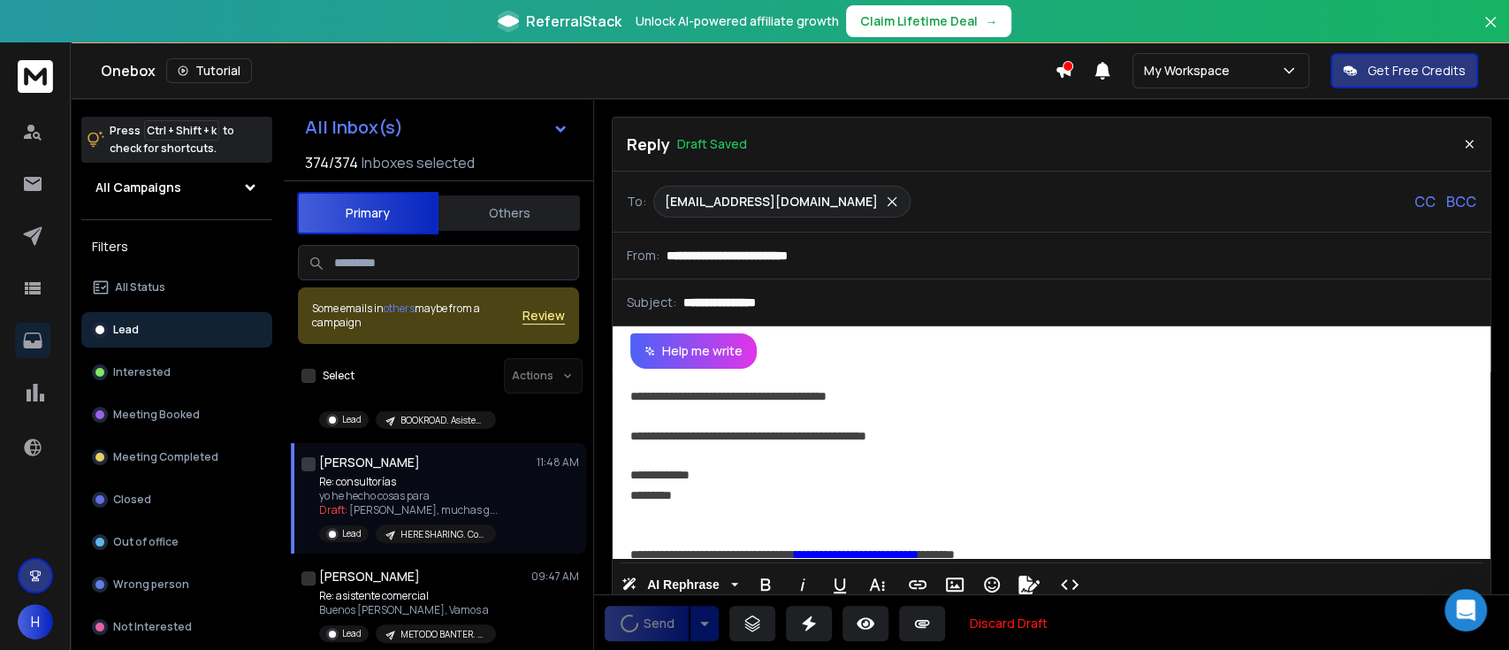
scroll to position [589, 0]
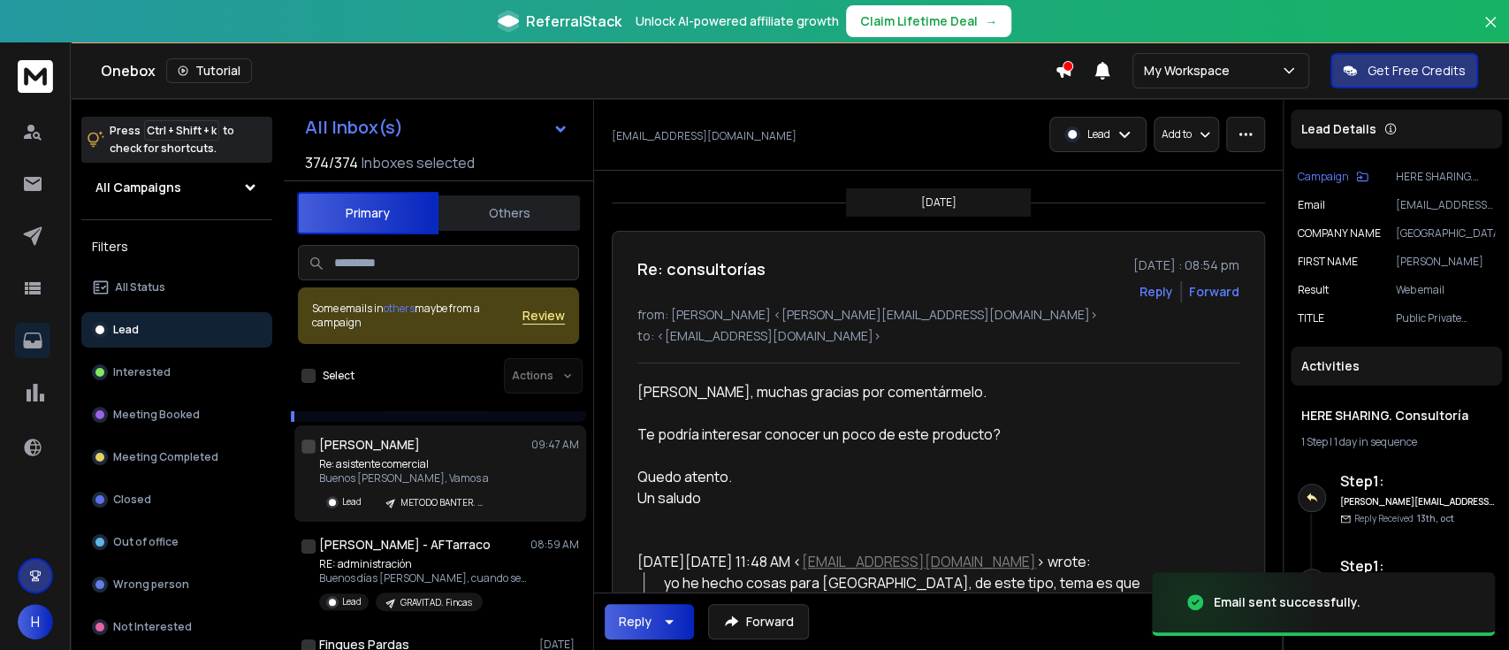
click at [402, 466] on p "Re: asistente comercial" at bounding box center [407, 464] width 177 height 14
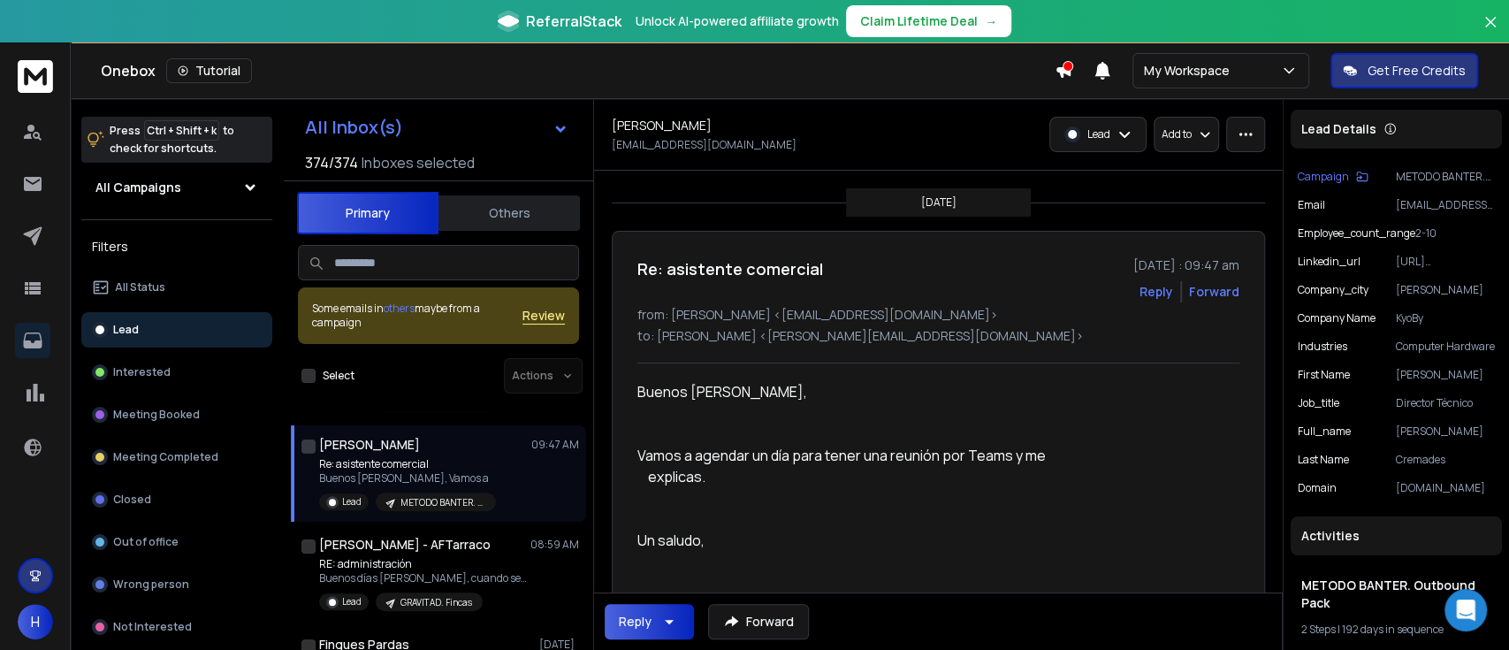
click at [1404, 320] on p "KyoBy" at bounding box center [1445, 318] width 99 height 14
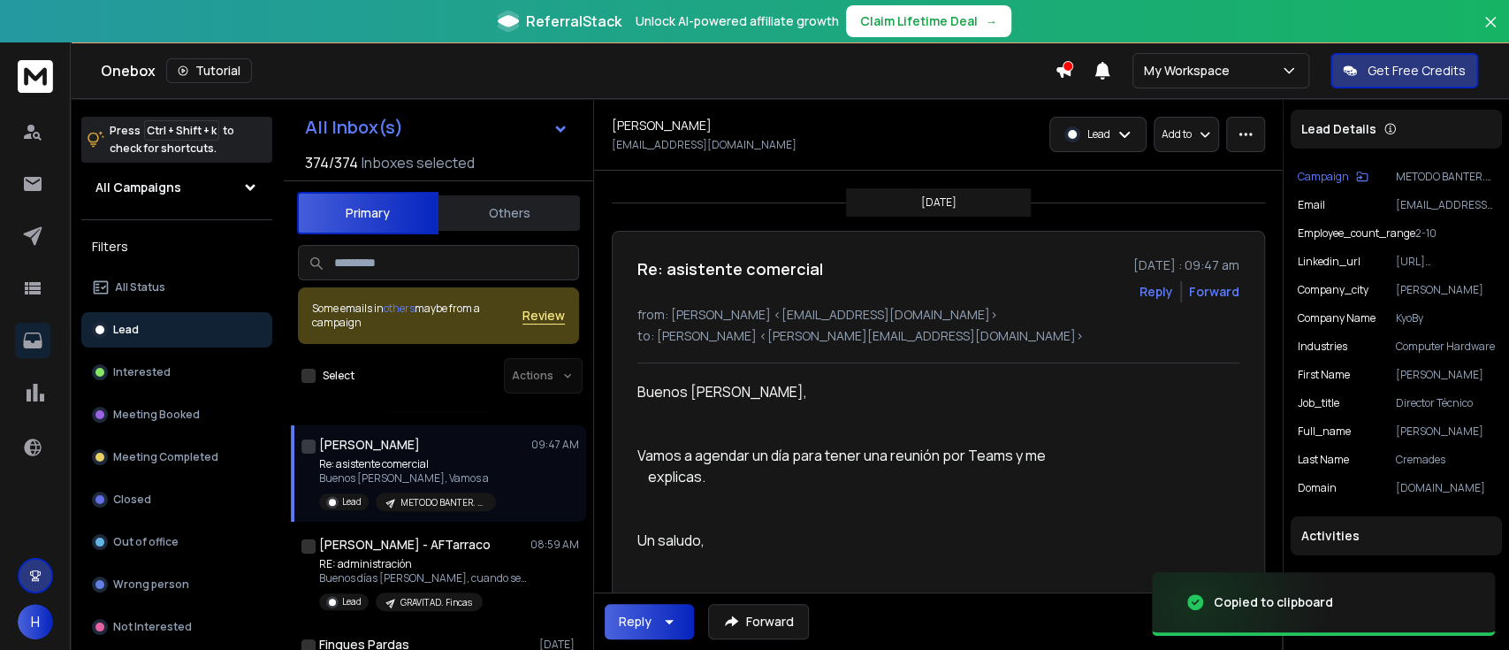
scroll to position [707, 0]
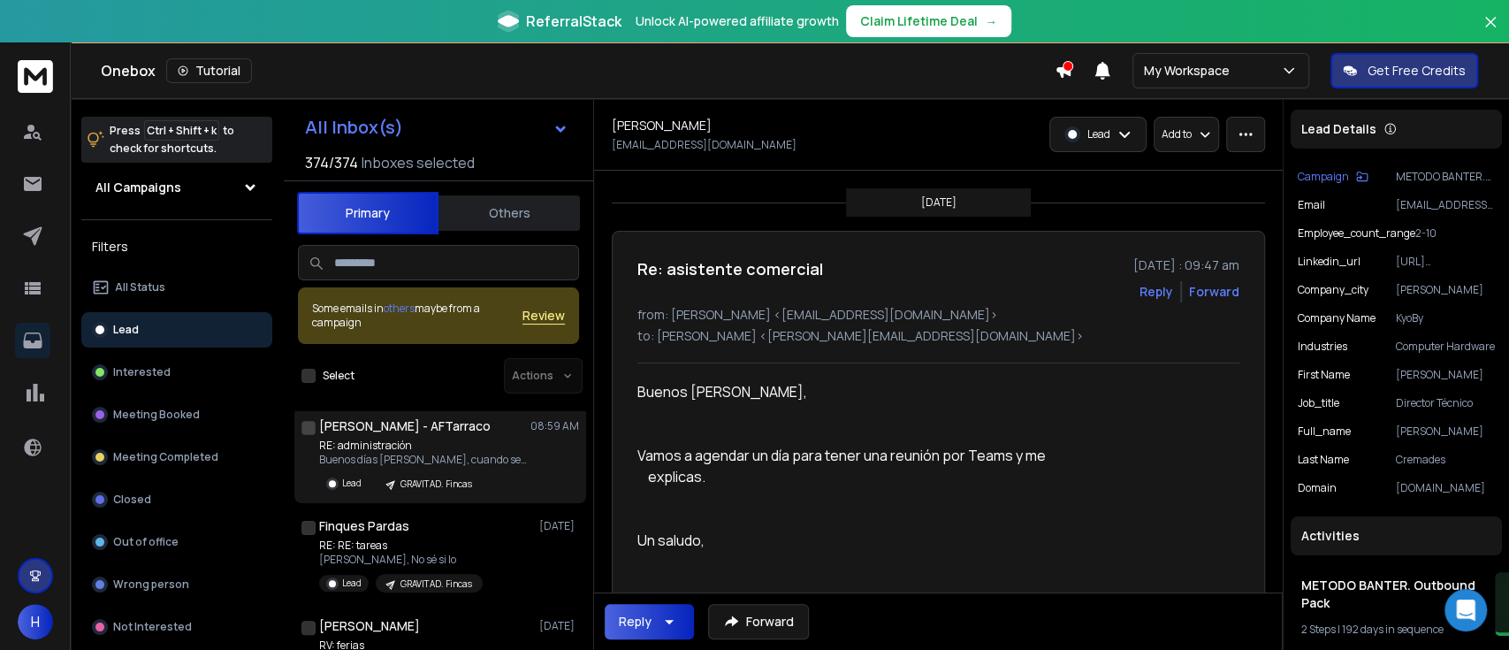
click at [441, 460] on p "Buenos días Marcos, cuando sepas" at bounding box center [425, 460] width 212 height 14
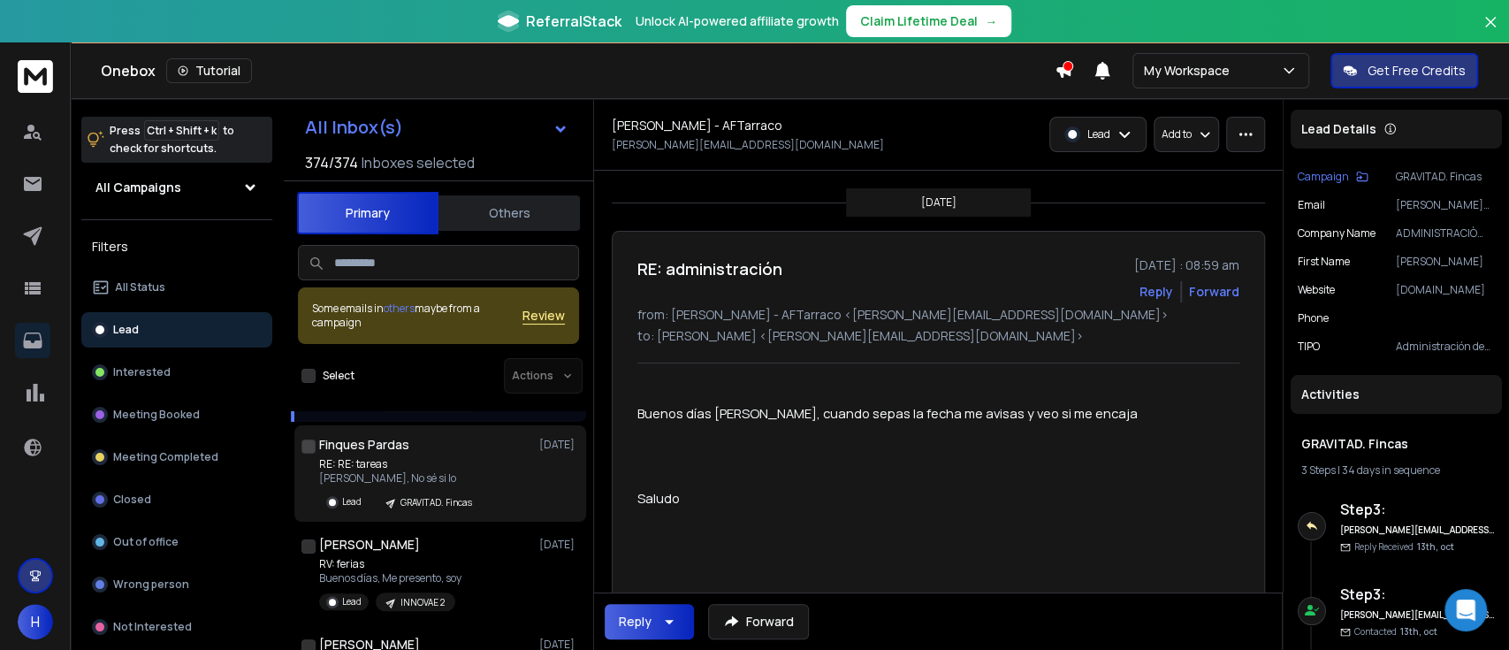
scroll to position [825, 0]
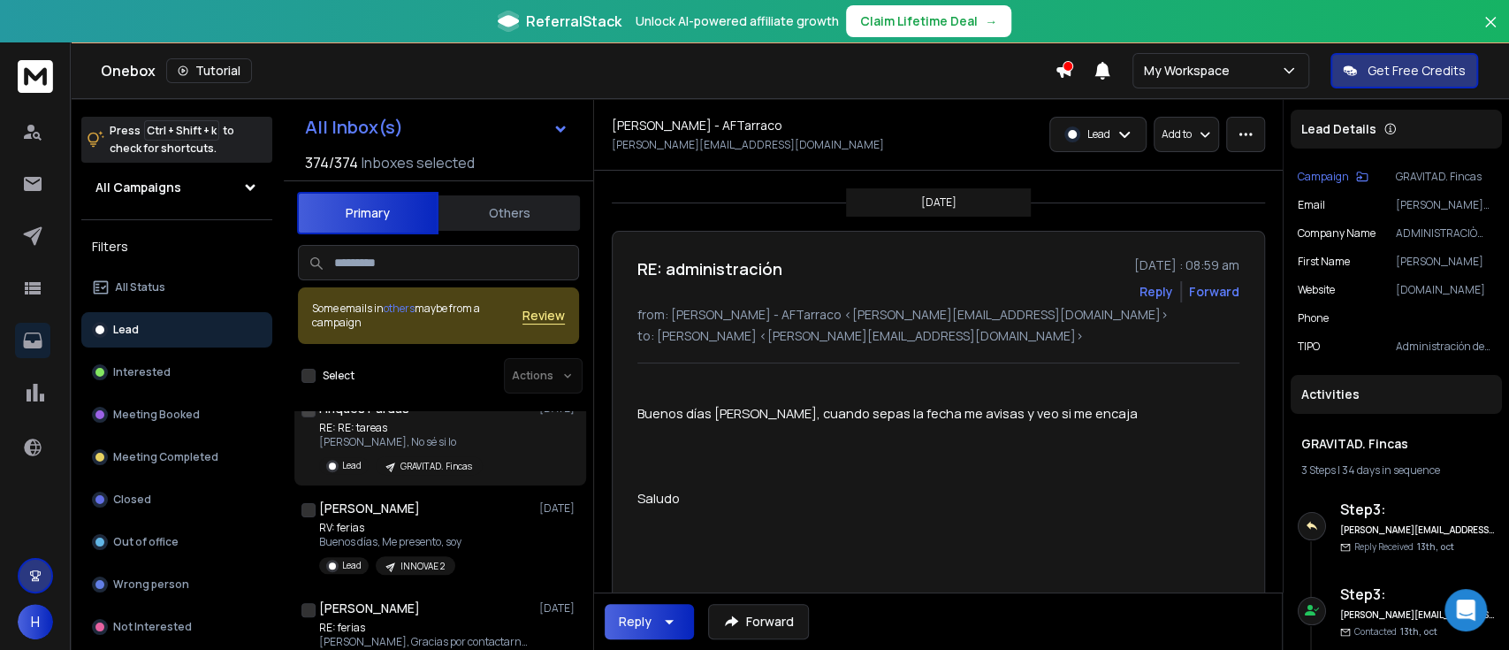
click at [477, 439] on p "Marcos, No sé si lo" at bounding box center [401, 442] width 164 height 14
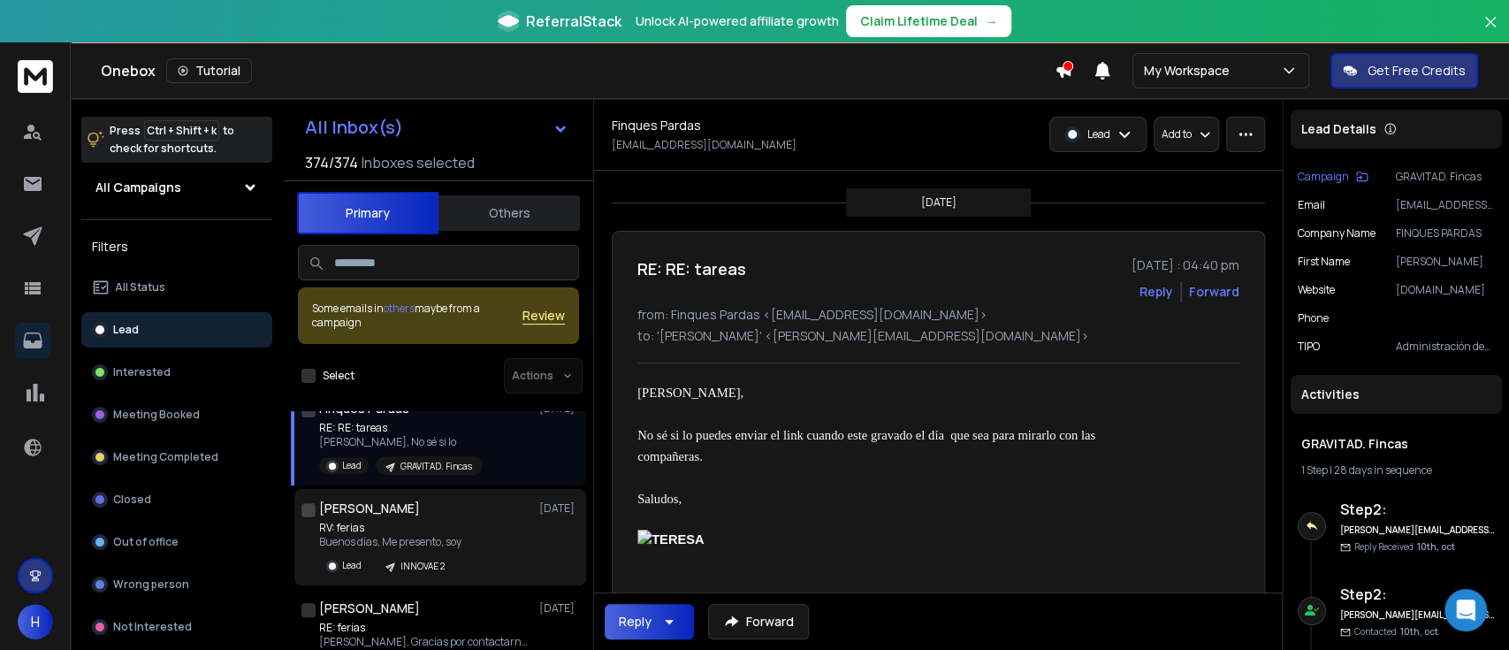
click at [418, 535] on p "Buenos días, Me presento, soy" at bounding box center [390, 542] width 142 height 14
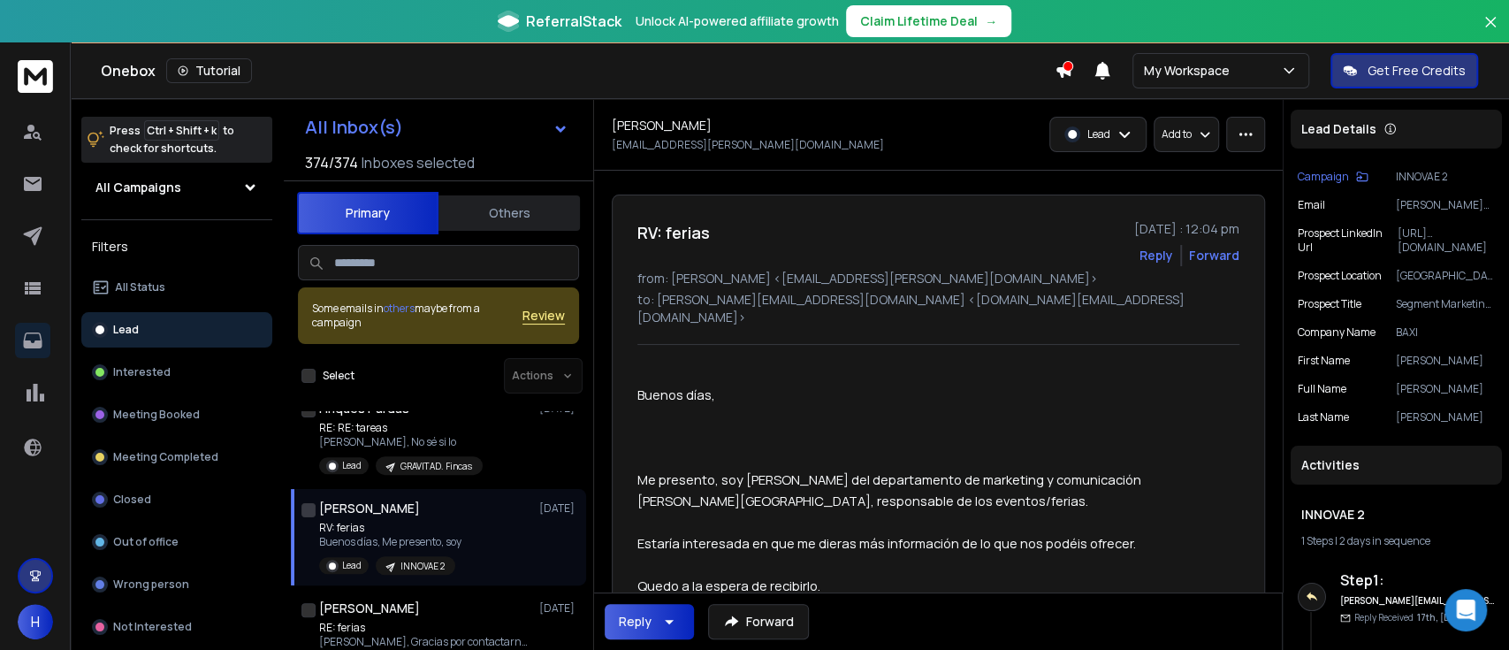
scroll to position [0, 0]
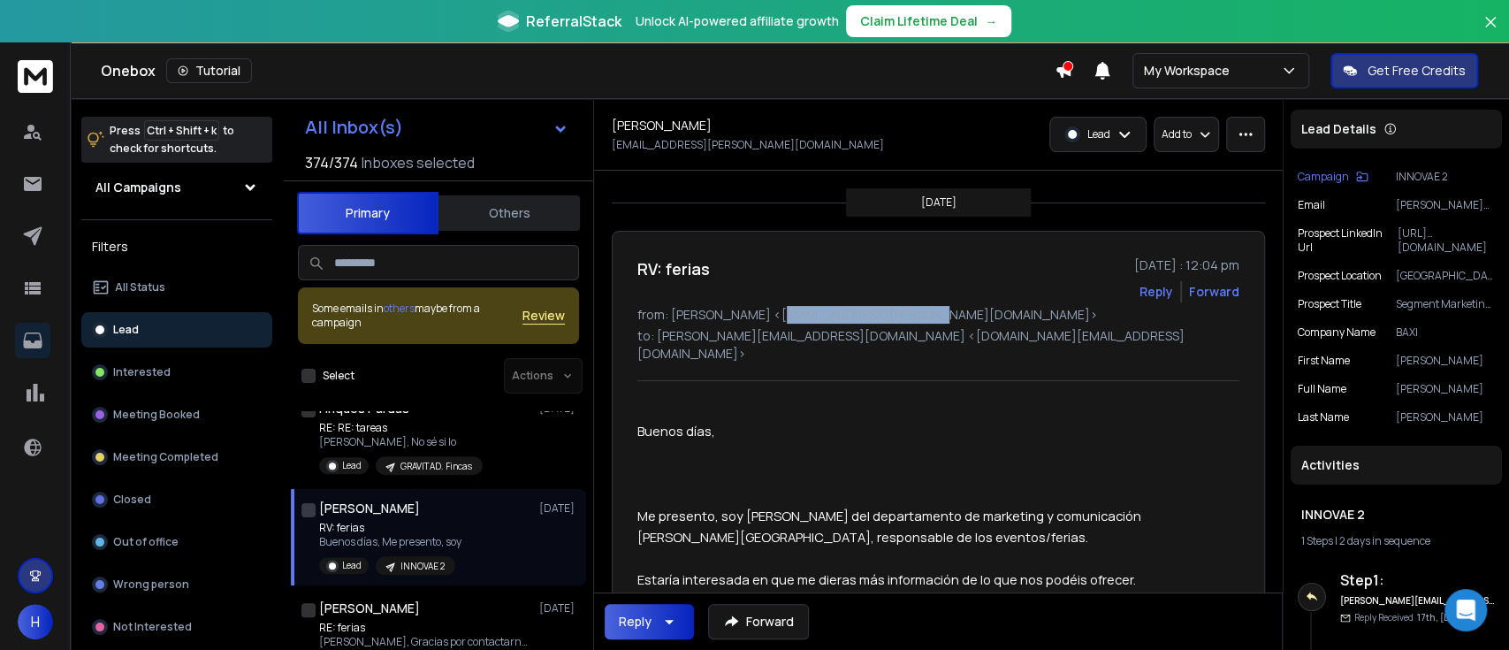
drag, startPoint x: 915, startPoint y: 313, endPoint x: 773, endPoint y: 324, distance: 142.7
click at [773, 324] on div "RV: ferias 17 July 2025 : 12:04 pm Reply Forward from: Jessyca Cosano <jessyca.…" at bounding box center [938, 309] width 602 height 106
copy p "jessyca.cosano@baxi.es"
click at [675, 321] on p "from: Jessyca Cosano <jessyca.cosano@baxi.es>" at bounding box center [938, 315] width 602 height 18
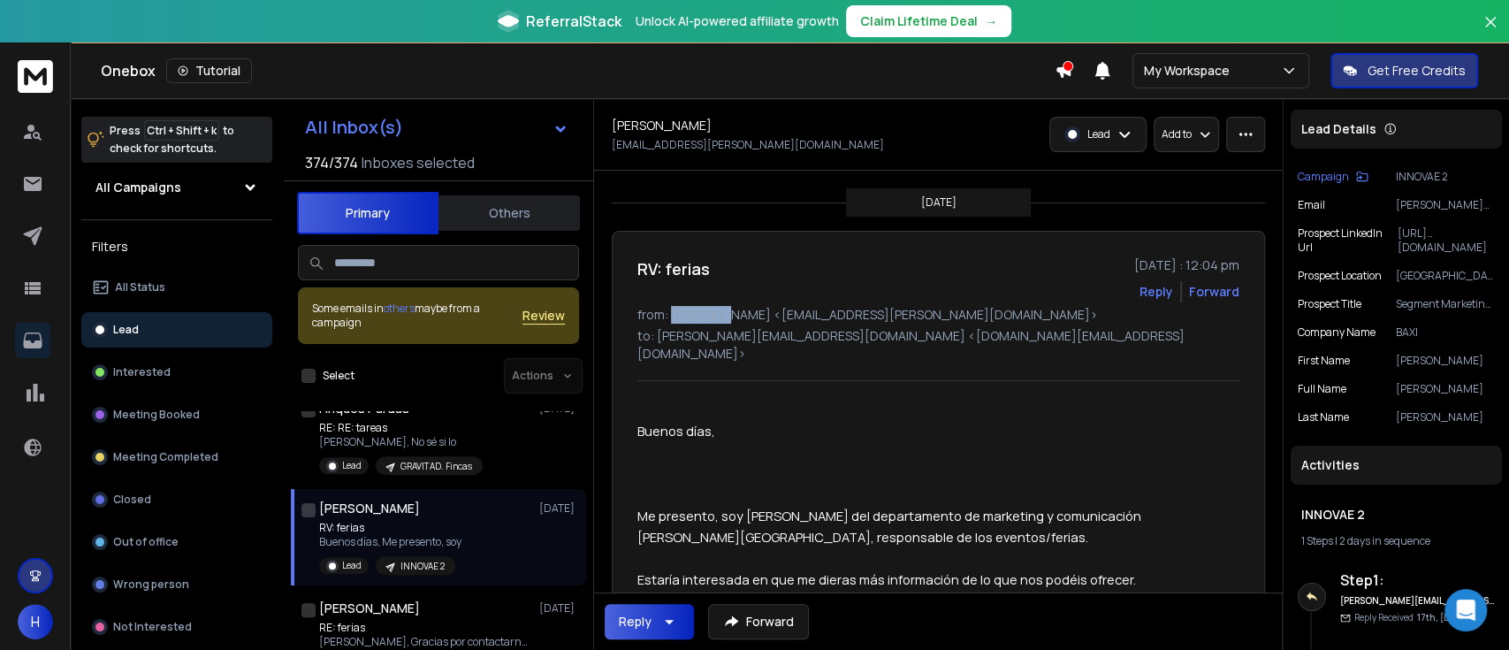
click at [675, 321] on p "from: Jessyca Cosano <jessyca.cosano@baxi.es>" at bounding box center [938, 315] width 602 height 18
copy p "Jessyca"
click at [875, 314] on p "from: Jessyca Cosano <jessyca.cosano@baxi.es>" at bounding box center [938, 315] width 602 height 18
drag, startPoint x: 900, startPoint y: 317, endPoint x: 870, endPoint y: 310, distance: 30.7
click at [870, 310] on p "from: Jessyca Cosano <jessyca.cosano@baxi.es>" at bounding box center [938, 315] width 602 height 18
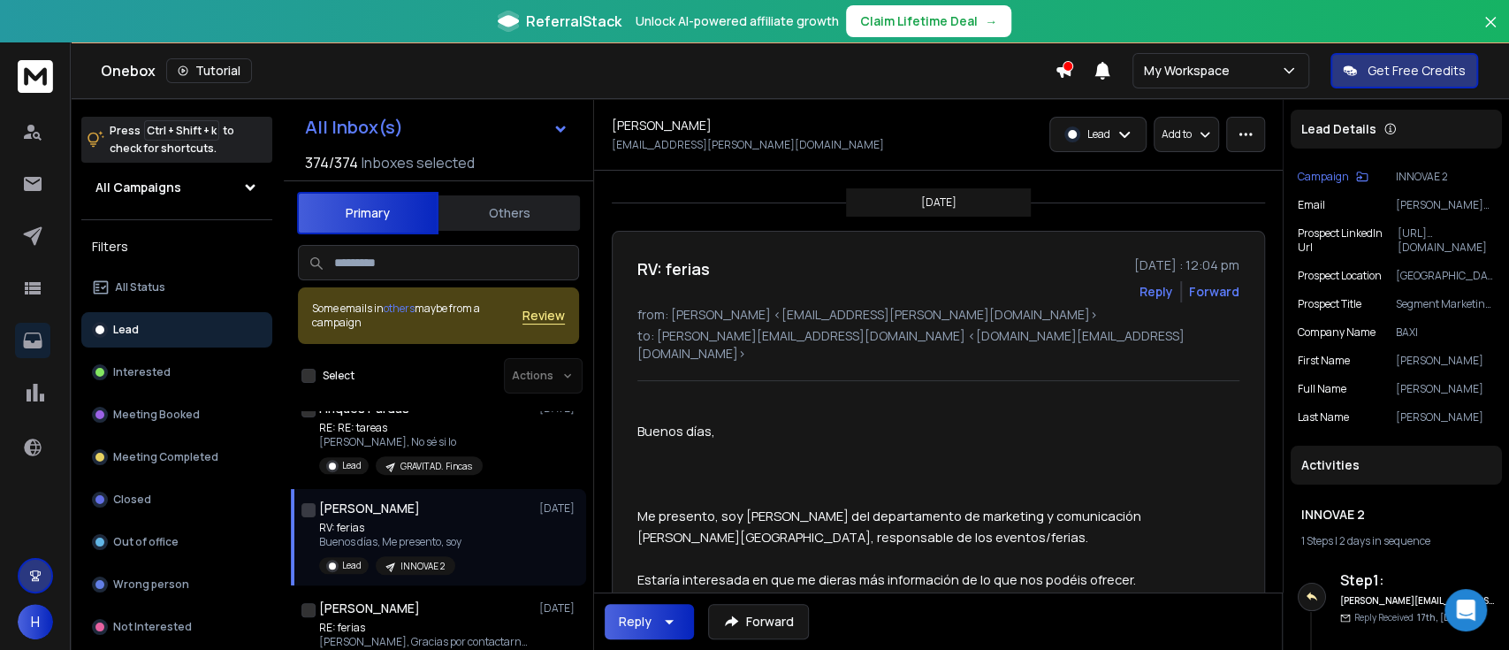
click at [909, 311] on p "from: Jessyca Cosano <jessyca.cosano@baxi.es>" at bounding box center [938, 315] width 602 height 18
drag, startPoint x: 912, startPoint y: 313, endPoint x: 870, endPoint y: 310, distance: 42.5
click at [870, 310] on p "from: Jessyca Cosano <jessyca.cosano@baxi.es>" at bounding box center [938, 315] width 602 height 18
copy p "baxi.es"
drag, startPoint x: 1270, startPoint y: 161, endPoint x: 1260, endPoint y: 153, distance: 13.3
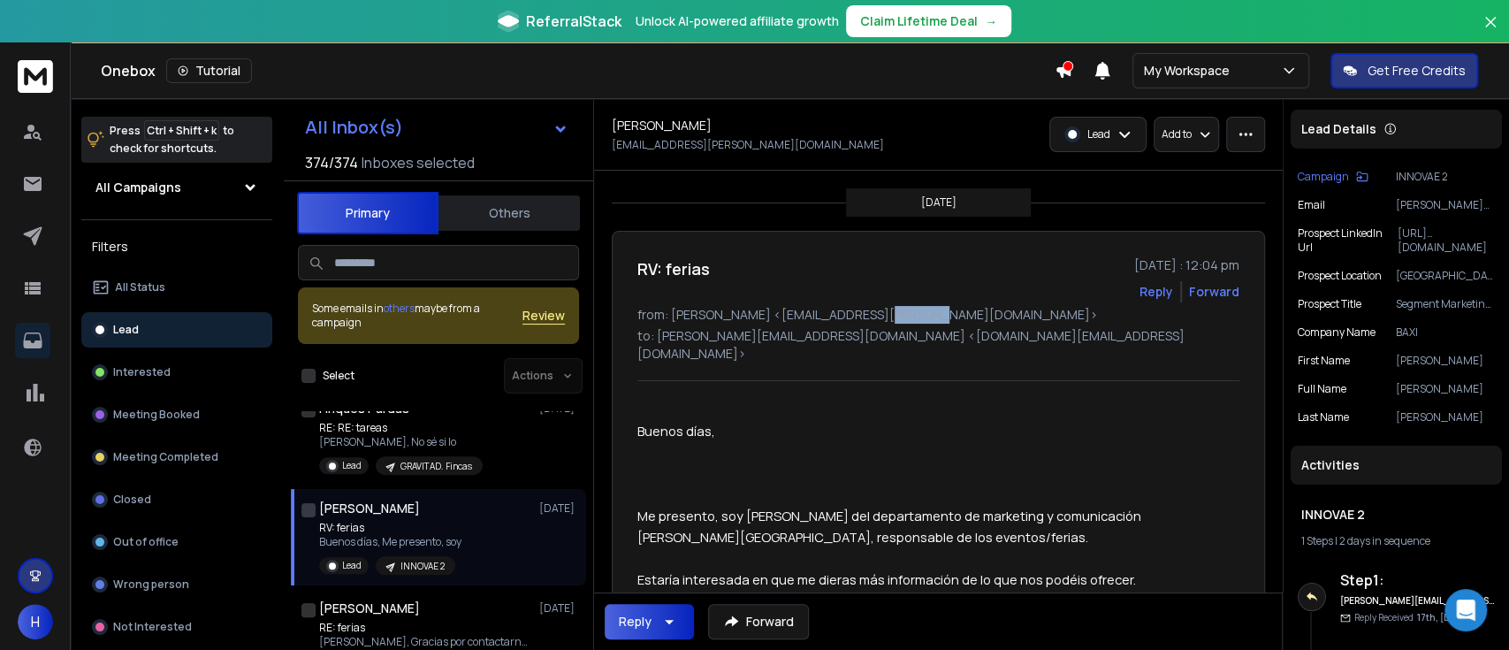
click at [1270, 160] on div "Jessyca Cosano Jessyca Cosano jessyca.cosano@baxi.es Lead Add to Lead Add to" at bounding box center [938, 135] width 689 height 72
click at [1252, 143] on button "button" at bounding box center [1245, 134] width 39 height 35
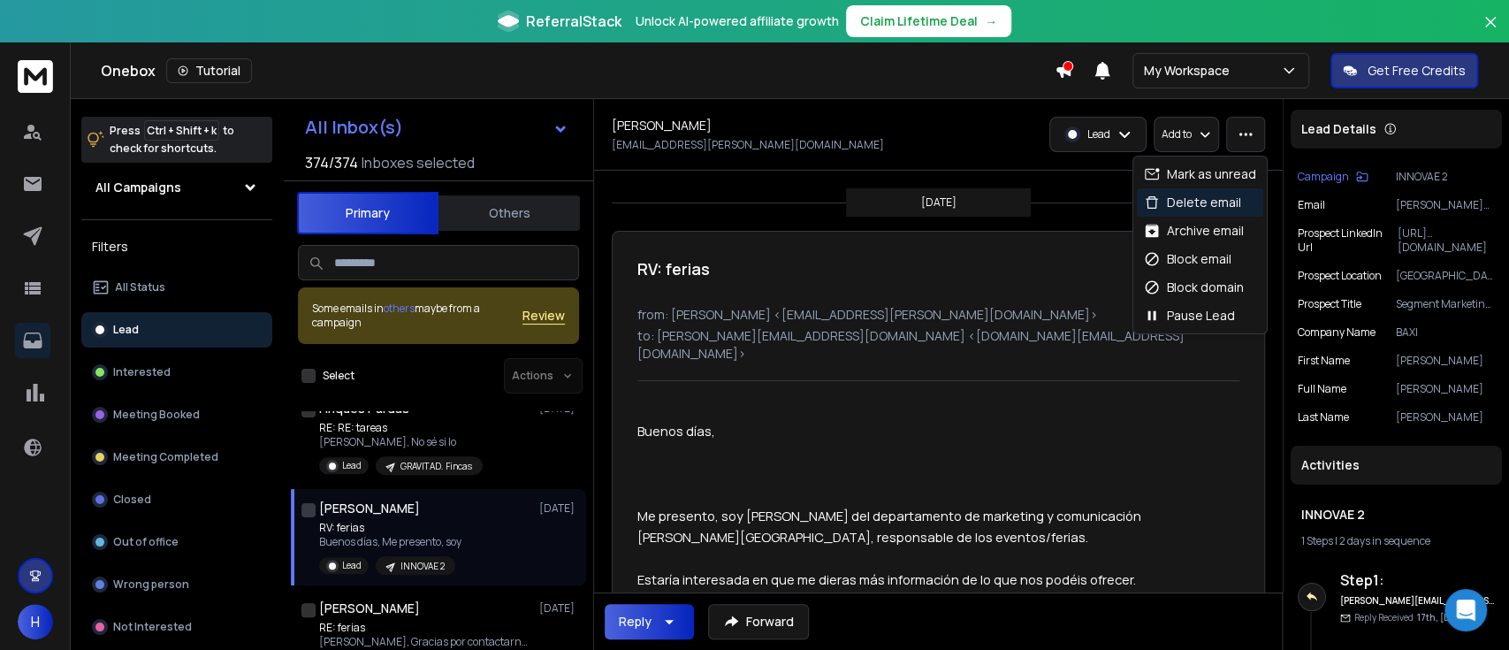
click at [1219, 209] on div "Delete email" at bounding box center [1192, 203] width 97 height 18
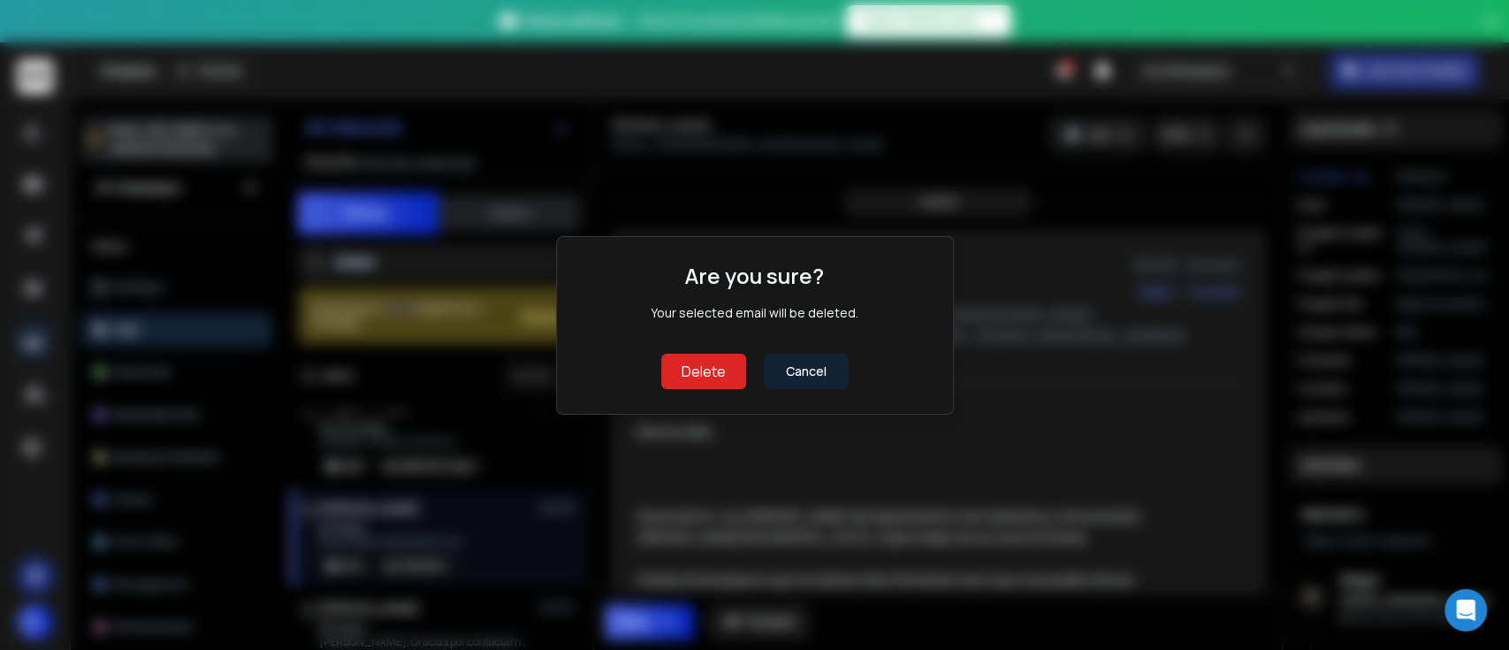
click at [681, 378] on button "Delete" at bounding box center [703, 371] width 85 height 35
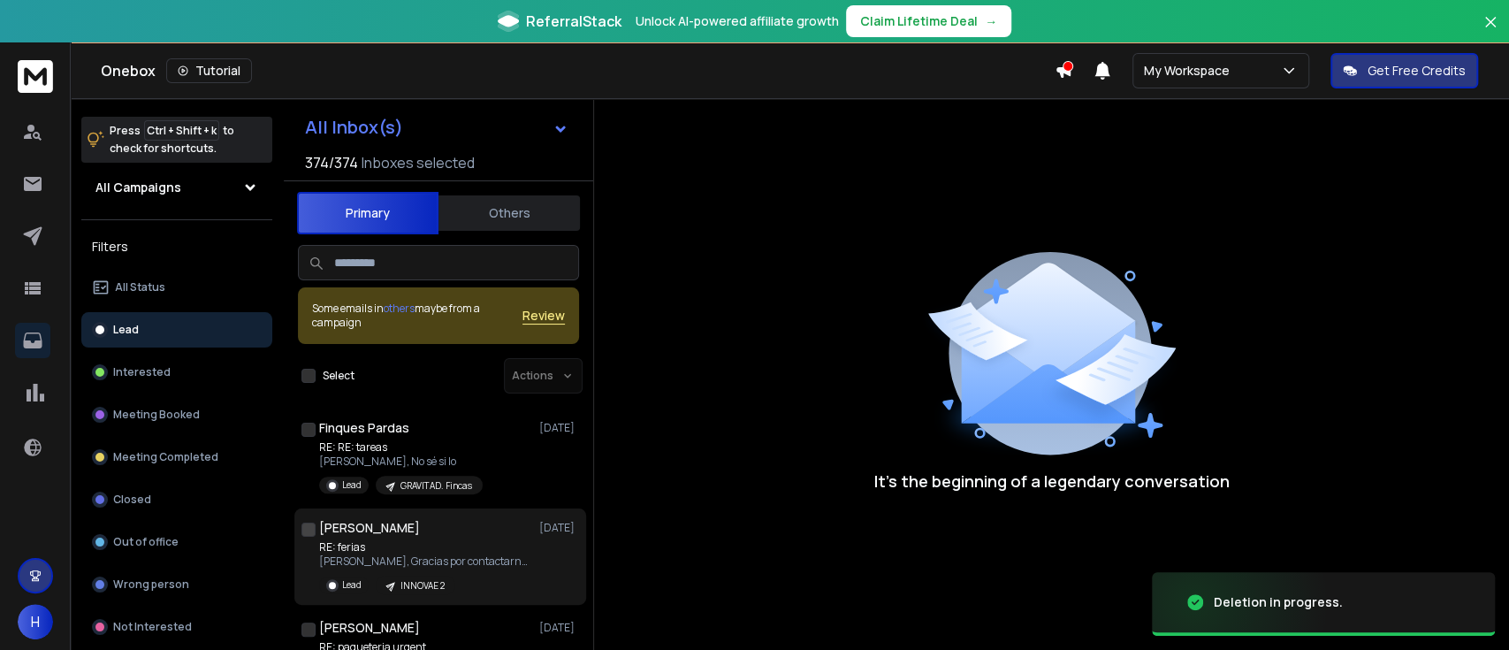
scroll to position [805, 0]
click at [469, 562] on p "Hola Santi, Gracias por contactarnos." at bounding box center [425, 561] width 212 height 14
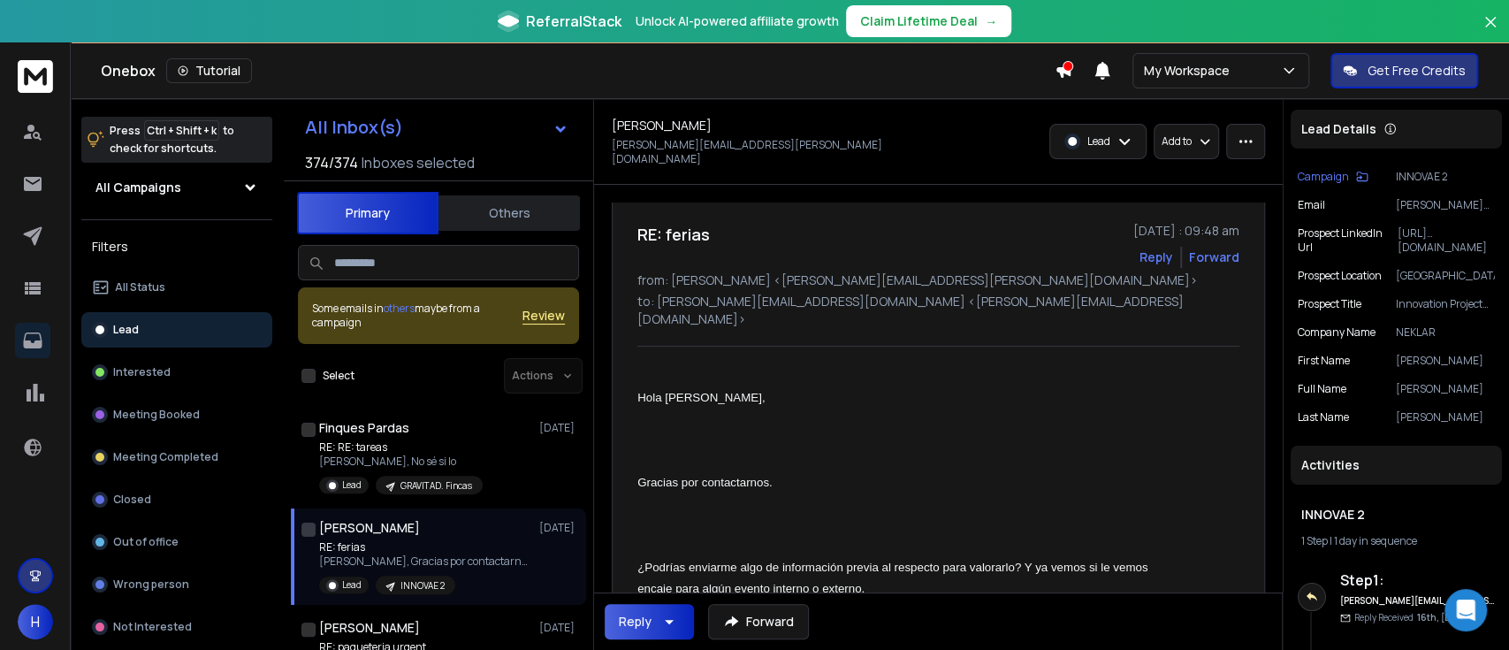
scroll to position [0, 0]
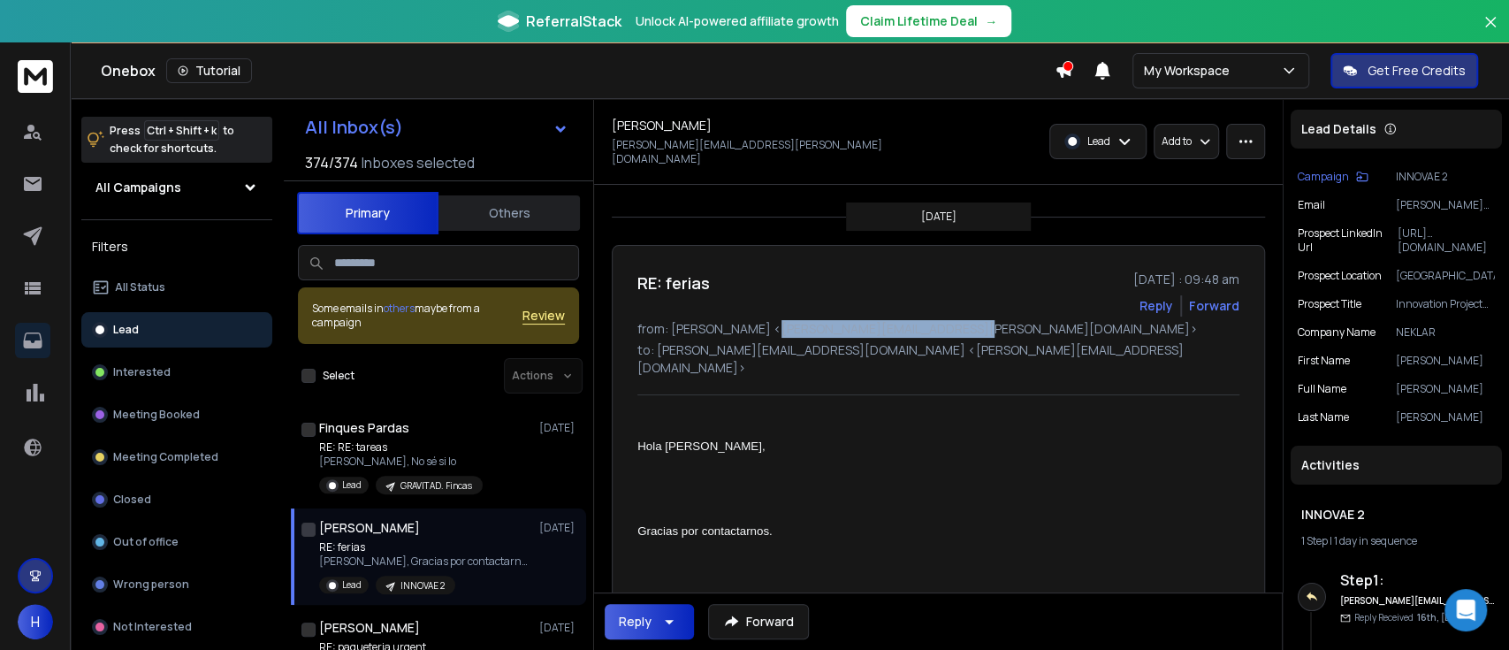
drag, startPoint x: 934, startPoint y: 309, endPoint x: 757, endPoint y: 318, distance: 177.0
click at [757, 320] on p "from: Mireia Torres <mireia.torres@neklargroup.com>" at bounding box center [938, 329] width 602 height 18
copy p "mireia.torres@neklargroup.com"
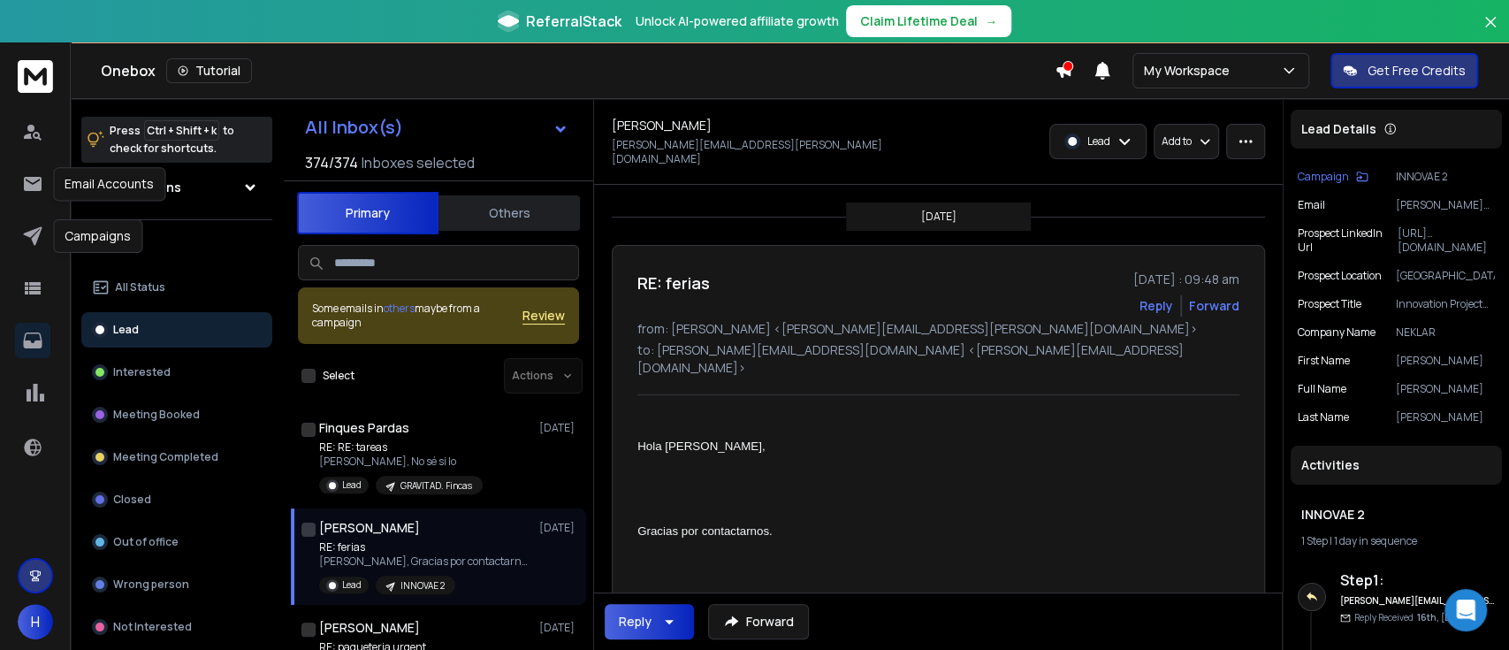
click at [8, 247] on div "H" at bounding box center [35, 349] width 71 height 614
click at [18, 238] on link at bounding box center [32, 235] width 35 height 35
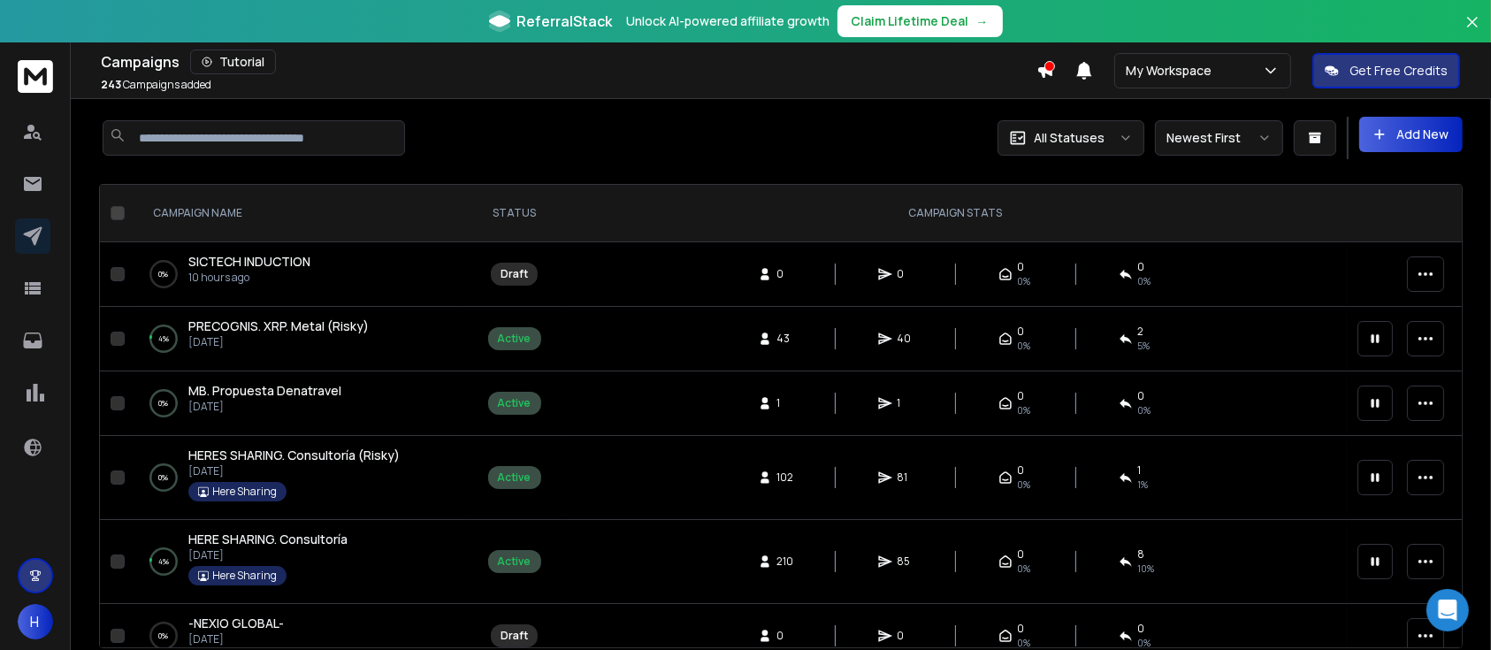
click at [276, 143] on input at bounding box center [254, 137] width 302 height 35
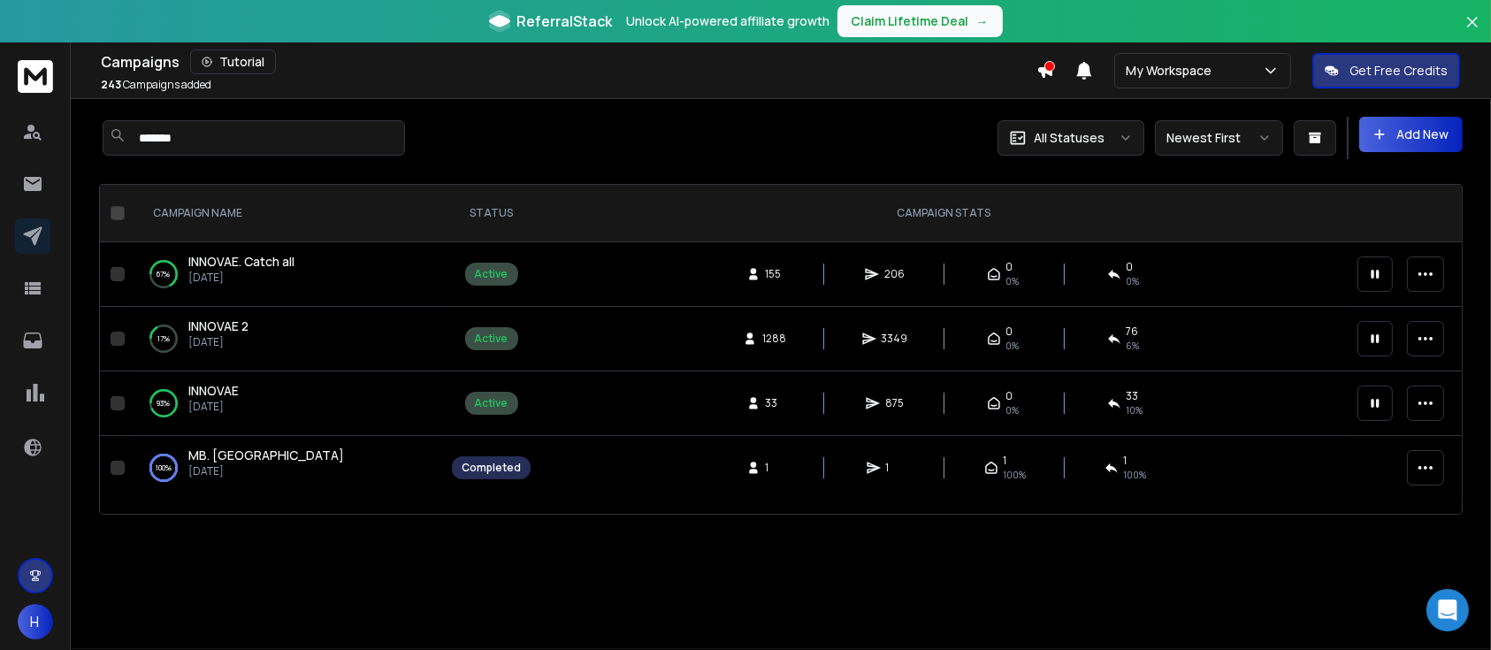
type input "*******"
click at [32, 342] on icon at bounding box center [32, 340] width 21 height 21
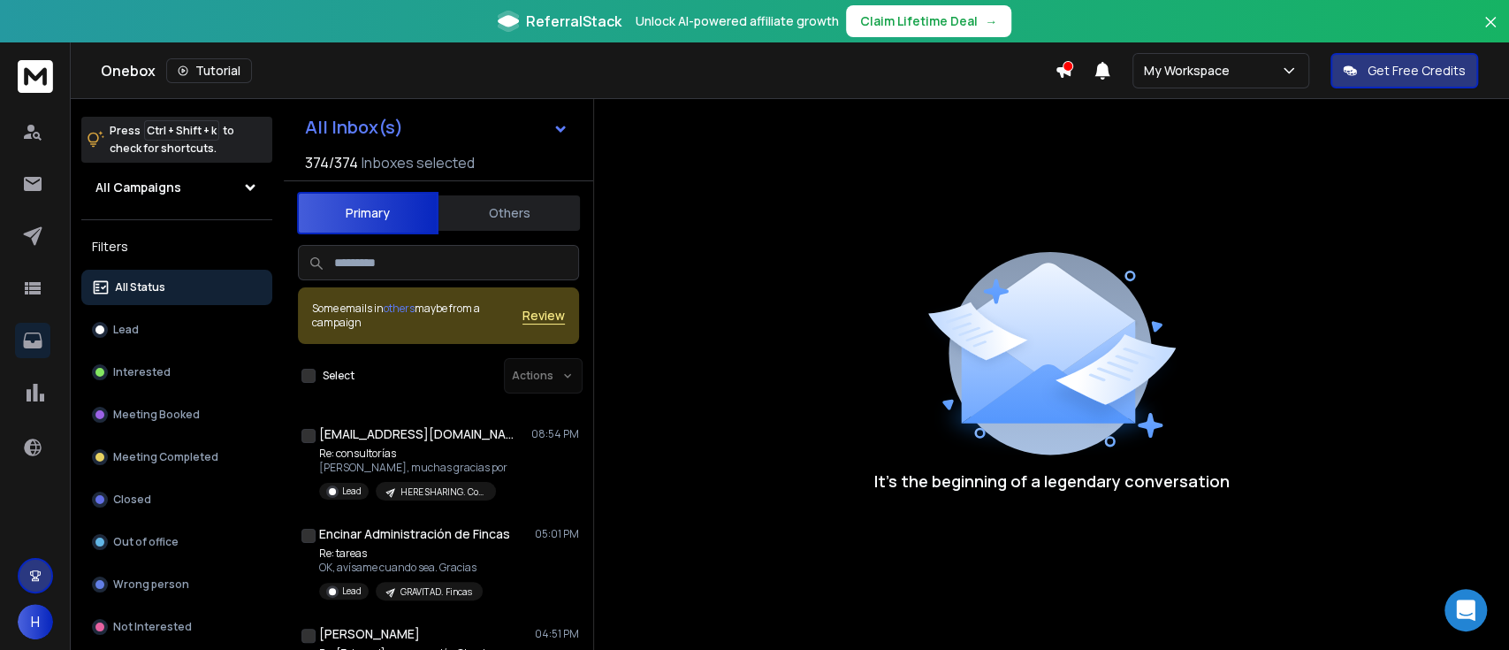
scroll to position [118, 0]
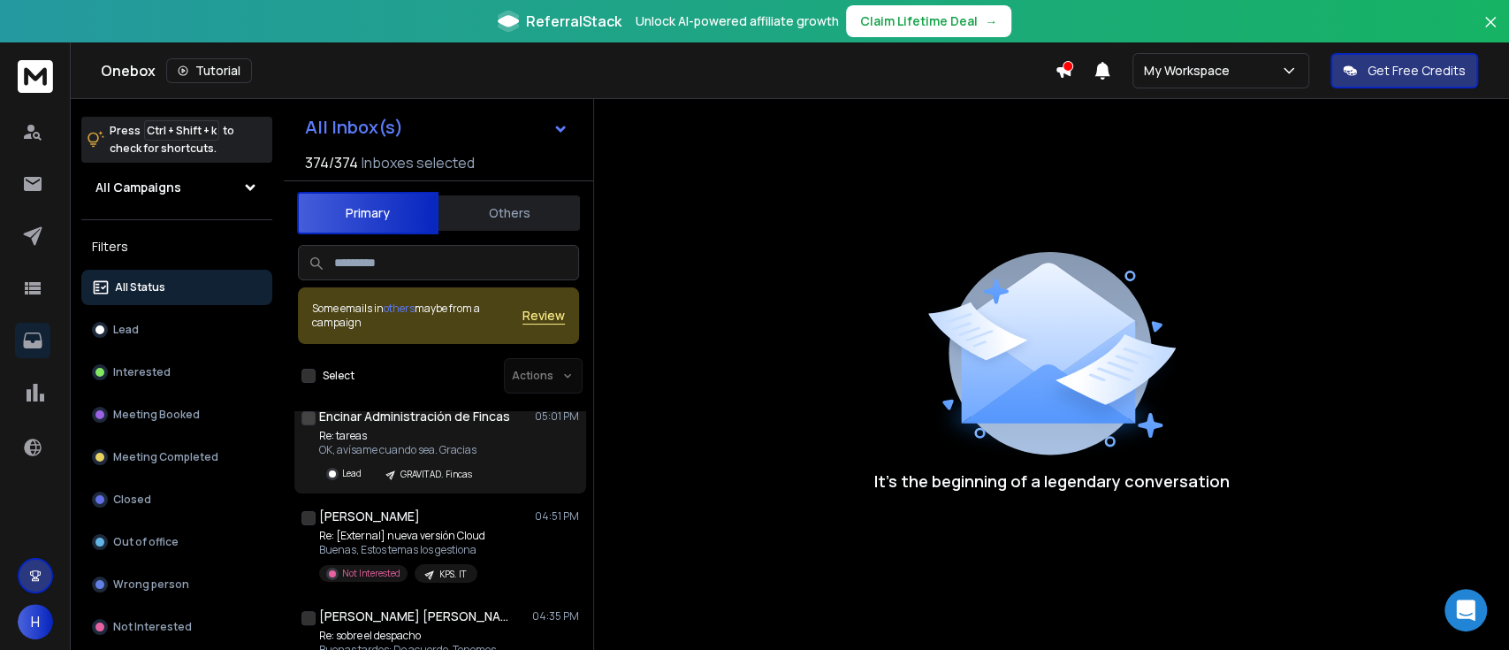
click at [458, 440] on p "Re: tareas" at bounding box center [401, 436] width 164 height 14
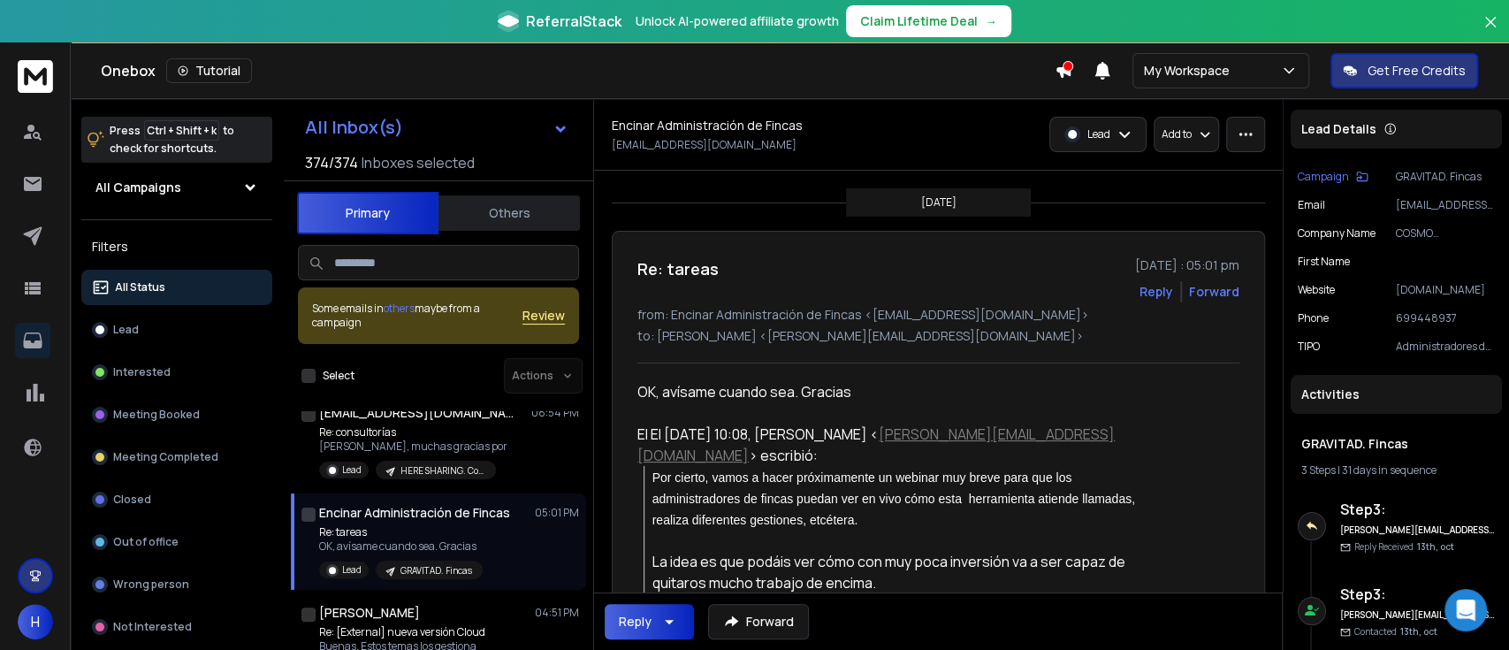
scroll to position [0, 0]
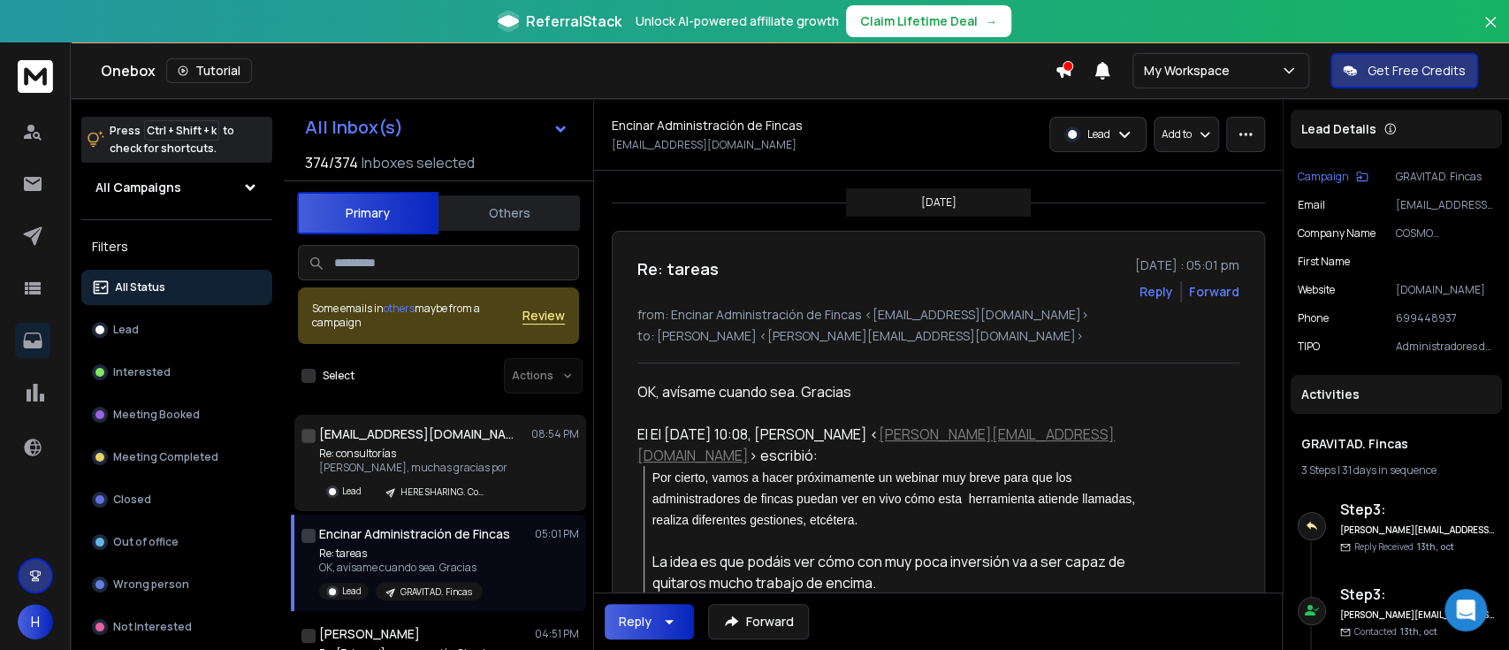
click at [410, 471] on p "Hola Jordi, muchas gracias por" at bounding box center [413, 468] width 188 height 14
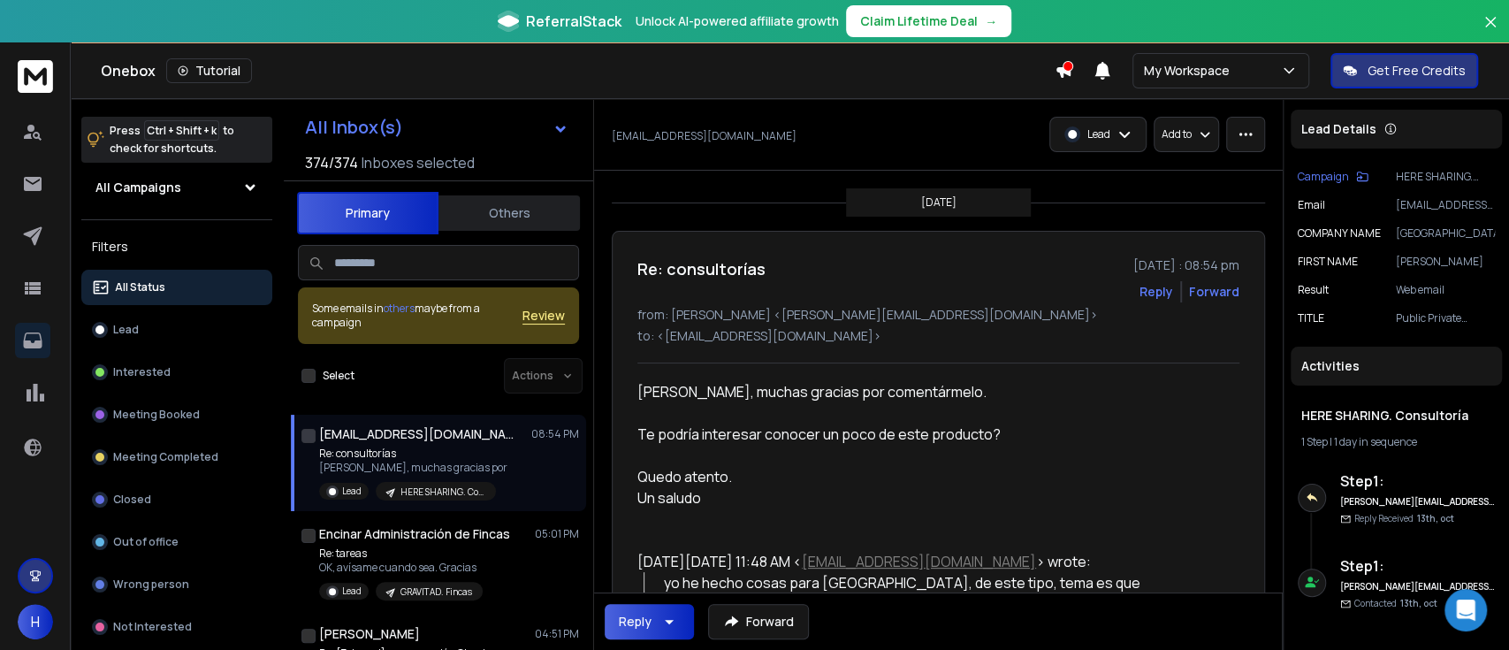
click at [450, 455] on p "Re: consultorías" at bounding box center [413, 453] width 188 height 14
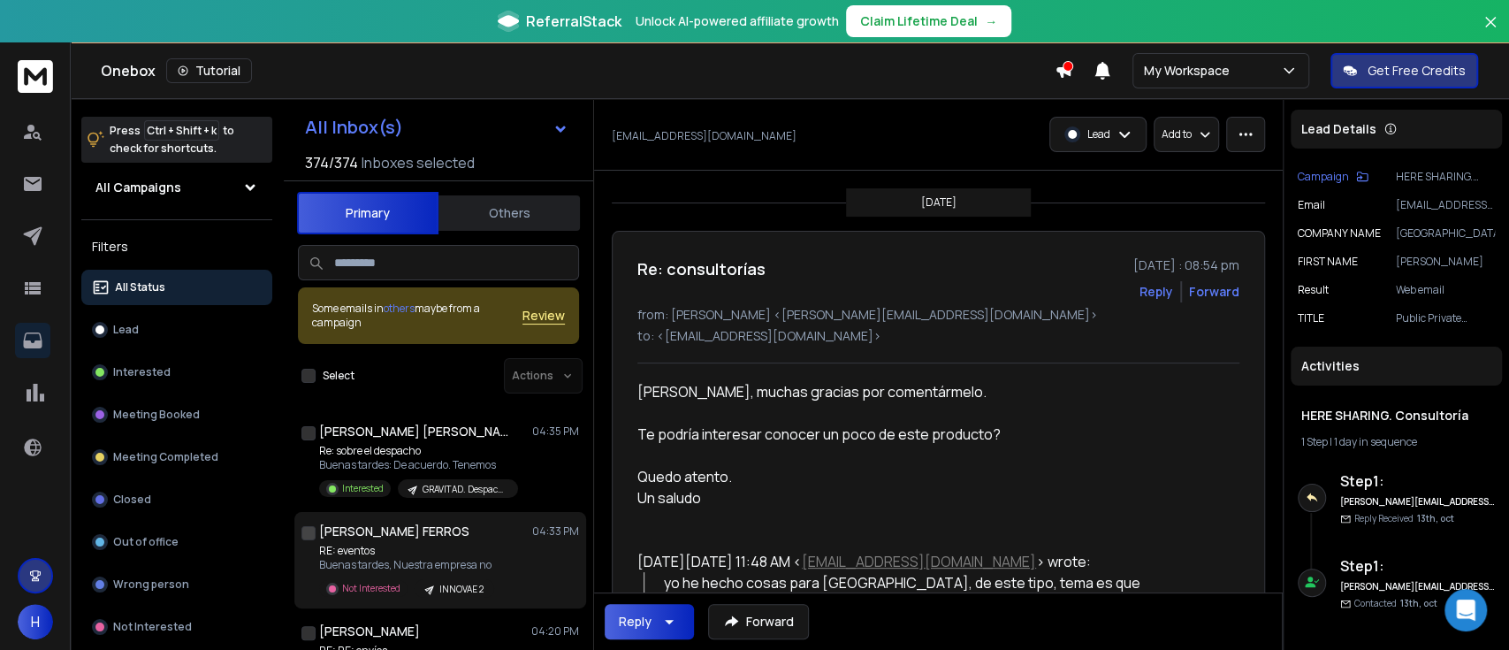
scroll to position [354, 0]
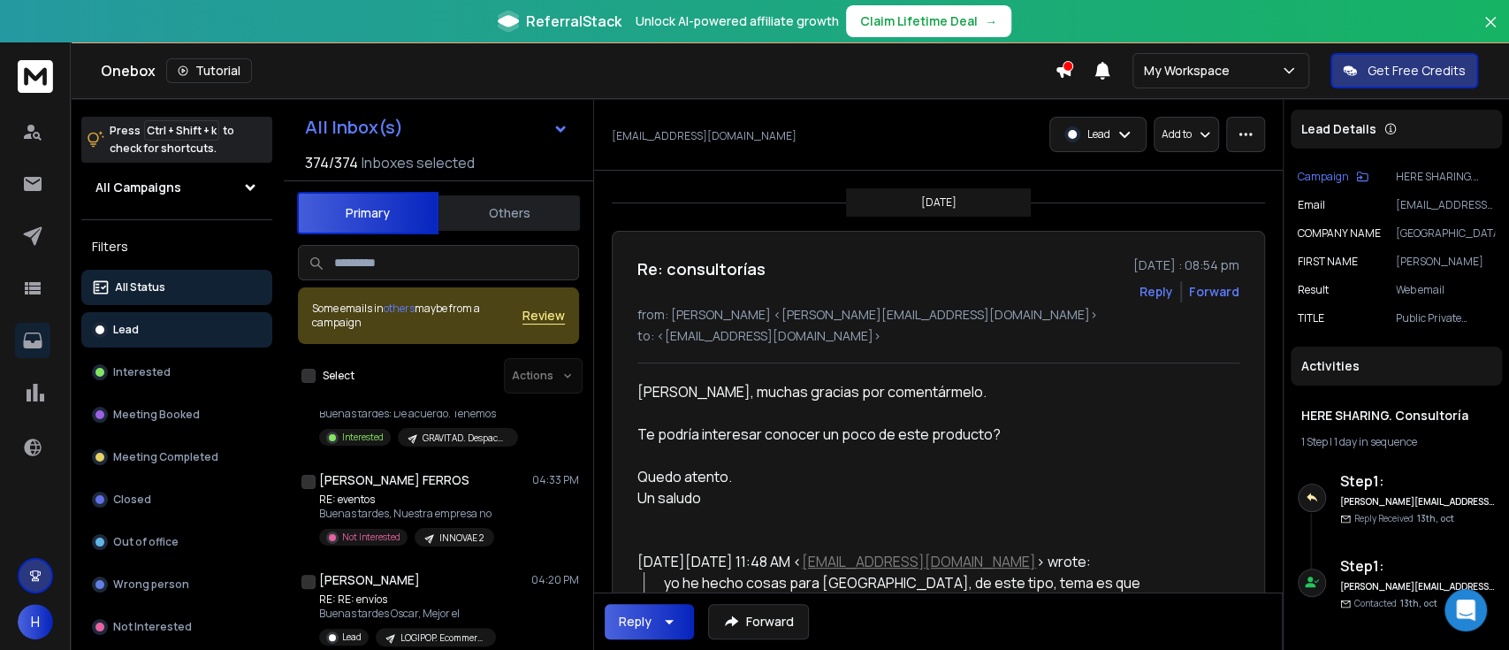
click at [163, 337] on button "Lead" at bounding box center [176, 329] width 191 height 35
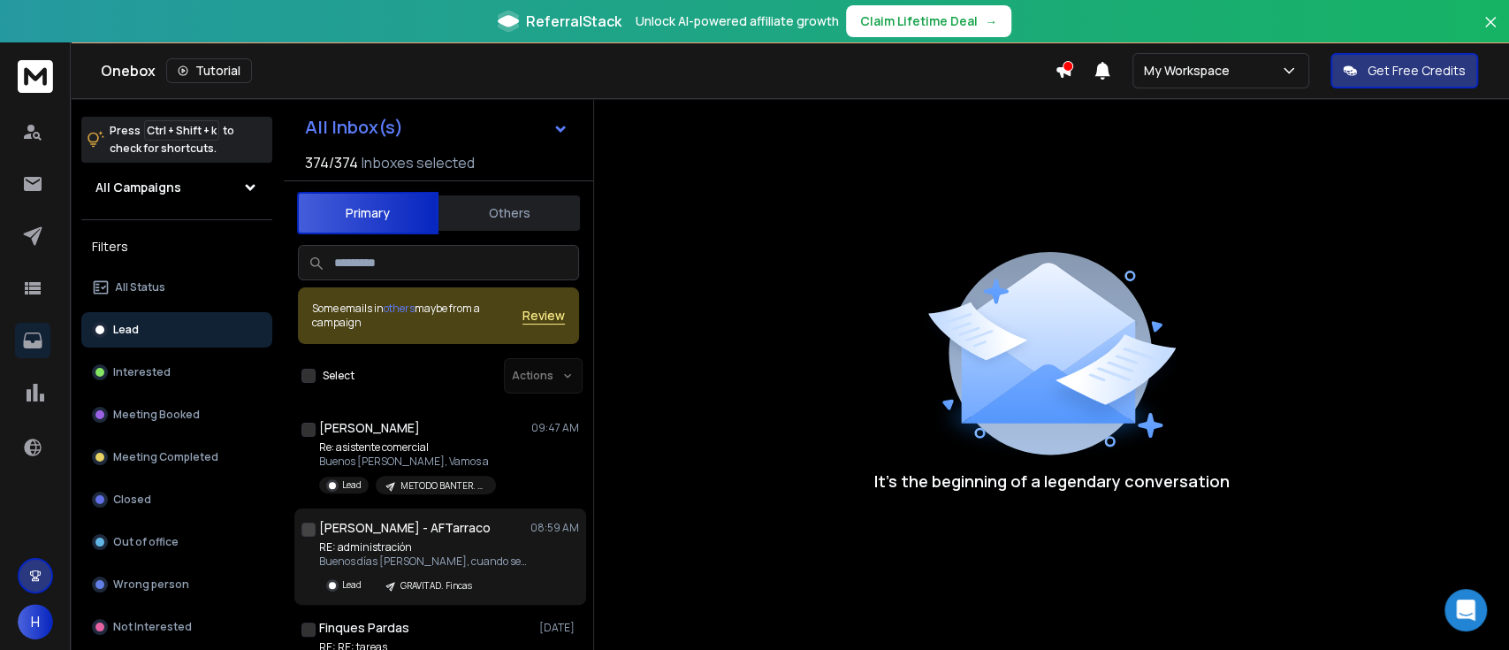
scroll to position [506, 0]
click at [465, 530] on div "Alex Jerez - AFTarraco 08:59 AM" at bounding box center [449, 528] width 260 height 18
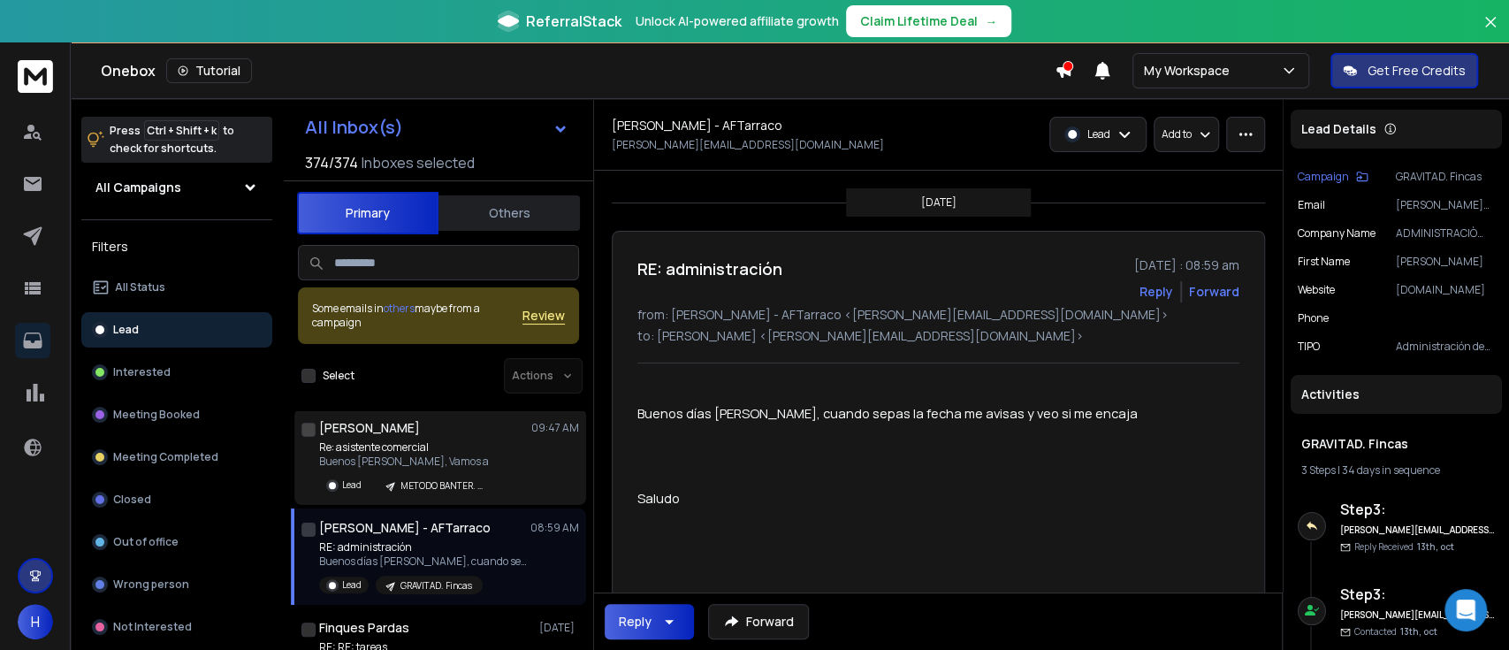
click at [439, 445] on p "Re: asistente comercial" at bounding box center [407, 447] width 177 height 14
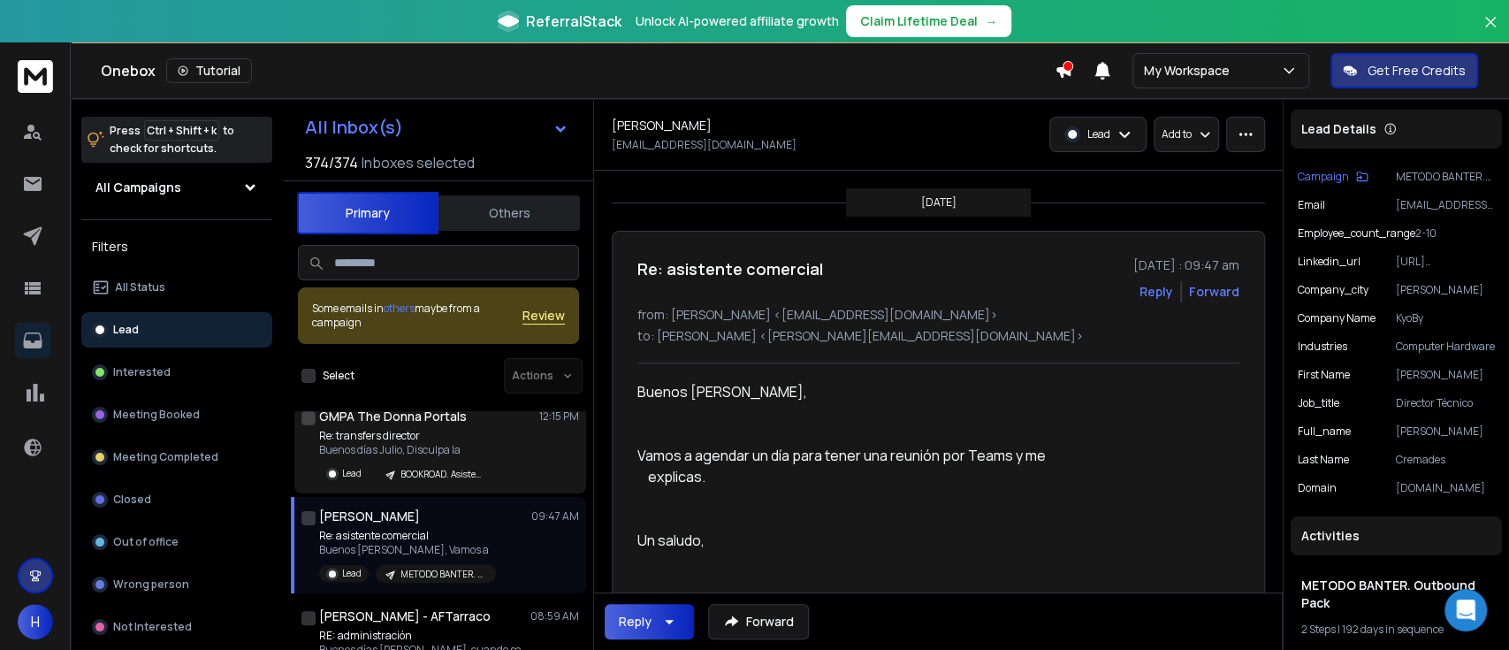
scroll to position [388, 0]
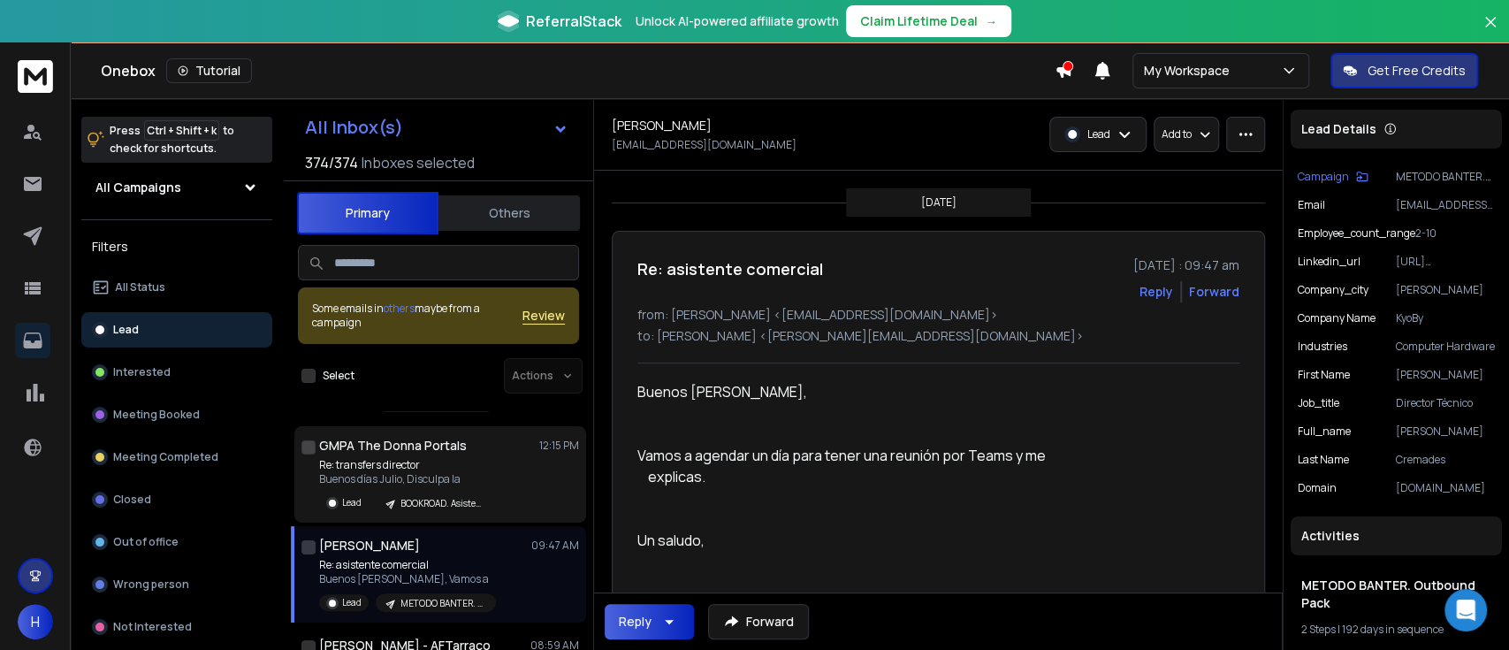
click at [429, 472] on p "Buenos días Julio, Disculpa la" at bounding box center [407, 479] width 177 height 14
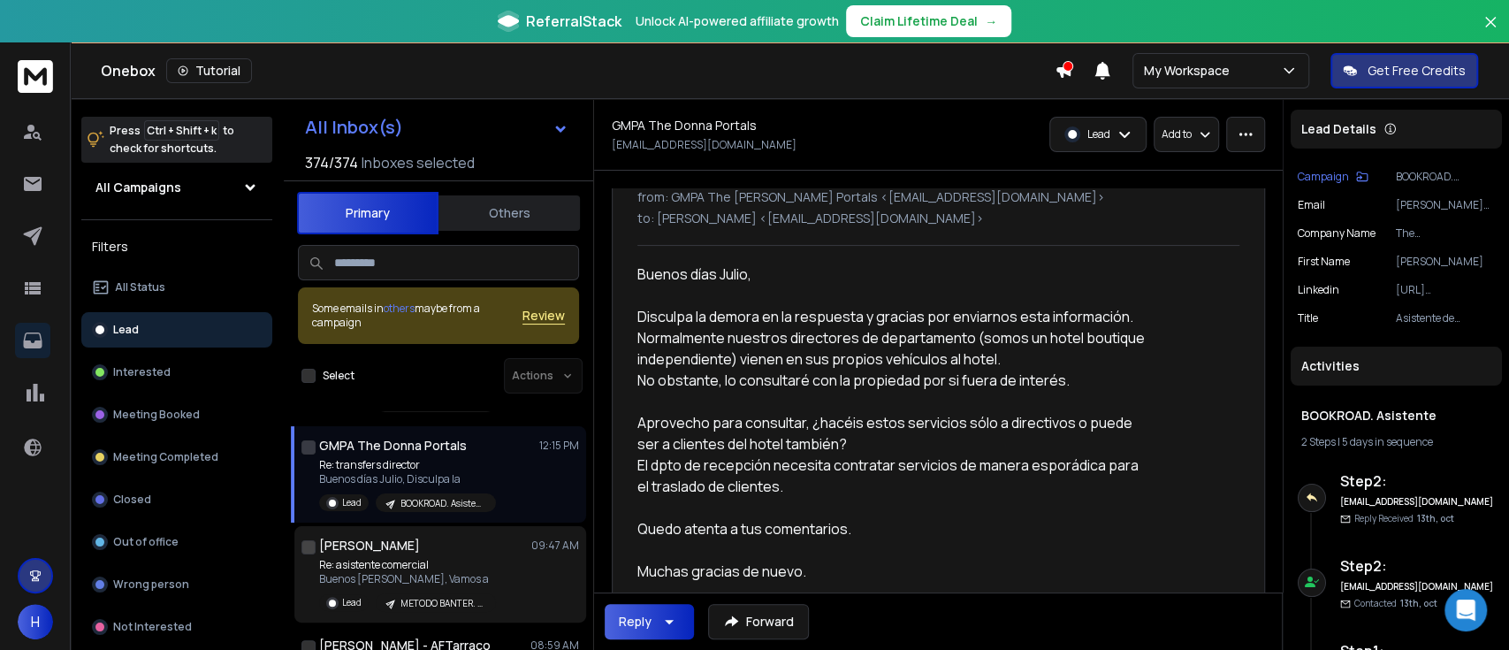
scroll to position [270, 0]
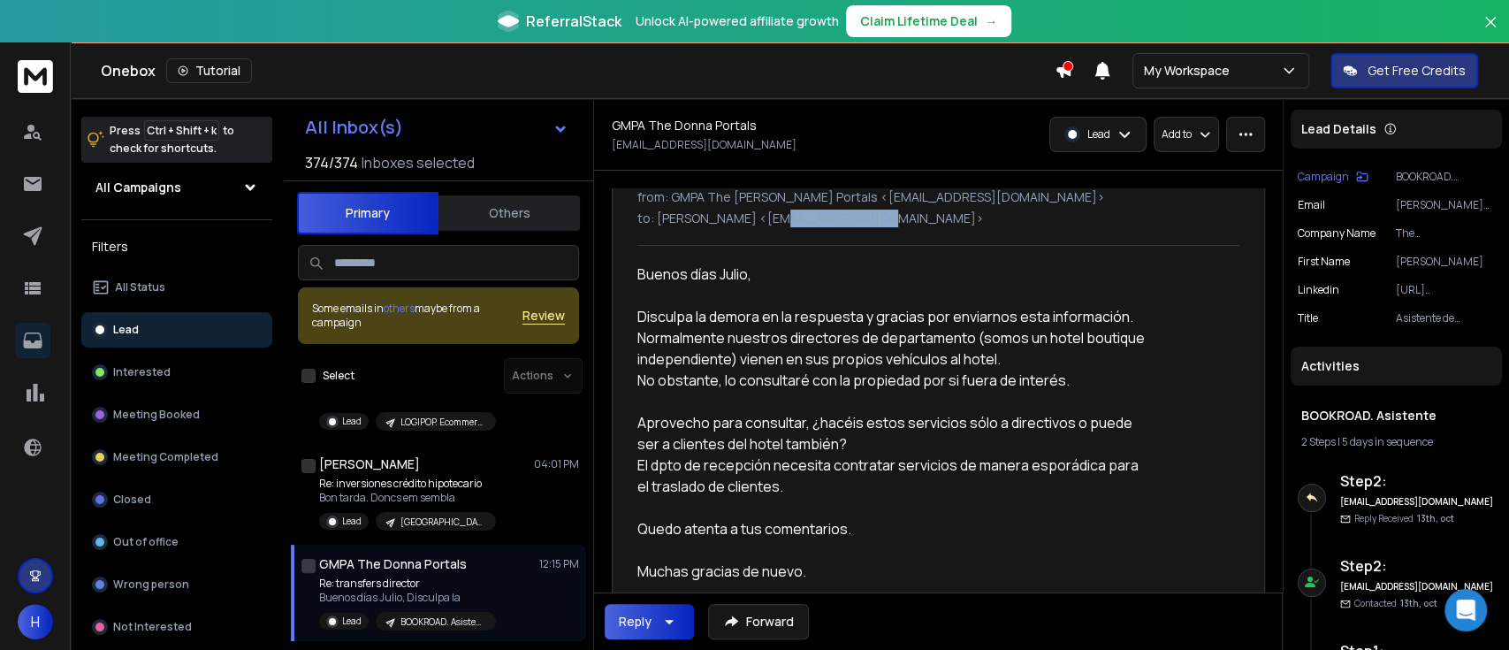
drag, startPoint x: 801, startPoint y: 219, endPoint x: 745, endPoint y: 219, distance: 55.7
click at [745, 219] on p "to: Julio T. <julio.t@servixnet.blog>" at bounding box center [938, 219] width 602 height 18
copy p "servixnet.blog>"
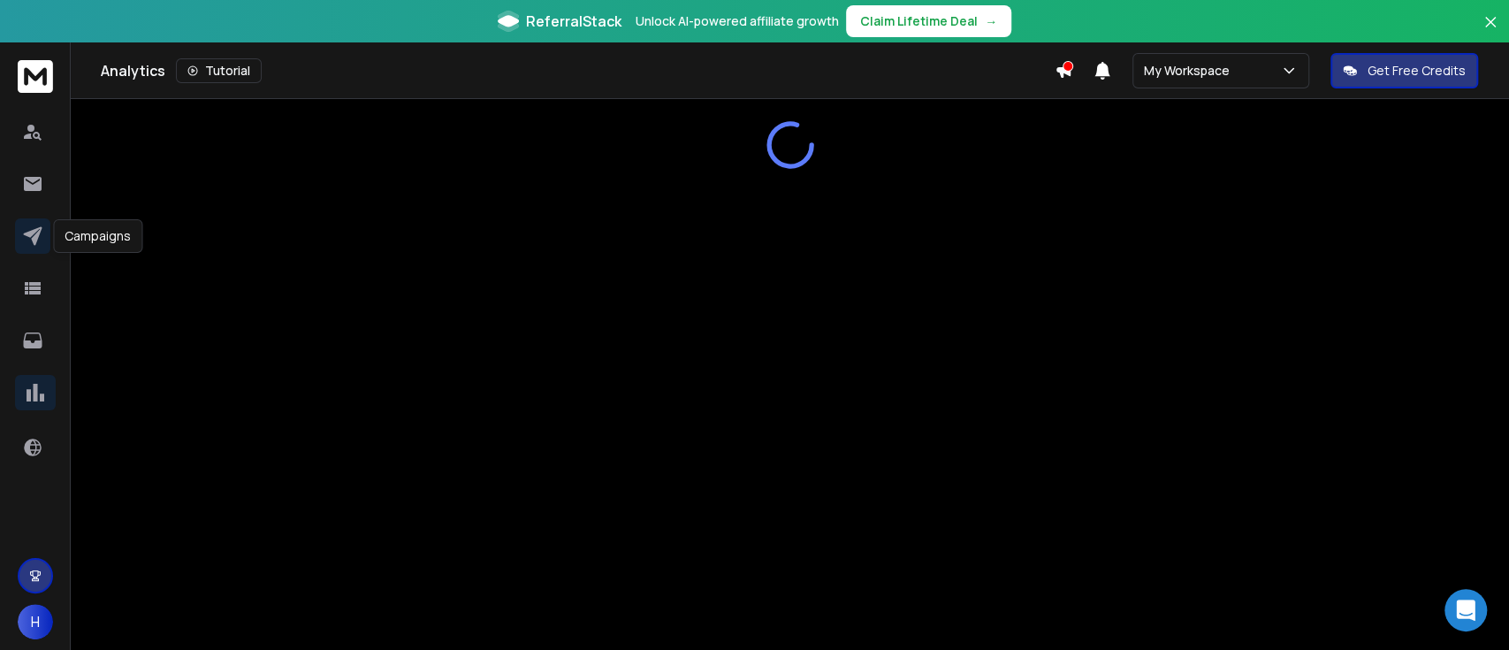
click at [24, 234] on icon at bounding box center [32, 236] width 19 height 19
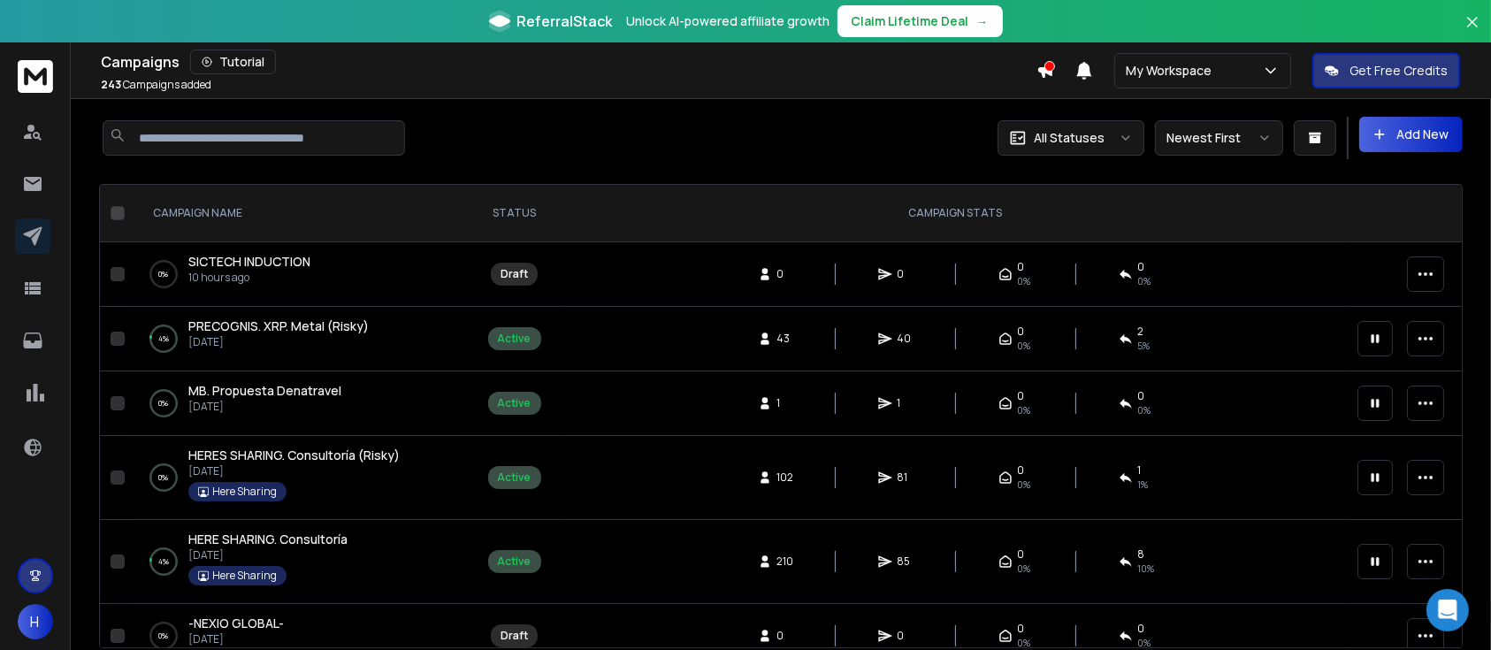
click at [211, 147] on input at bounding box center [254, 137] width 302 height 35
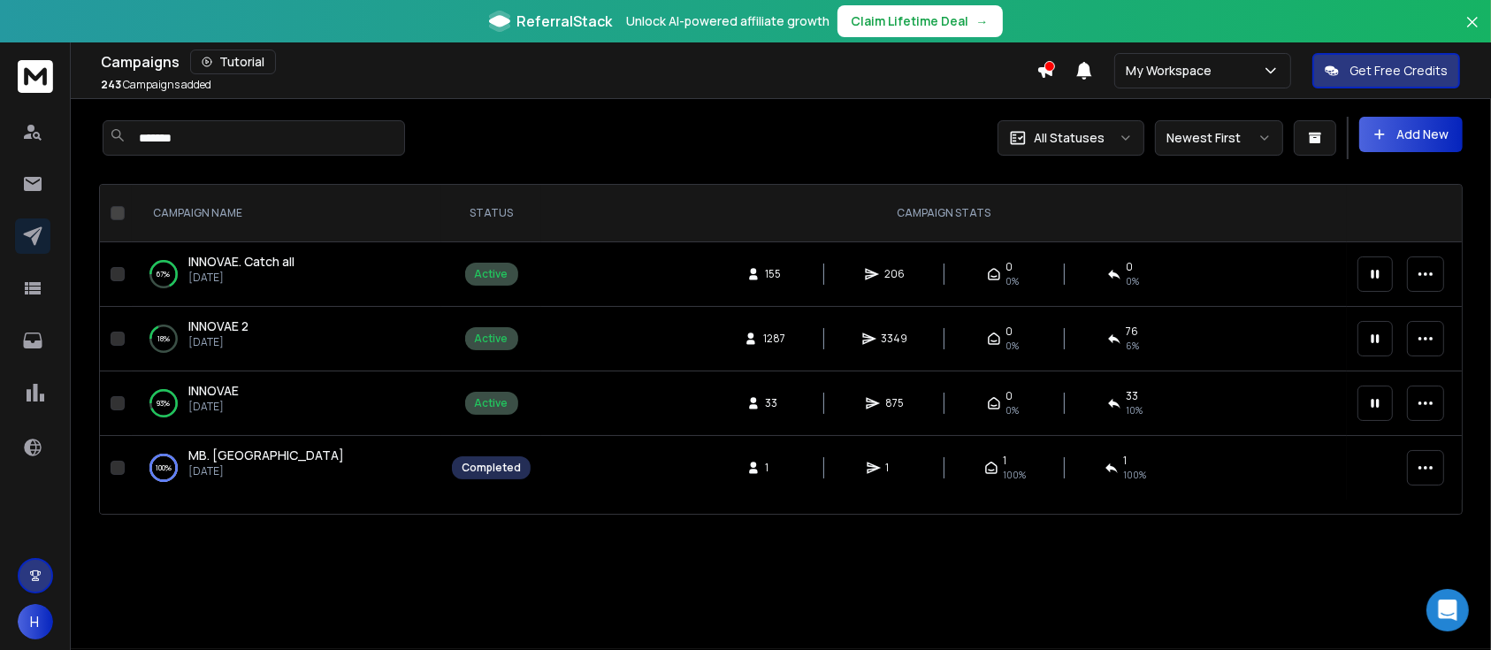
type input "*******"
click at [266, 328] on div "18 % INNOVAE 2 3 months ago" at bounding box center [286, 338] width 274 height 42
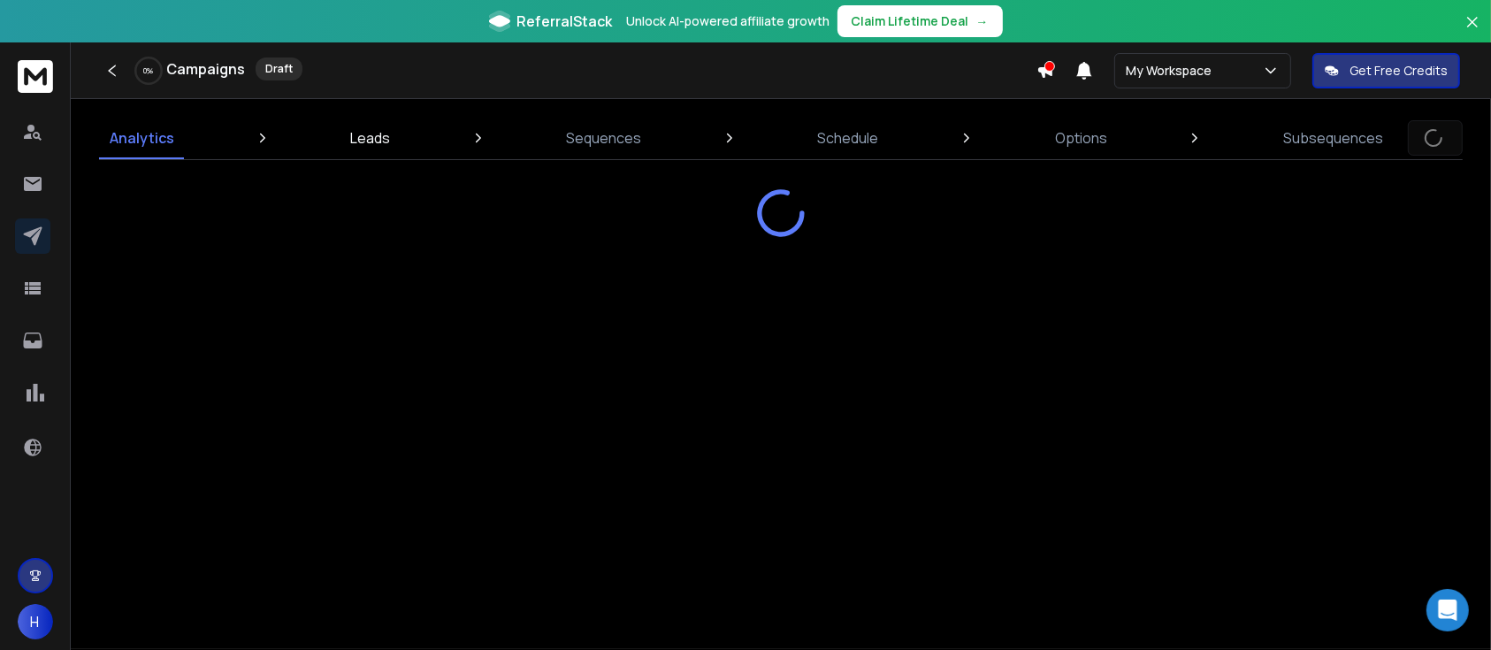
click at [370, 143] on p "Leads" at bounding box center [370, 137] width 40 height 21
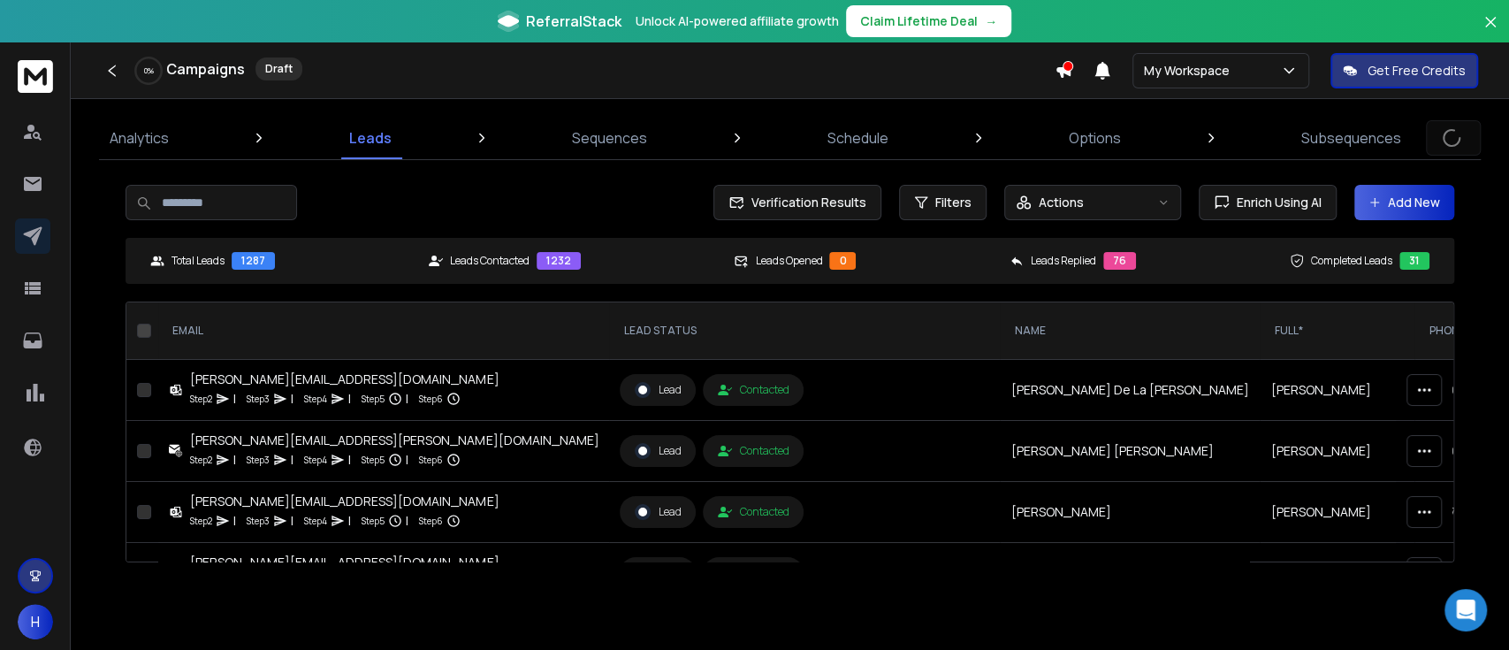
click at [217, 212] on input at bounding box center [212, 202] width 172 height 35
paste input "**********"
type input "**********"
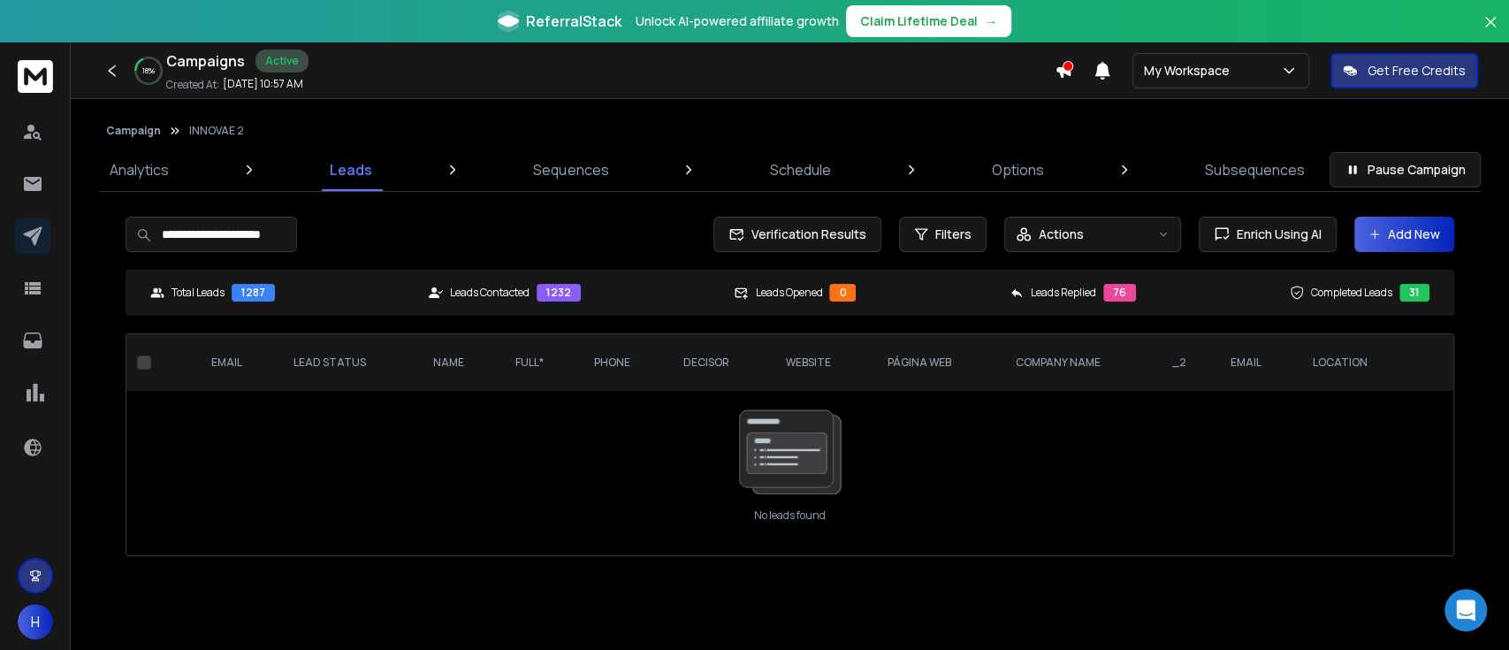
click at [1377, 226] on button "Add New" at bounding box center [1404, 234] width 100 height 35
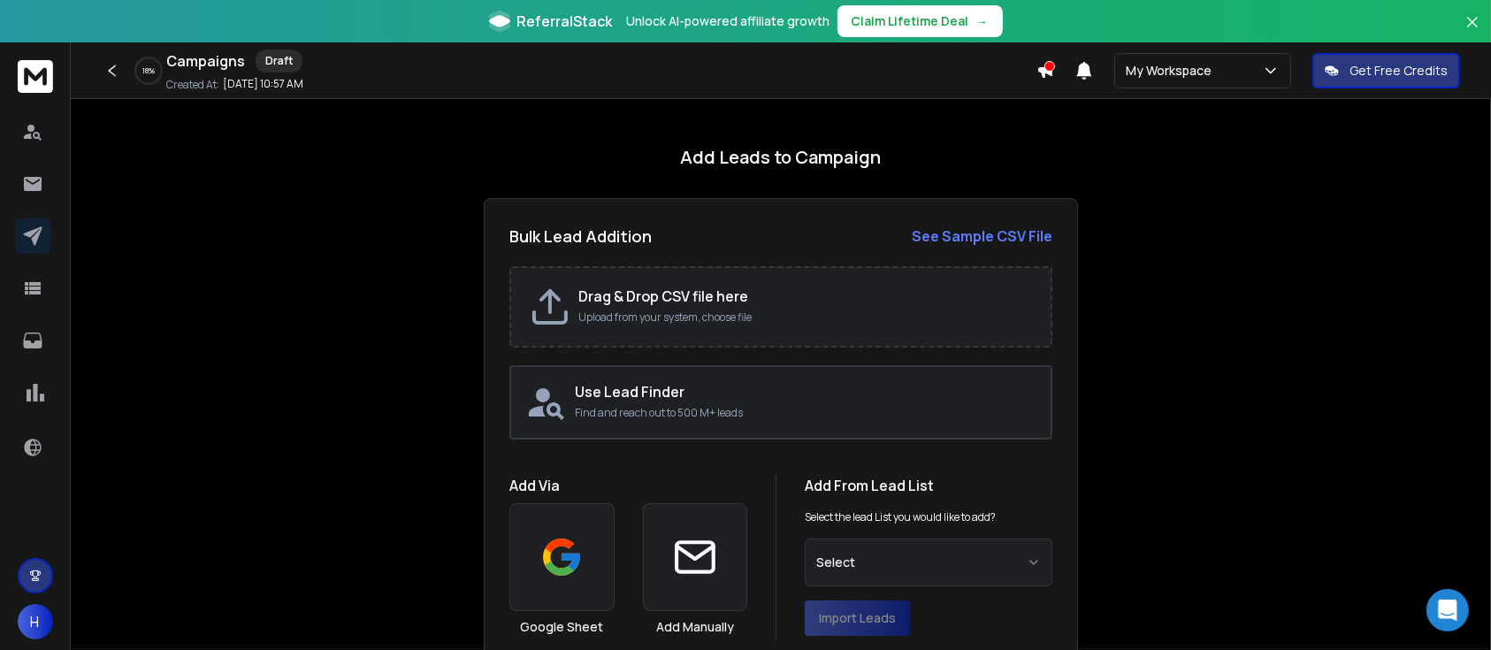
click at [638, 546] on div "Google Sheet Add Manually" at bounding box center [628, 571] width 238 height 136
click at [680, 531] on icon at bounding box center [695, 556] width 44 height 53
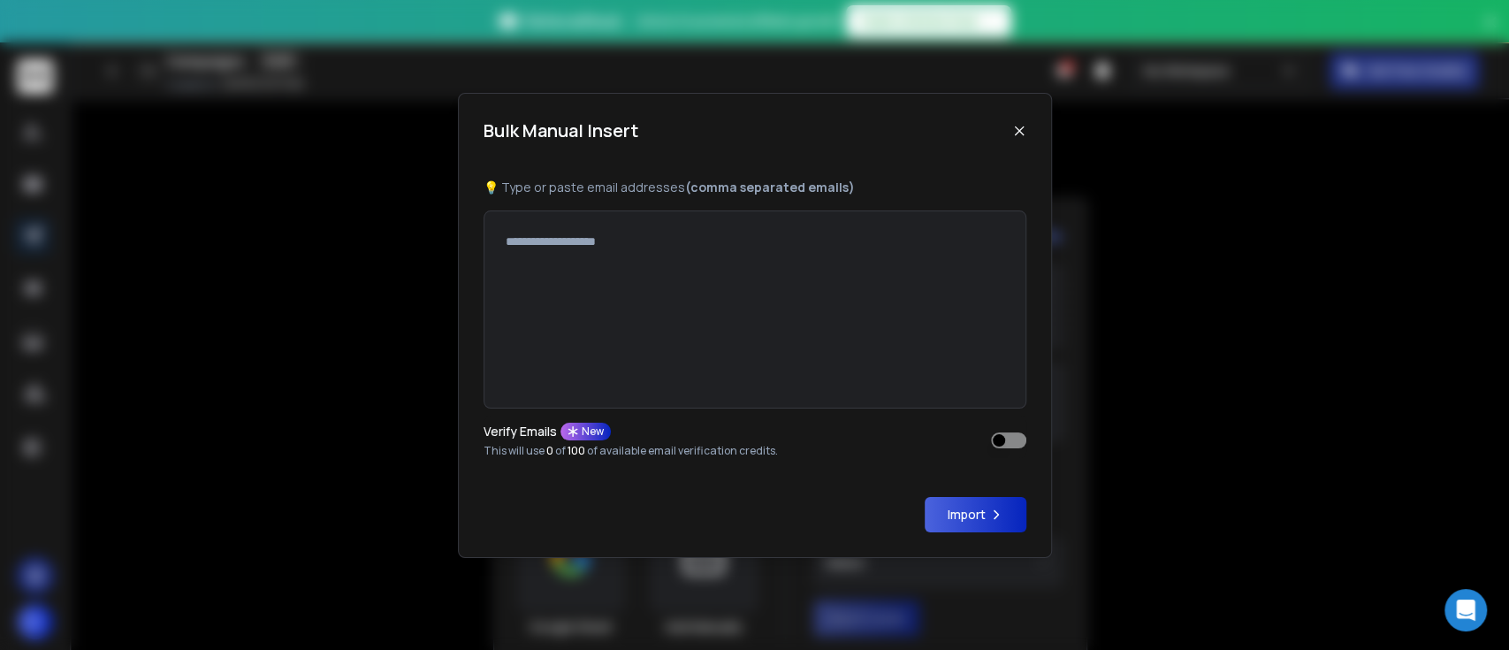
click at [553, 227] on textarea at bounding box center [755, 309] width 543 height 198
paste textarea "**********"
type textarea "**********"
click at [991, 520] on icon "submit" at bounding box center [996, 514] width 14 height 14
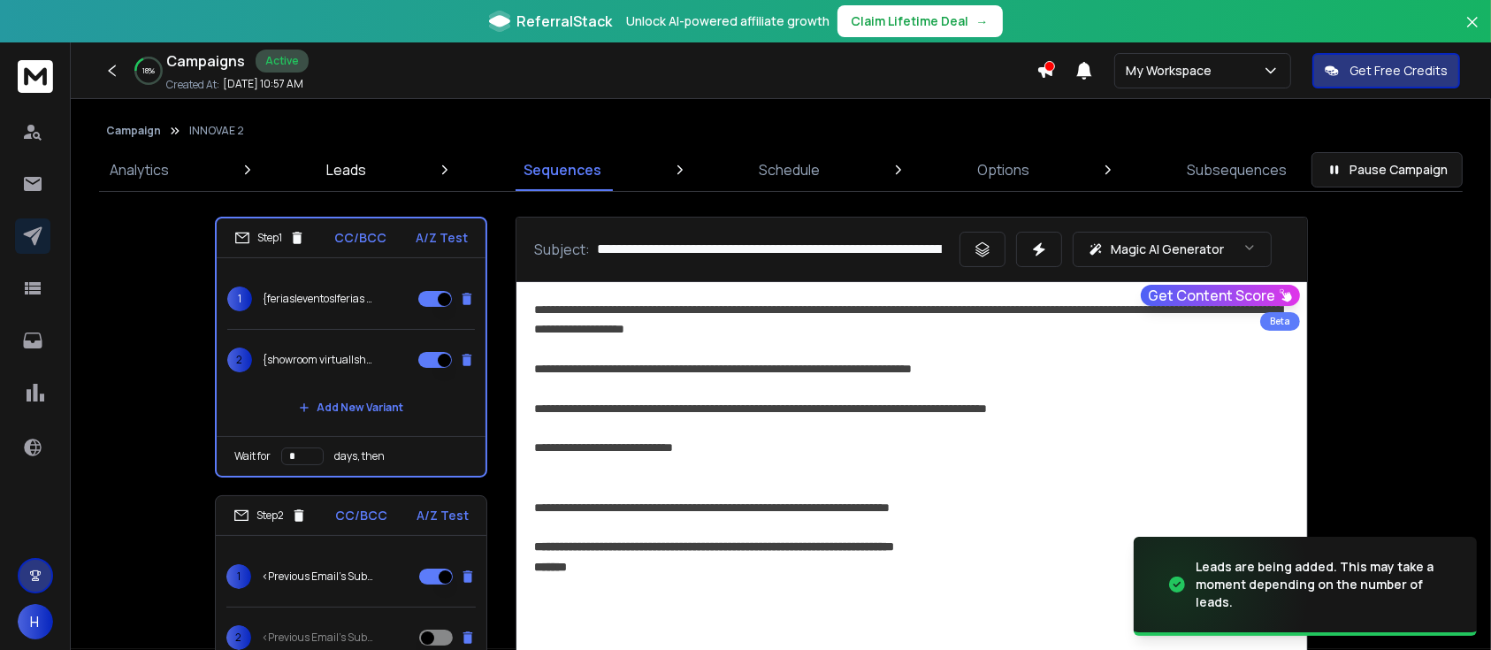
click at [337, 171] on p "Leads" at bounding box center [346, 169] width 40 height 21
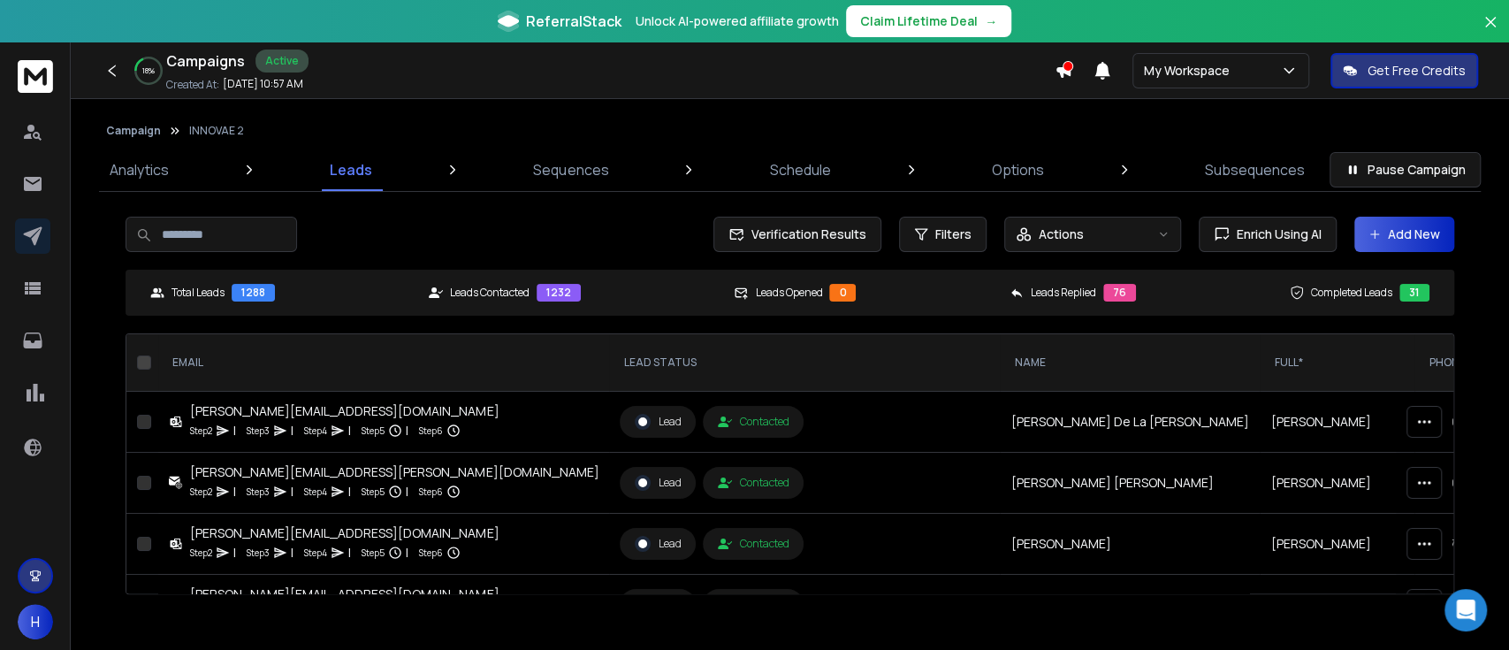
click at [240, 224] on input at bounding box center [212, 234] width 172 height 35
paste input "**********"
type input "**********"
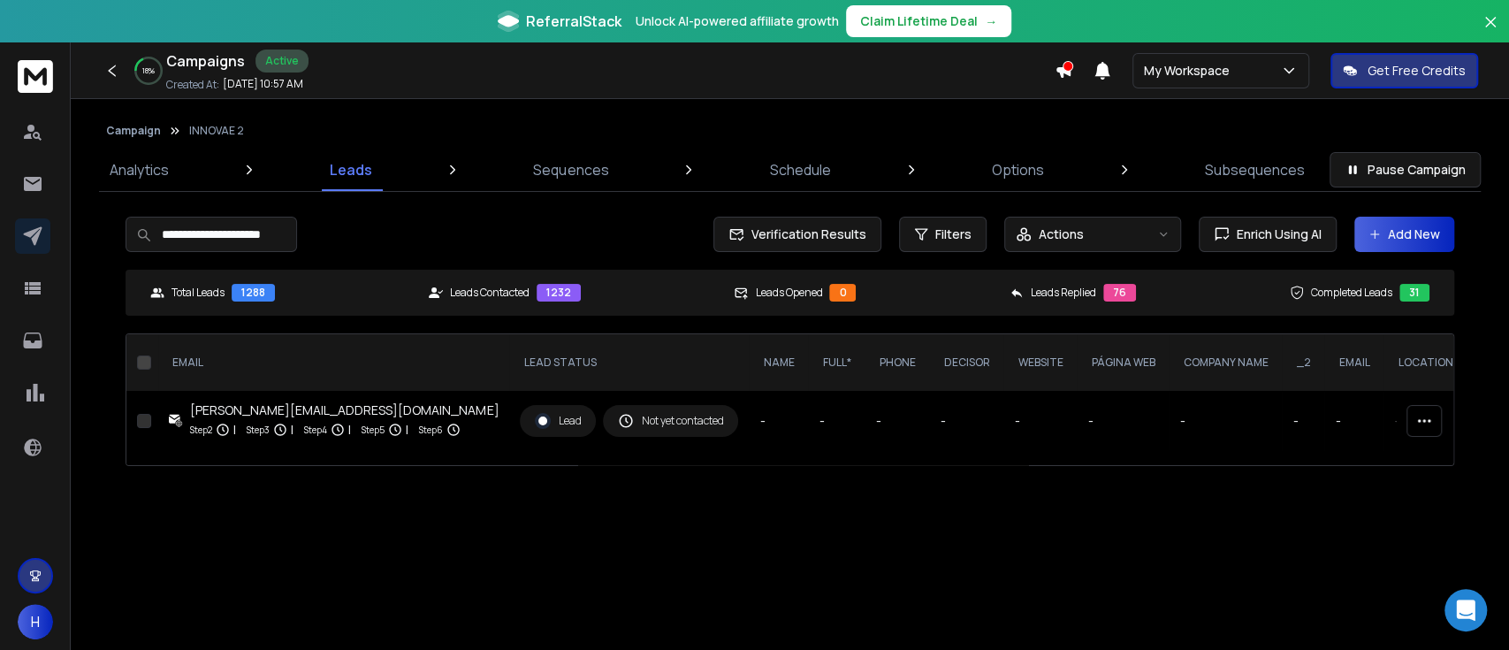
click at [421, 439] on div "Step 2 | Step 3 | Step 4 | Step 5 | Step 6" at bounding box center [344, 430] width 309 height 18
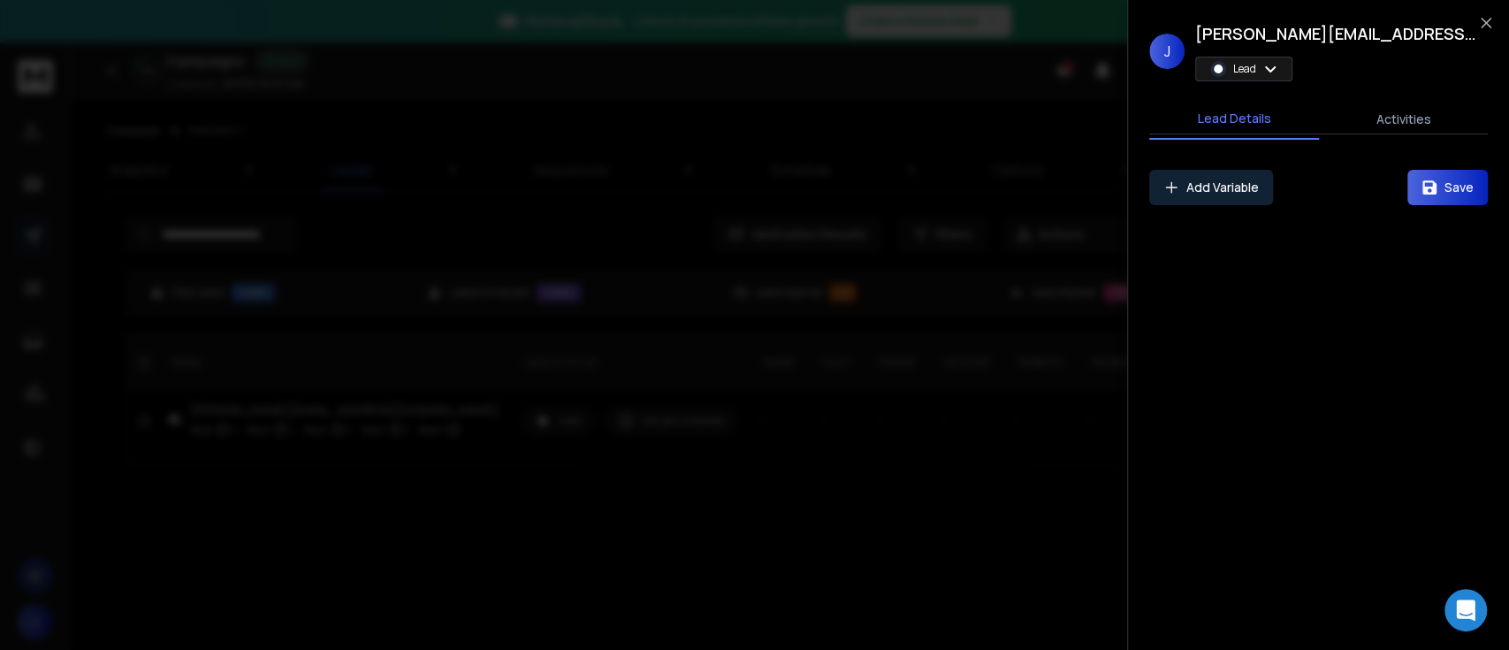
click at [1233, 180] on button "Add Variable" at bounding box center [1211, 187] width 124 height 35
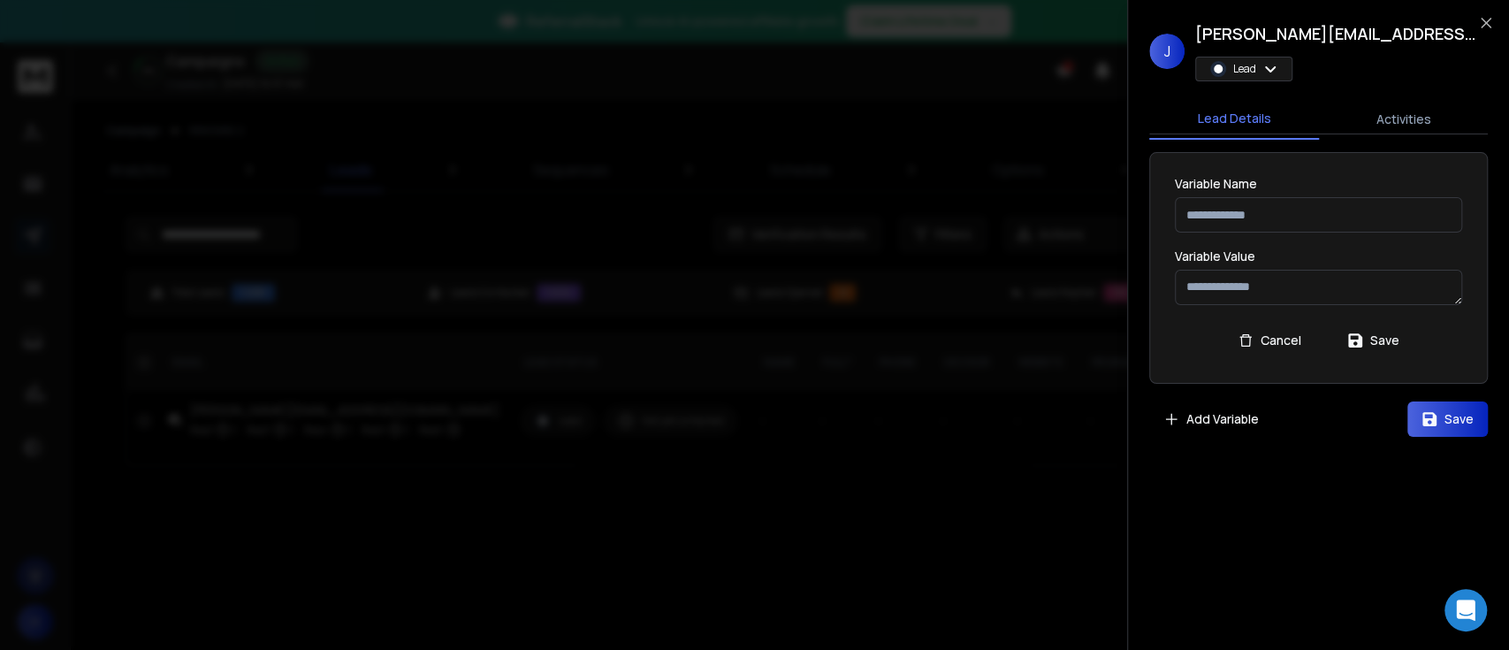
click at [1232, 215] on input at bounding box center [1318, 214] width 287 height 35
type input "*********"
click at [1245, 296] on textarea at bounding box center [1318, 287] width 287 height 35
paste textarea "*******"
type textarea "*******"
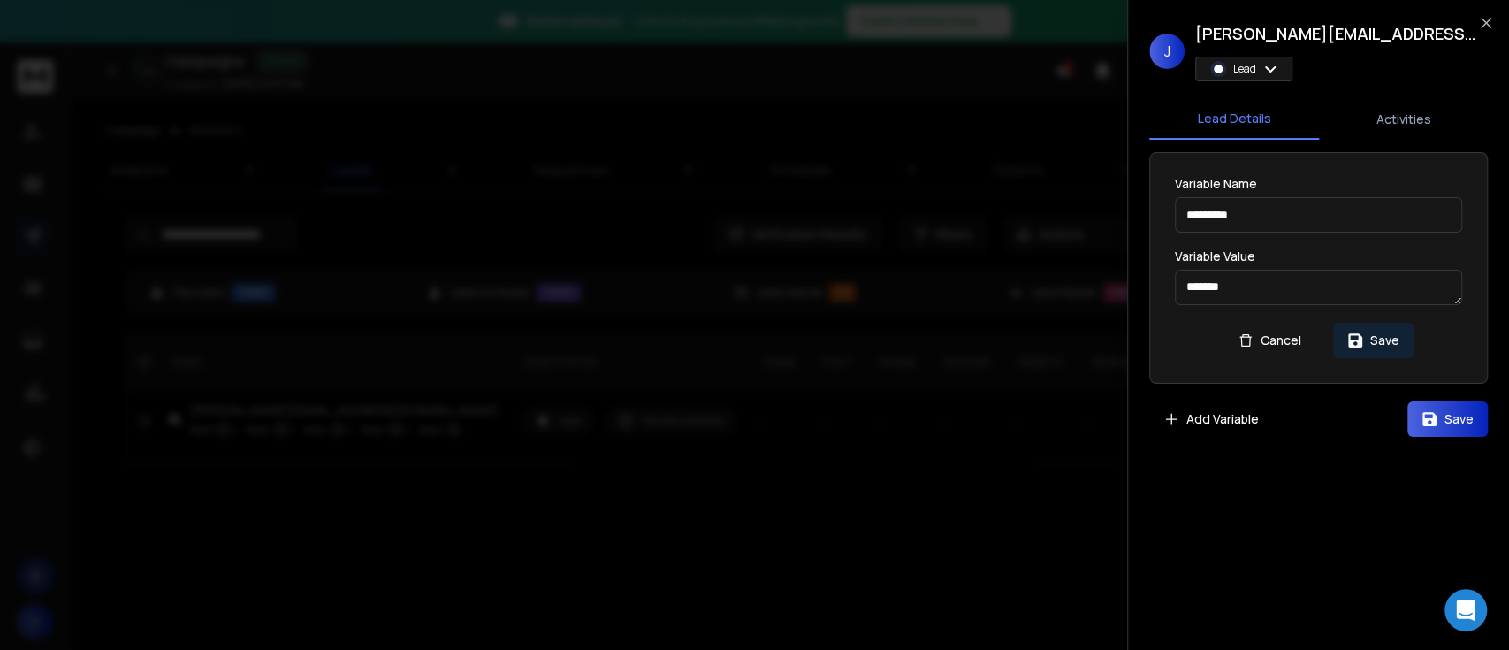
click at [1361, 342] on icon "button" at bounding box center [1355, 340] width 14 height 14
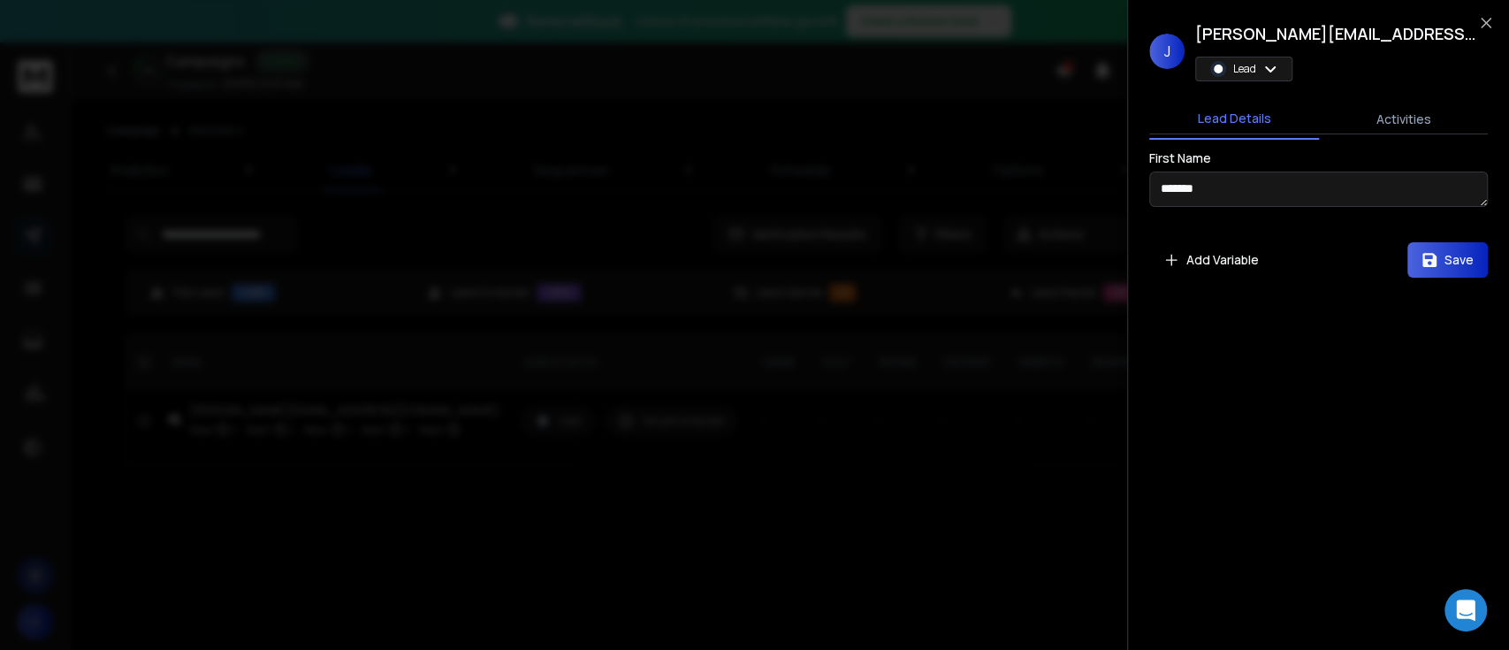
click at [1444, 265] on button "Save" at bounding box center [1448, 259] width 80 height 35
click at [1486, 23] on icon "button" at bounding box center [1486, 23] width 9 height 9
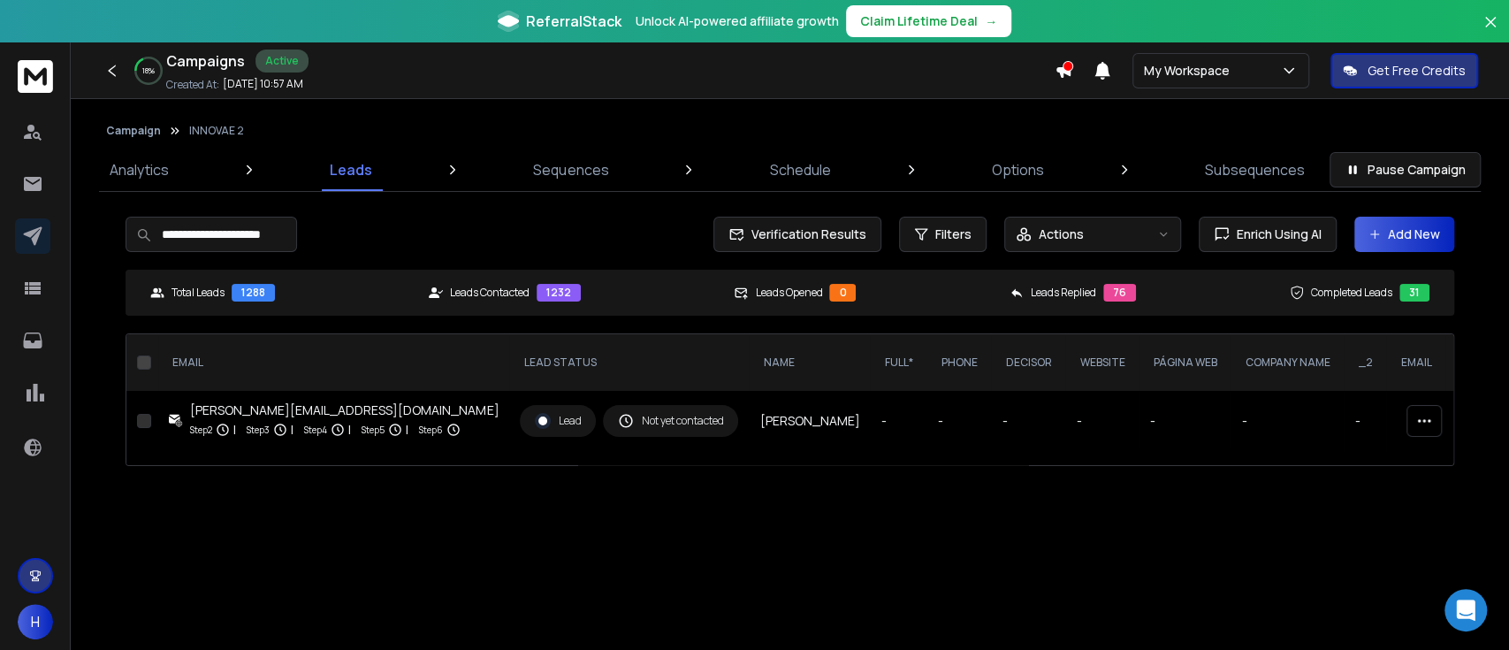
click at [1369, 237] on icon at bounding box center [1375, 234] width 12 height 12
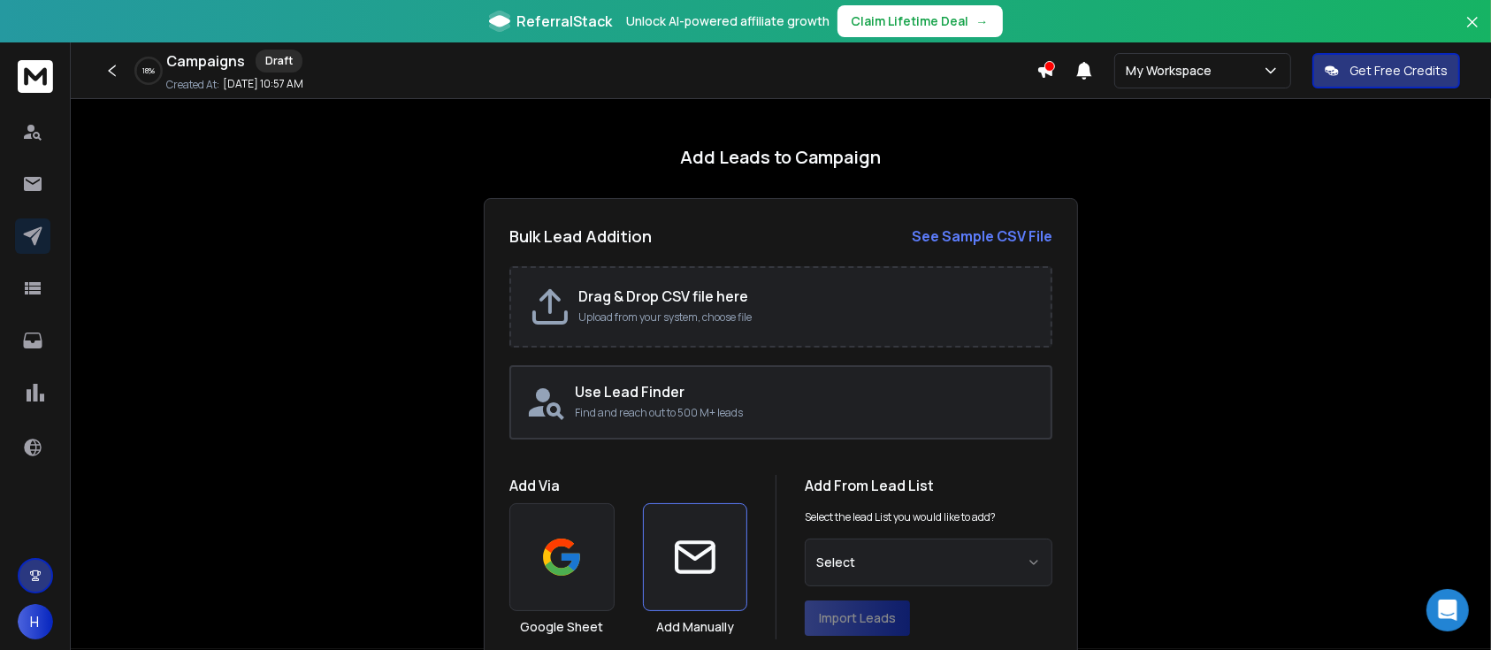
click at [693, 537] on icon at bounding box center [695, 556] width 44 height 53
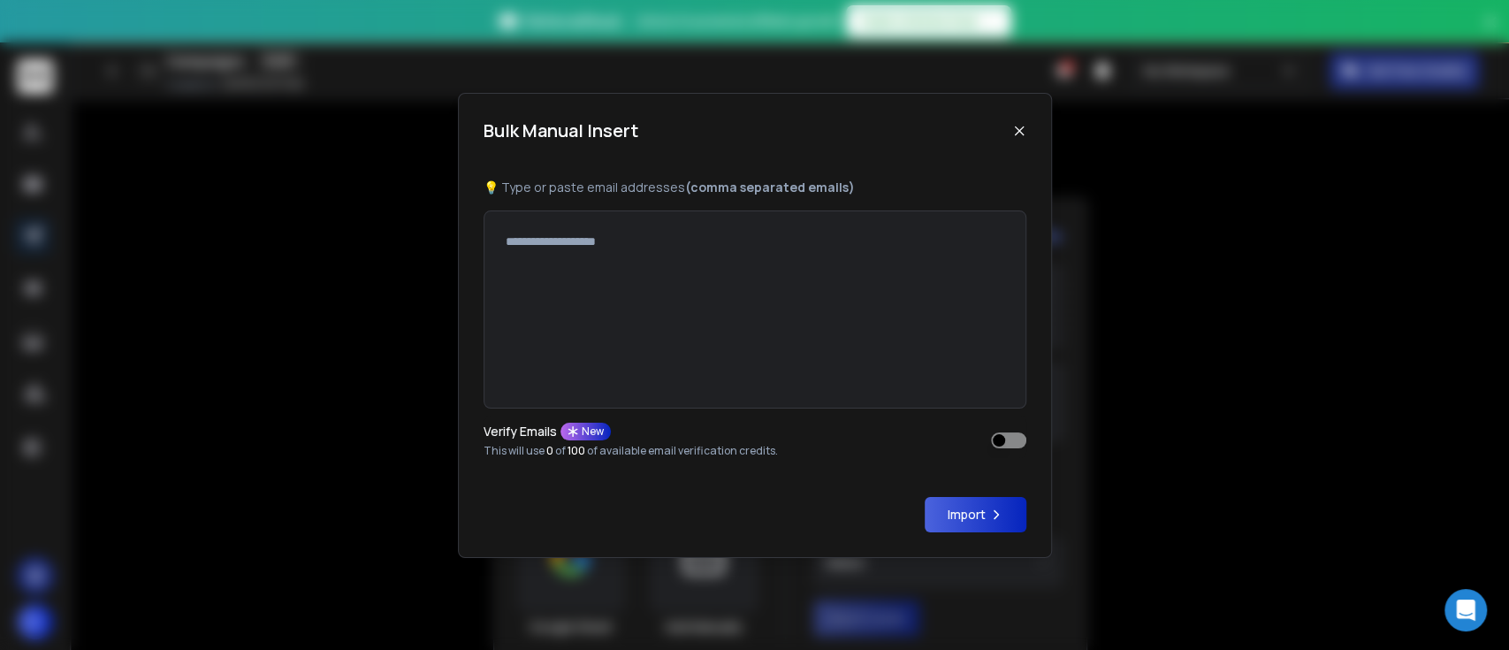
click at [608, 237] on textarea at bounding box center [755, 309] width 543 height 198
paste textarea "**********"
type textarea "**********"
click at [970, 518] on button "Import" at bounding box center [976, 514] width 102 height 35
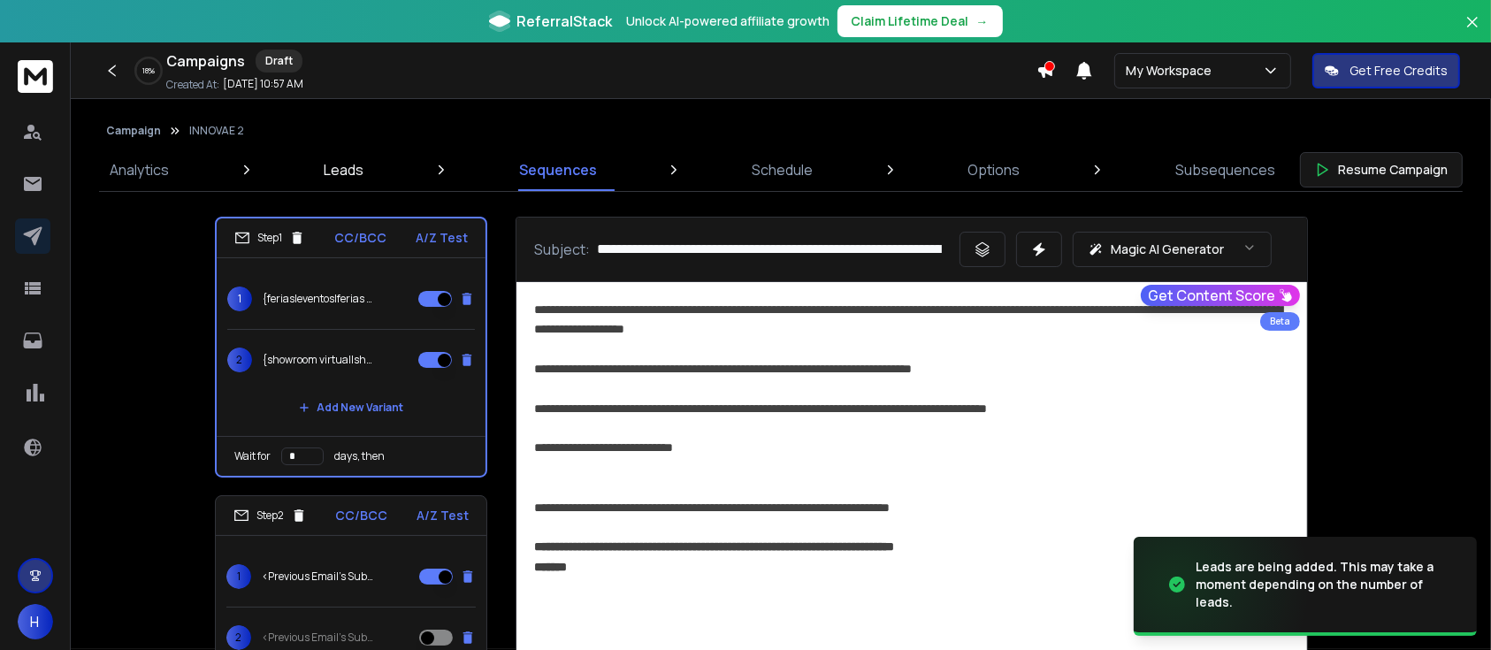
click at [356, 173] on p "Leads" at bounding box center [344, 169] width 40 height 21
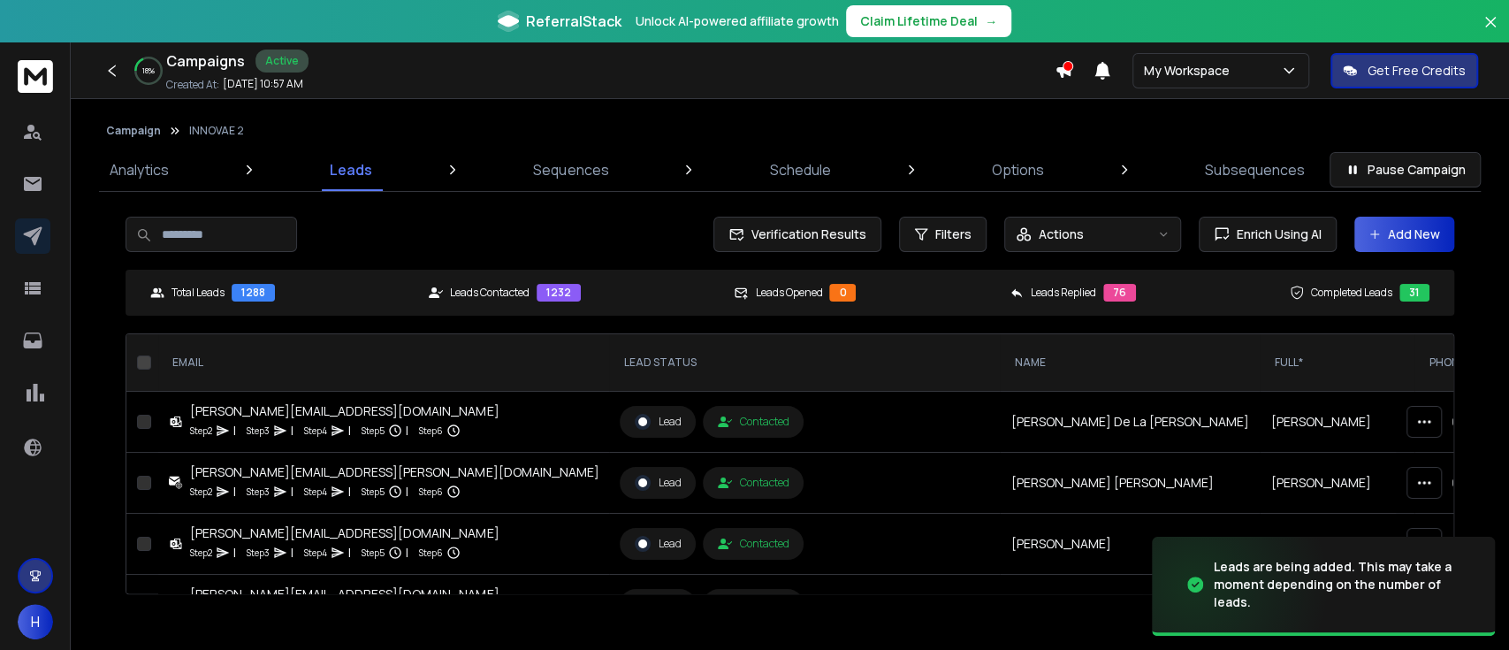
click at [257, 240] on input at bounding box center [212, 234] width 172 height 35
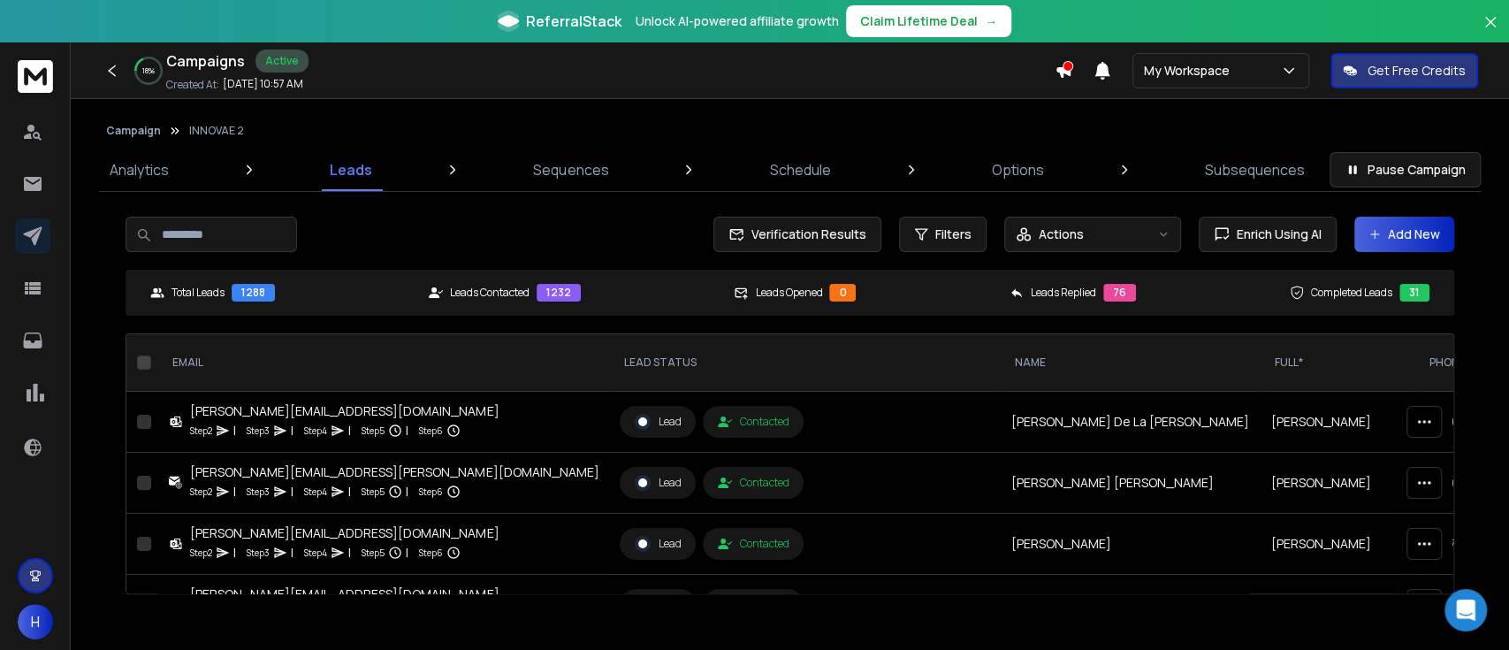
paste input "**********"
type input "**********"
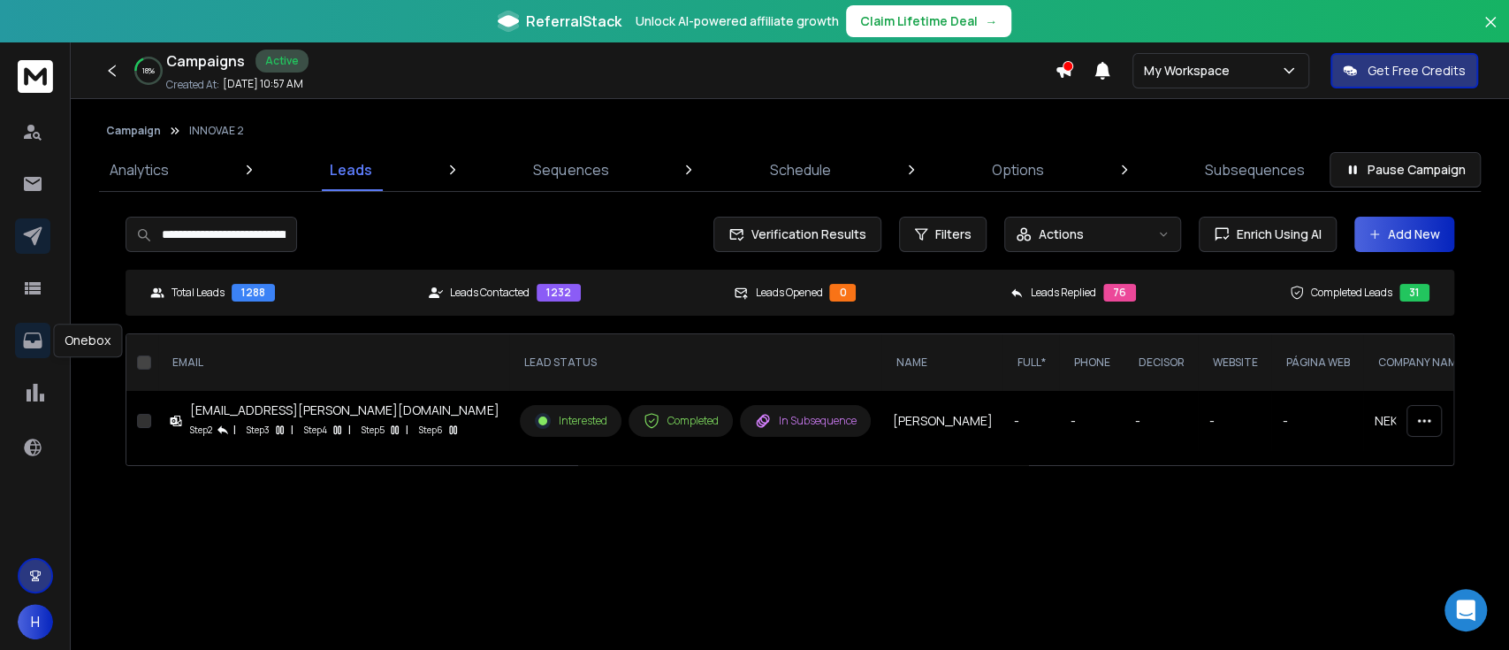
click at [16, 348] on link at bounding box center [32, 340] width 35 height 35
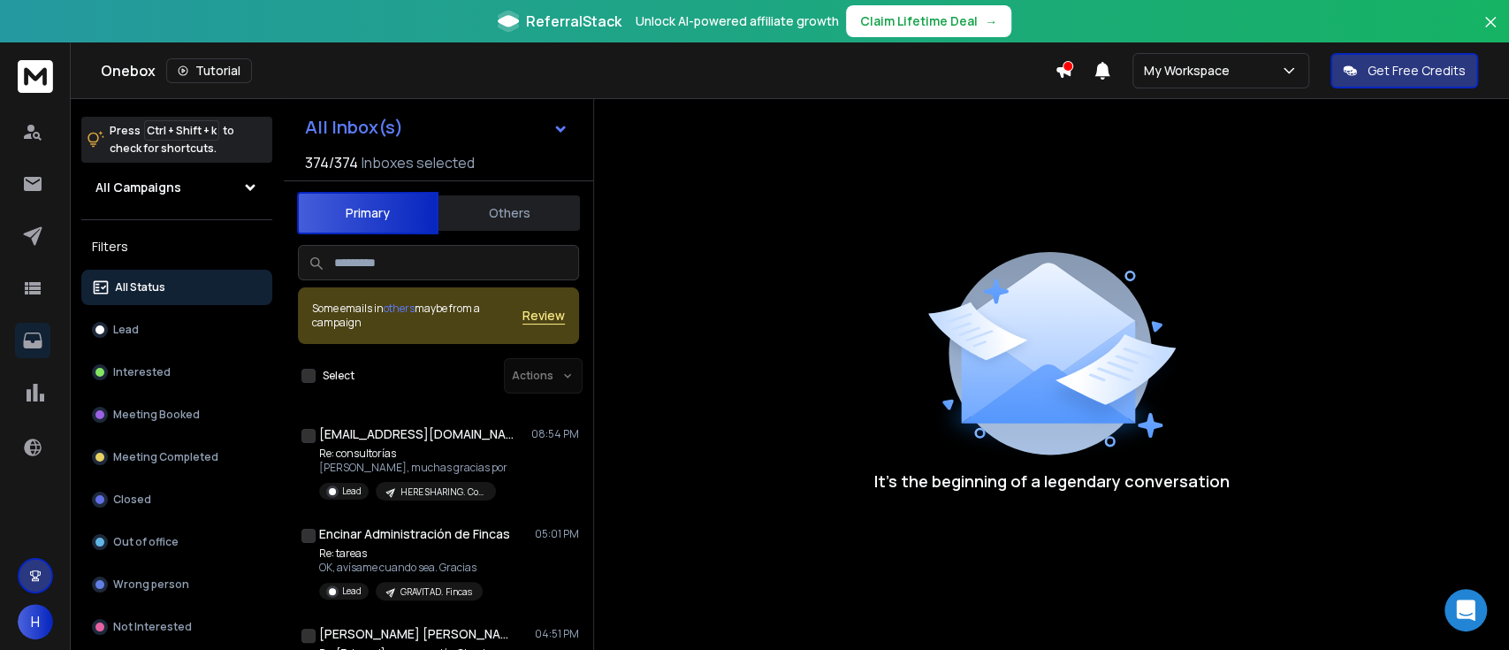
click at [389, 247] on input at bounding box center [438, 262] width 281 height 35
paste input "**********"
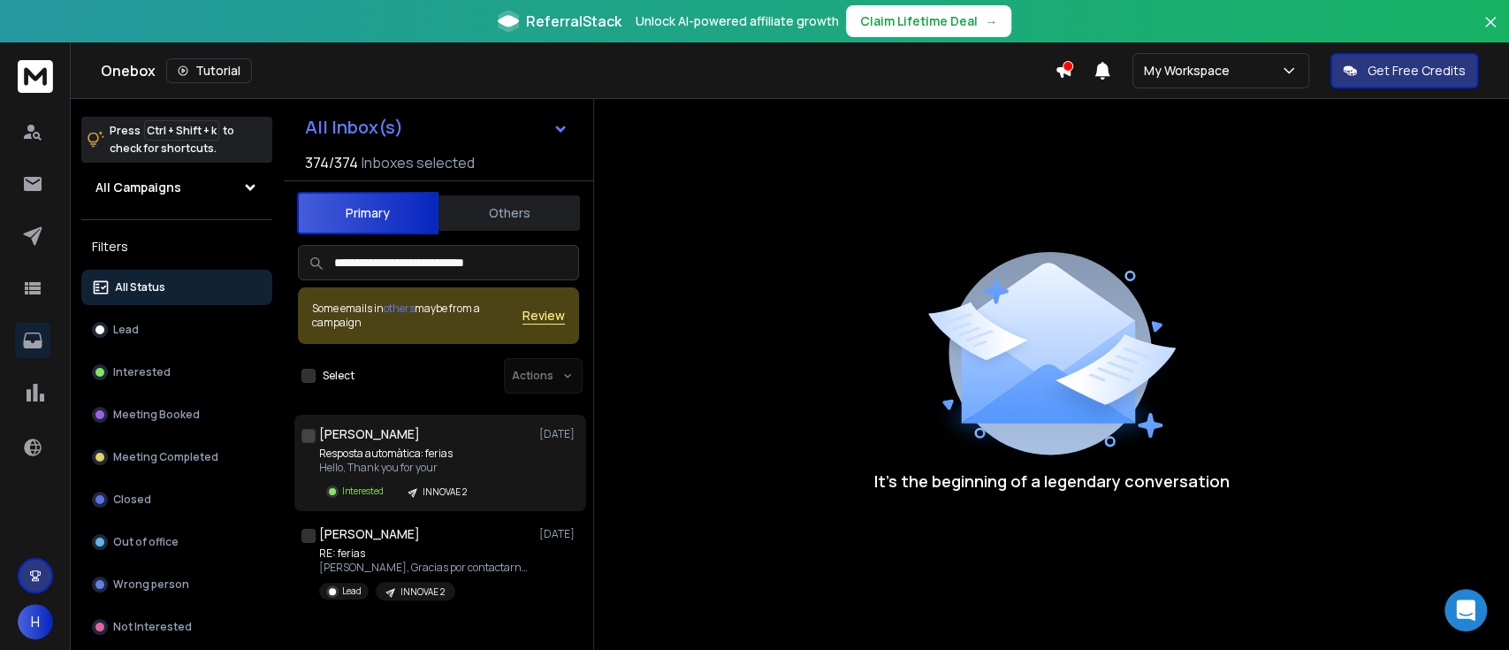
type input "**********"
click at [429, 441] on div "Santi Rubio 28 Jul" at bounding box center [449, 434] width 260 height 18
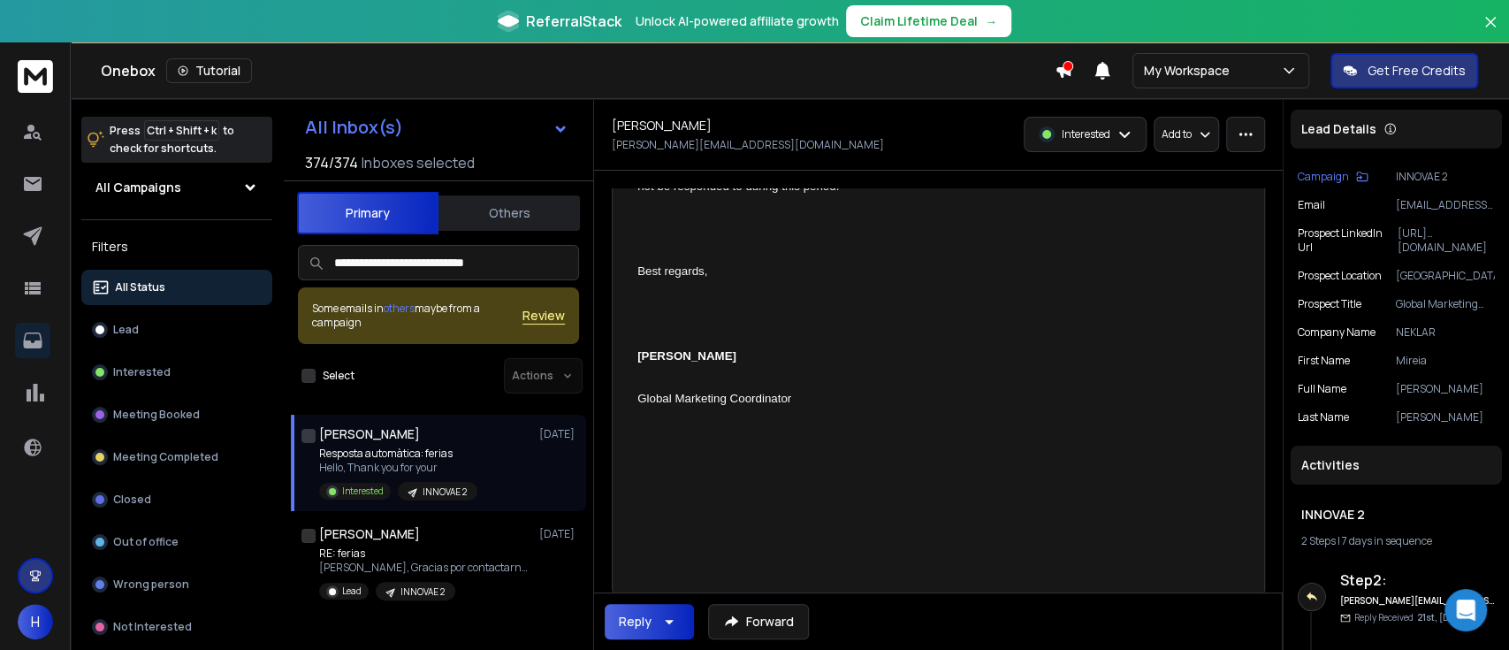
scroll to position [421, 0]
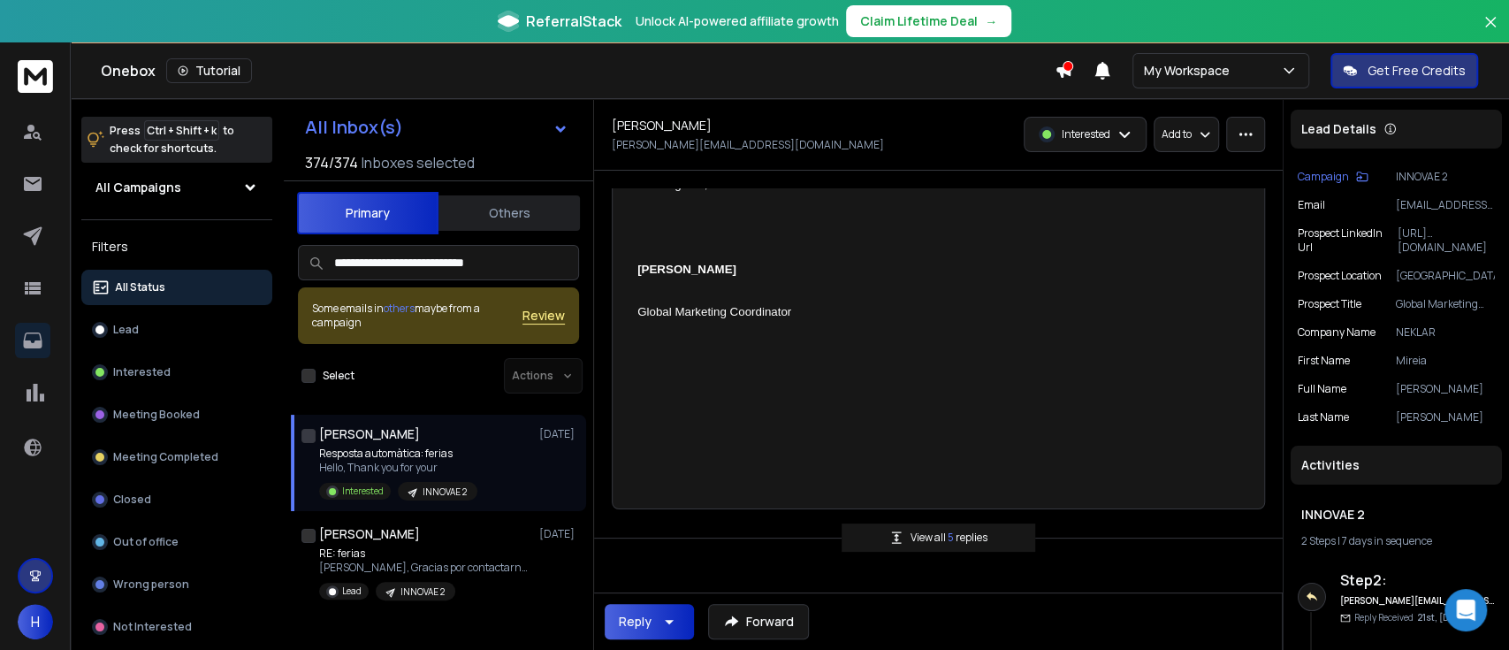
click at [935, 541] on p "View all 5 replies" at bounding box center [949, 537] width 77 height 14
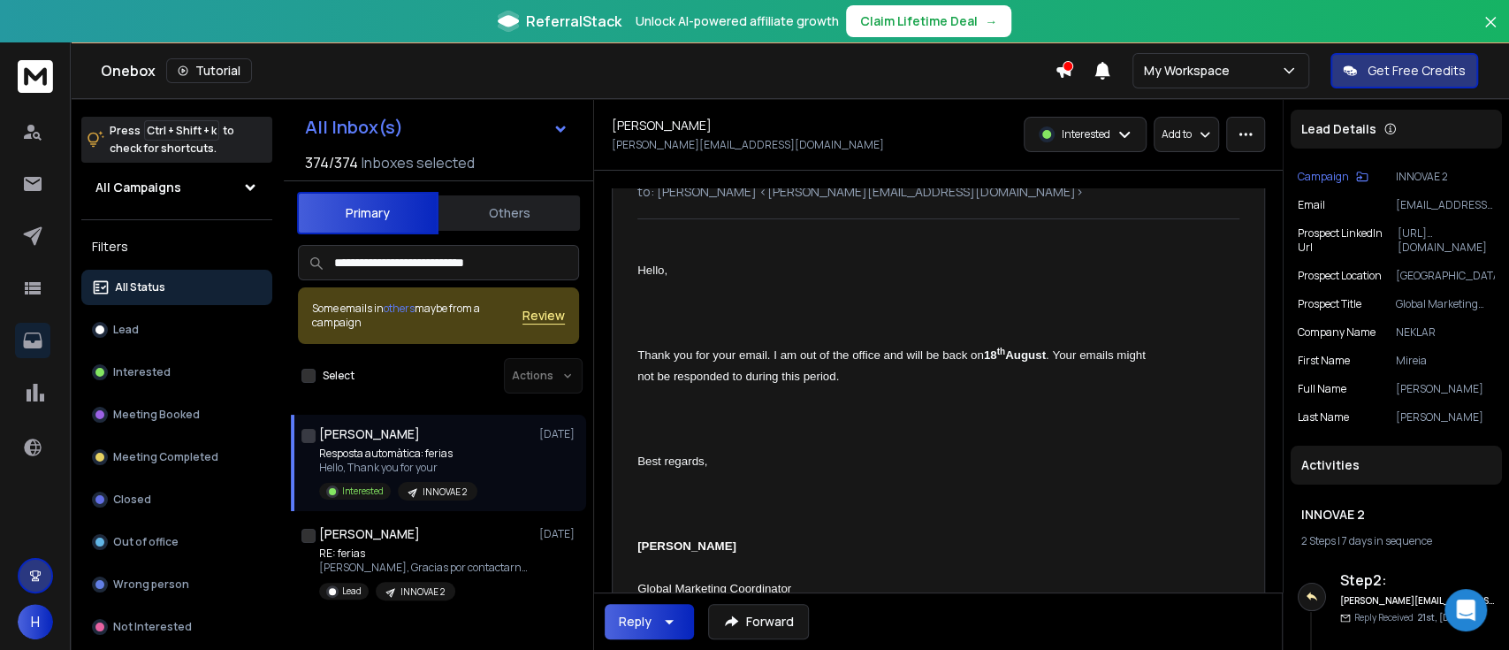
scroll to position [0, 0]
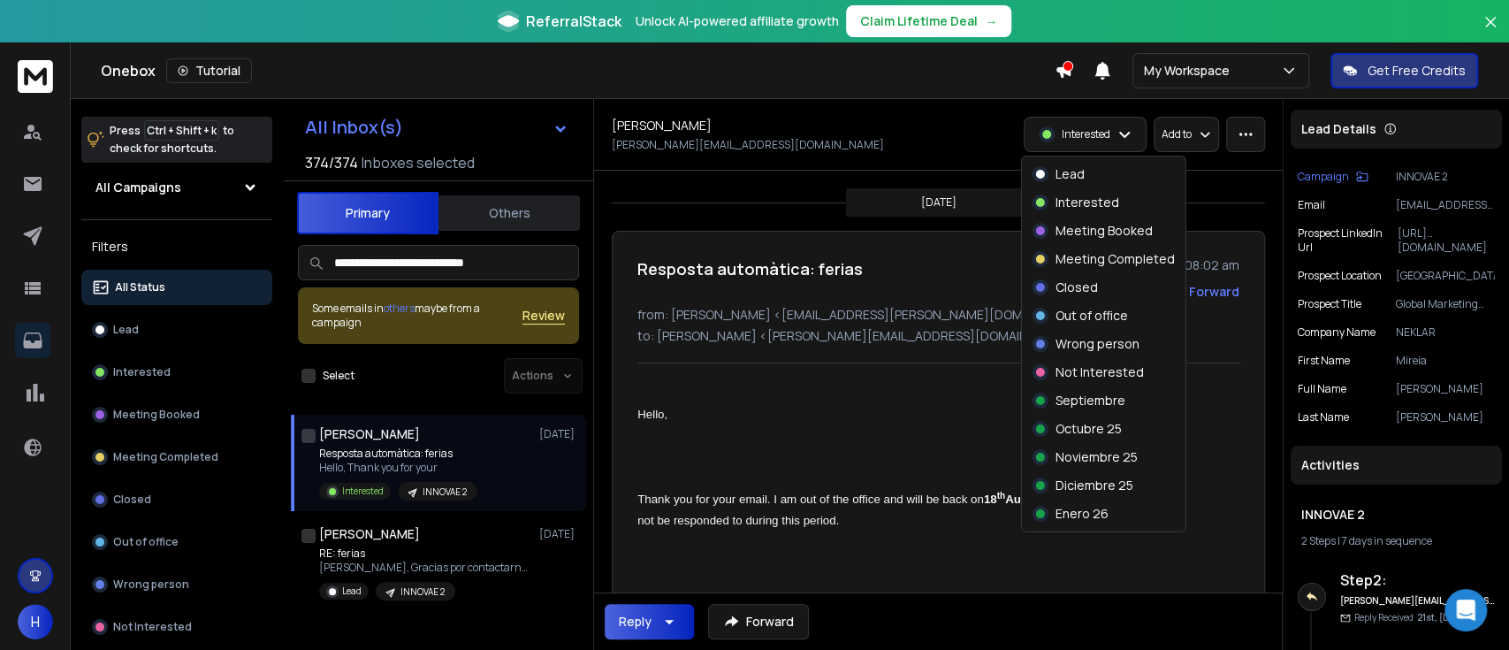
click at [1097, 128] on p "Interested" at bounding box center [1086, 134] width 49 height 14
click at [965, 362] on div at bounding box center [938, 362] width 602 height 1
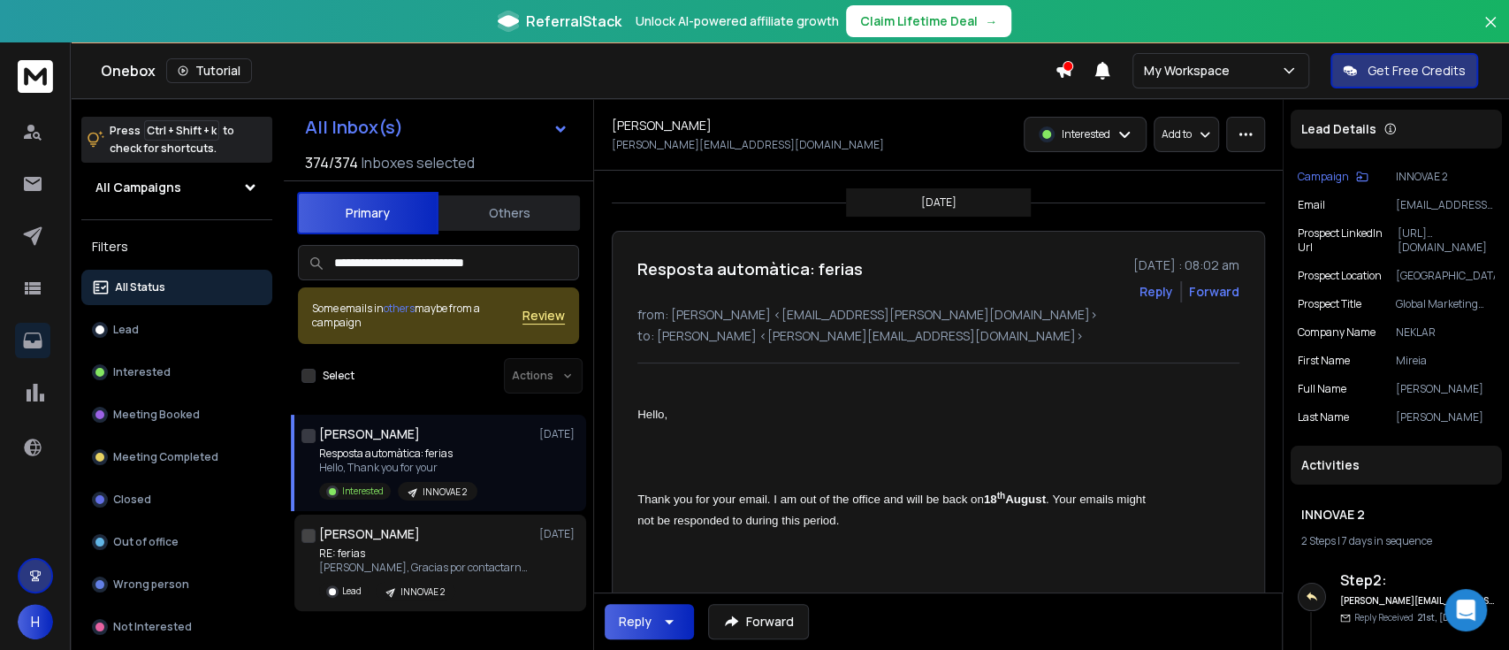
click at [437, 563] on p "Hola Santi, Gracias por contactarnos." at bounding box center [425, 568] width 212 height 14
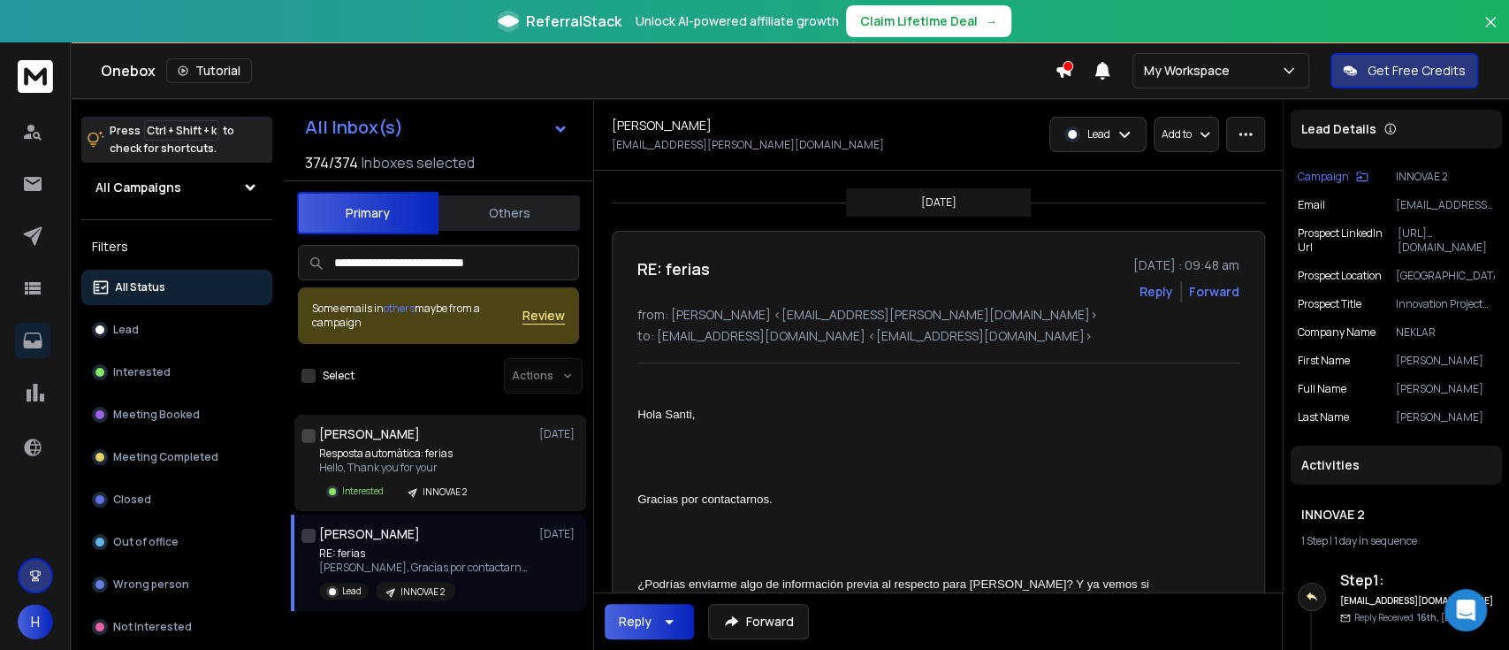
click at [477, 442] on div "Santi Rubio 28 Jul" at bounding box center [449, 434] width 260 height 18
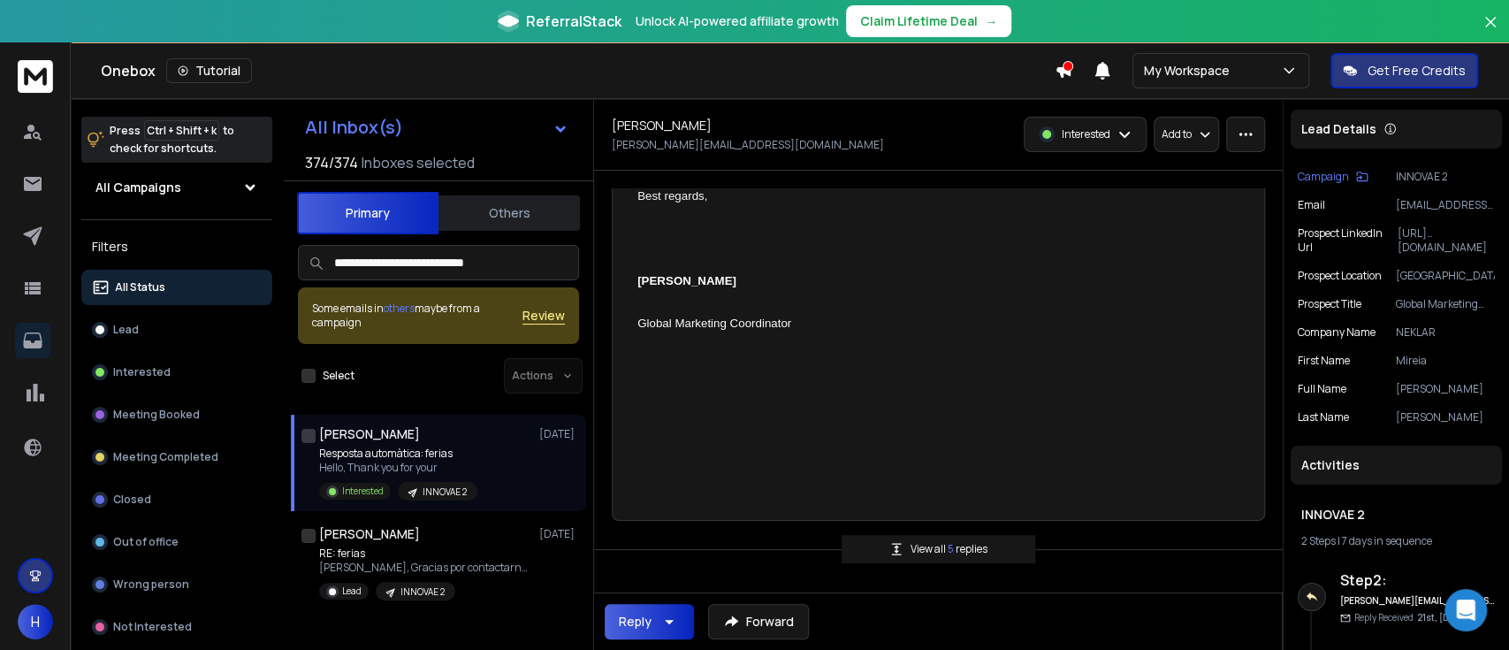
scroll to position [421, 0]
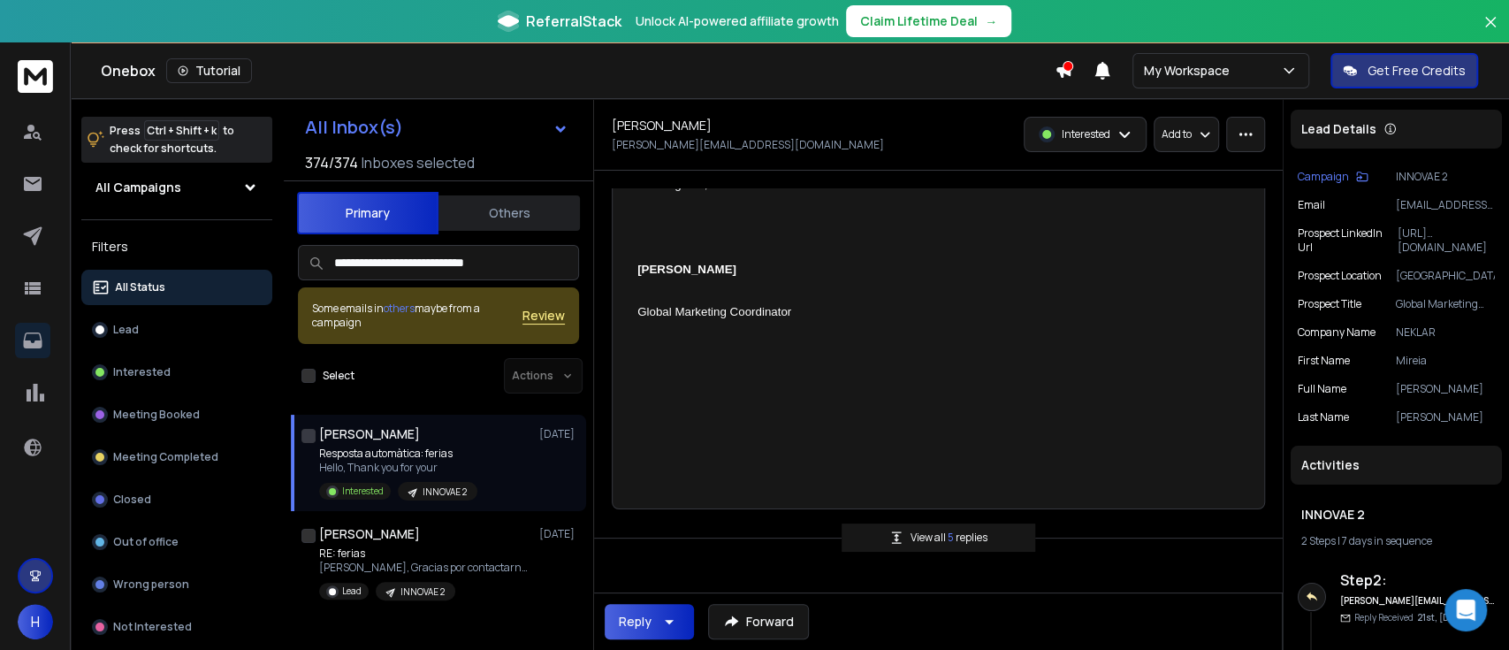
click at [960, 543] on p "View all 5 replies" at bounding box center [949, 537] width 77 height 14
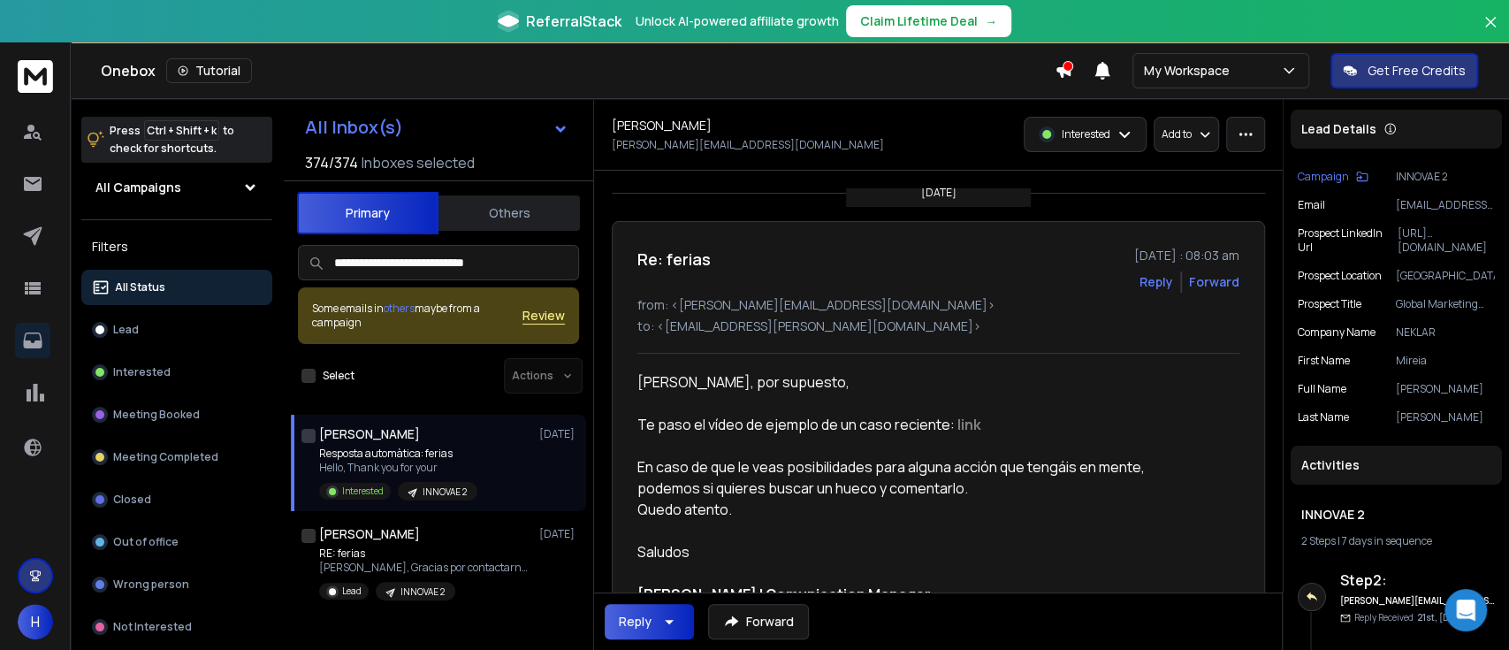
scroll to position [1953, 0]
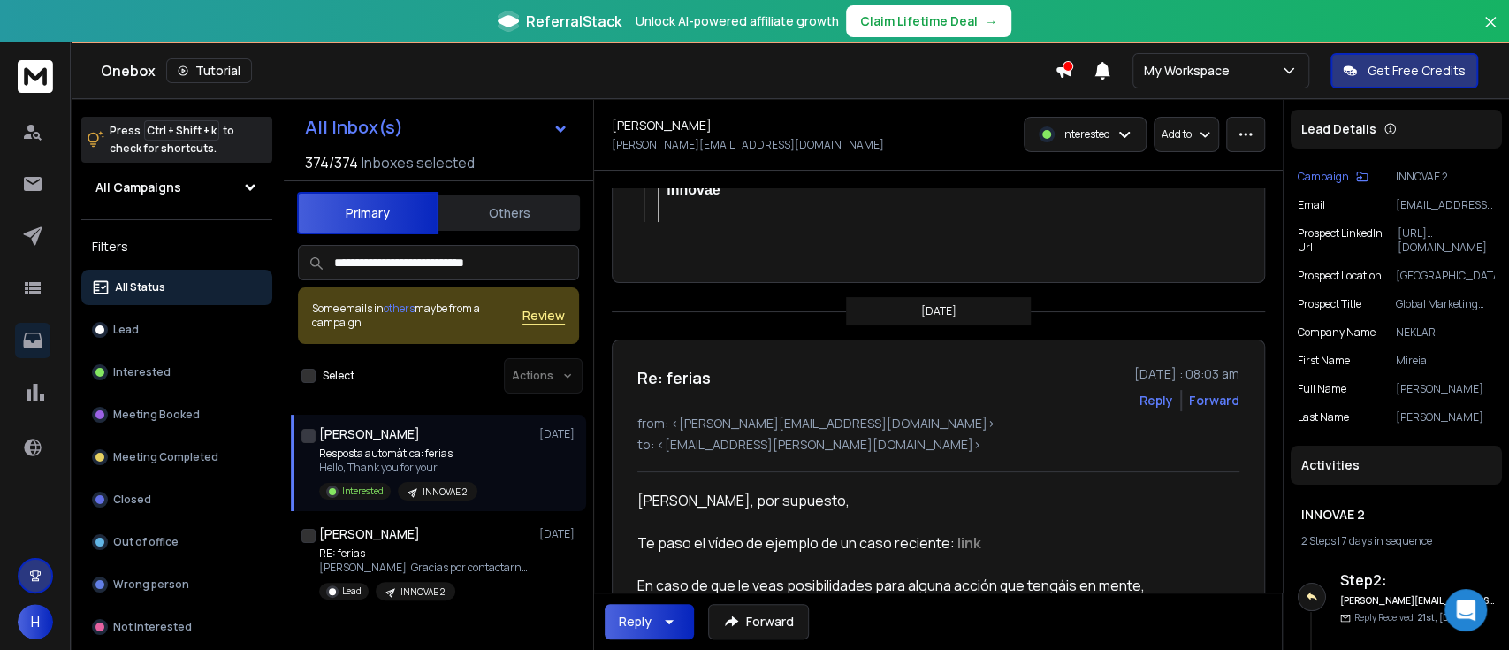
click at [1438, 207] on p "mireia.torres@neklargroup.com" at bounding box center [1445, 205] width 99 height 14
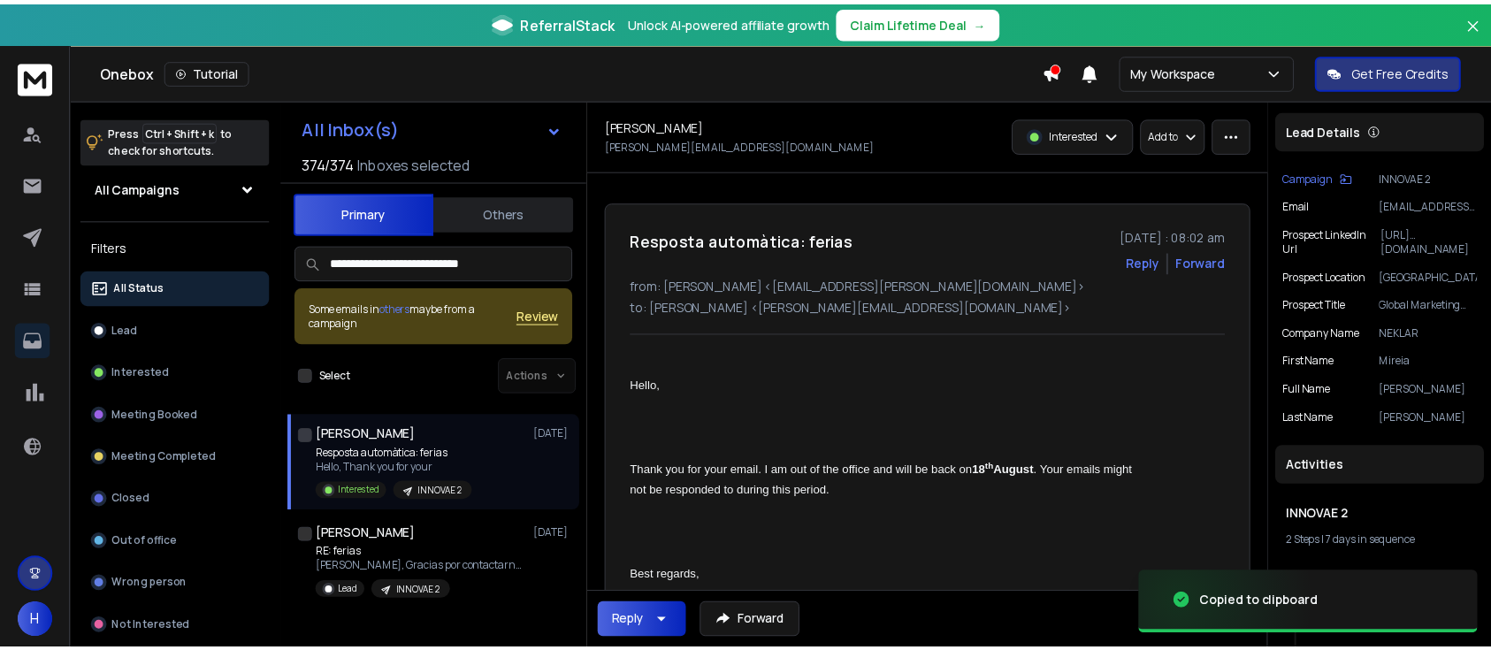
scroll to position [0, 0]
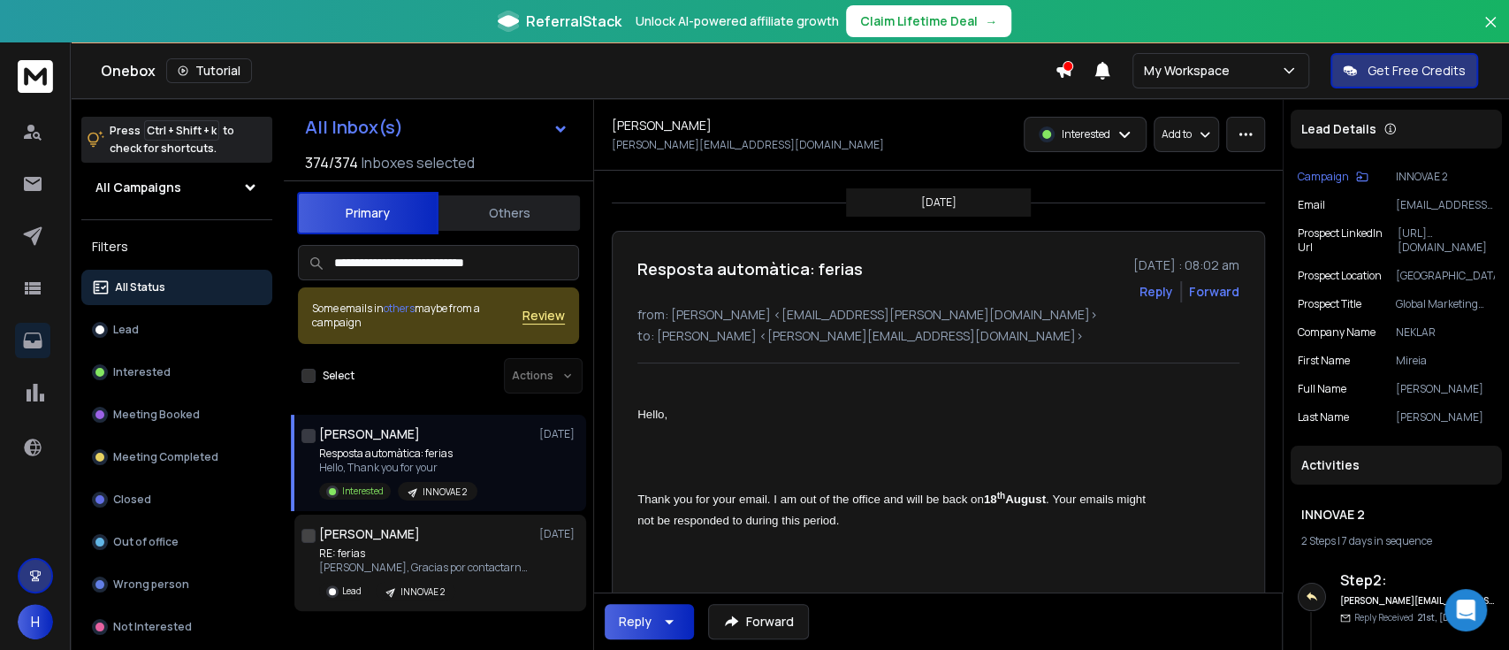
click at [456, 554] on p "RE: ferias" at bounding box center [425, 553] width 212 height 14
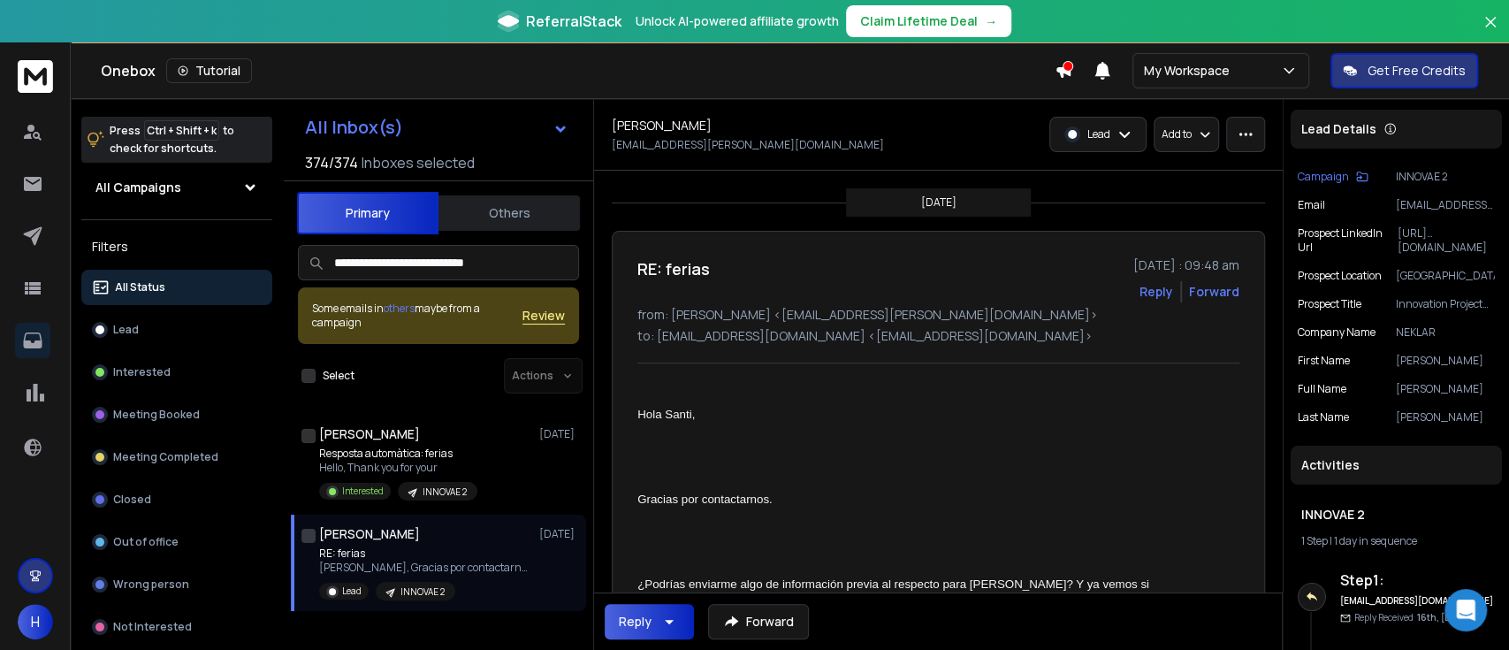
click at [1248, 141] on icon "button" at bounding box center [1246, 134] width 16 height 16
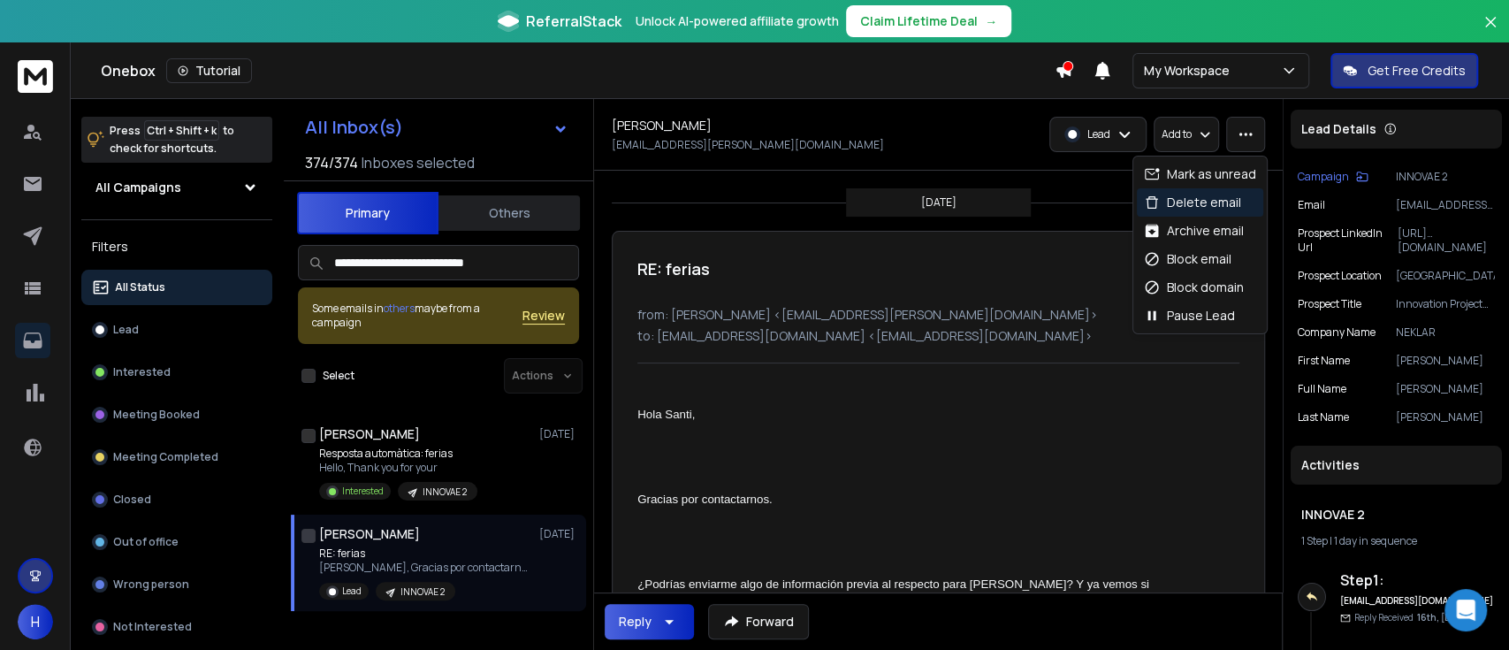
drag, startPoint x: 1207, startPoint y: 205, endPoint x: 1196, endPoint y: 199, distance: 12.3
click at [1207, 204] on div "Delete email" at bounding box center [1192, 203] width 97 height 18
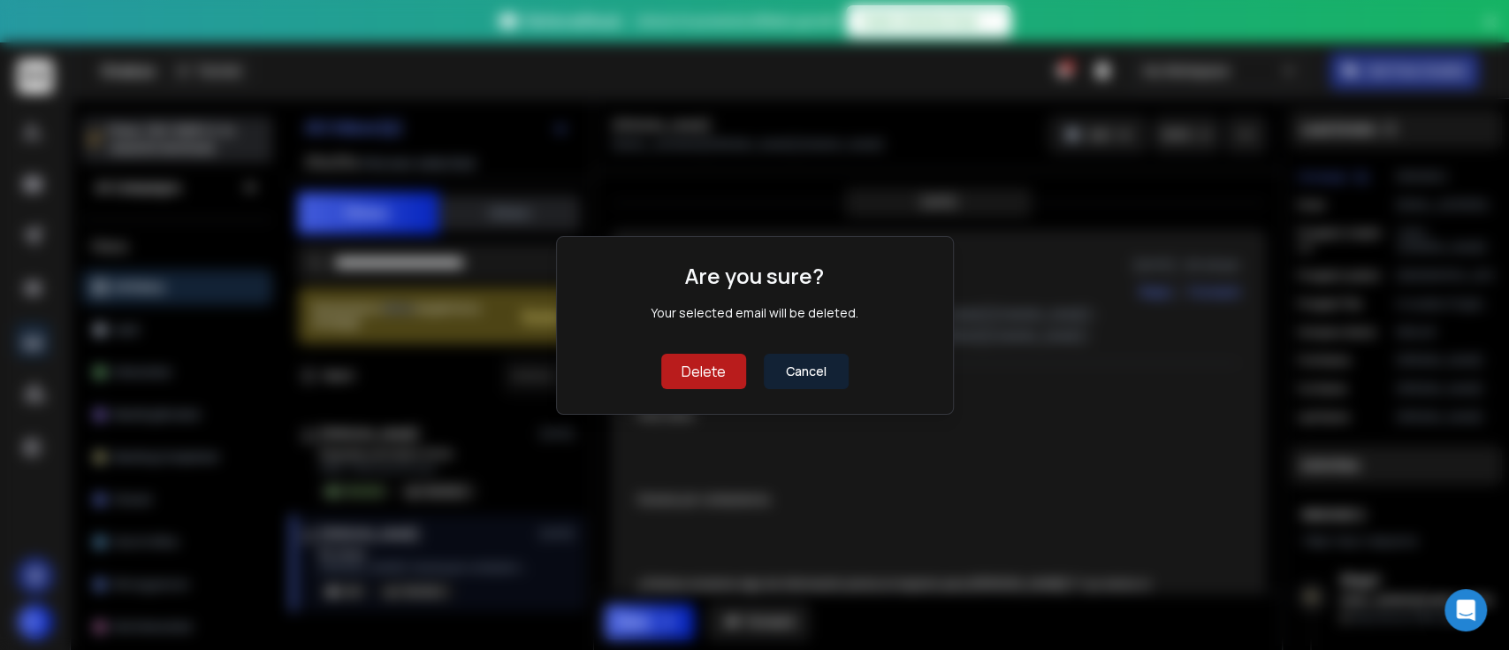
click at [719, 377] on button "Delete" at bounding box center [703, 371] width 85 height 35
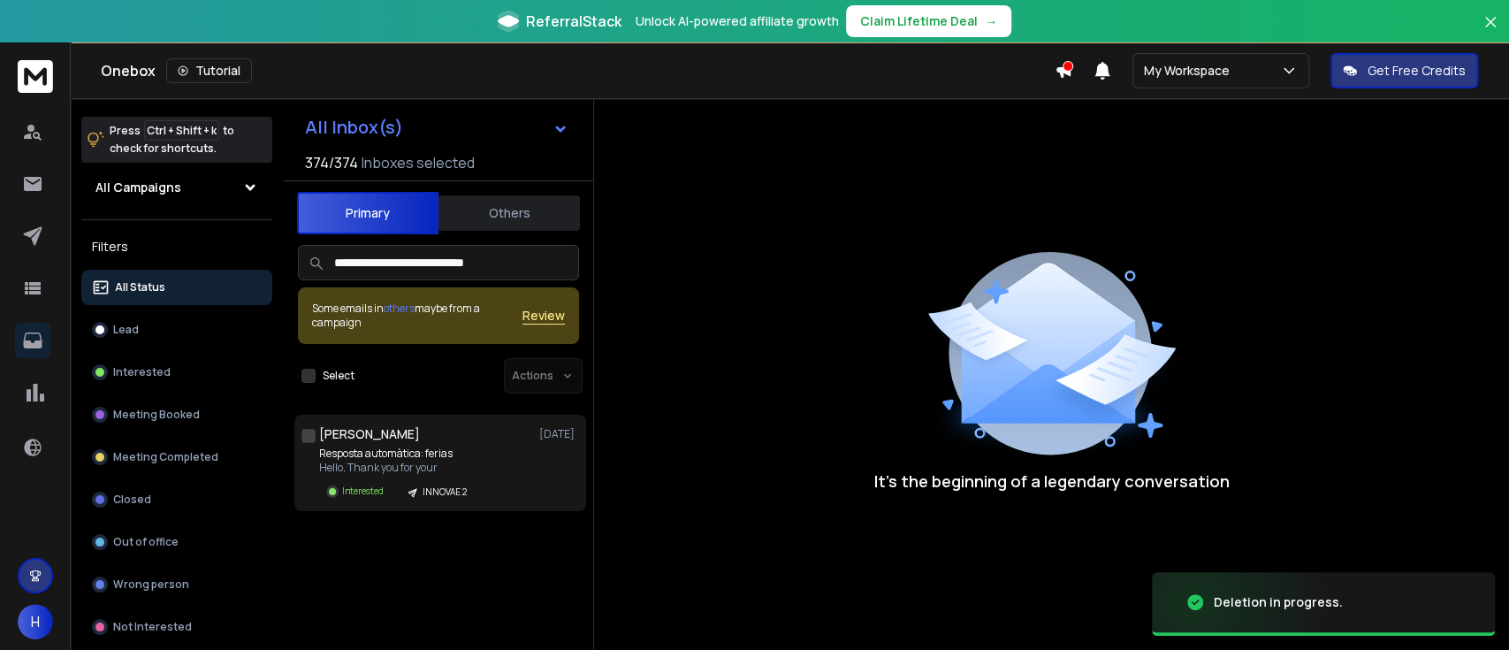
click at [488, 439] on div "Santi Rubio 28 Jul" at bounding box center [449, 434] width 260 height 18
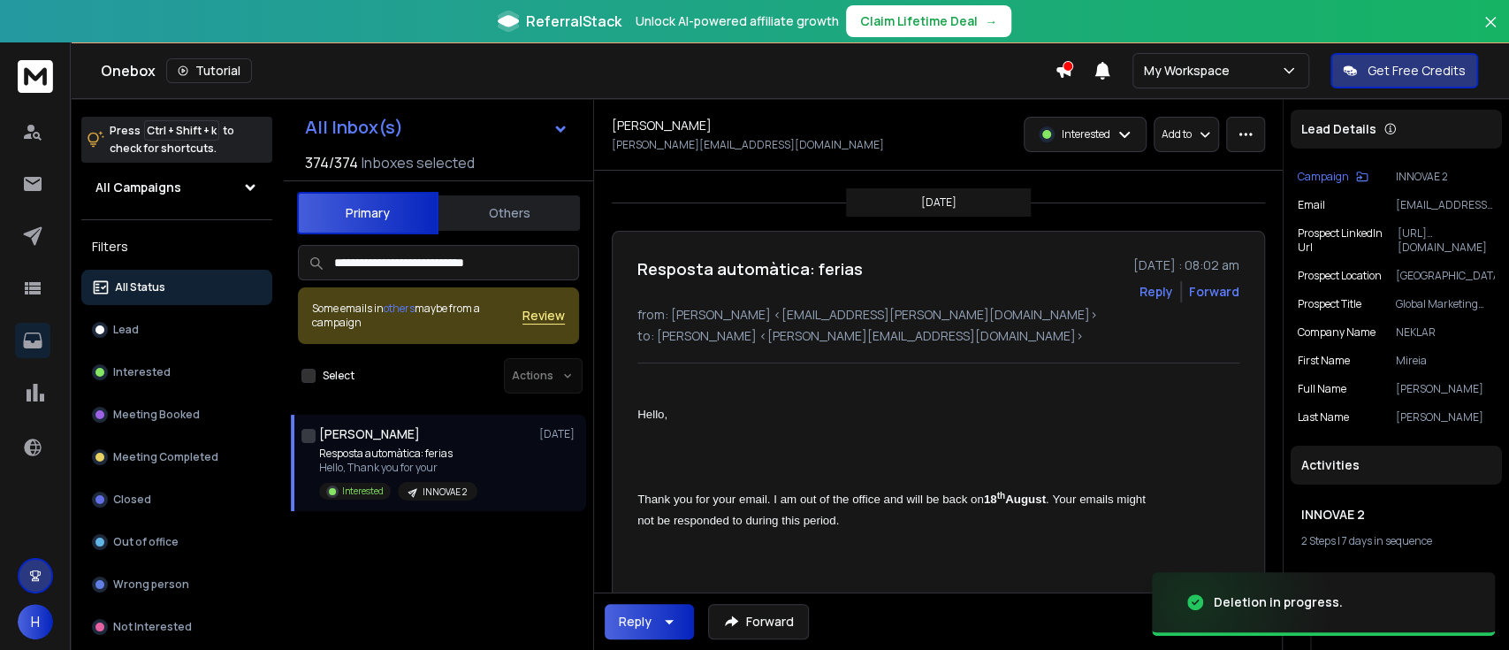
click at [1243, 131] on icon "button" at bounding box center [1246, 134] width 16 height 16
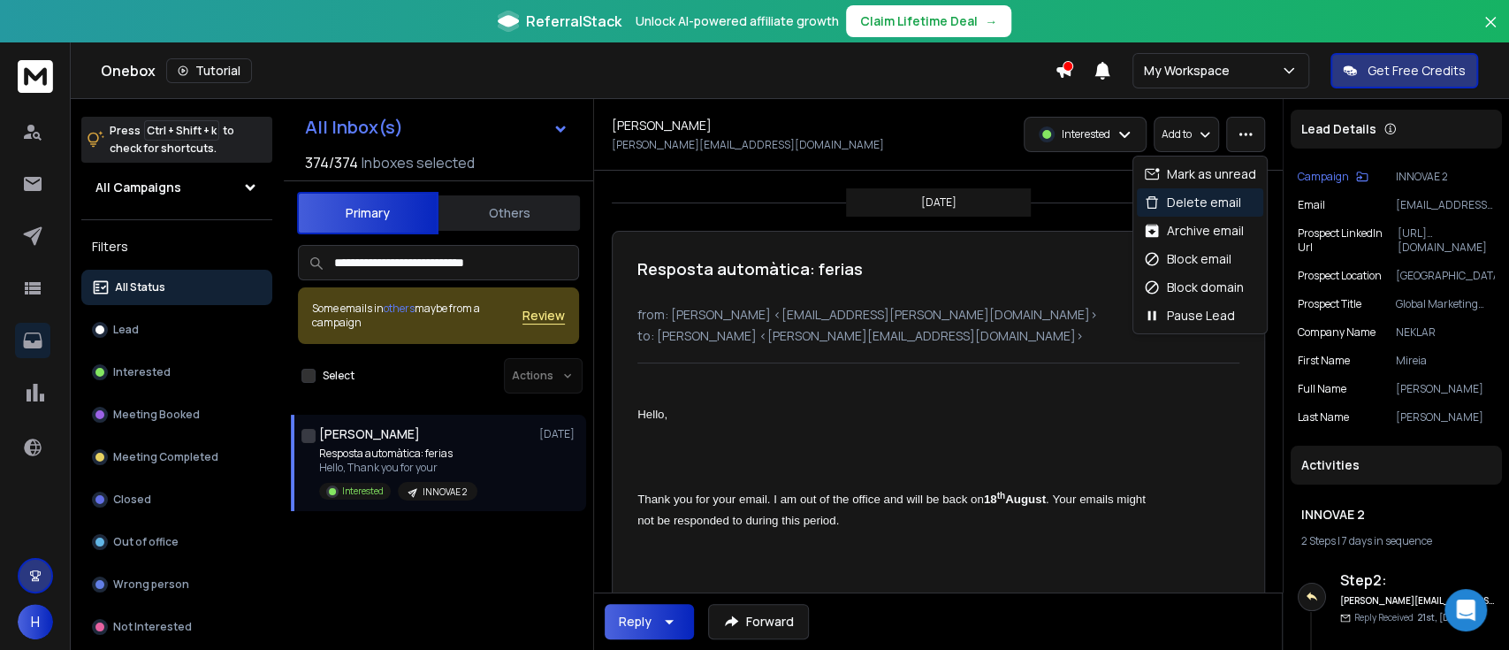
click at [1196, 212] on div "Delete email" at bounding box center [1200, 202] width 126 height 28
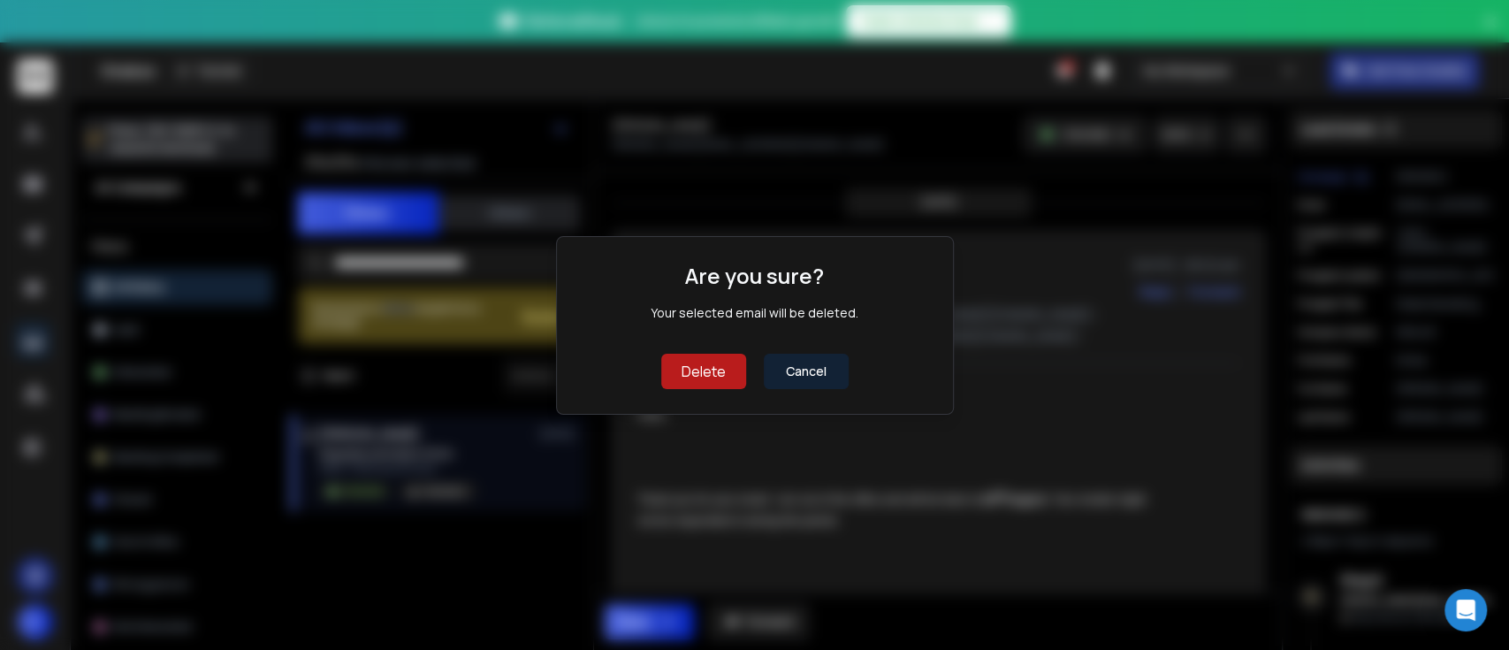
click at [678, 358] on button "Delete" at bounding box center [703, 371] width 85 height 35
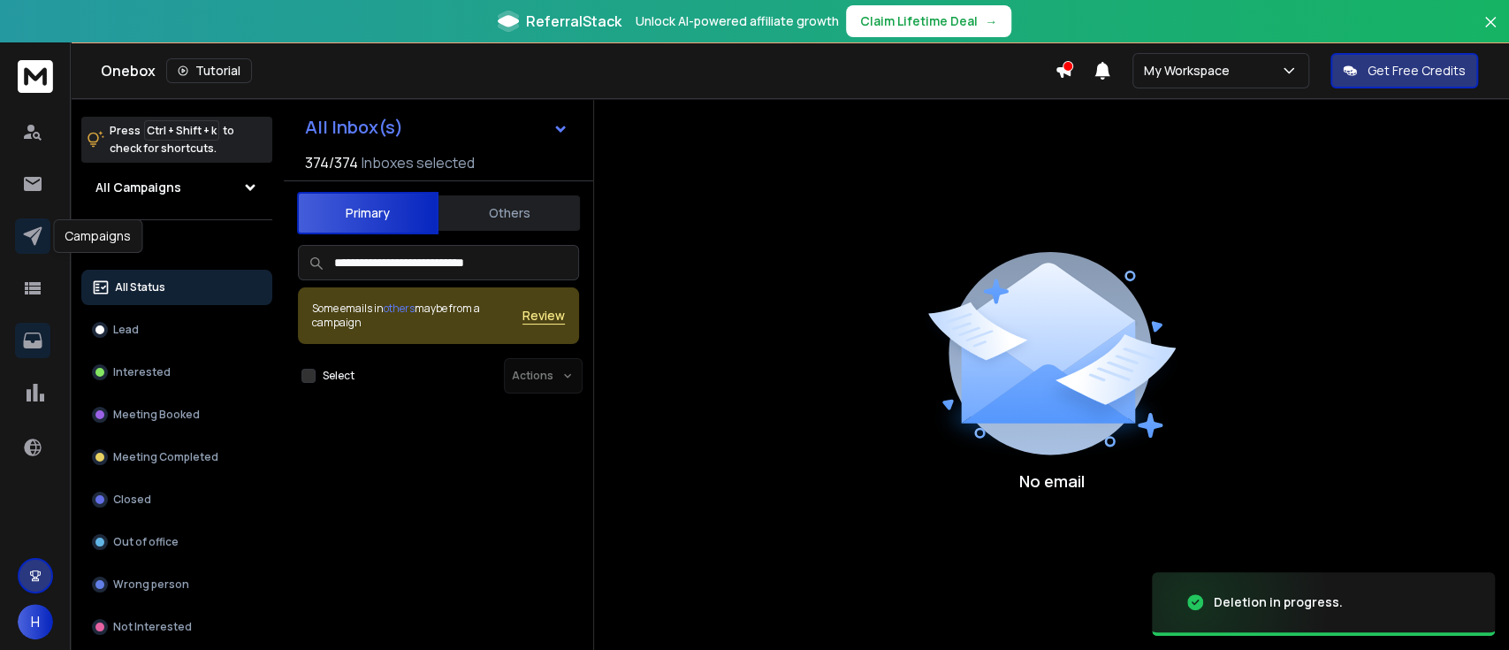
click at [37, 233] on icon at bounding box center [32, 236] width 19 height 19
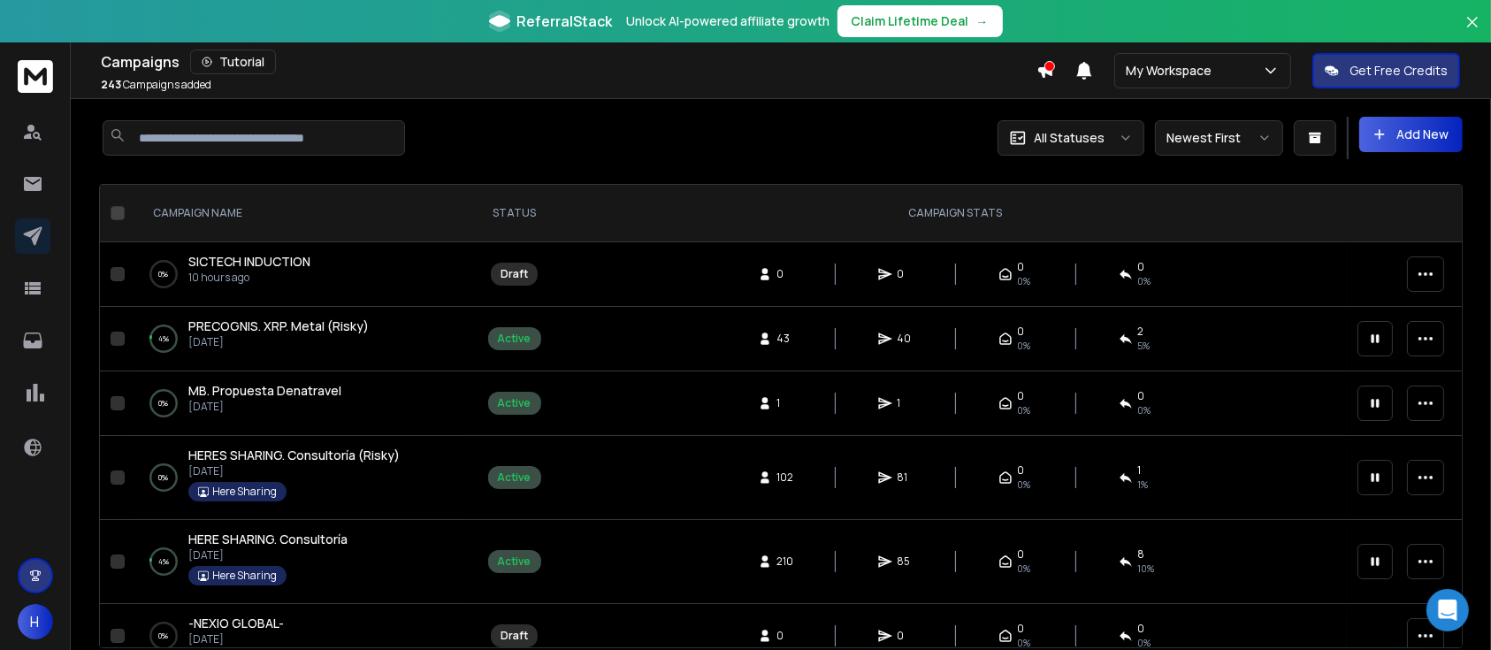
click at [246, 137] on input at bounding box center [254, 137] width 302 height 35
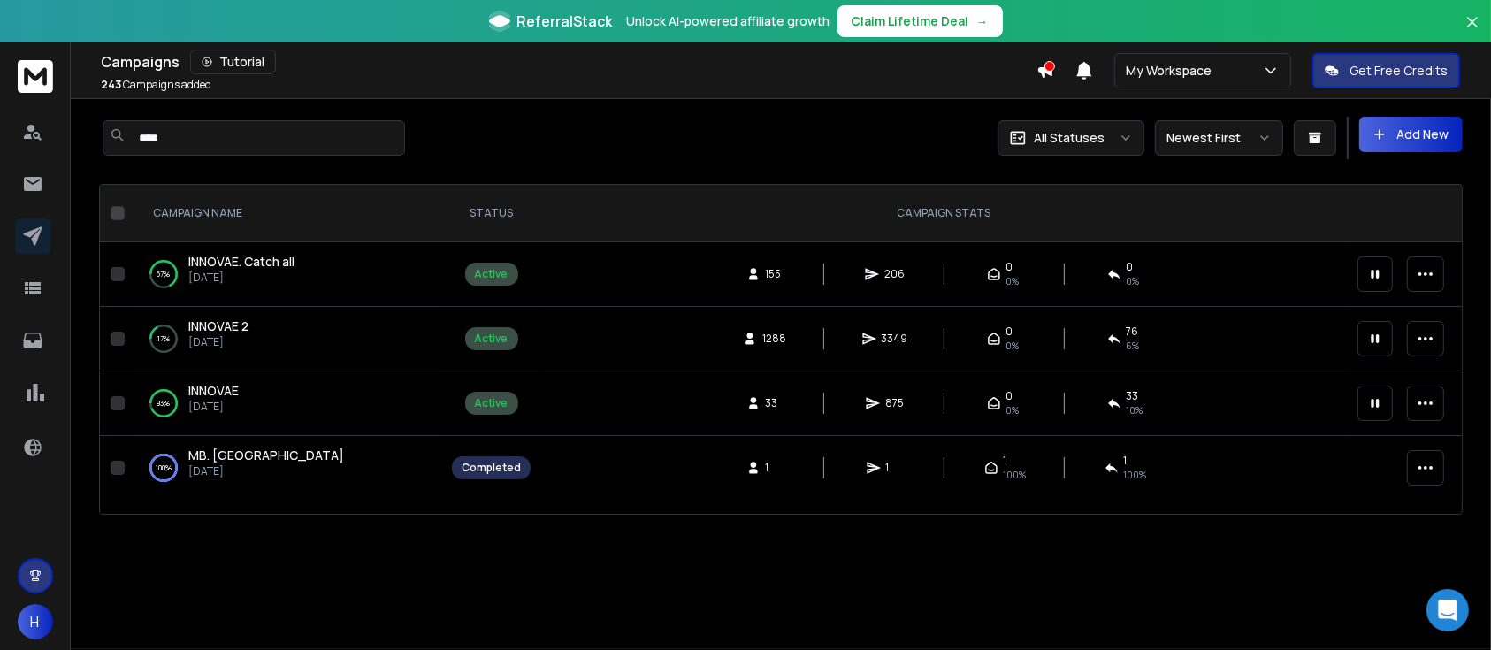
type input "****"
click at [241, 335] on p "[DATE]" at bounding box center [218, 342] width 60 height 14
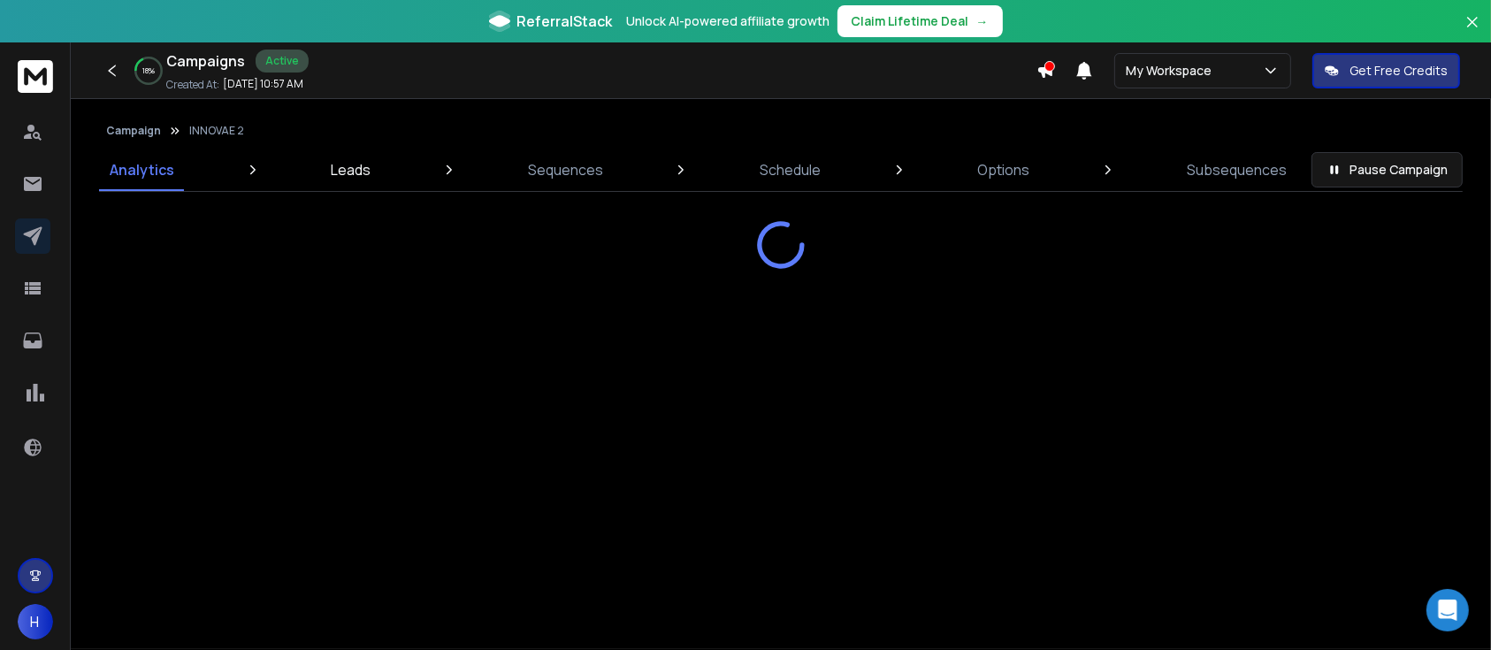
click at [364, 179] on p "Leads" at bounding box center [351, 169] width 40 height 21
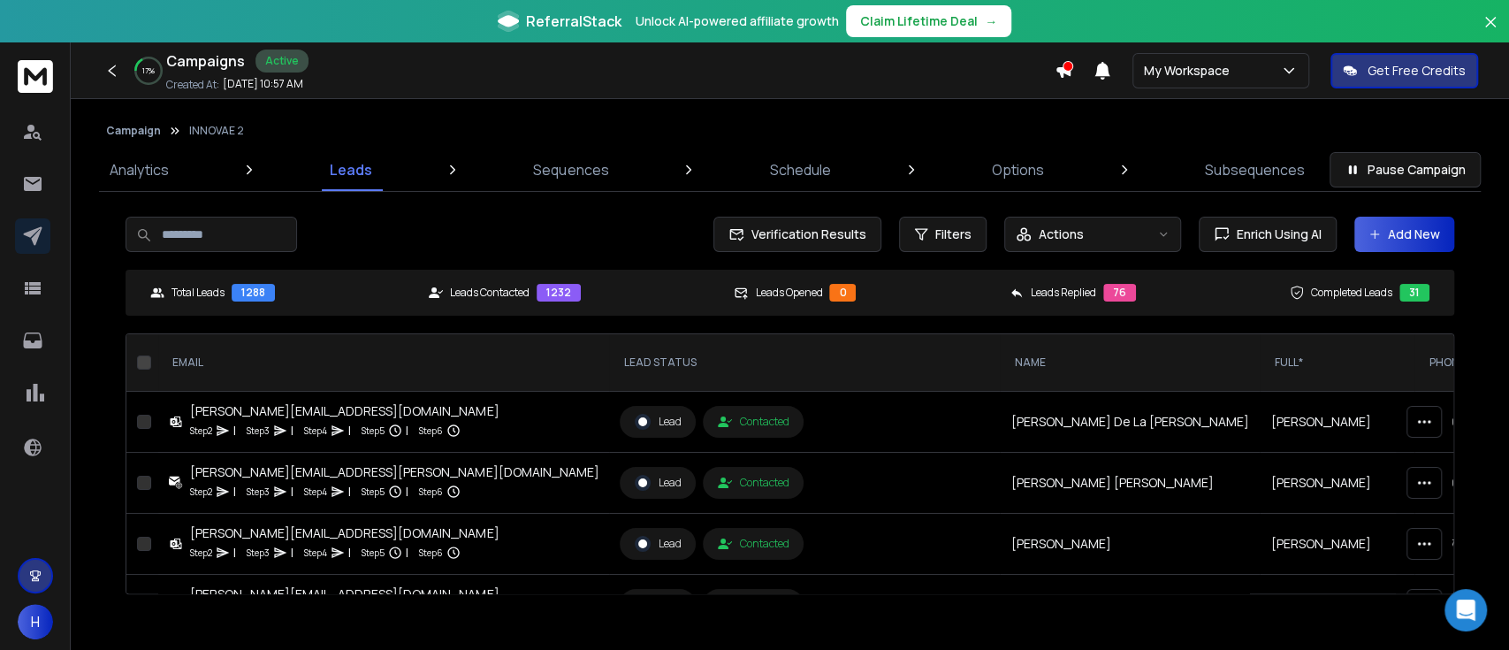
click at [1398, 236] on button "Add New" at bounding box center [1404, 234] width 100 height 35
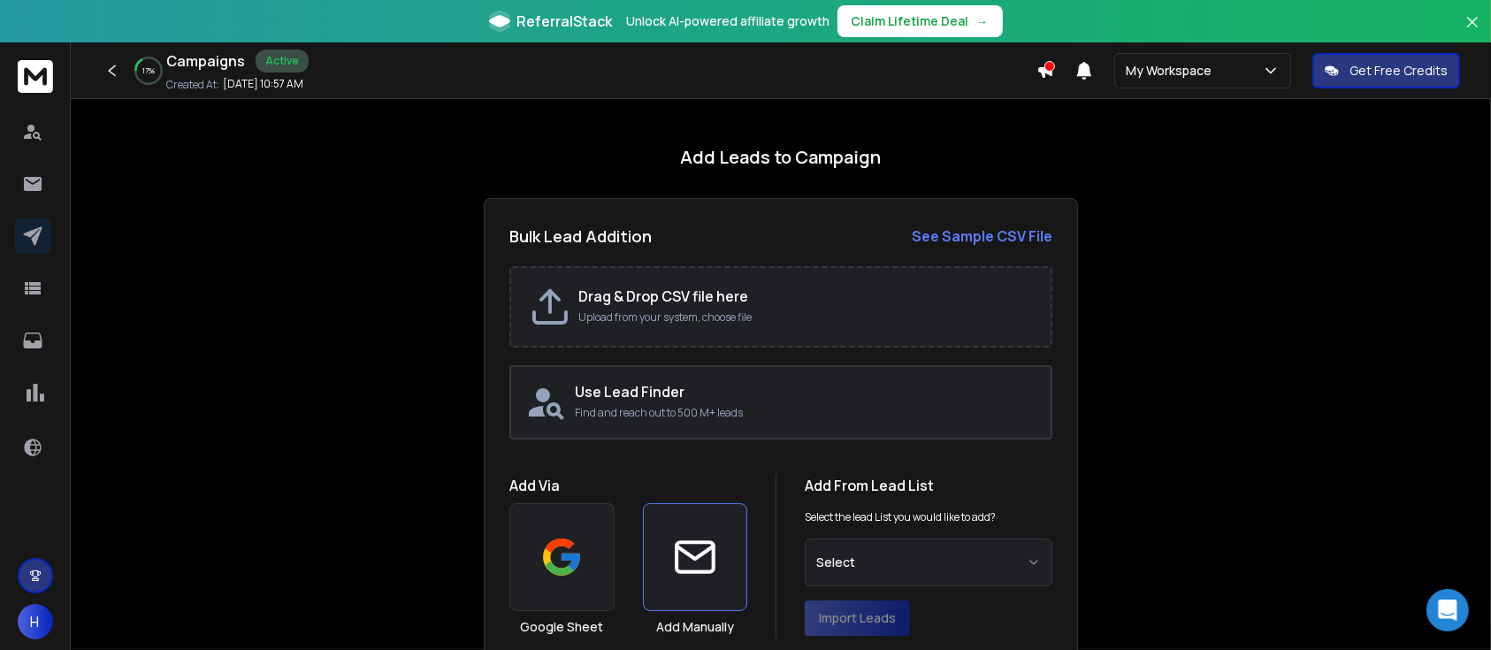
click at [711, 546] on polyline at bounding box center [694, 552] width 37 height 13
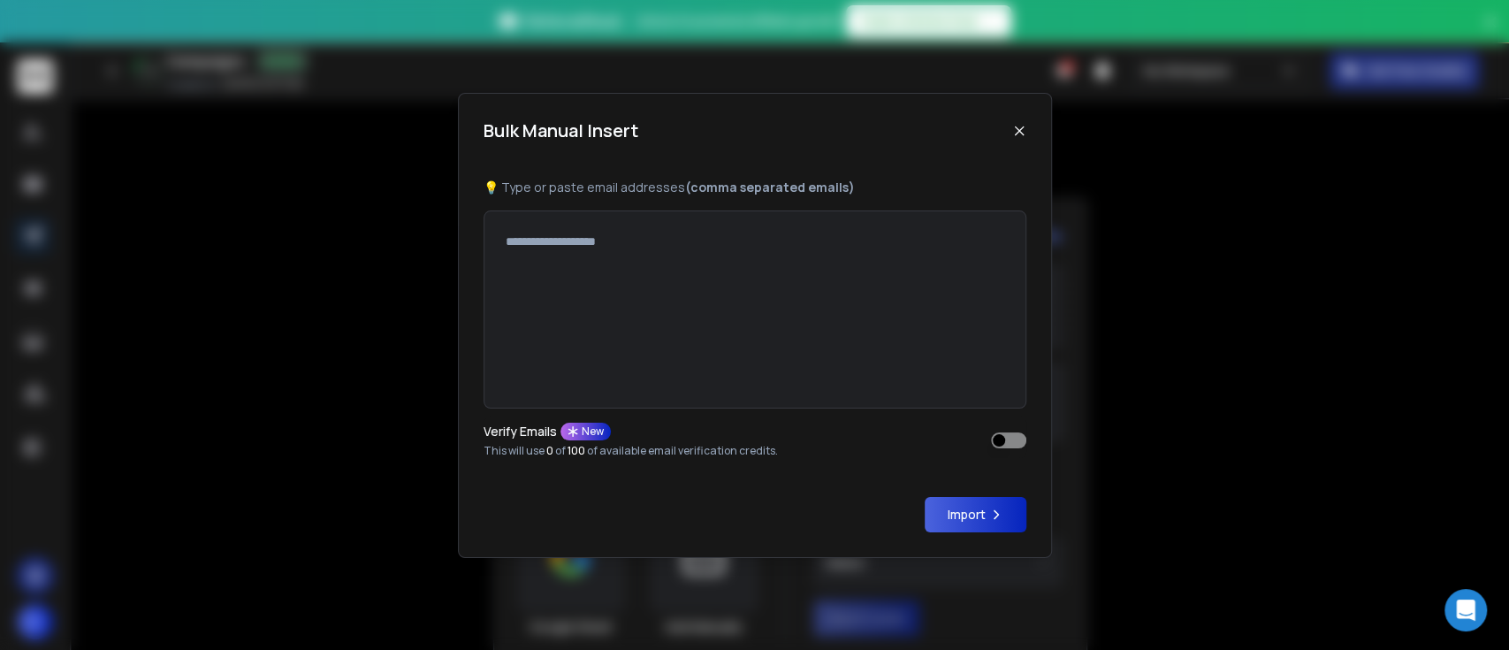
click at [543, 231] on textarea at bounding box center [755, 309] width 543 height 198
paste textarea "**********"
type textarea "**********"
click at [995, 504] on button "Import" at bounding box center [976, 514] width 102 height 35
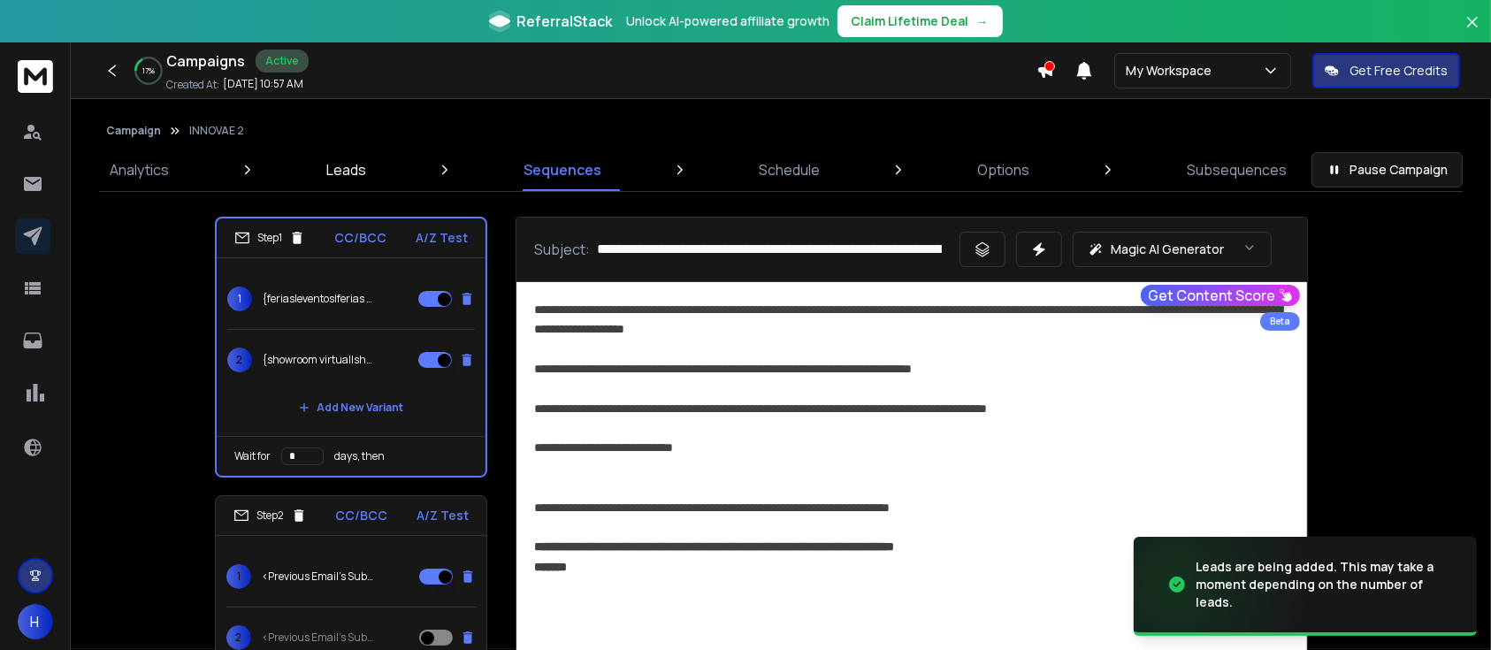
click at [340, 164] on p "Leads" at bounding box center [346, 169] width 40 height 21
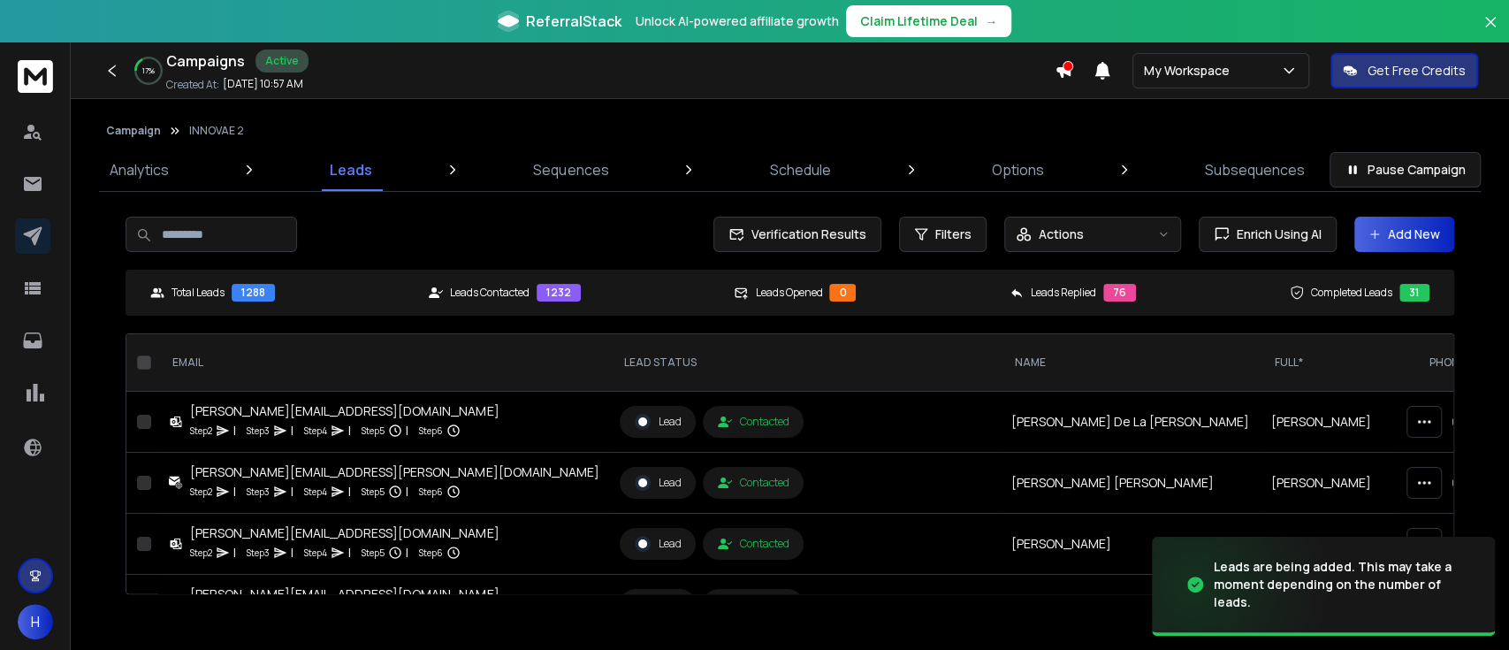
click at [271, 244] on input at bounding box center [212, 234] width 172 height 35
paste input "**********"
type input "**********"
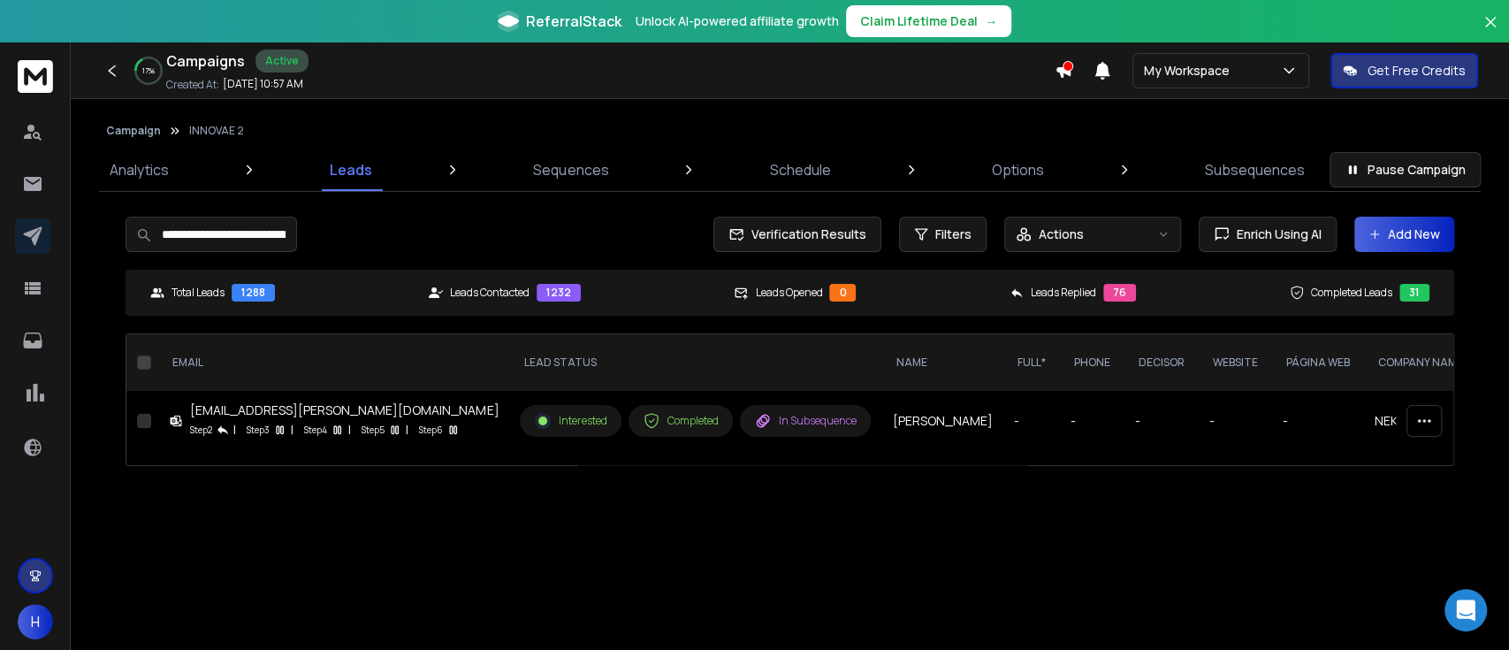
click at [1432, 437] on button "button" at bounding box center [1425, 421] width 35 height 32
click at [1409, 466] on p "Delete Lead" at bounding box center [1399, 473] width 72 height 18
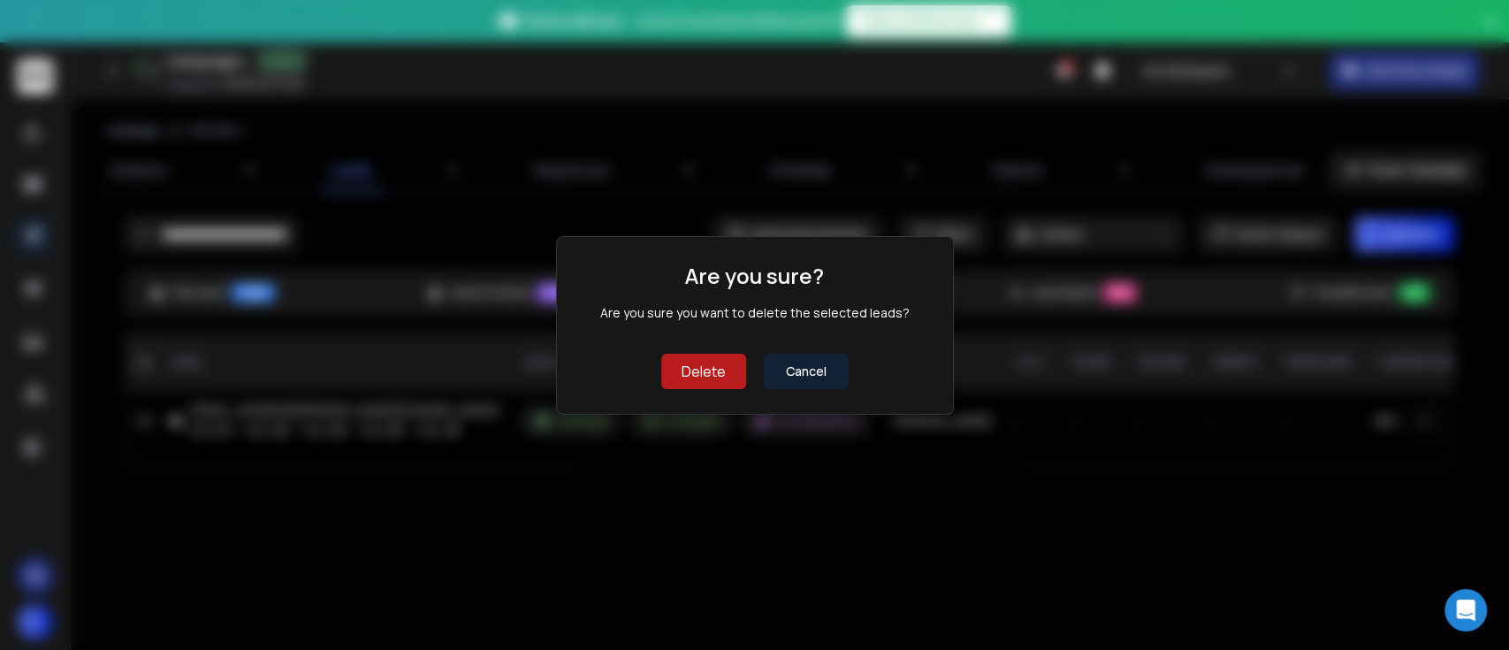
click at [718, 371] on button "Delete" at bounding box center [703, 371] width 85 height 35
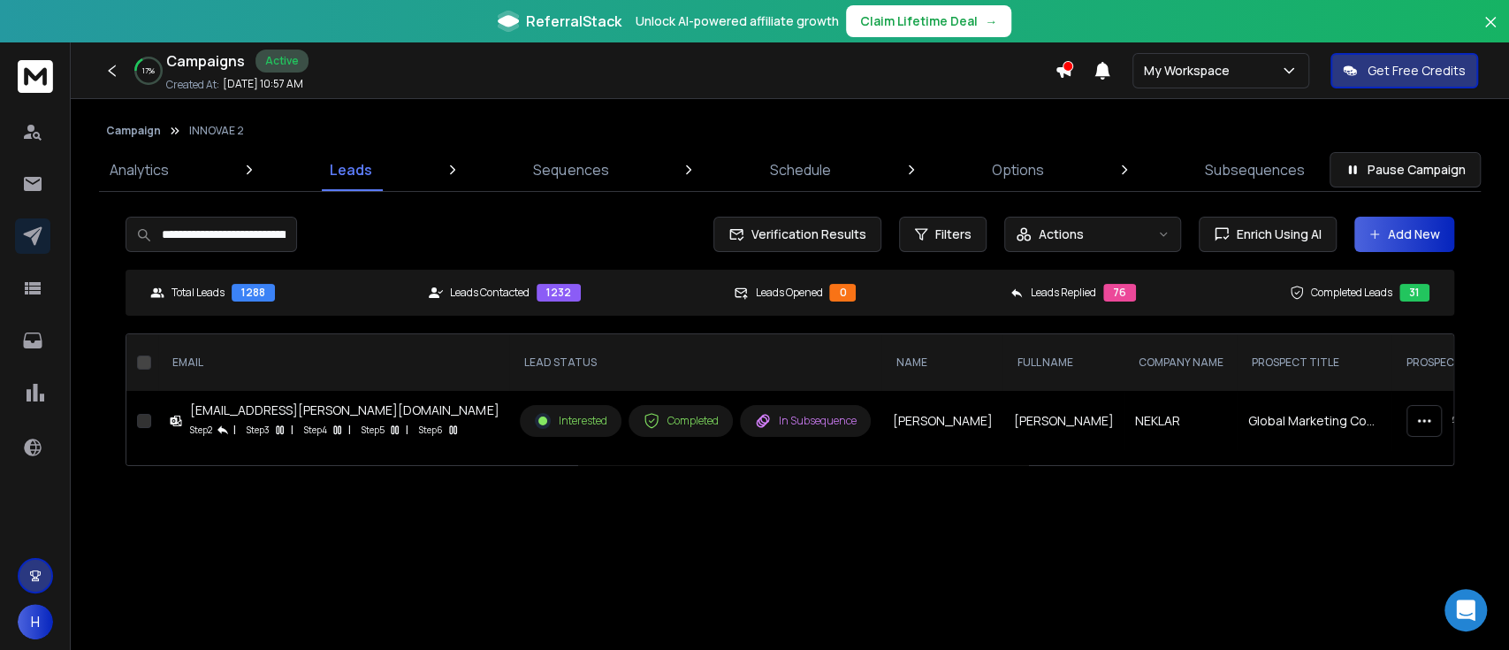
click at [187, 223] on input "**********" at bounding box center [212, 234] width 172 height 35
click at [188, 225] on input "**********" at bounding box center [212, 234] width 172 height 35
drag, startPoint x: 188, startPoint y: 225, endPoint x: 171, endPoint y: 237, distance: 21.1
click at [171, 237] on input "**********" at bounding box center [212, 234] width 172 height 35
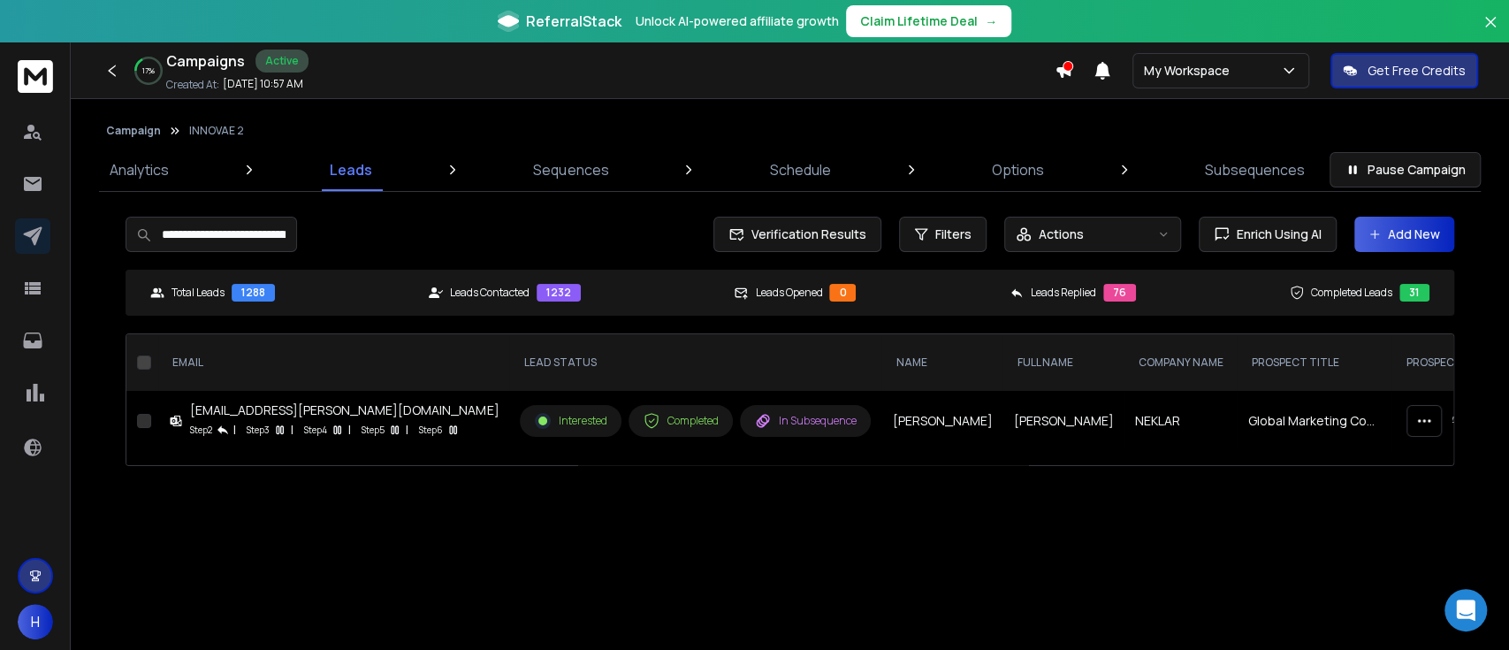
click at [171, 237] on input "**********" at bounding box center [212, 234] width 172 height 35
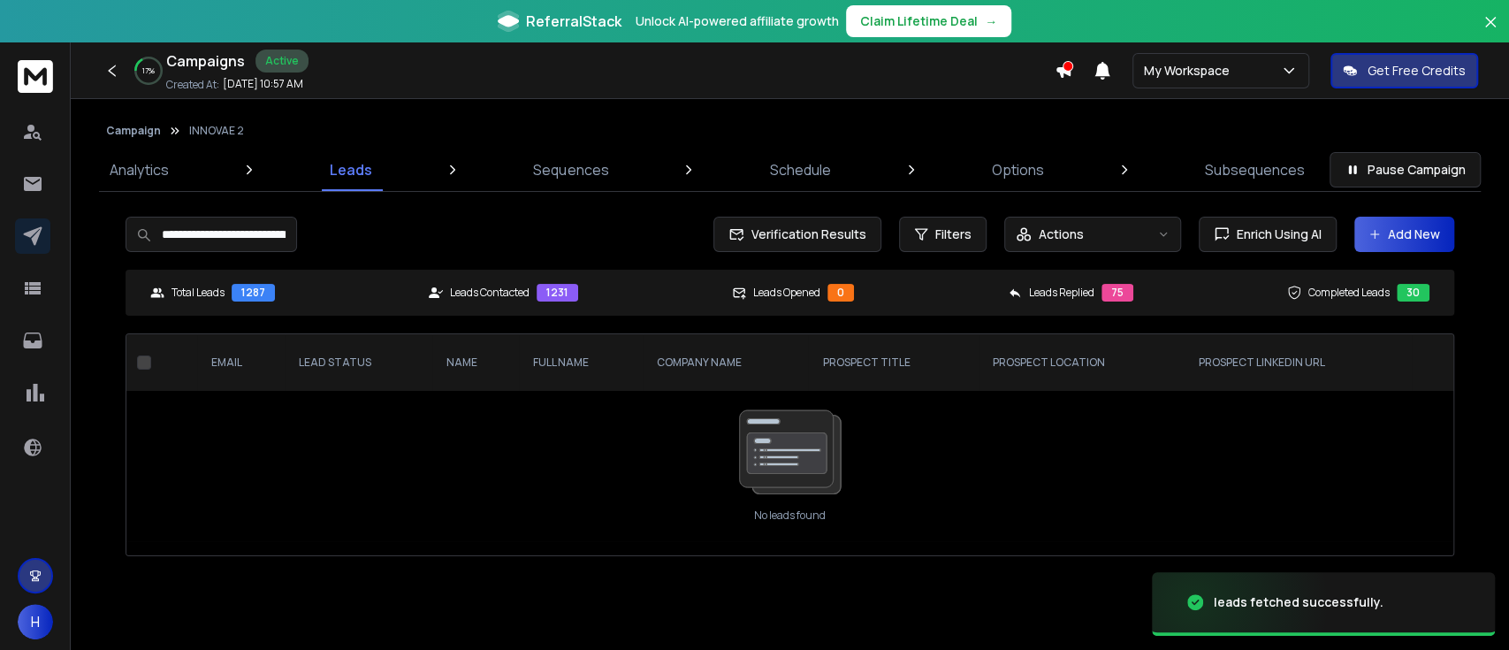
click at [1417, 237] on button "Add New" at bounding box center [1404, 234] width 100 height 35
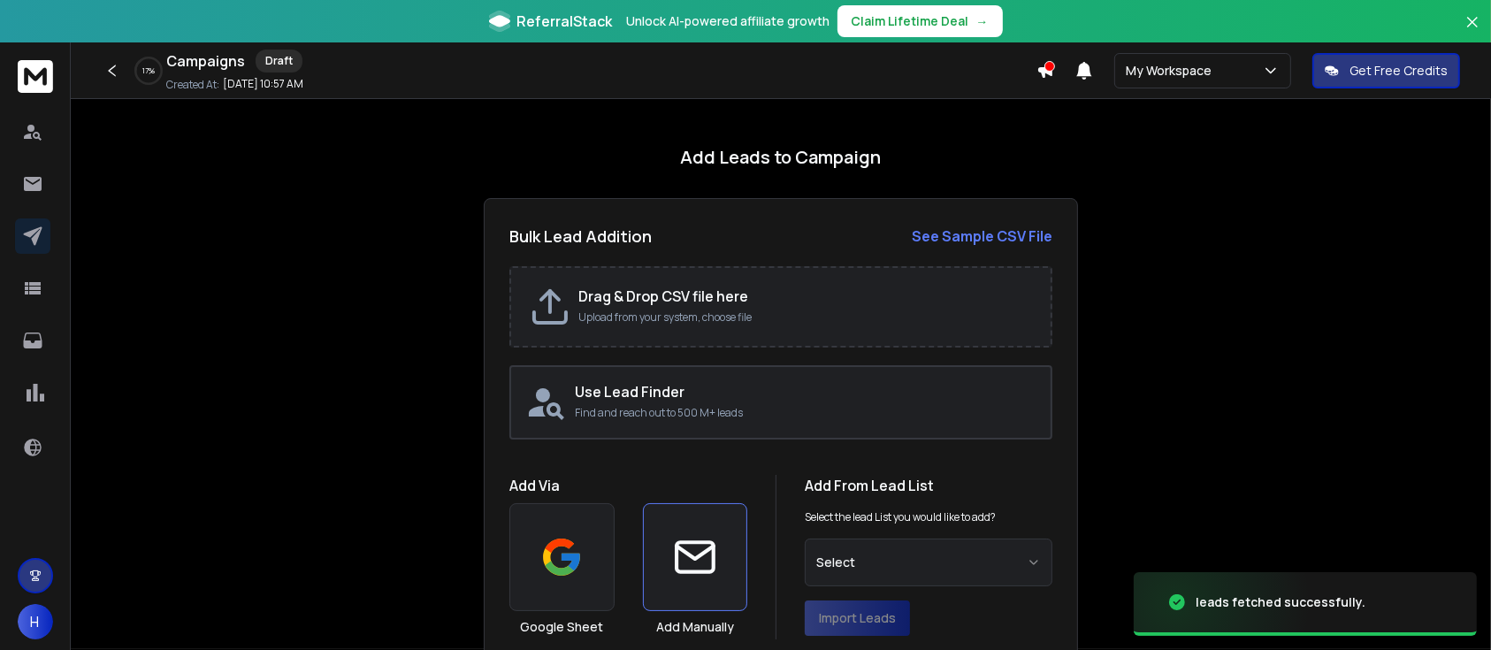
click at [675, 518] on div at bounding box center [695, 557] width 105 height 108
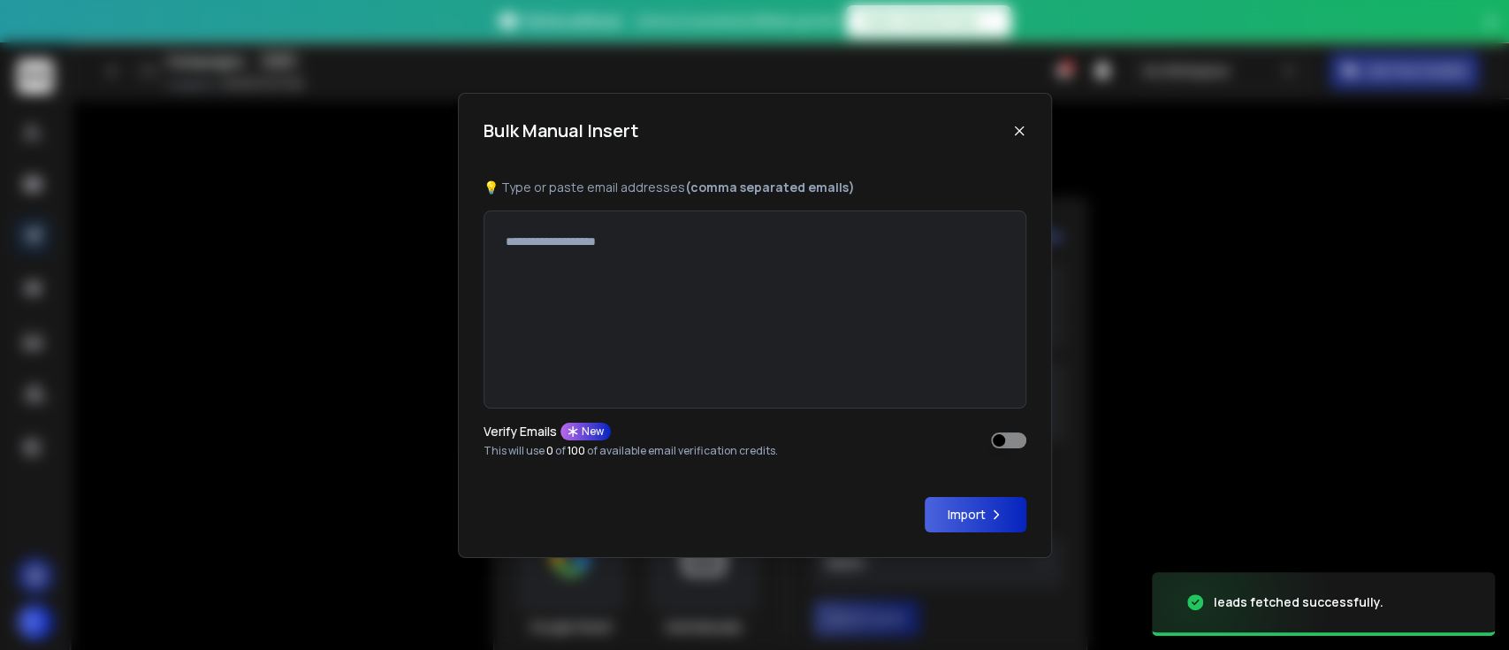
click at [605, 249] on textarea at bounding box center [755, 309] width 543 height 198
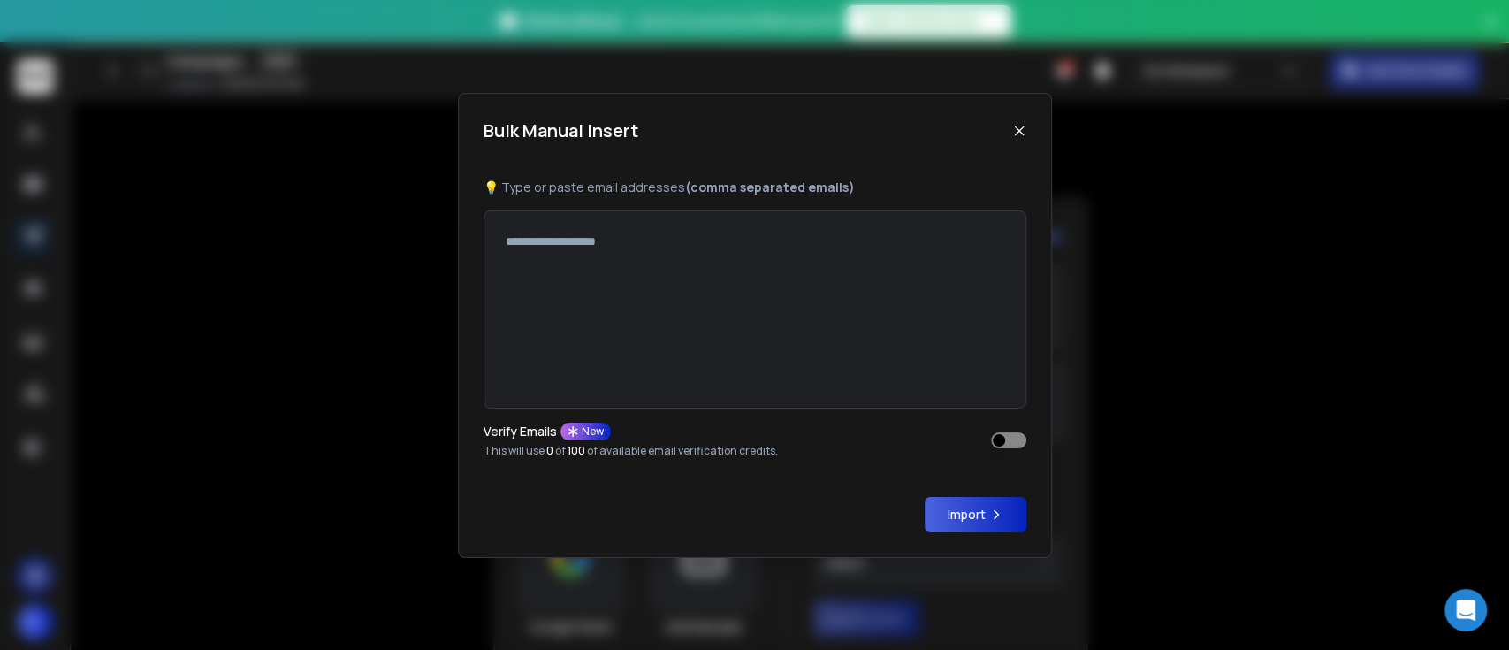
paste textarea "**********"
type textarea "**********"
click at [964, 520] on button "Import" at bounding box center [976, 514] width 102 height 35
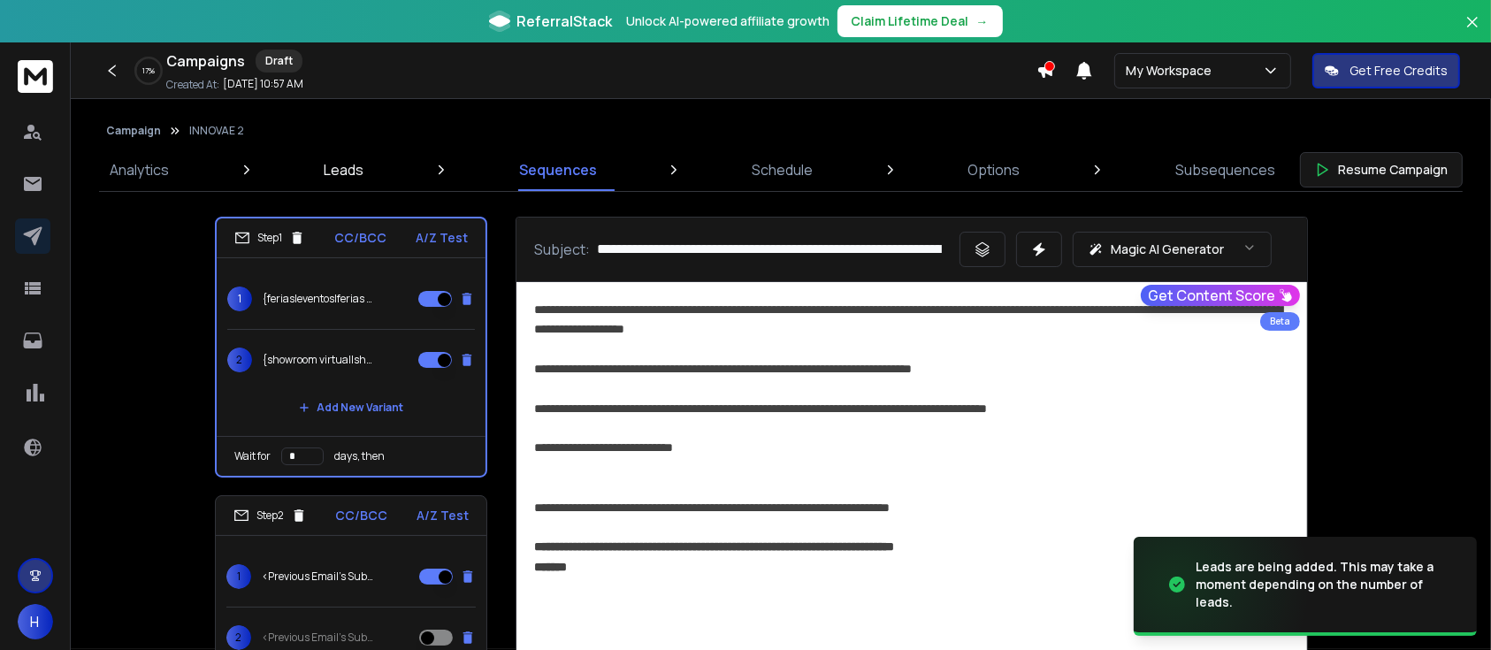
click at [354, 175] on p "Leads" at bounding box center [344, 169] width 40 height 21
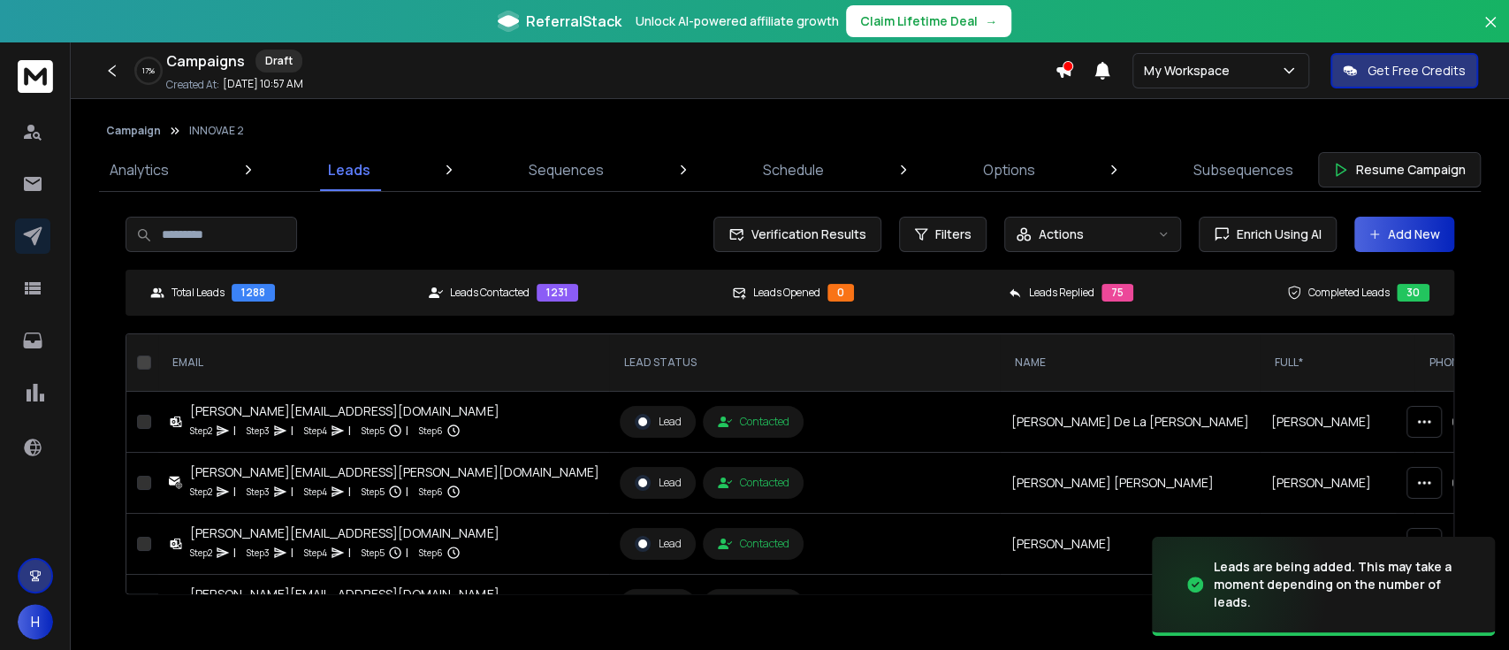
click at [206, 227] on input at bounding box center [212, 234] width 172 height 35
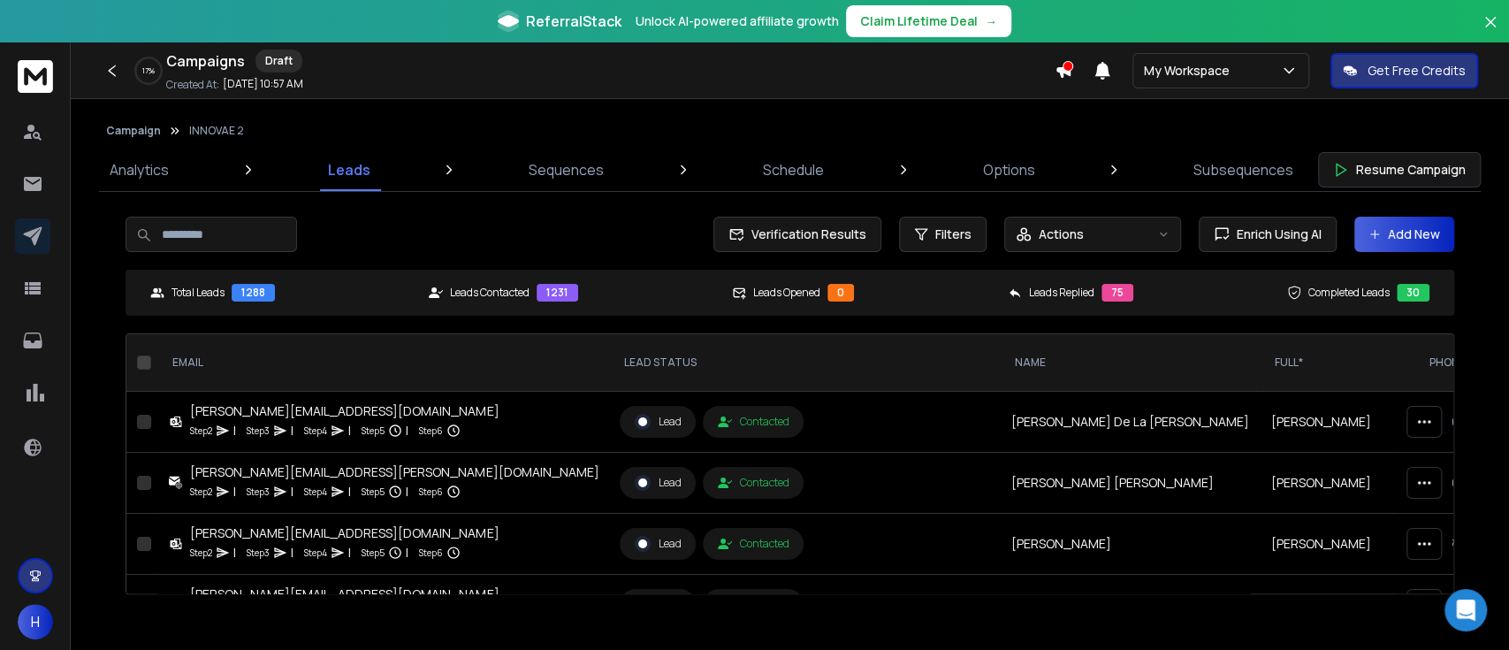
paste input "**********"
type input "**********"
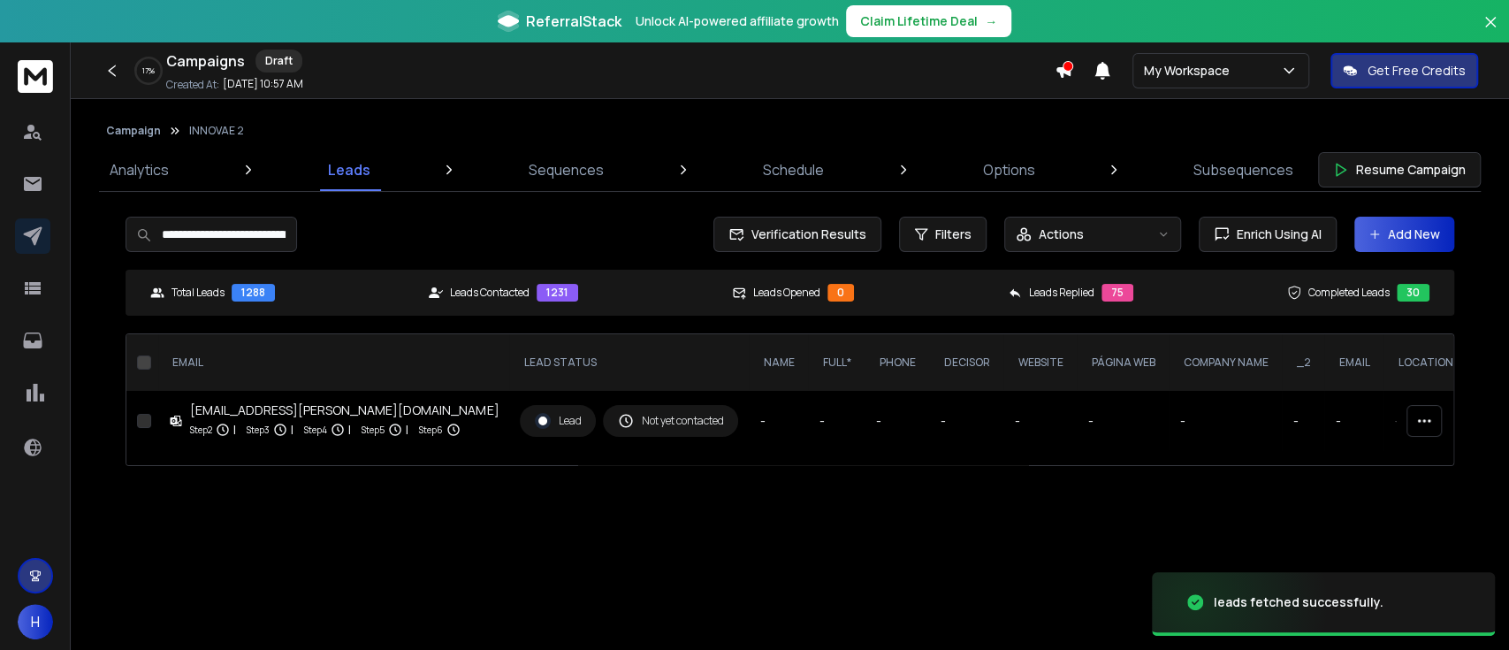
click at [386, 439] on div "Step 2 | Step 3 | Step 4 | Step 5 | Step 6" at bounding box center [344, 430] width 309 height 18
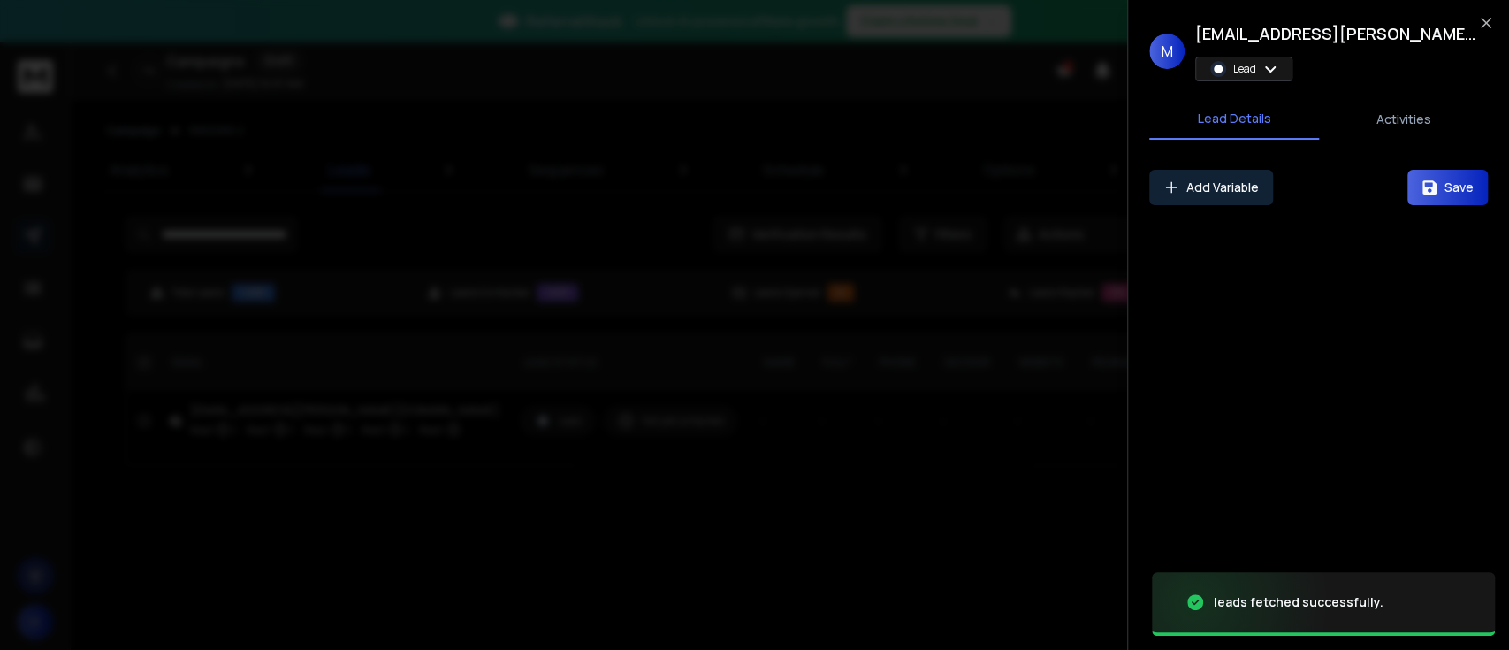
click at [1188, 180] on button "Add Variable" at bounding box center [1211, 187] width 124 height 35
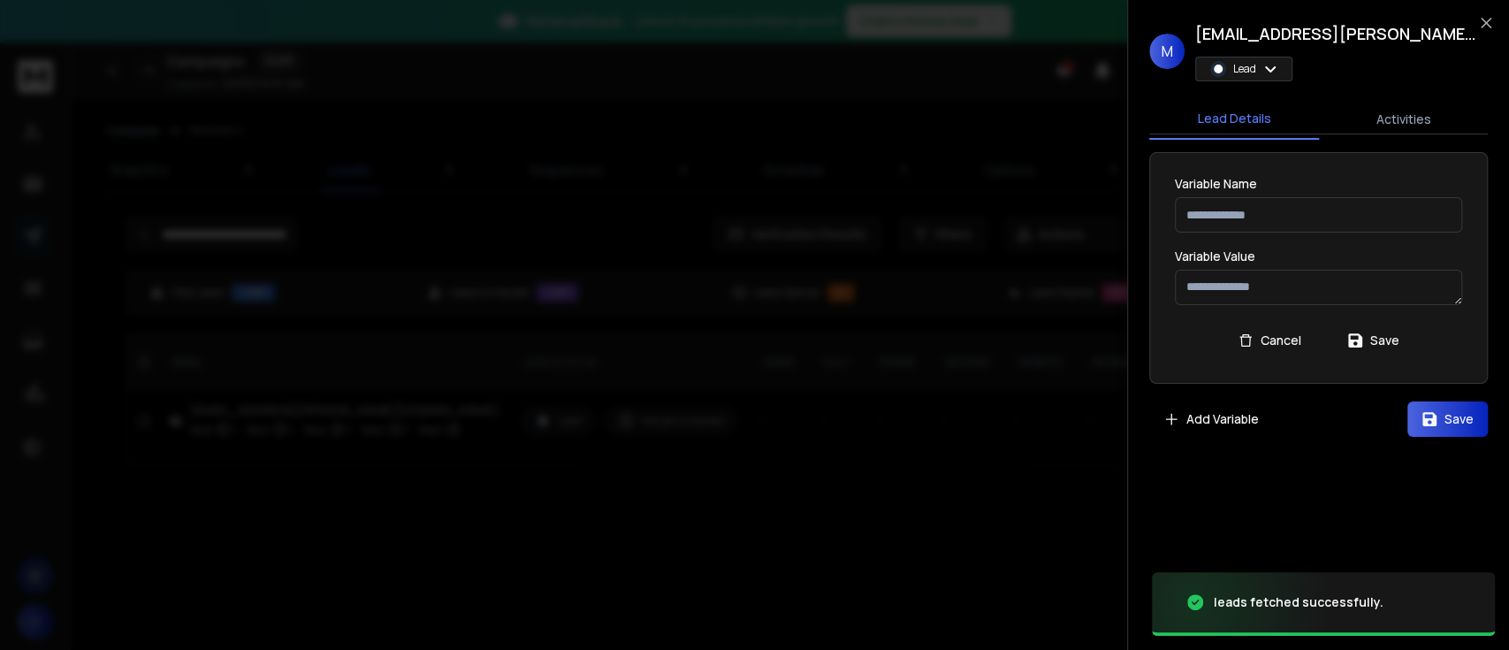
click at [1273, 220] on input at bounding box center [1318, 214] width 287 height 35
type input "*********"
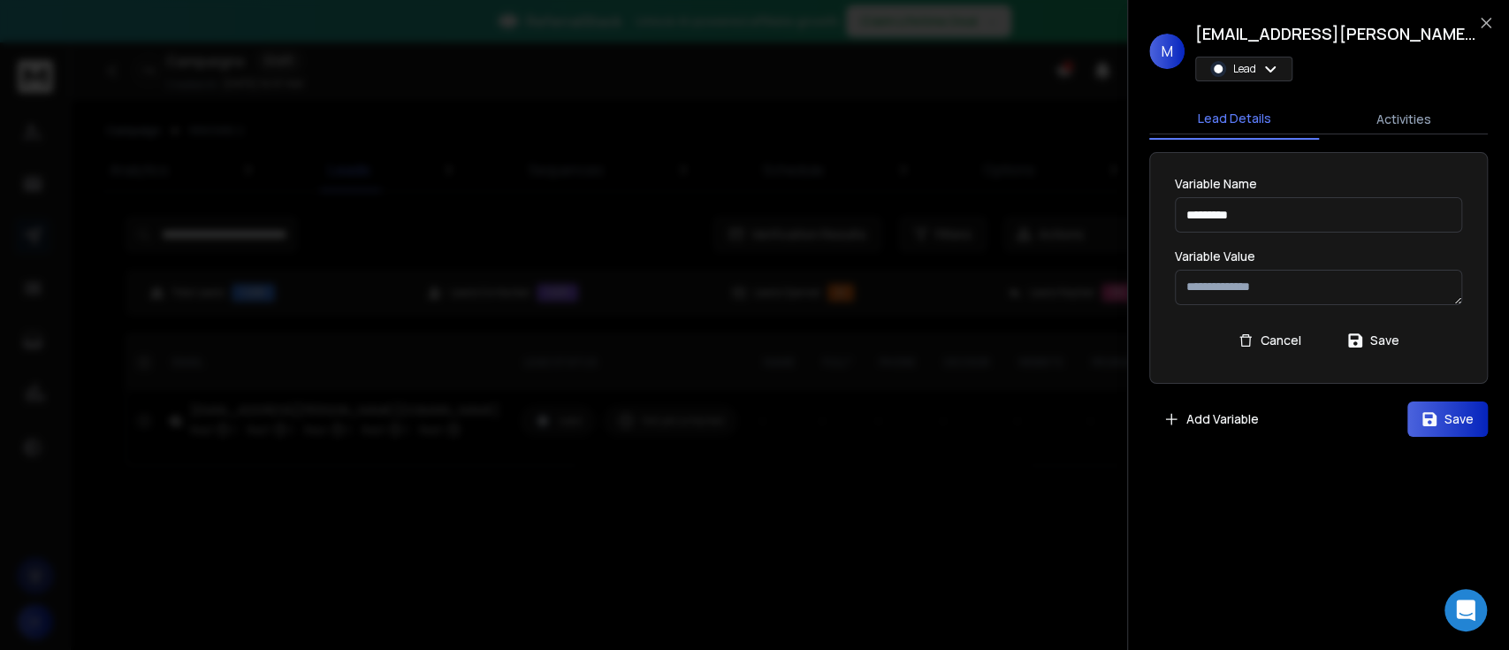
click at [1253, 288] on textarea at bounding box center [1318, 287] width 287 height 35
type textarea "******"
drag, startPoint x: 1369, startPoint y: 339, endPoint x: 1382, endPoint y: 341, distance: 12.7
click at [1372, 339] on button "Save" at bounding box center [1373, 340] width 80 height 35
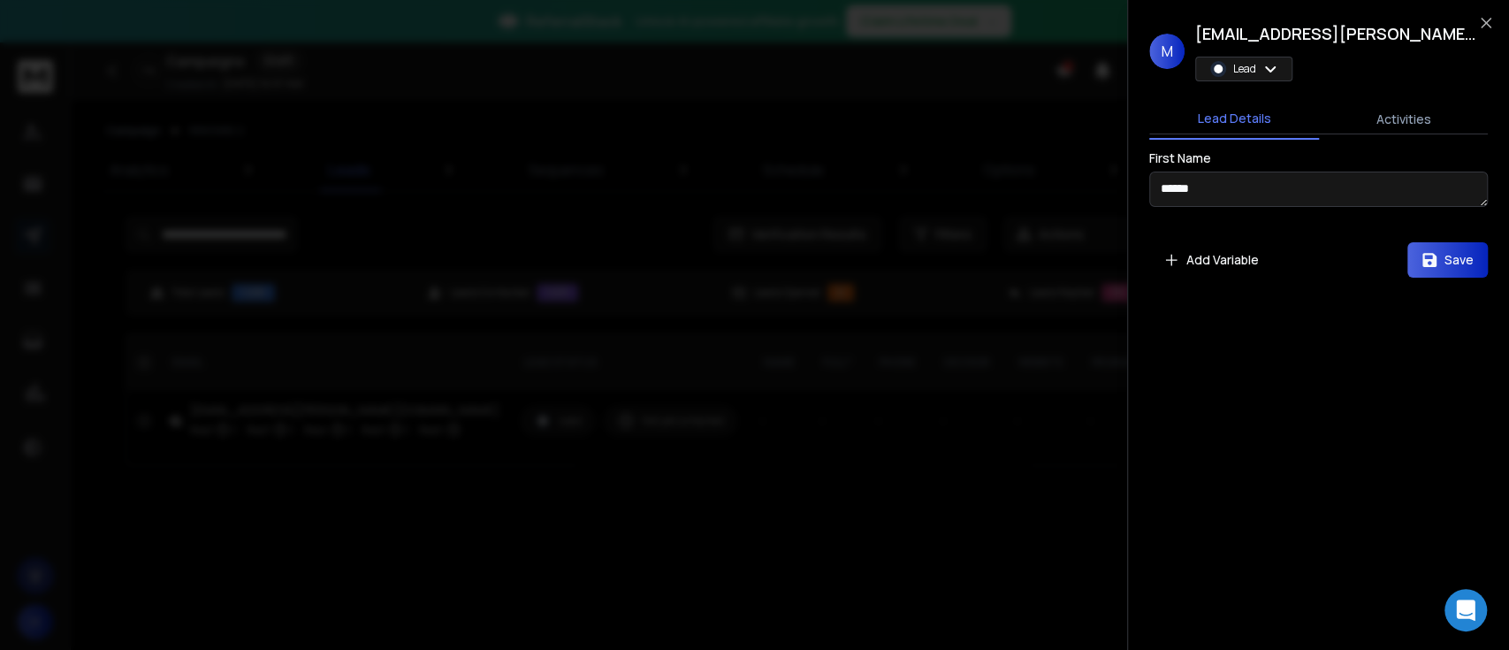
click at [1446, 266] on button "Save" at bounding box center [1448, 259] width 80 height 35
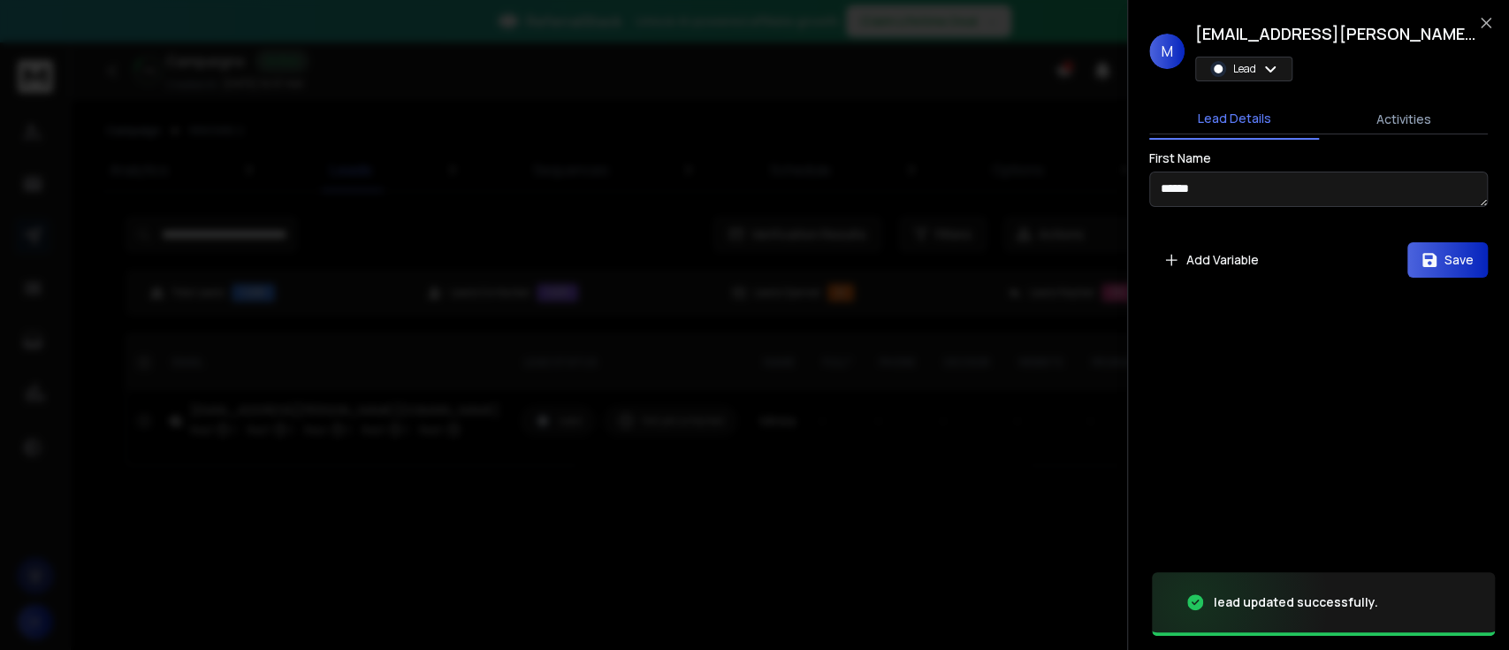
click at [903, 91] on div at bounding box center [754, 325] width 1509 height 650
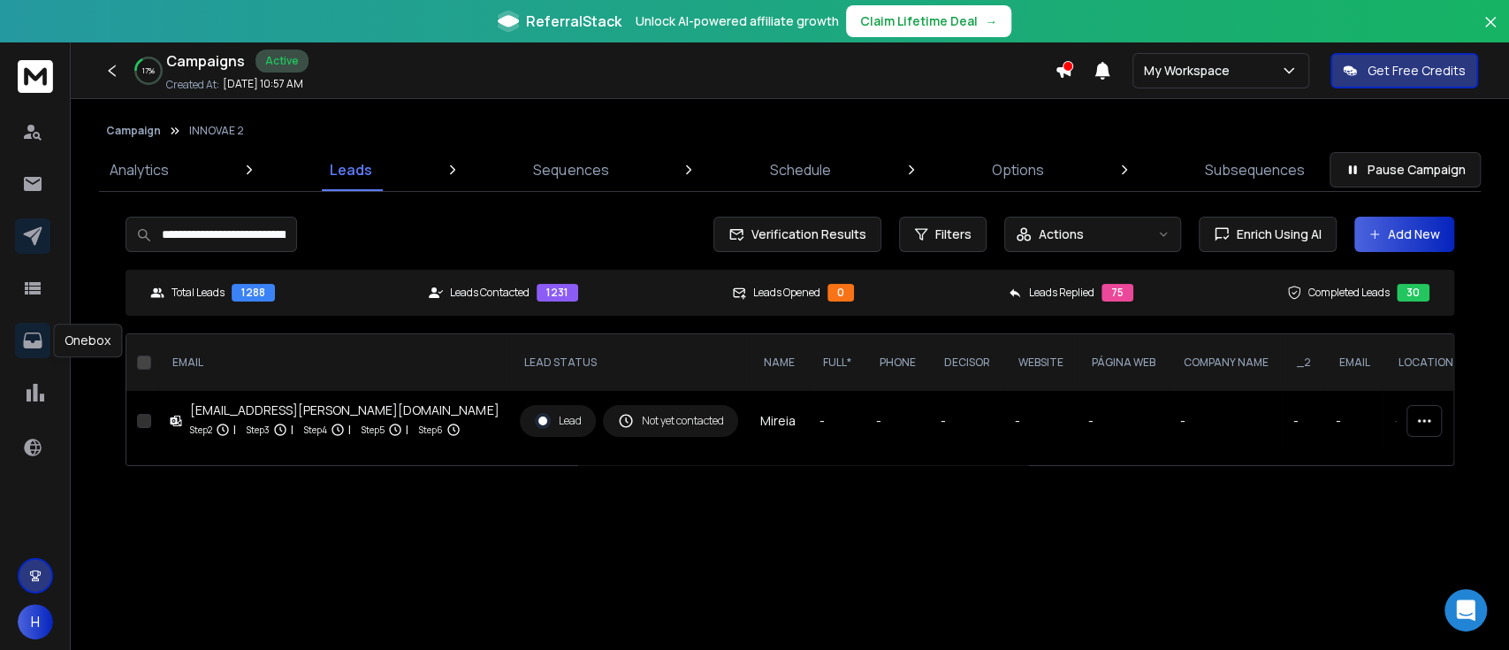
click at [34, 342] on icon at bounding box center [32, 340] width 19 height 16
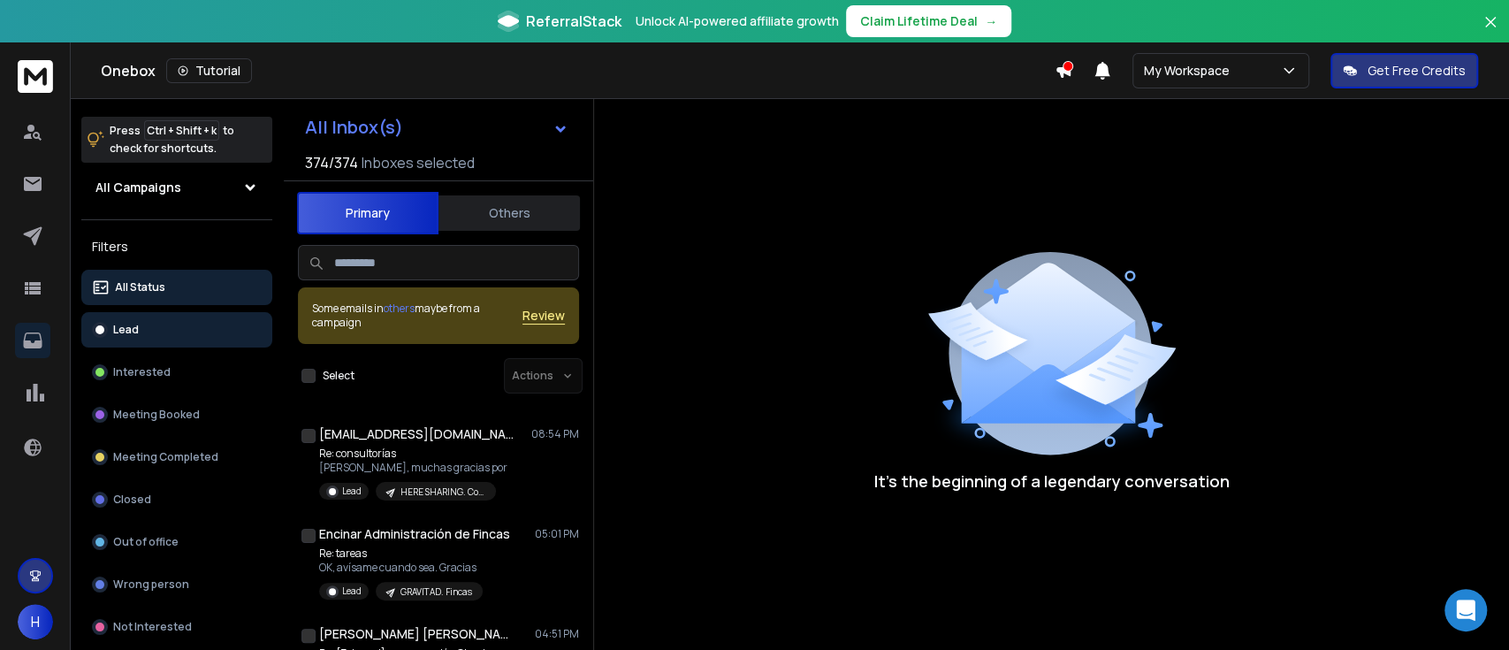
click at [160, 331] on button "Lead" at bounding box center [176, 329] width 191 height 35
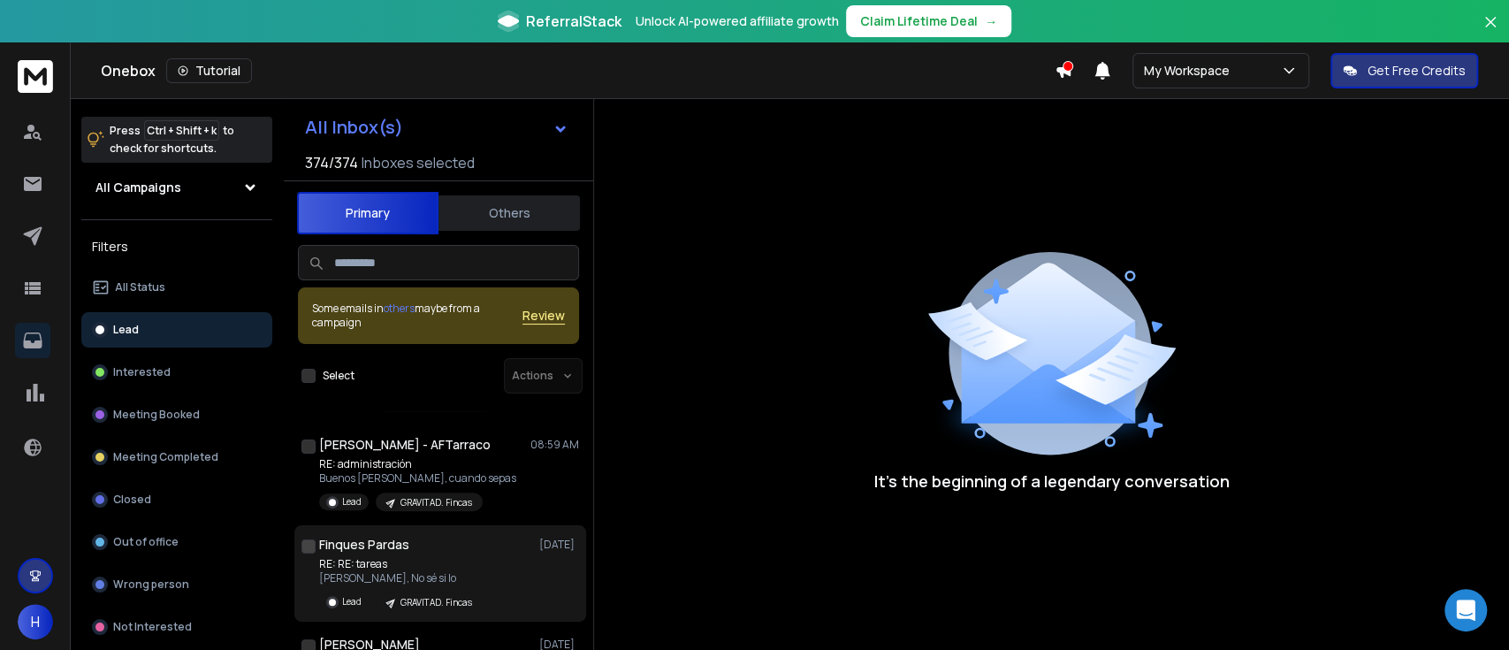
scroll to position [622, 0]
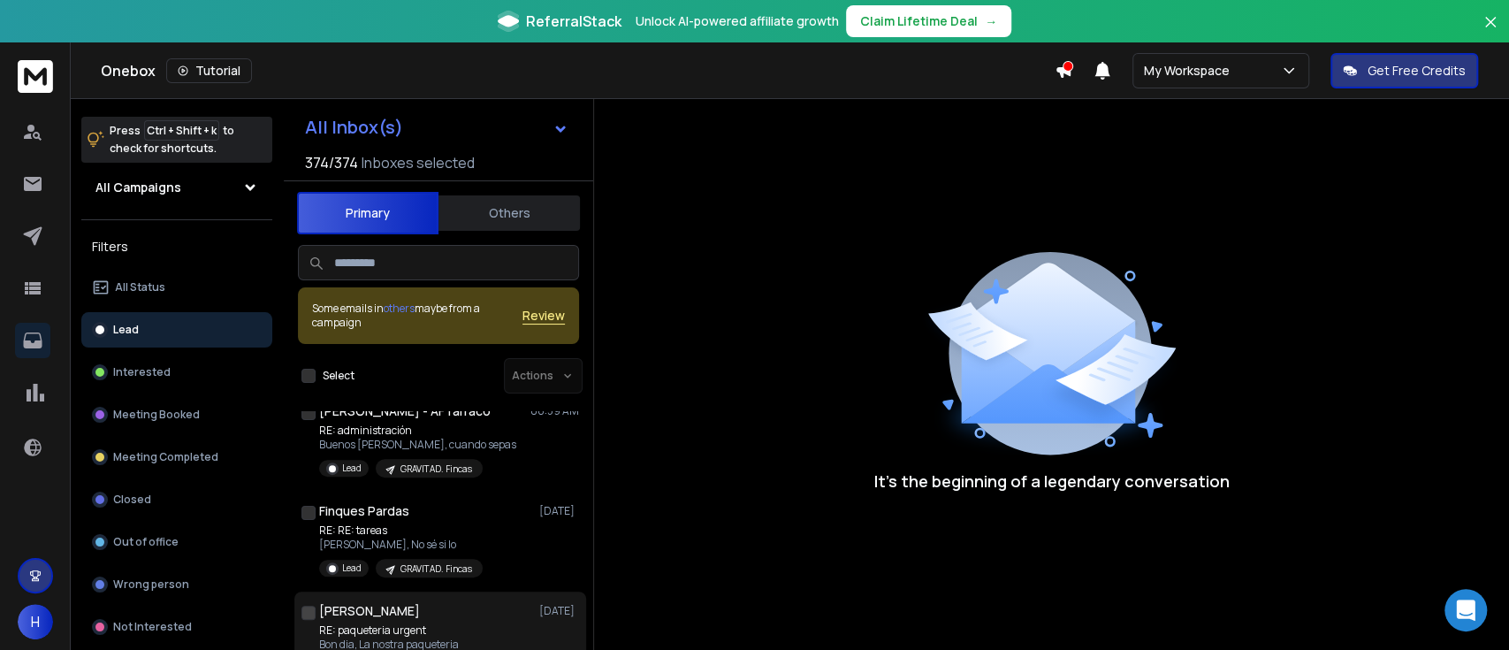
click at [470, 620] on div "Sheila Cortes 20 Jun RE: paqueteria urgent Bon dia, La nostra paqueteria Lead T…" at bounding box center [449, 639] width 260 height 75
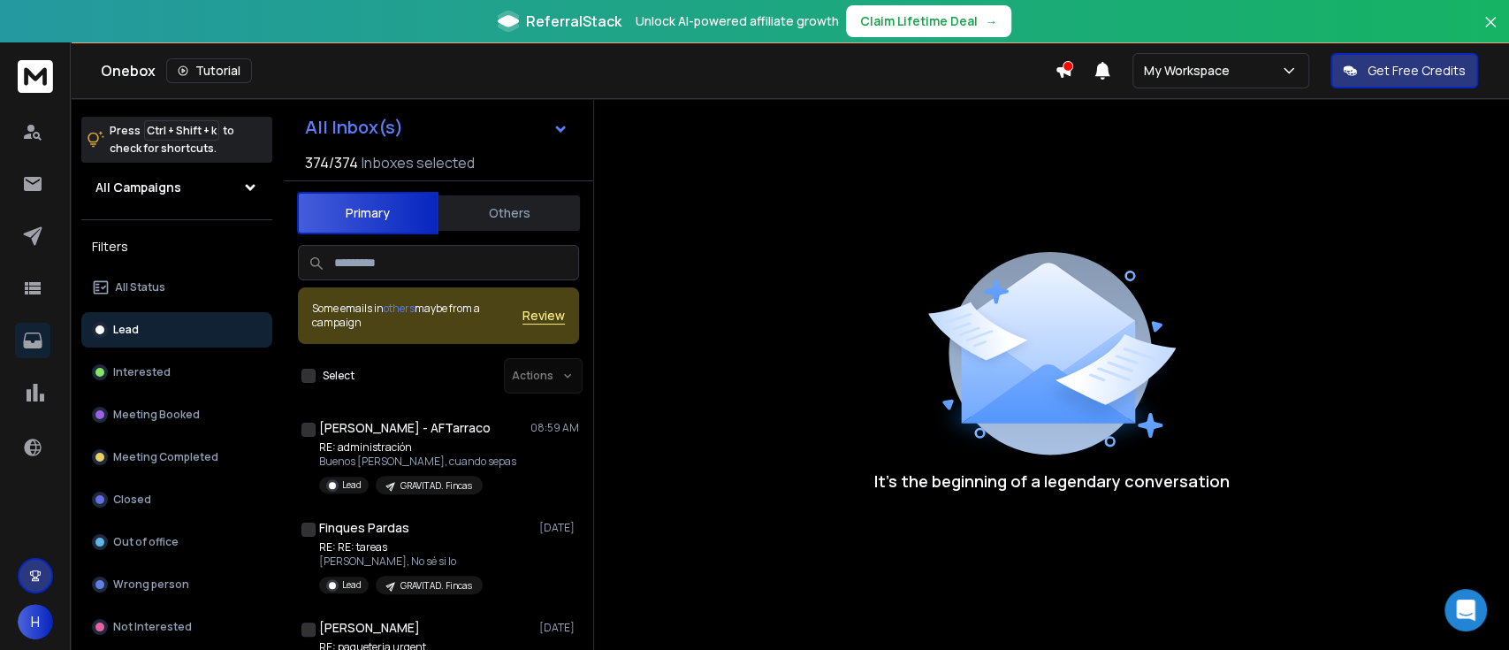
scroll to position [606, 0]
click at [408, 633] on div "Sheila Cortes 20 Jun" at bounding box center [449, 628] width 260 height 18
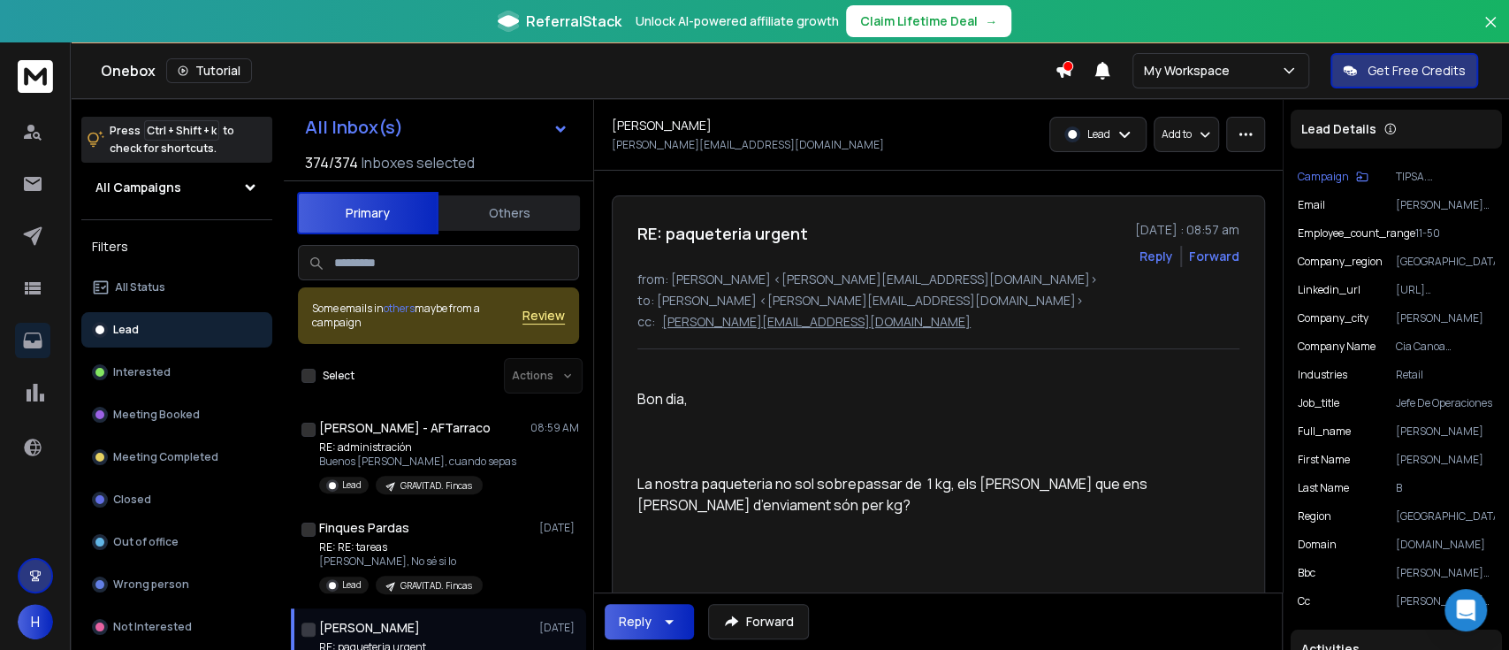
scroll to position [0, 0]
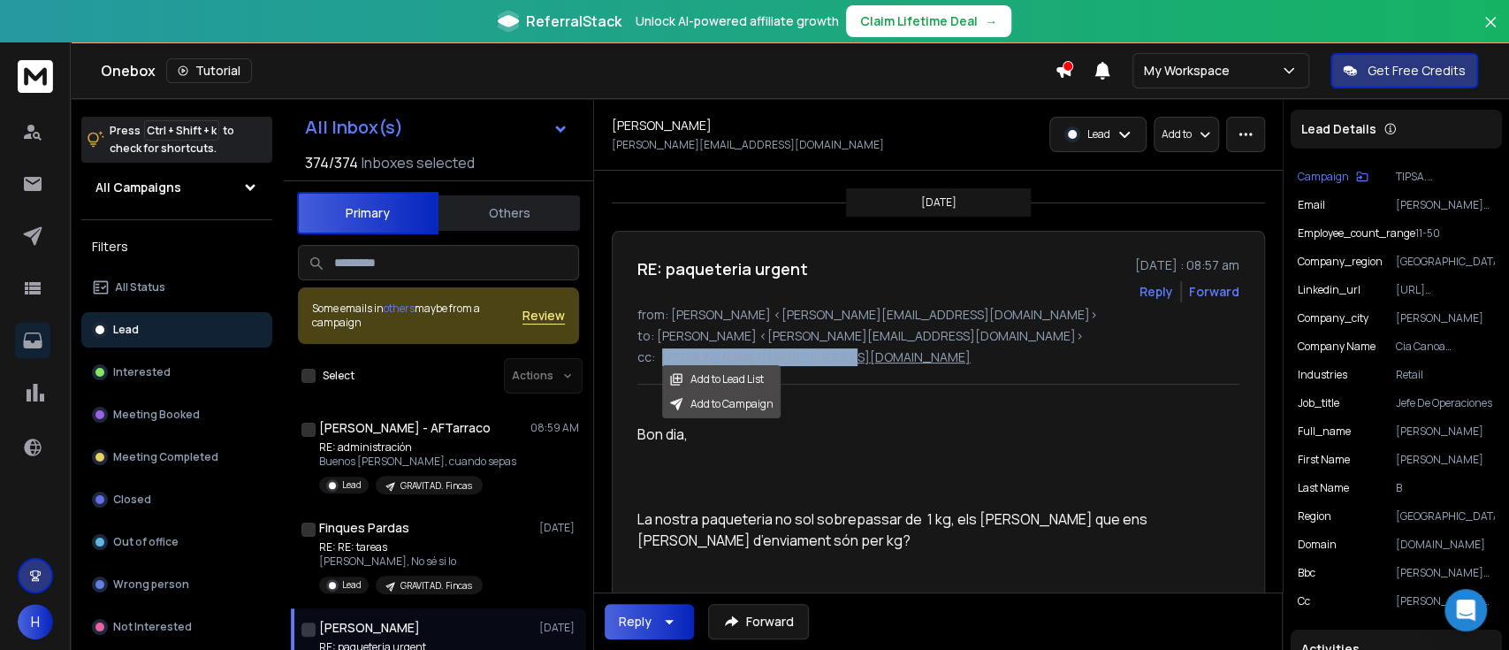
drag, startPoint x: 870, startPoint y: 357, endPoint x: 663, endPoint y: 362, distance: 206.9
click at [663, 362] on div "cc: marta@ciacanoaquebrada.com Add to Lead List Add to Campaign" at bounding box center [938, 357] width 602 height 18
copy p "marta@ciacanoaquebrada.com"
click at [1244, 141] on icon "button" at bounding box center [1246, 134] width 16 height 16
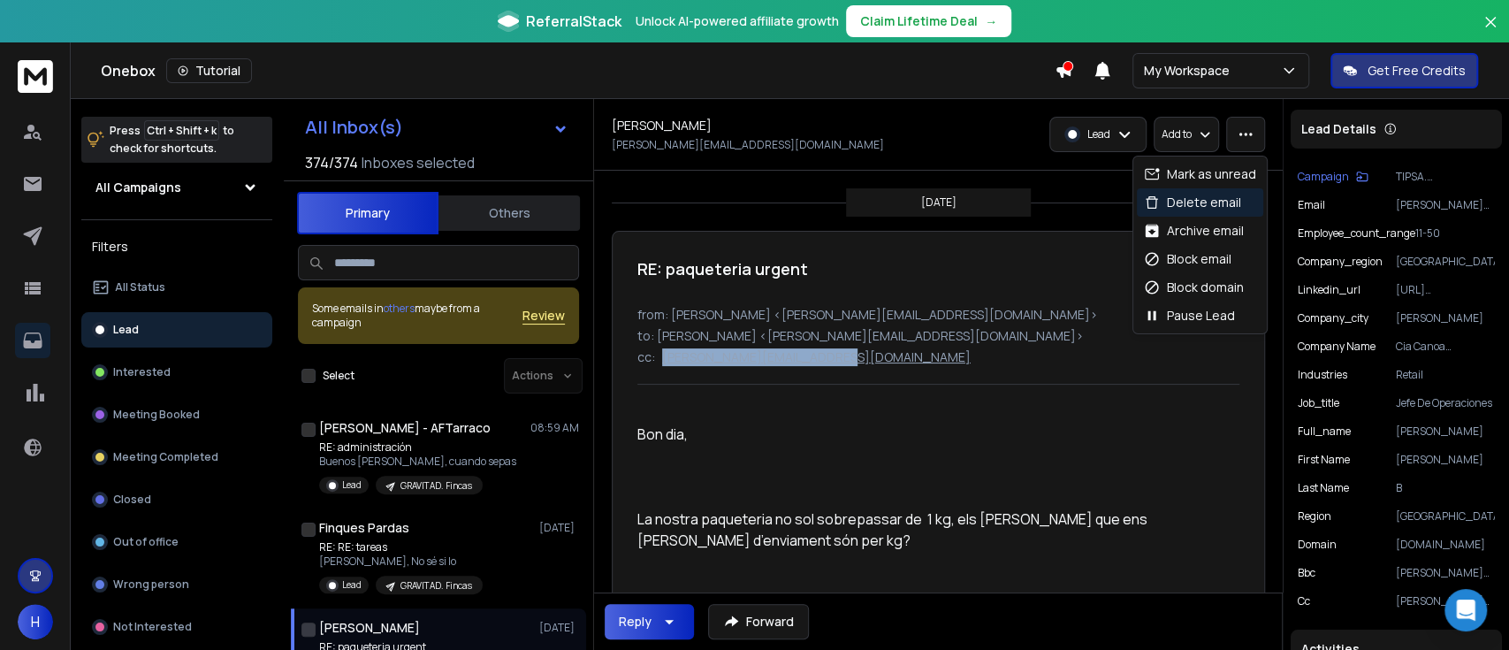
click at [1220, 199] on div "Delete email" at bounding box center [1192, 203] width 97 height 18
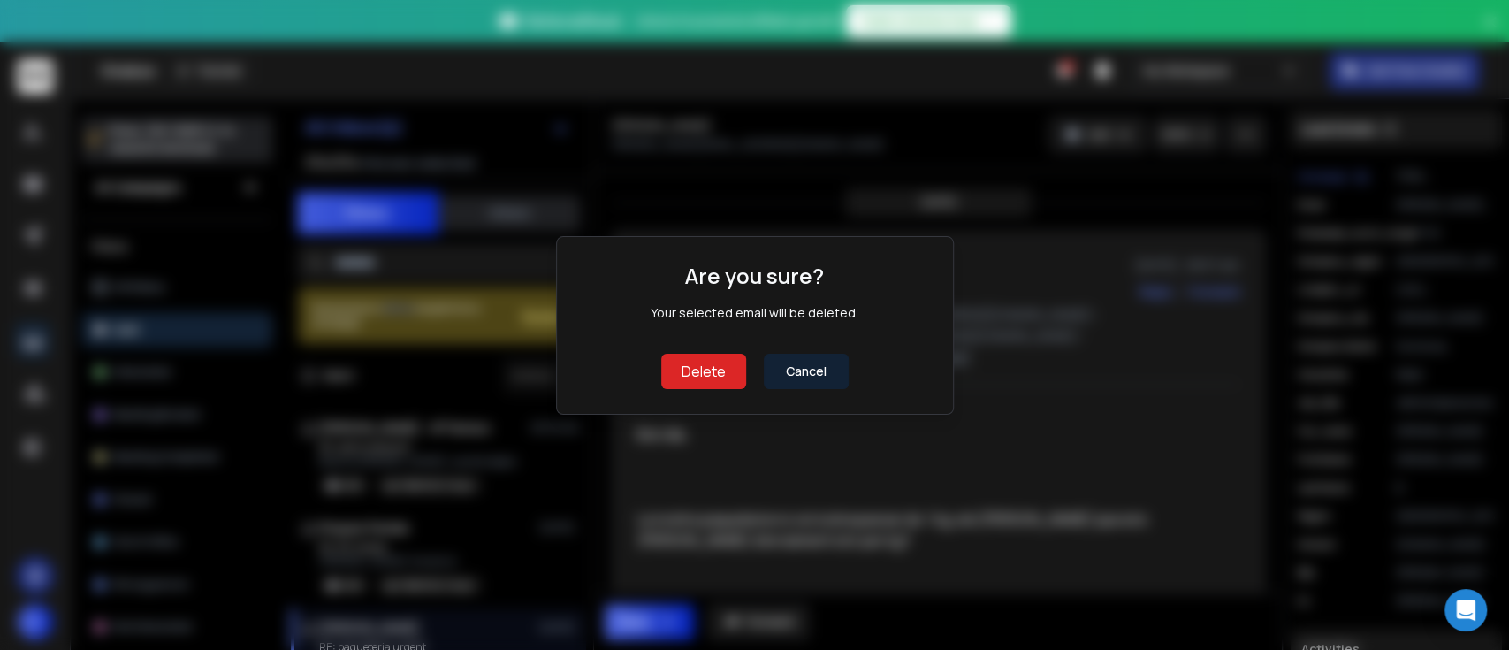
click at [809, 365] on button "Cancel" at bounding box center [806, 371] width 85 height 35
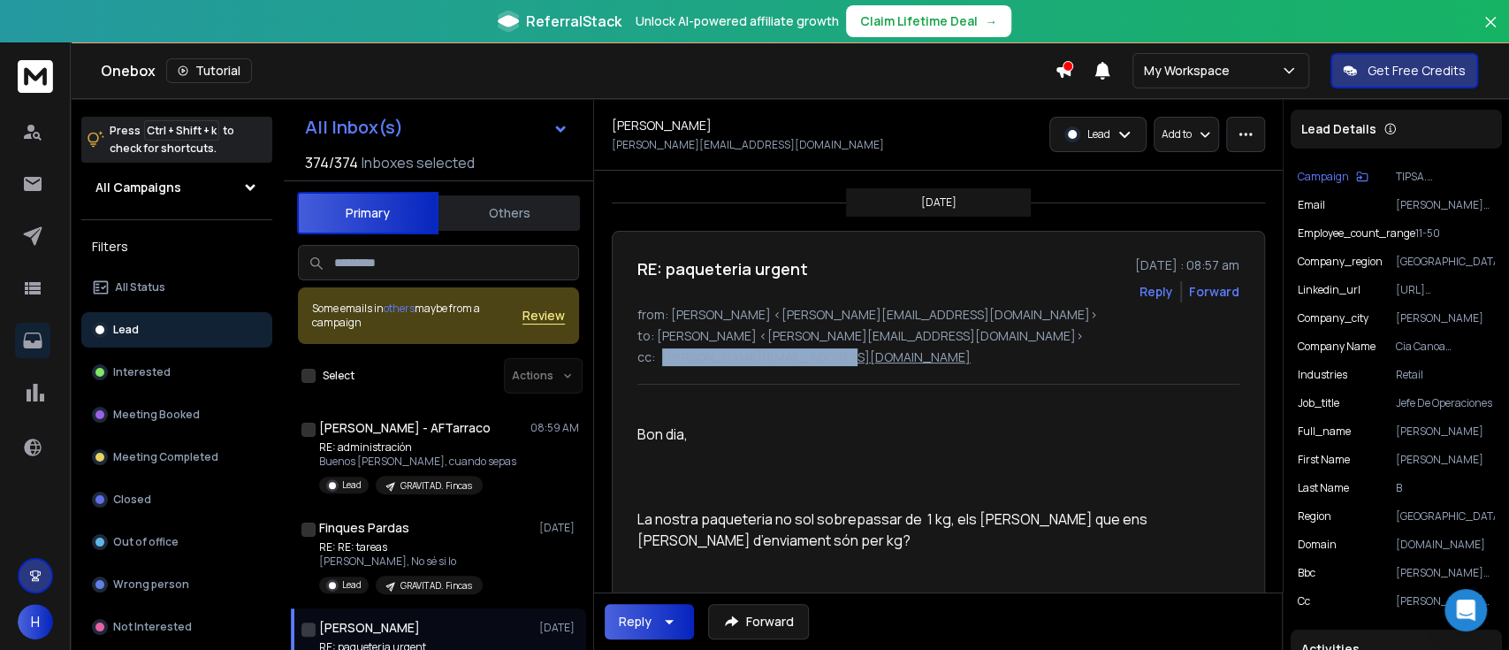
click at [1244, 144] on button "button" at bounding box center [1245, 134] width 39 height 35
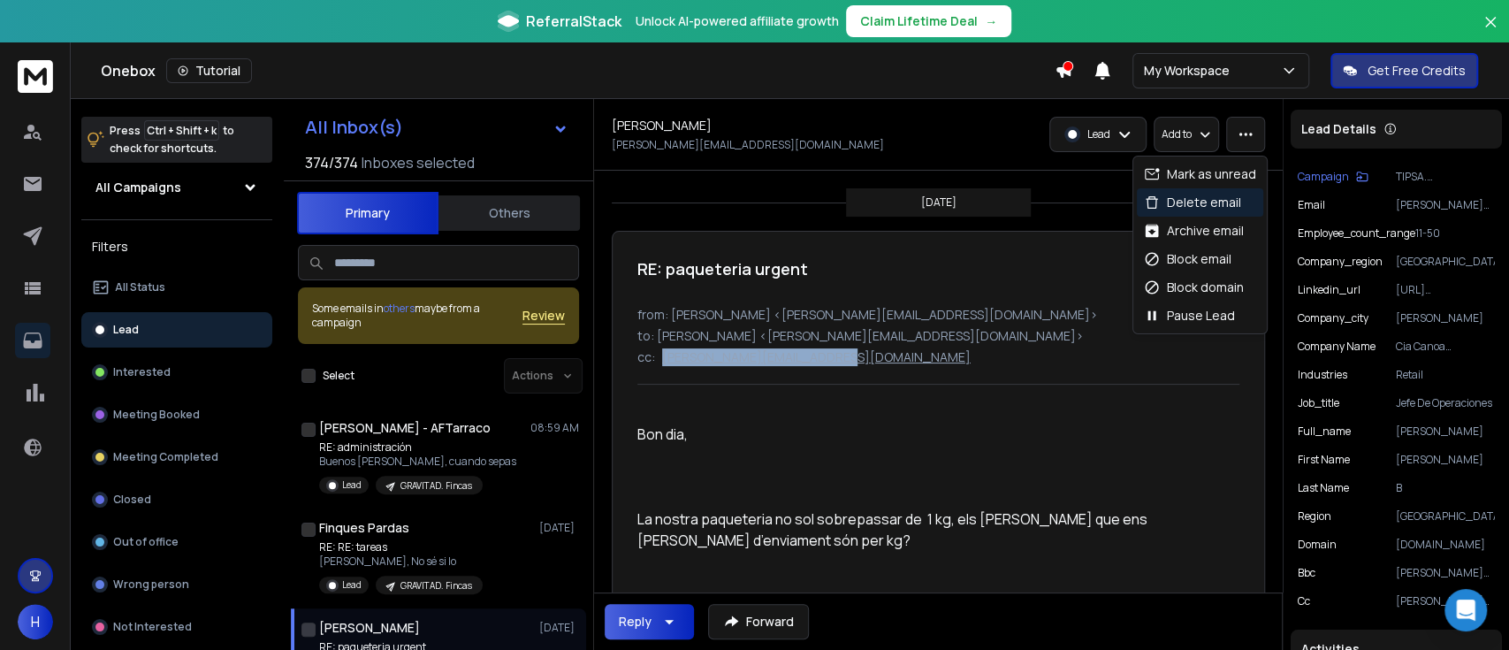
click at [1203, 213] on div "Delete email" at bounding box center [1200, 202] width 126 height 28
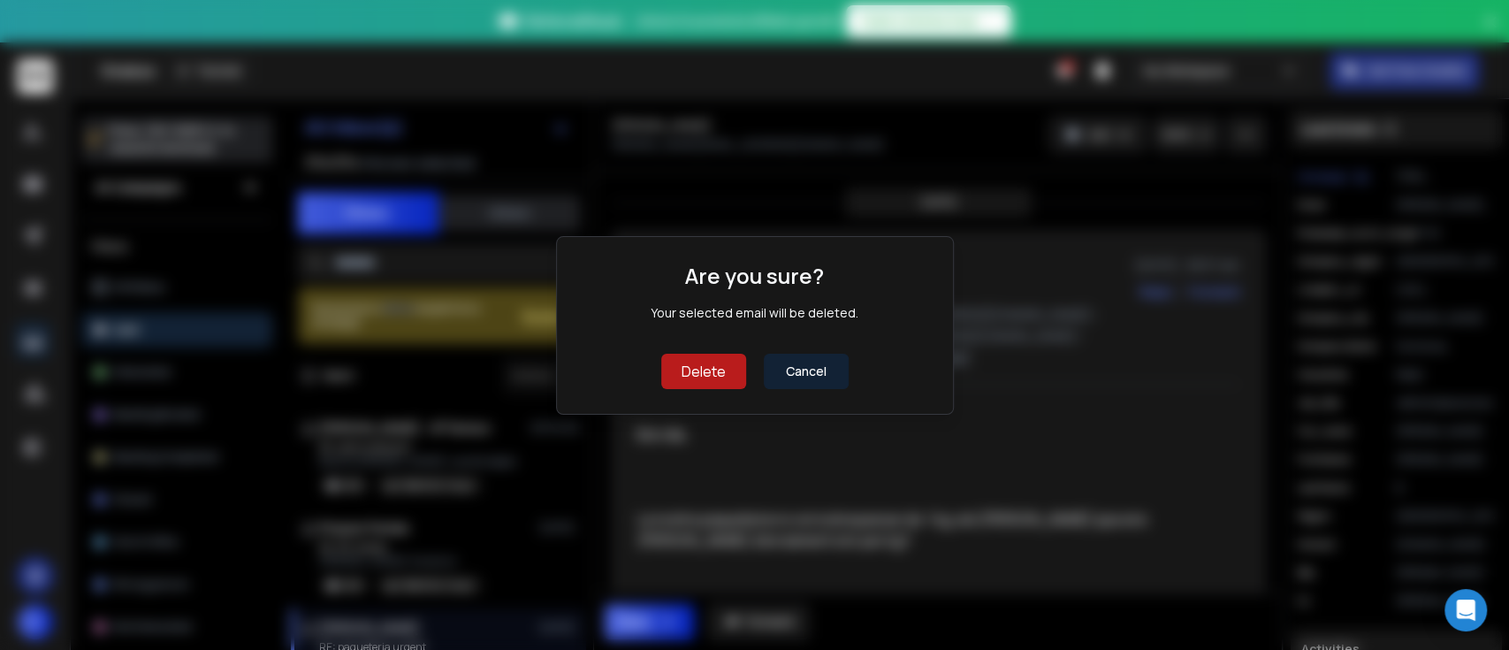
click at [714, 375] on button "Delete" at bounding box center [703, 371] width 85 height 35
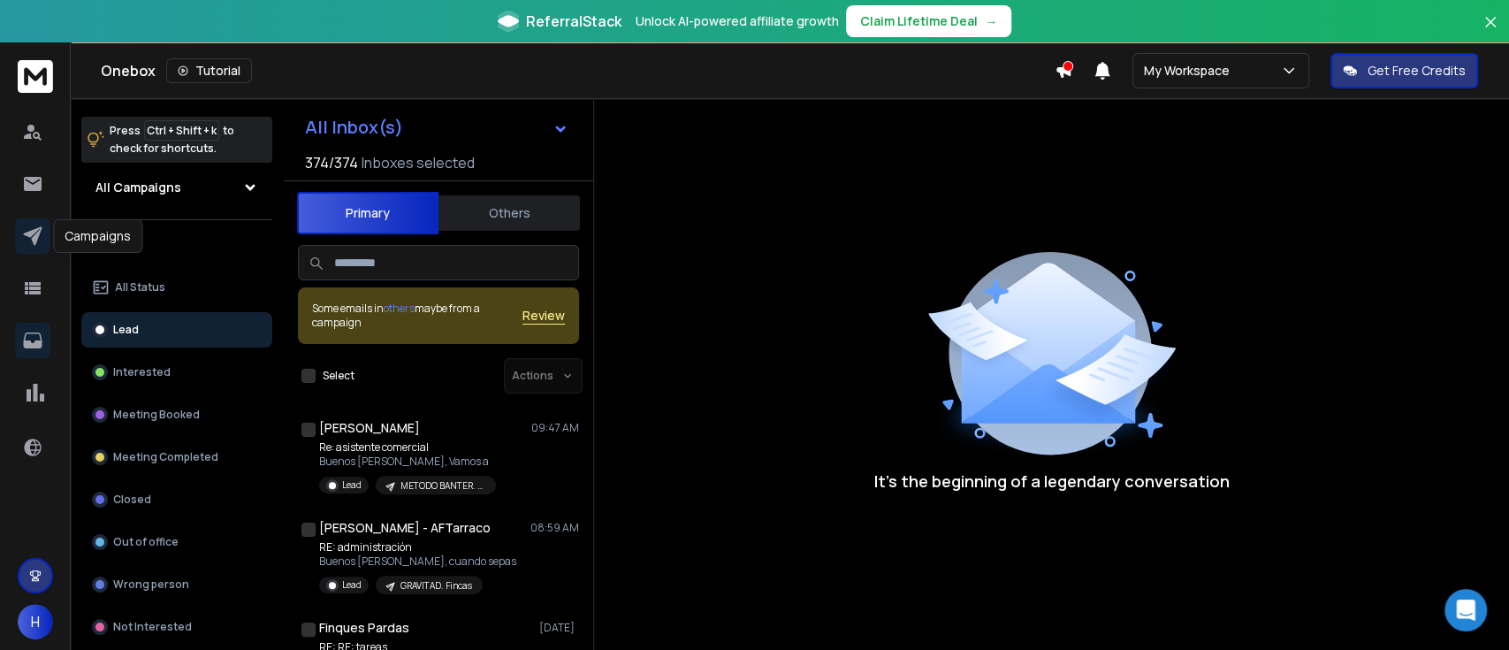
click at [34, 233] on icon at bounding box center [32, 236] width 19 height 19
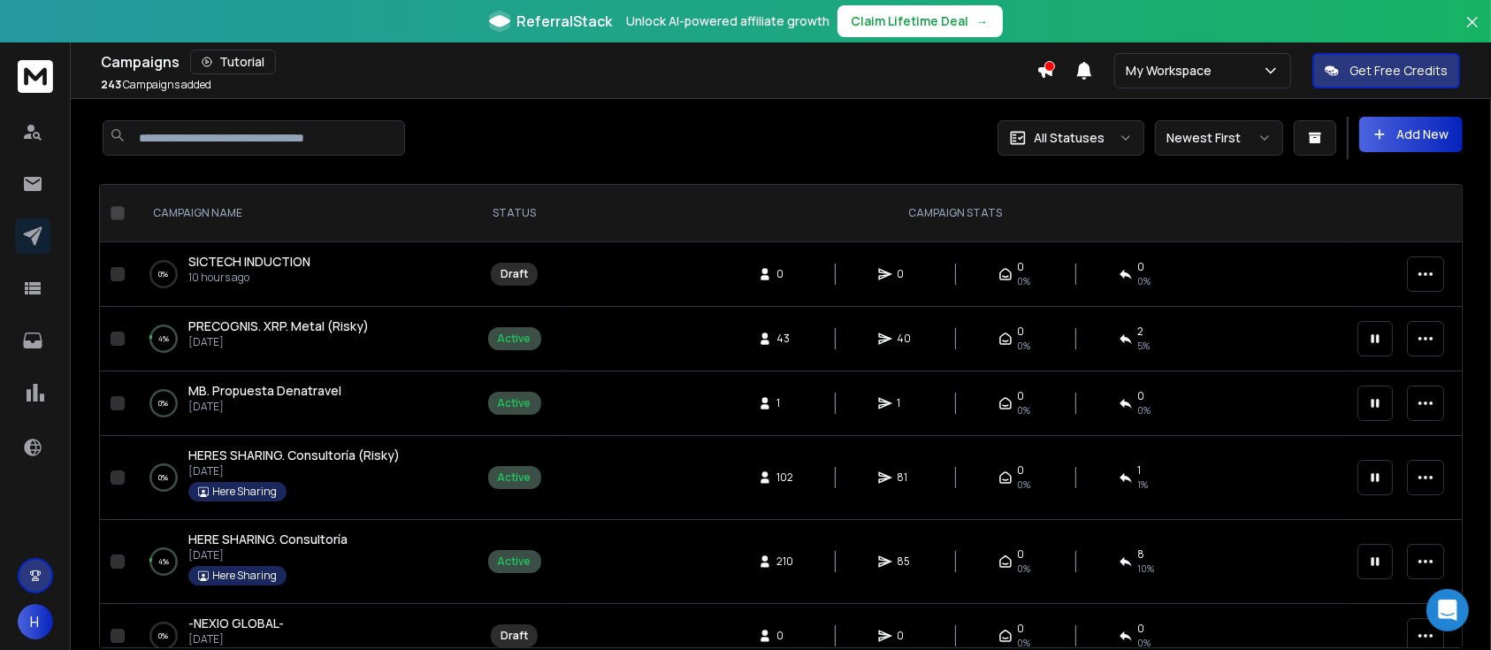
click at [210, 135] on input at bounding box center [254, 137] width 302 height 35
click at [321, 145] on input "*****" at bounding box center [254, 137] width 302 height 35
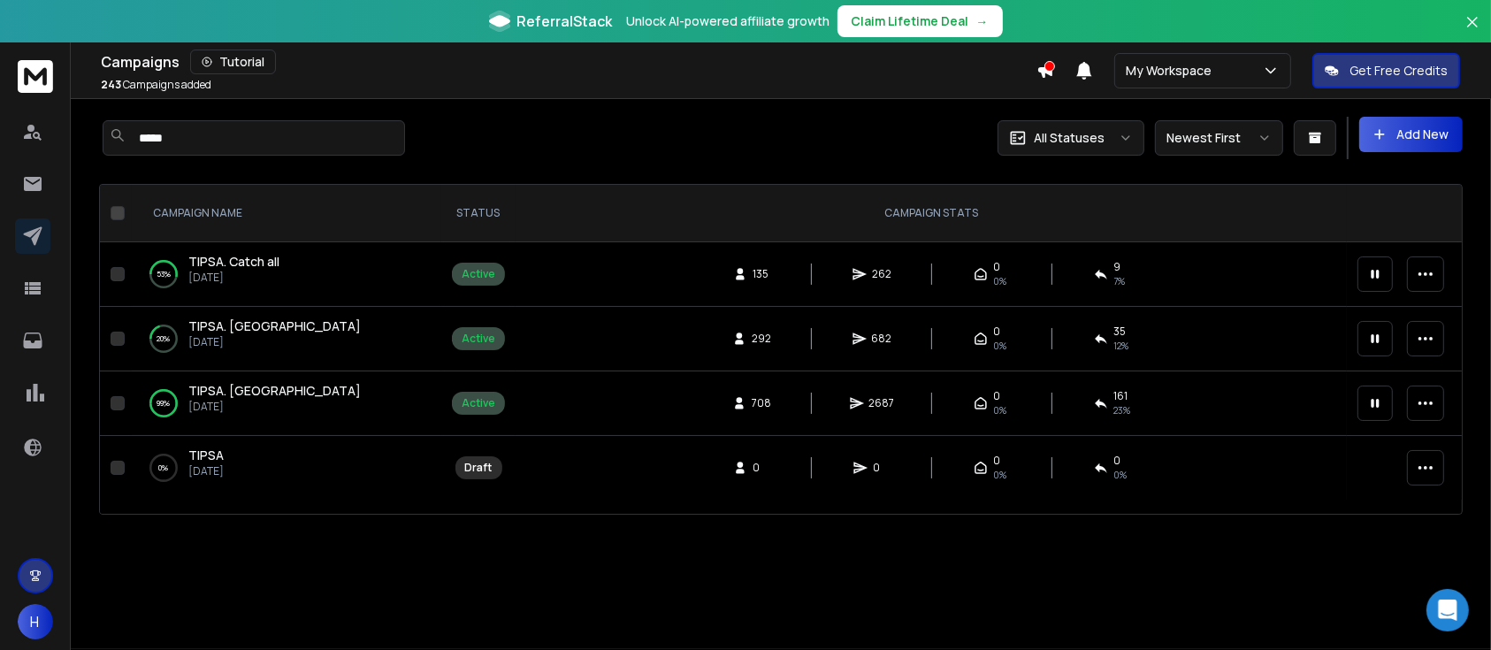
type input "*****"
click at [282, 331] on span "TIPSA. [GEOGRAPHIC_DATA]" at bounding box center [274, 325] width 172 height 17
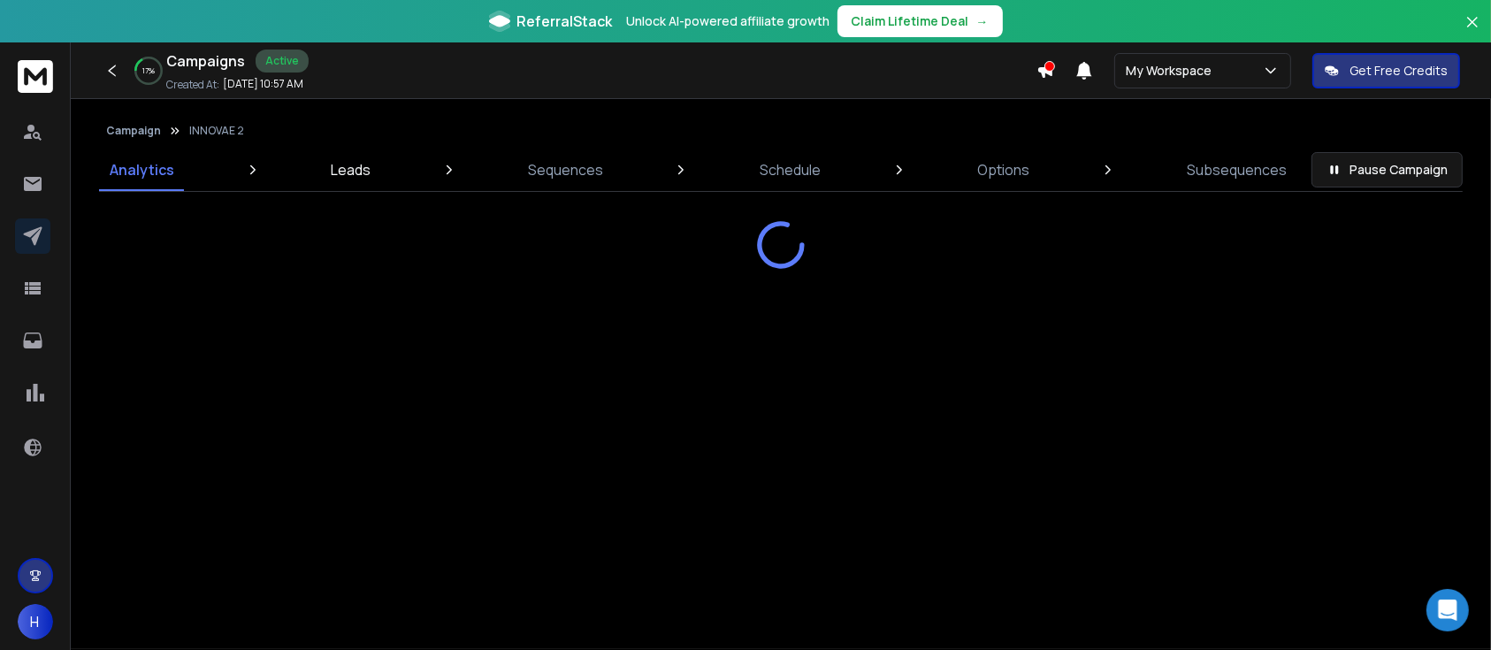
click at [332, 166] on p "Leads" at bounding box center [351, 169] width 40 height 21
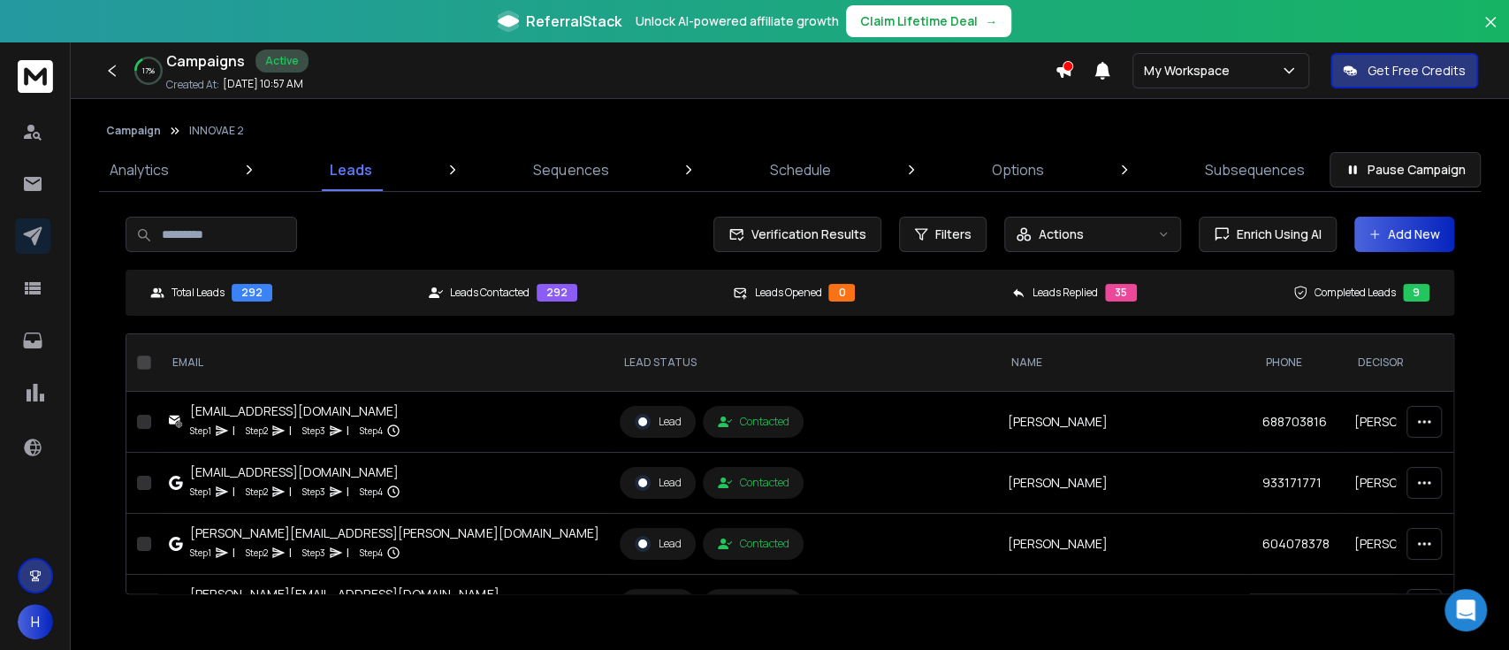
click at [1404, 222] on button "Add New" at bounding box center [1404, 234] width 100 height 35
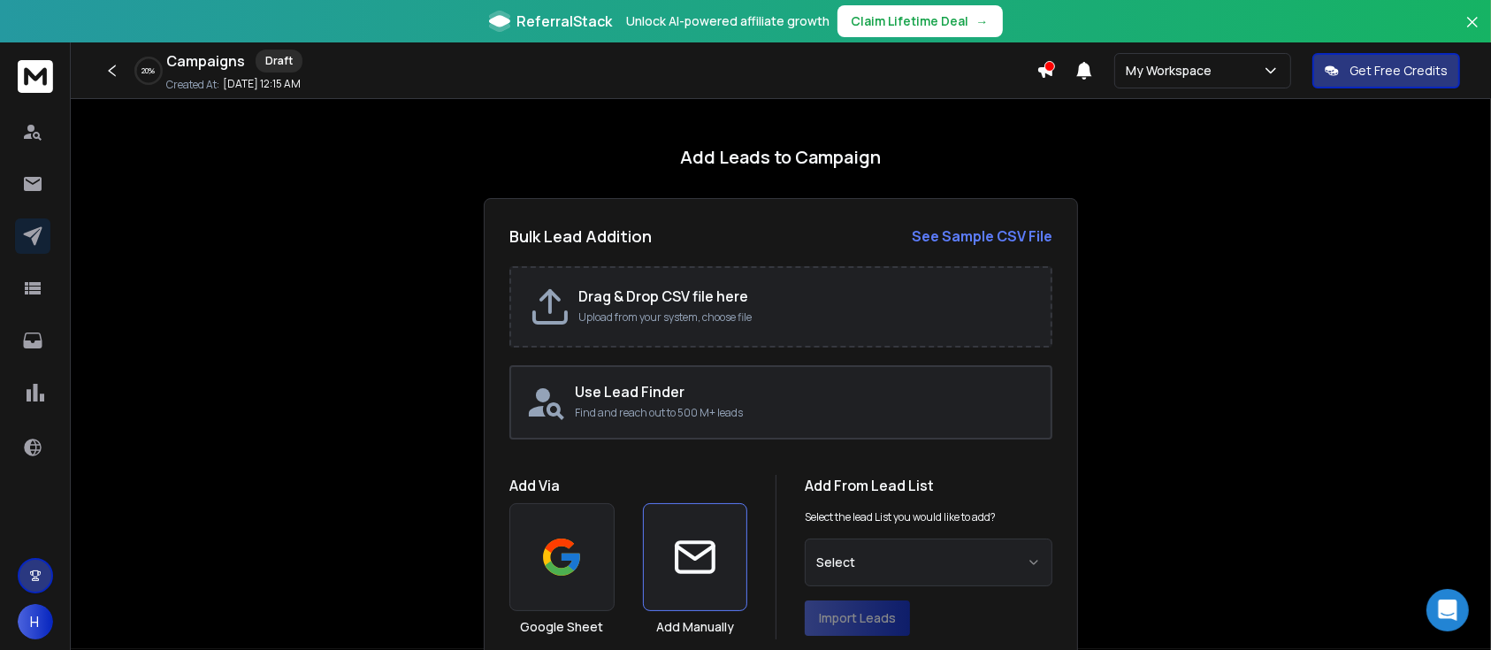
click at [666, 553] on div at bounding box center [695, 557] width 105 height 108
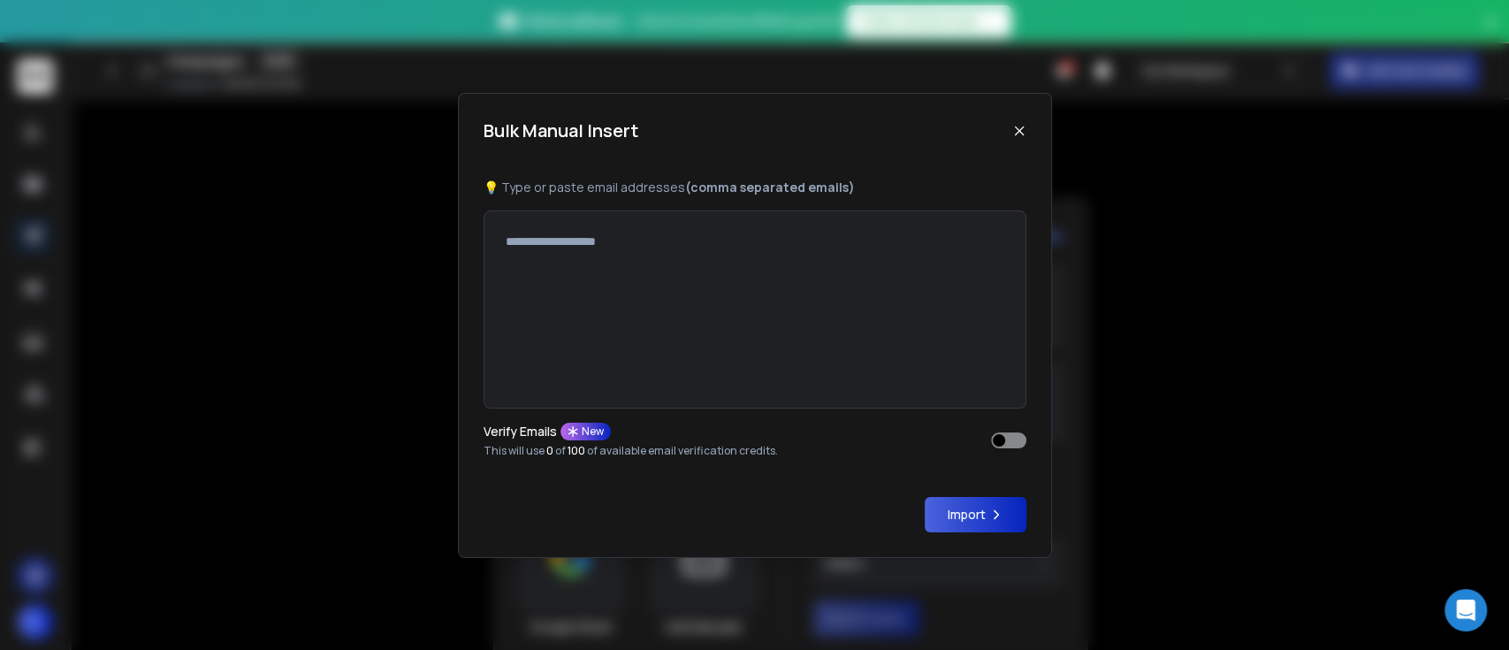
click at [617, 231] on textarea at bounding box center [755, 309] width 543 height 198
paste textarea "**********"
type textarea "**********"
click at [991, 521] on button "Import" at bounding box center [976, 514] width 102 height 35
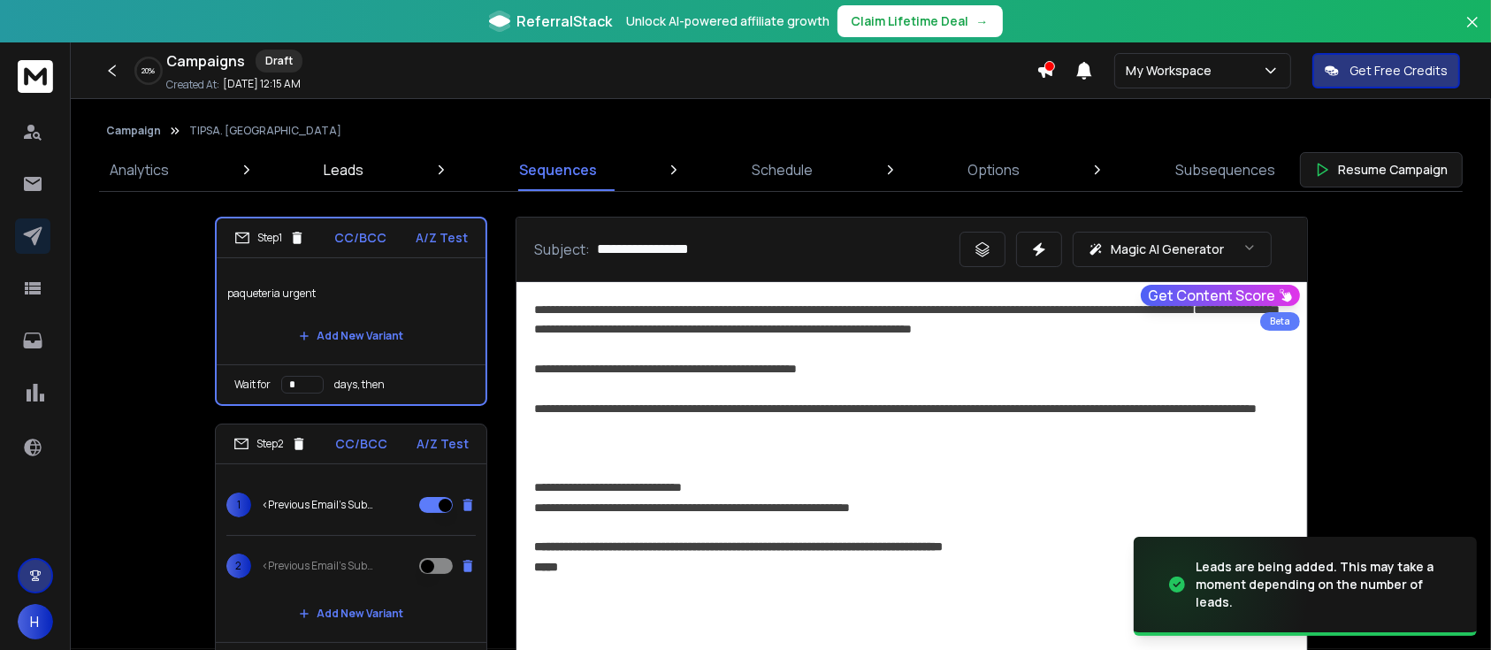
click at [361, 180] on link "Leads" at bounding box center [343, 170] width 61 height 42
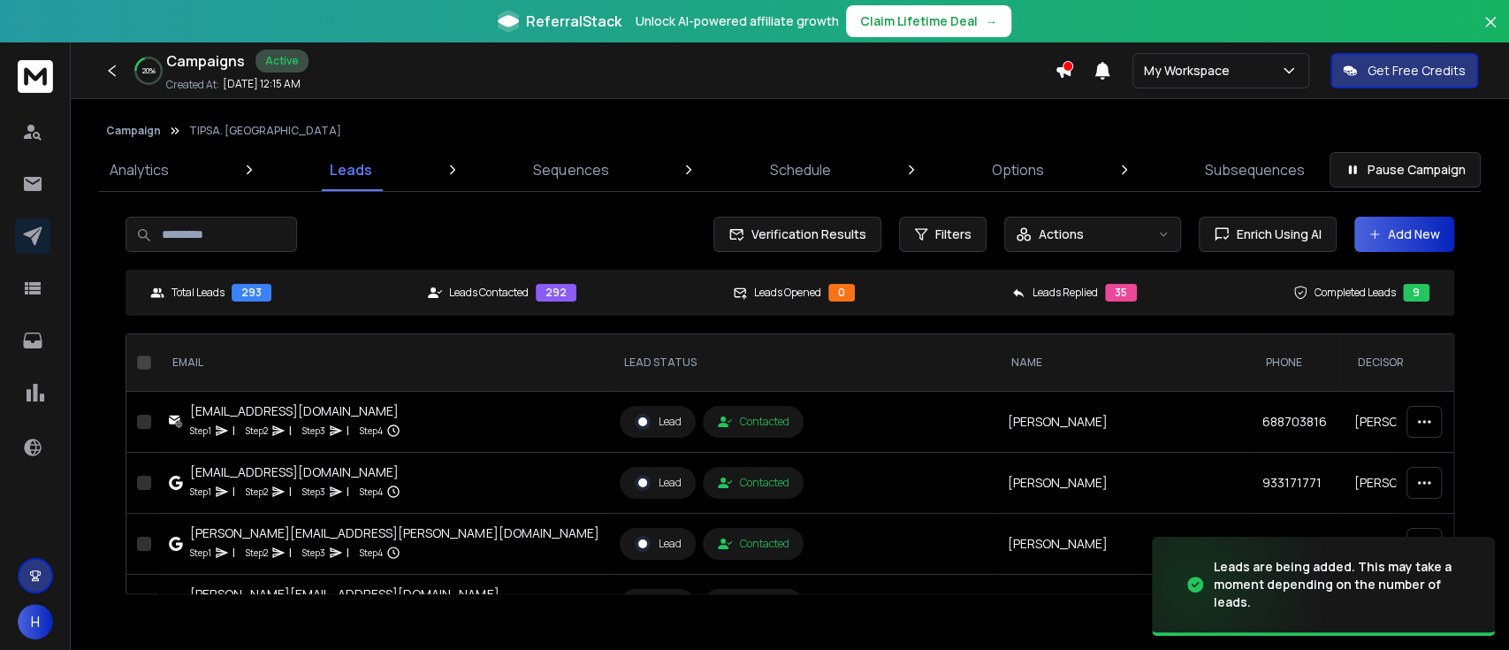
click at [297, 217] on input at bounding box center [212, 234] width 172 height 35
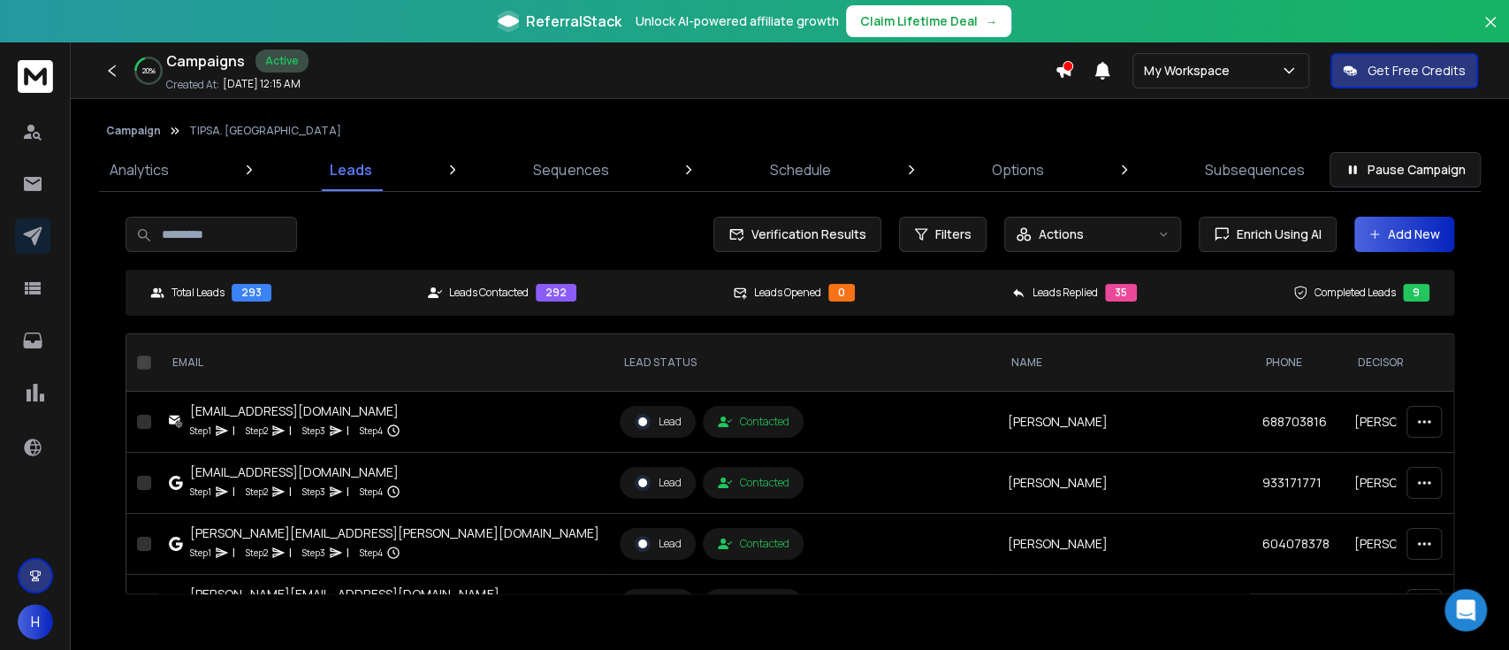
paste input "**********"
type input "**********"
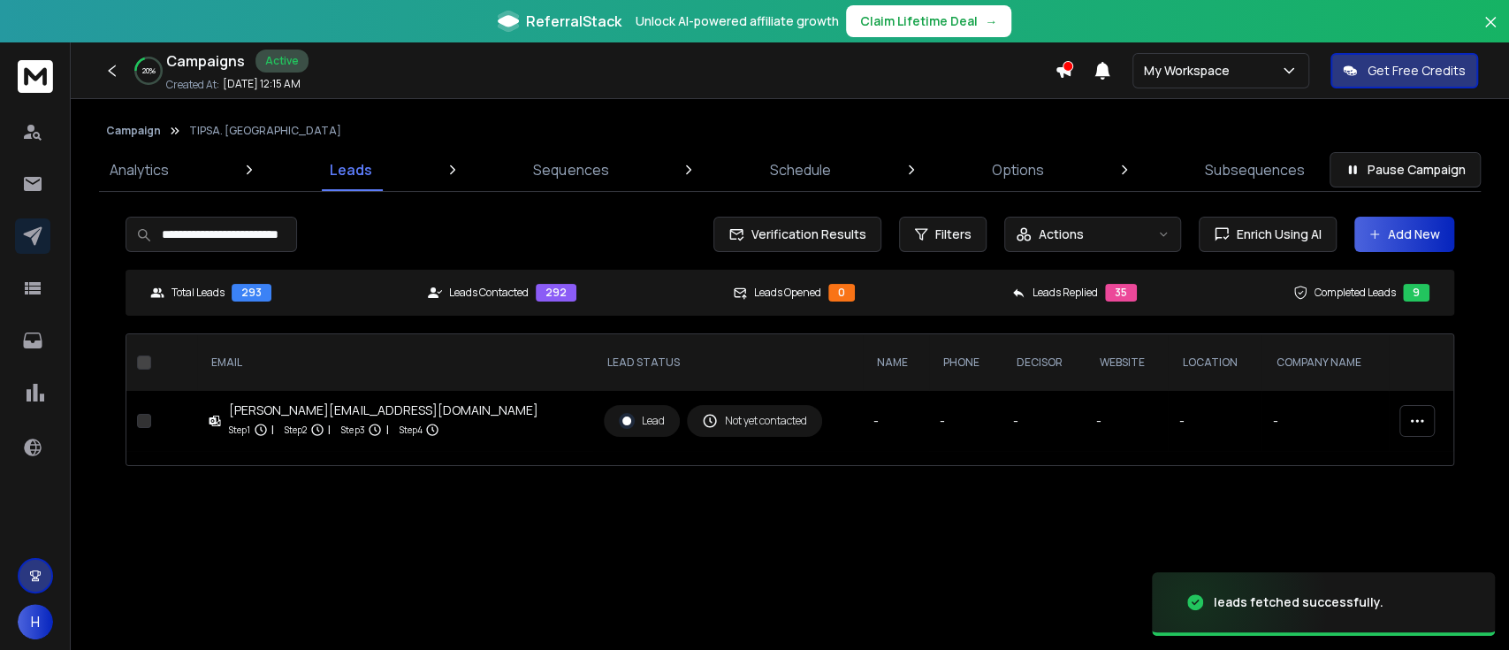
click at [383, 438] on div "marta@ciacanoaquebrada.com Step 1 | Step 2 | Step 3 | Step 4" at bounding box center [383, 420] width 309 height 39
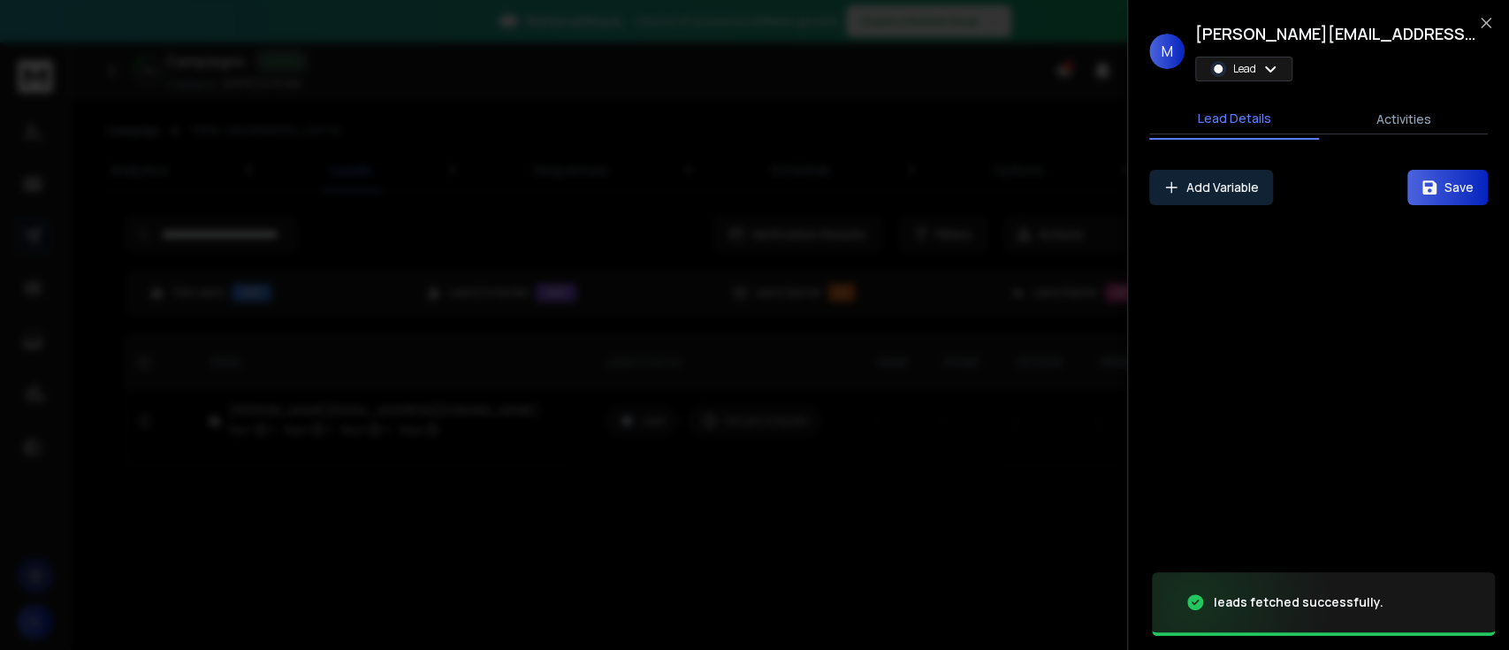
click at [1260, 179] on button "Add Variable" at bounding box center [1211, 187] width 124 height 35
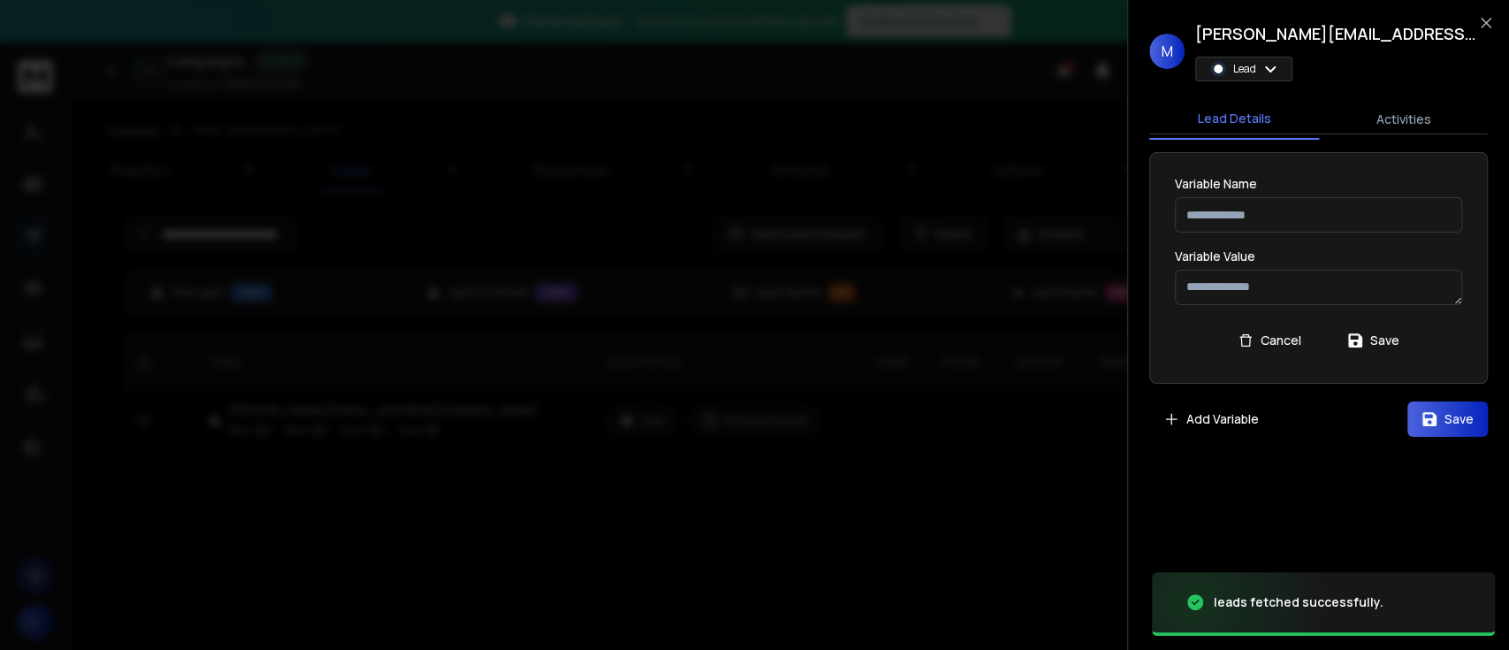
click at [1247, 197] on input at bounding box center [1318, 214] width 287 height 35
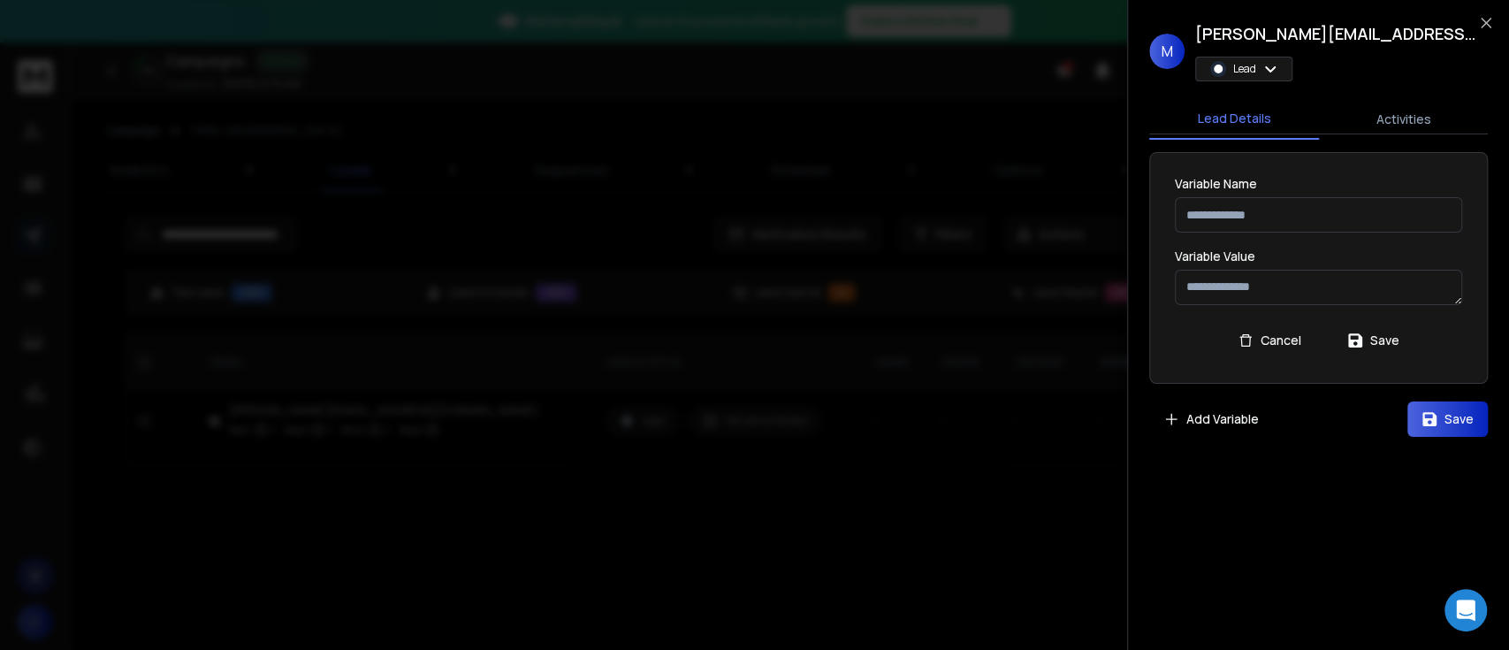
type input "*********"
click at [1219, 290] on textarea at bounding box center [1318, 287] width 287 height 35
type textarea "*****"
click at [1392, 353] on button "Save" at bounding box center [1373, 340] width 80 height 35
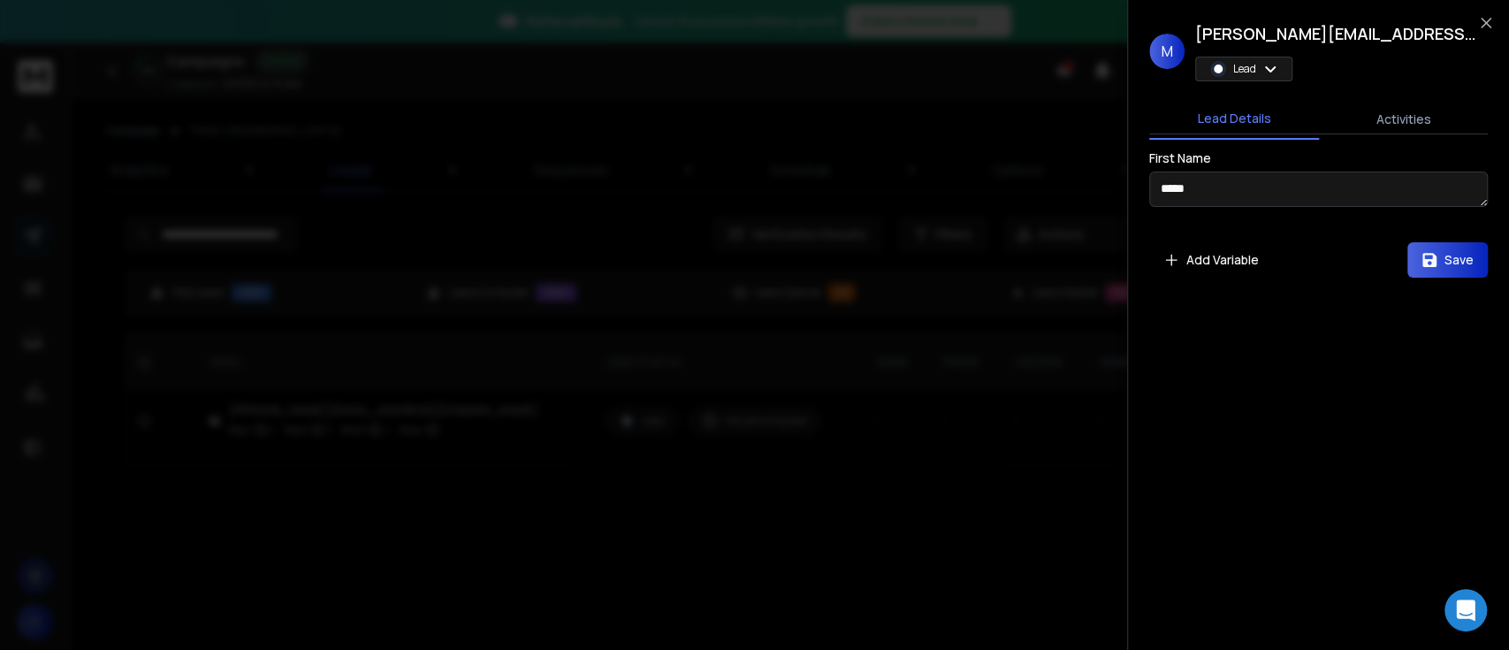
click at [1431, 265] on icon "submit" at bounding box center [1430, 260] width 16 height 16
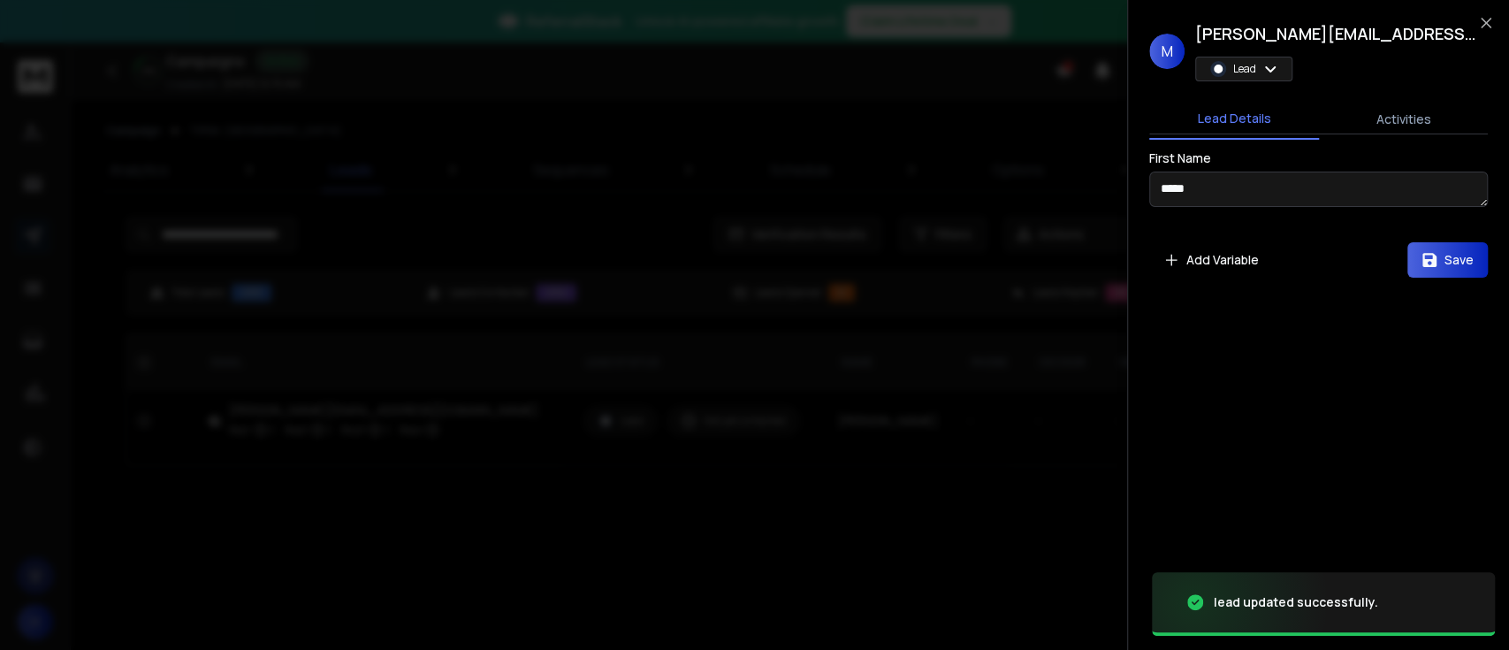
click at [389, 487] on div at bounding box center [754, 325] width 1509 height 650
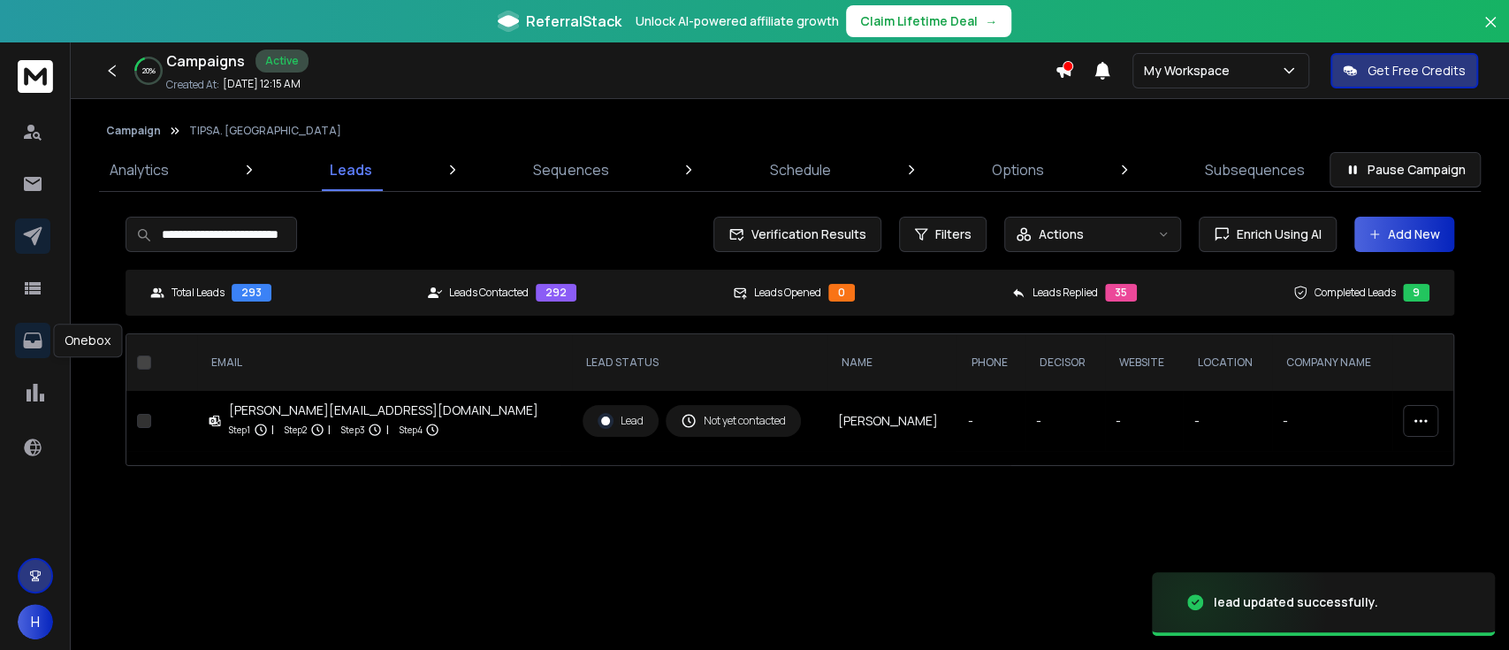
click at [37, 336] on icon at bounding box center [32, 340] width 21 height 21
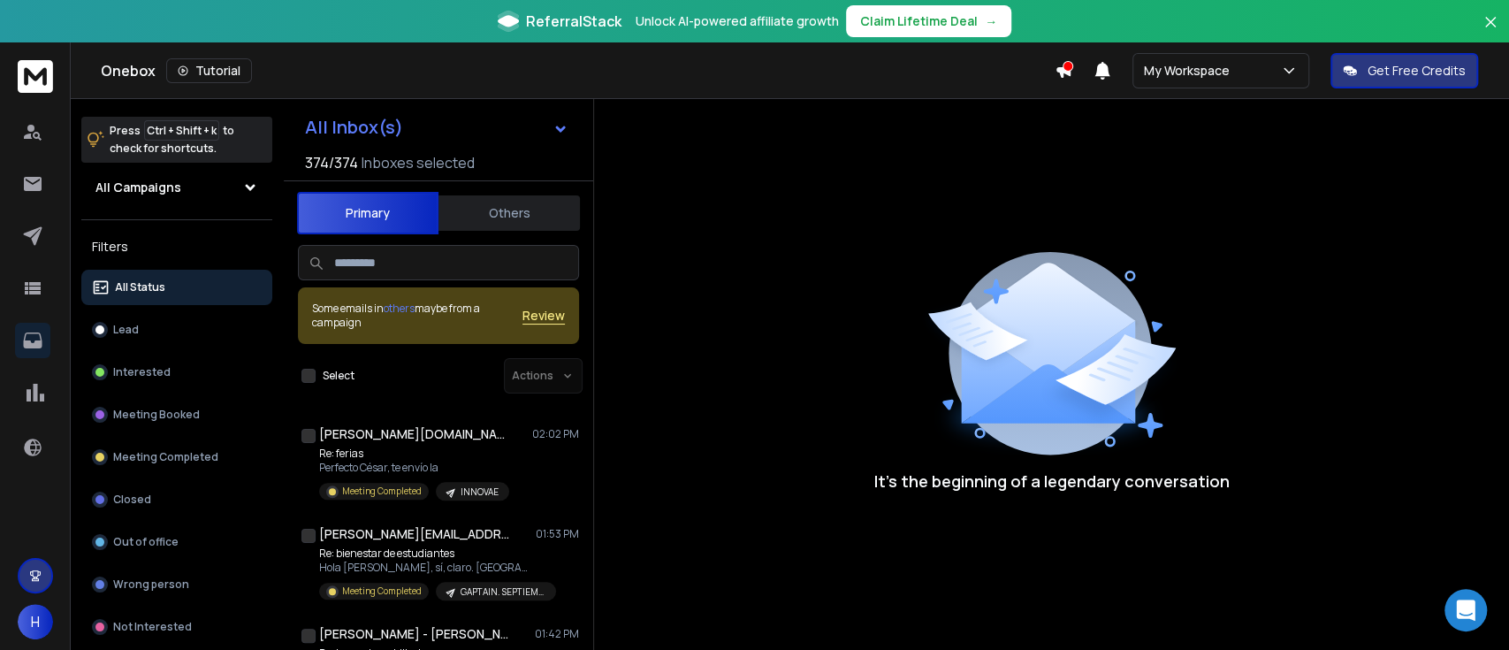
scroll to position [1532, 0]
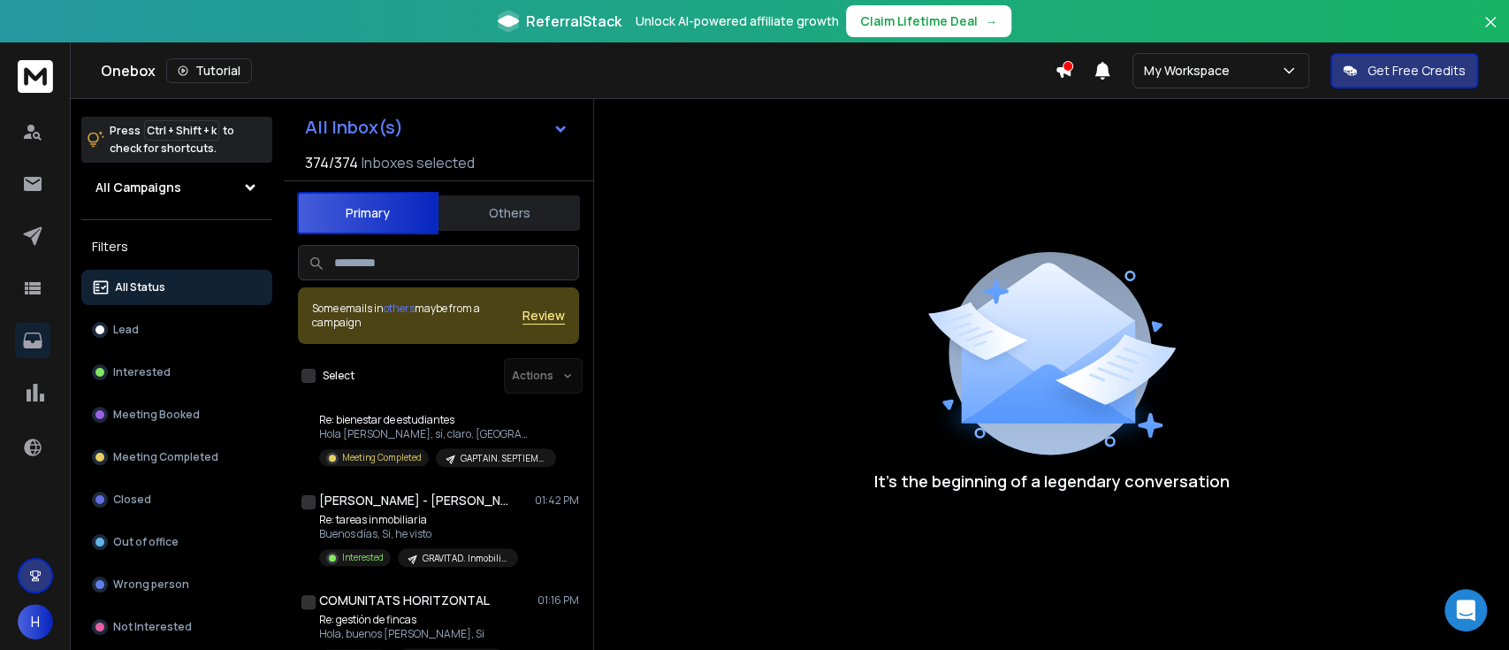
click at [139, 325] on button "Lead" at bounding box center [176, 329] width 191 height 35
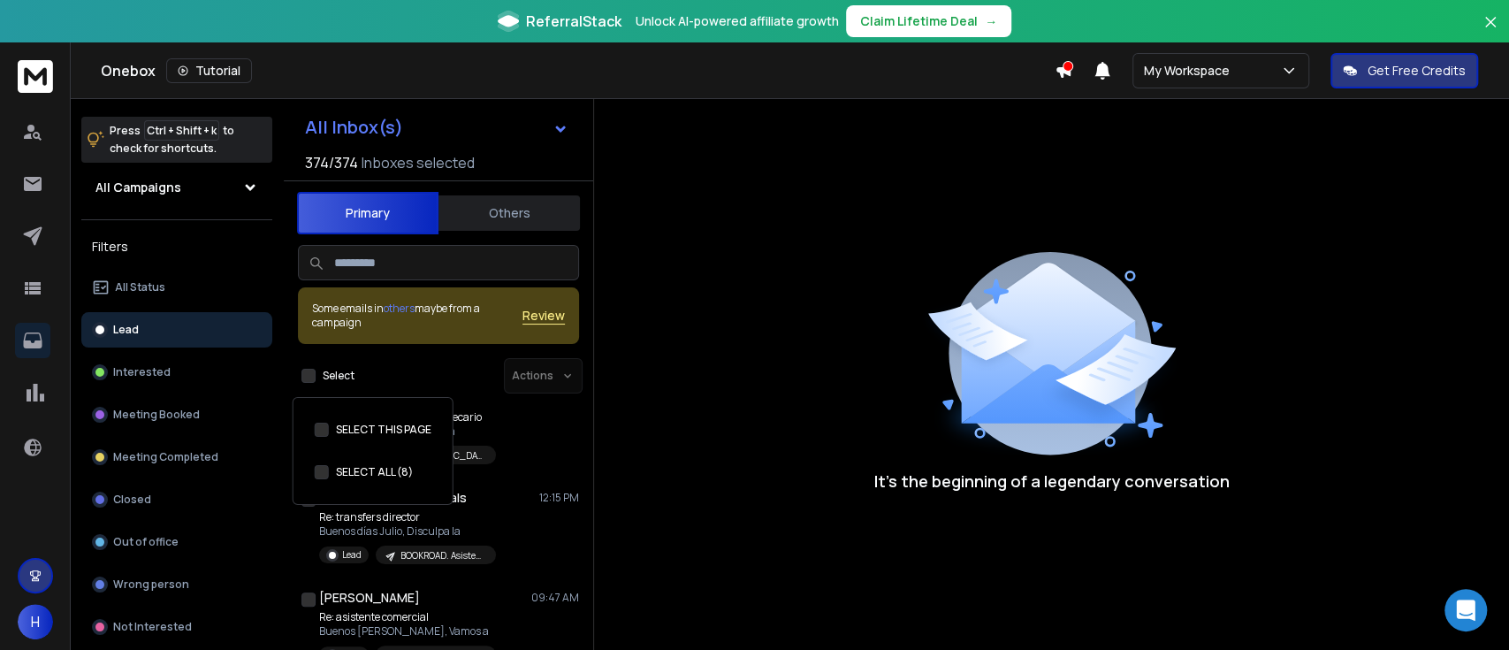
scroll to position [523, 0]
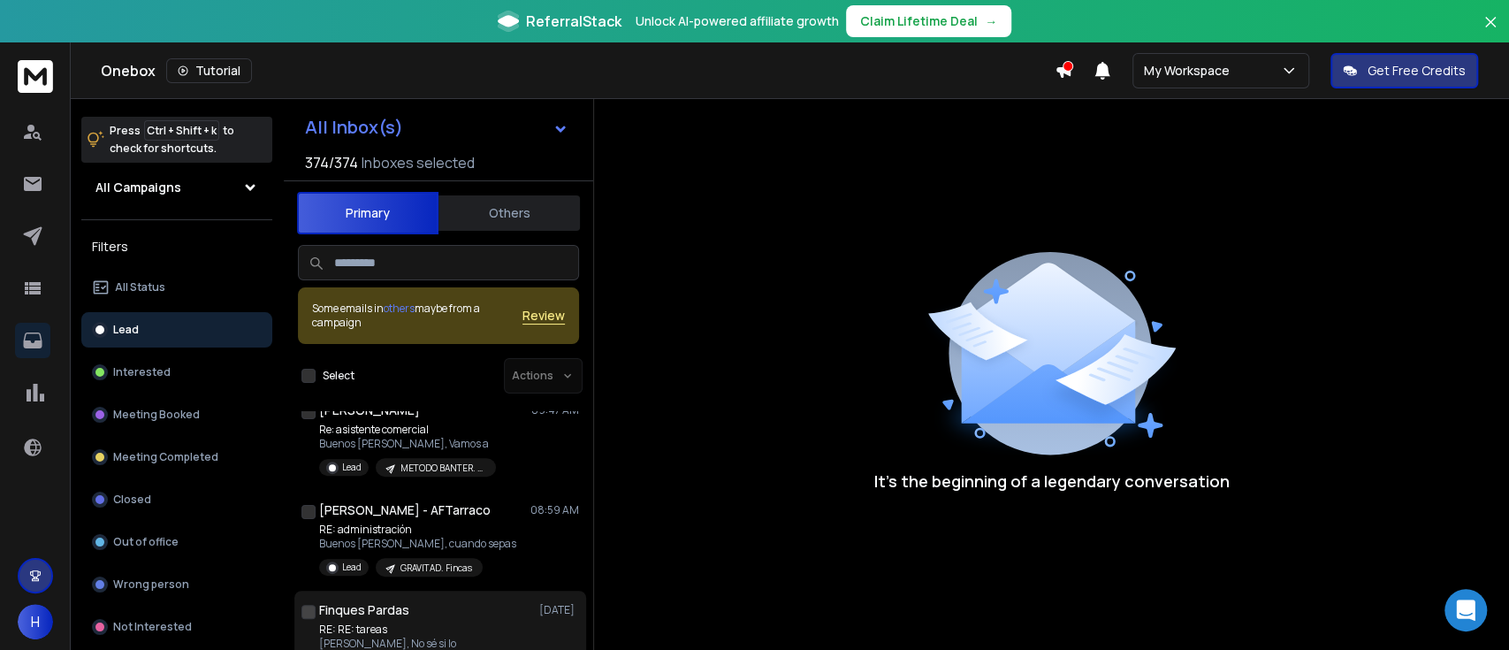
click at [448, 605] on div "Finques Pardas 10 Oct" at bounding box center [449, 610] width 260 height 18
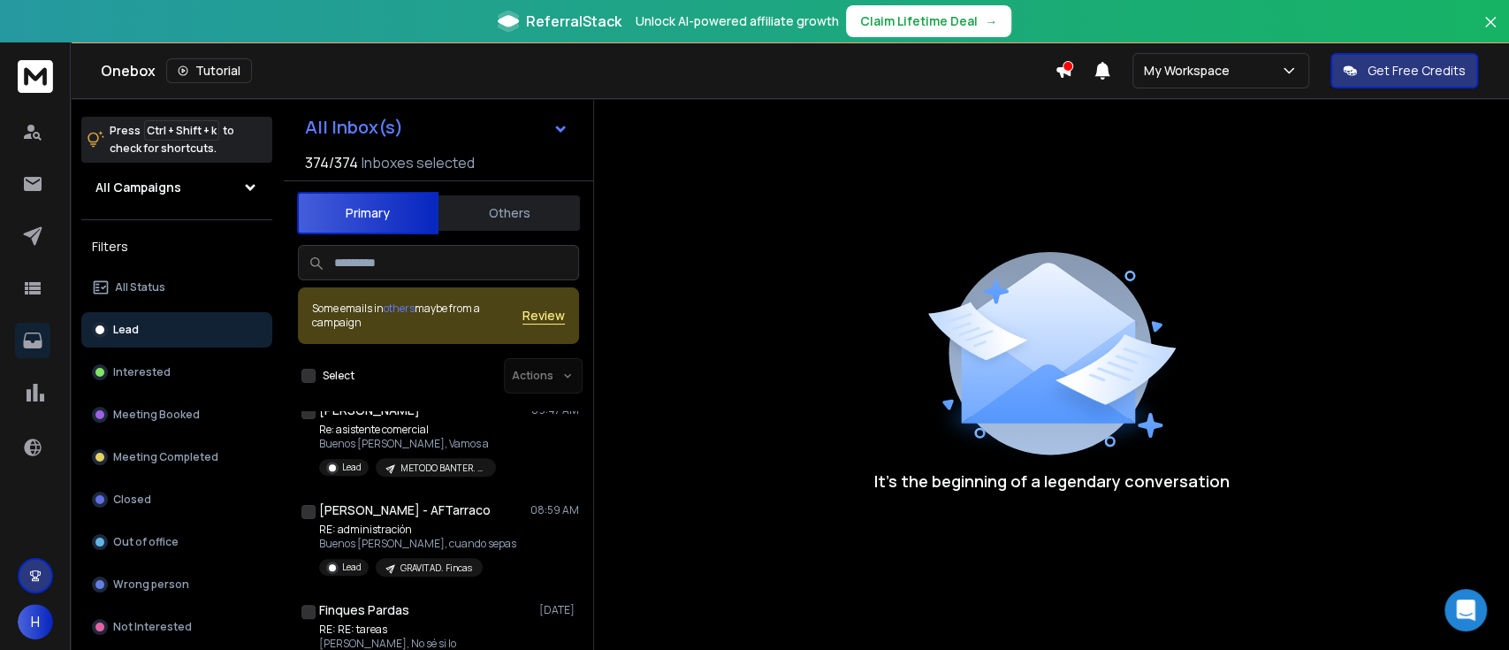
scroll to position [506, 0]
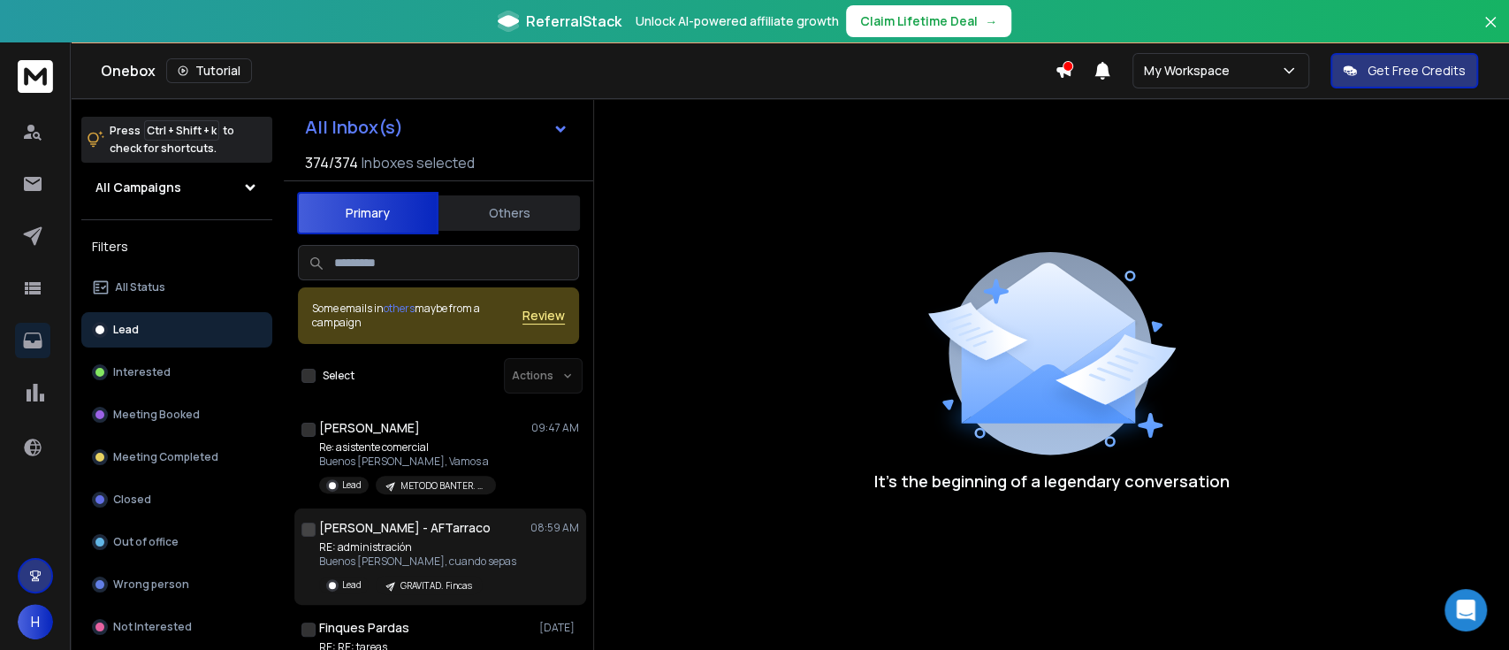
click at [425, 561] on p "Buenos días Marcos, cuando sepas" at bounding box center [417, 561] width 197 height 14
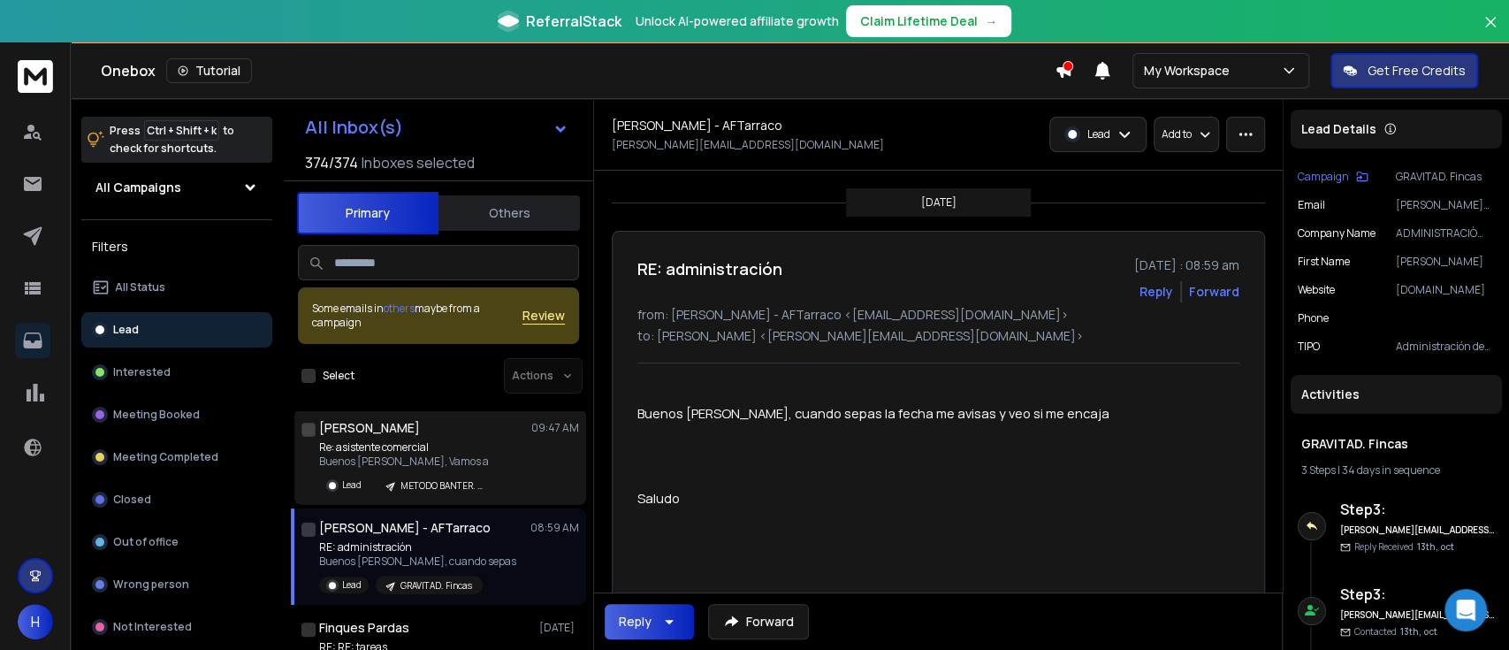
click at [449, 459] on p "Buenos días Alberto, Vamos a" at bounding box center [407, 461] width 177 height 14
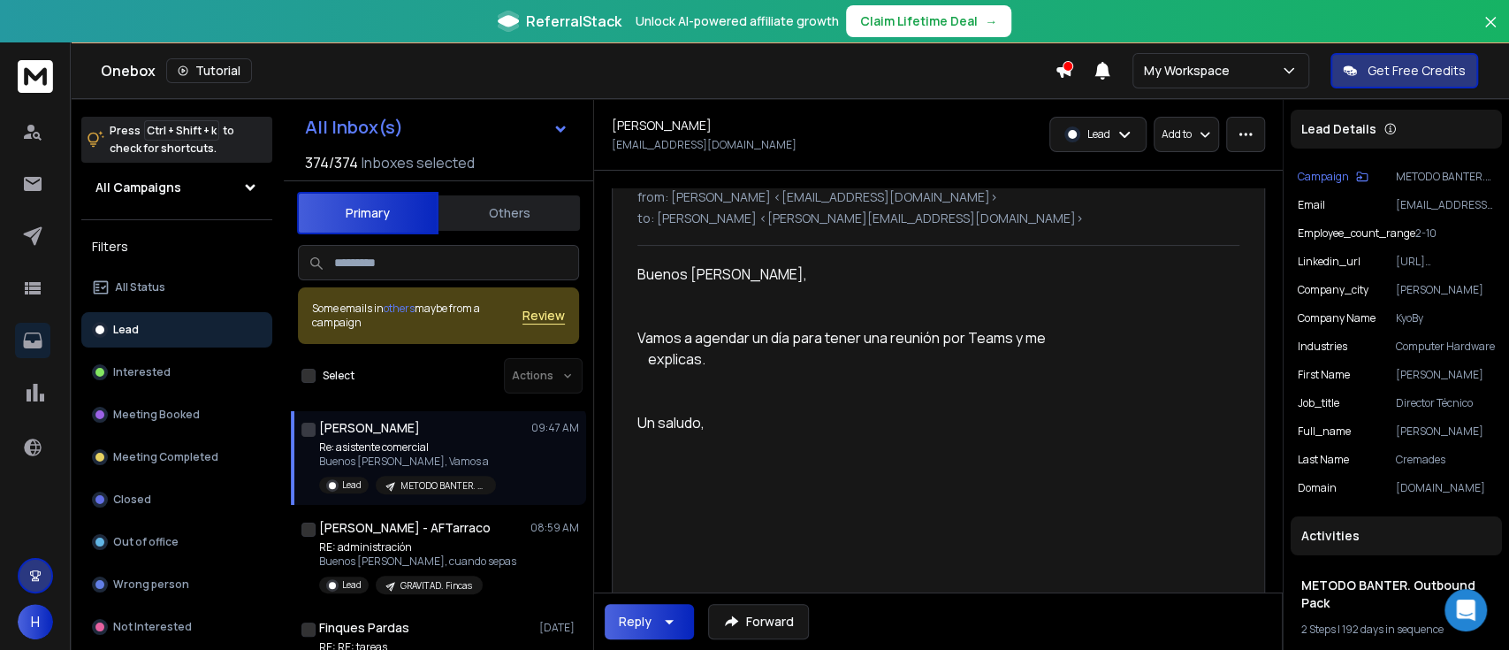
scroll to position [270, 0]
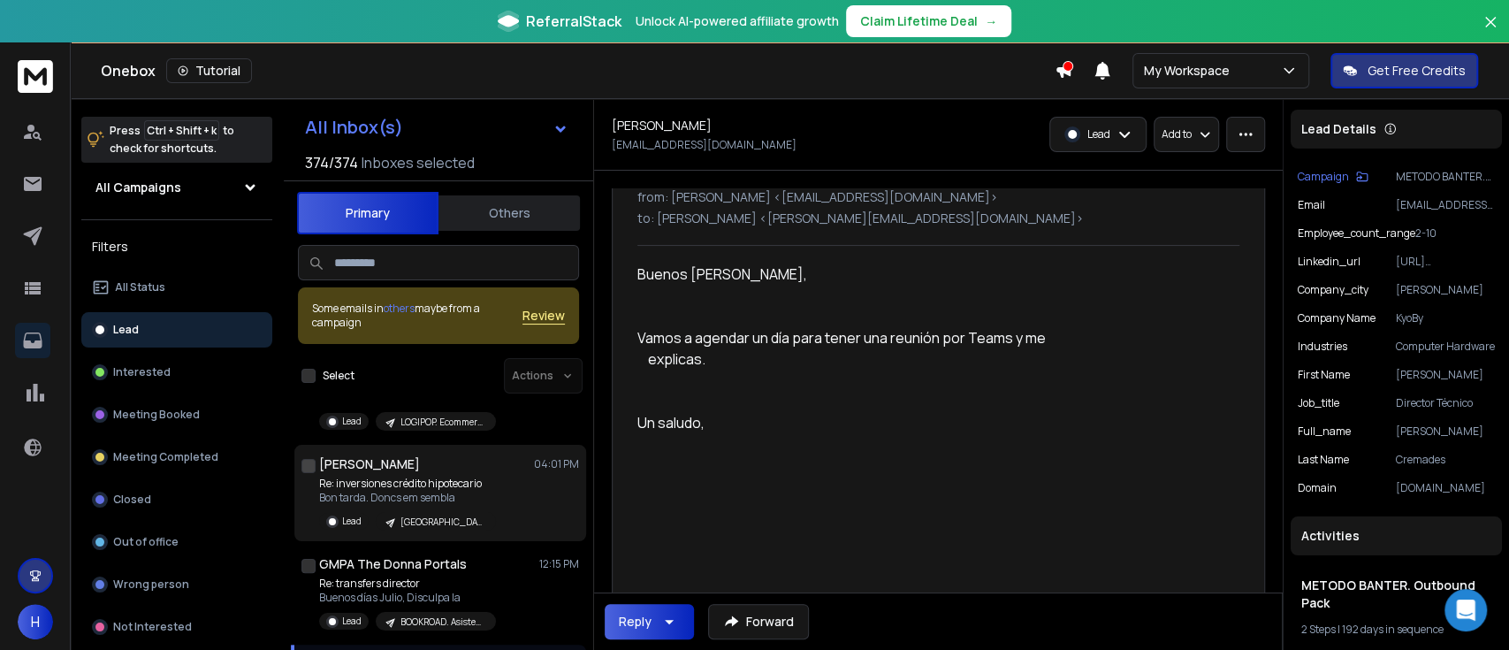
click at [439, 469] on div "Joan Artès Maurí 04:01 PM" at bounding box center [449, 464] width 260 height 18
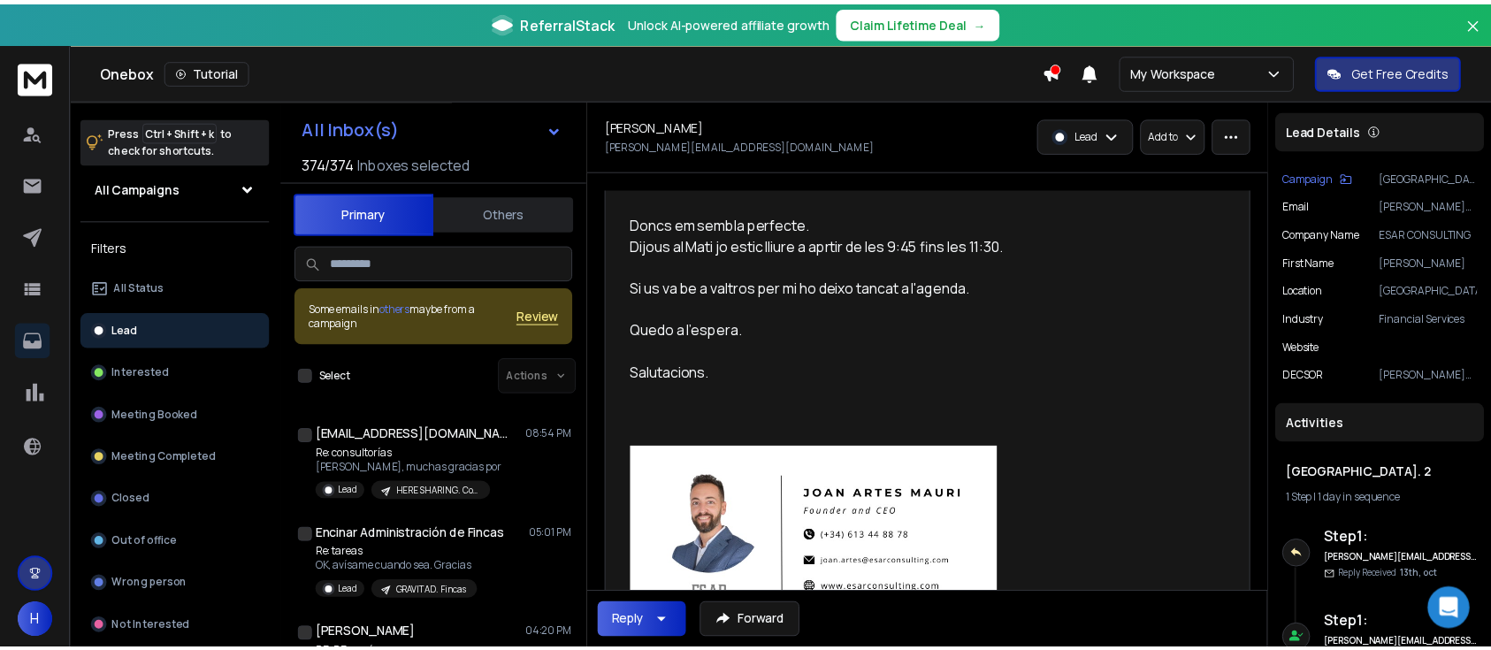
scroll to position [354, 0]
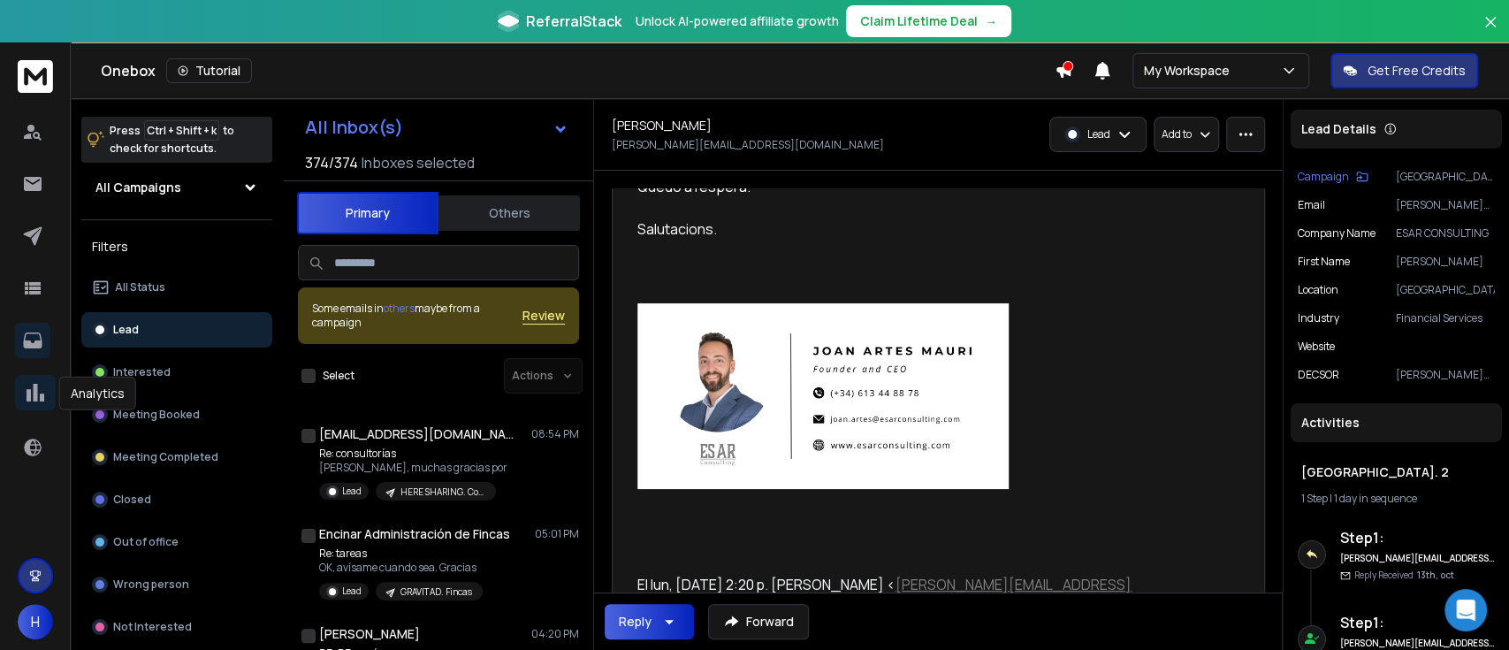
click at [22, 398] on icon at bounding box center [35, 392] width 27 height 27
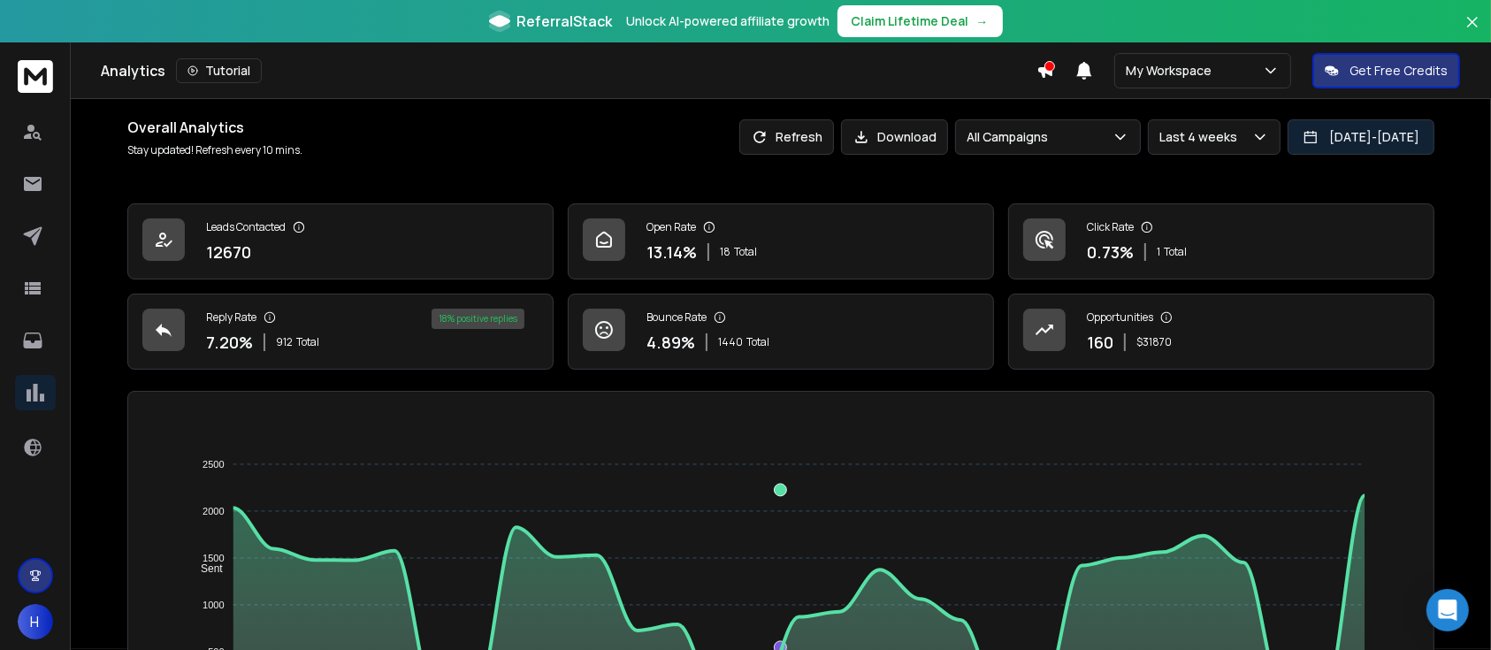
click at [1320, 139] on button "15 Sep 2025 - 13 Oct 2025" at bounding box center [1360, 136] width 147 height 35
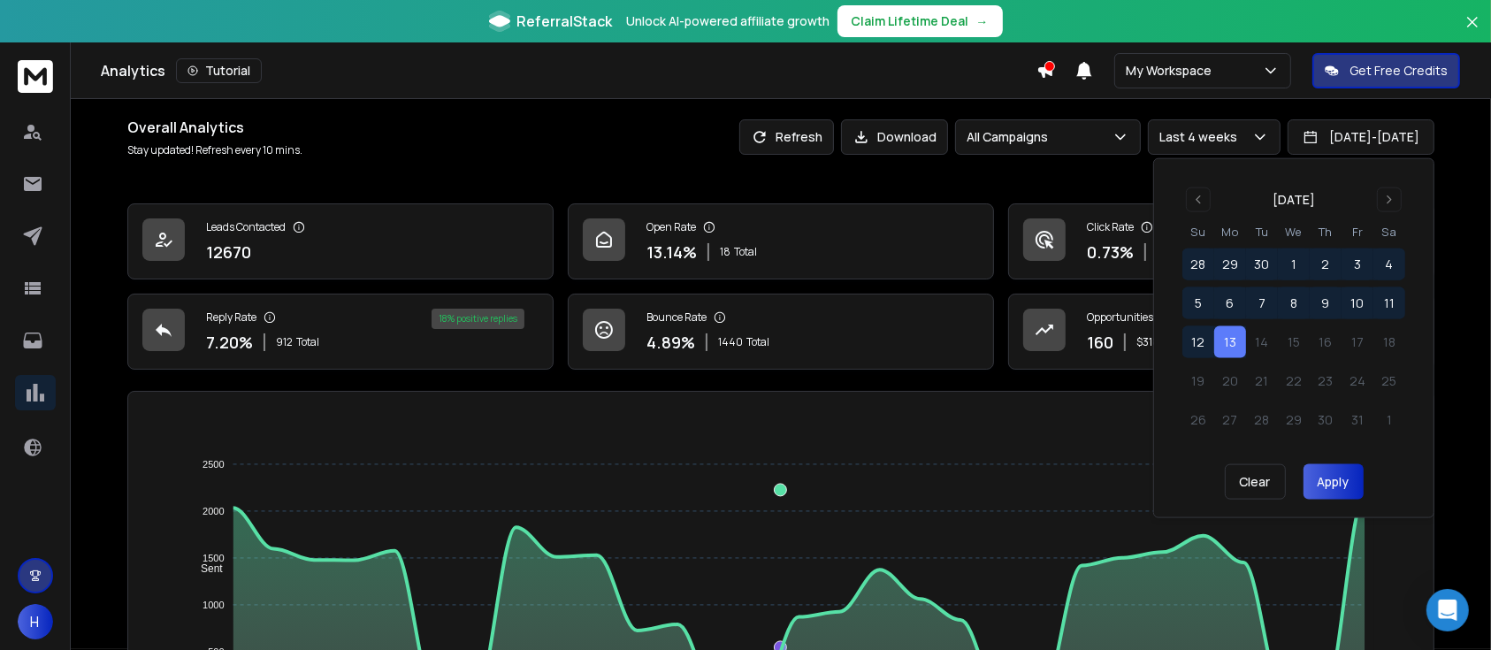
click at [1227, 343] on button "13" at bounding box center [1230, 342] width 32 height 32
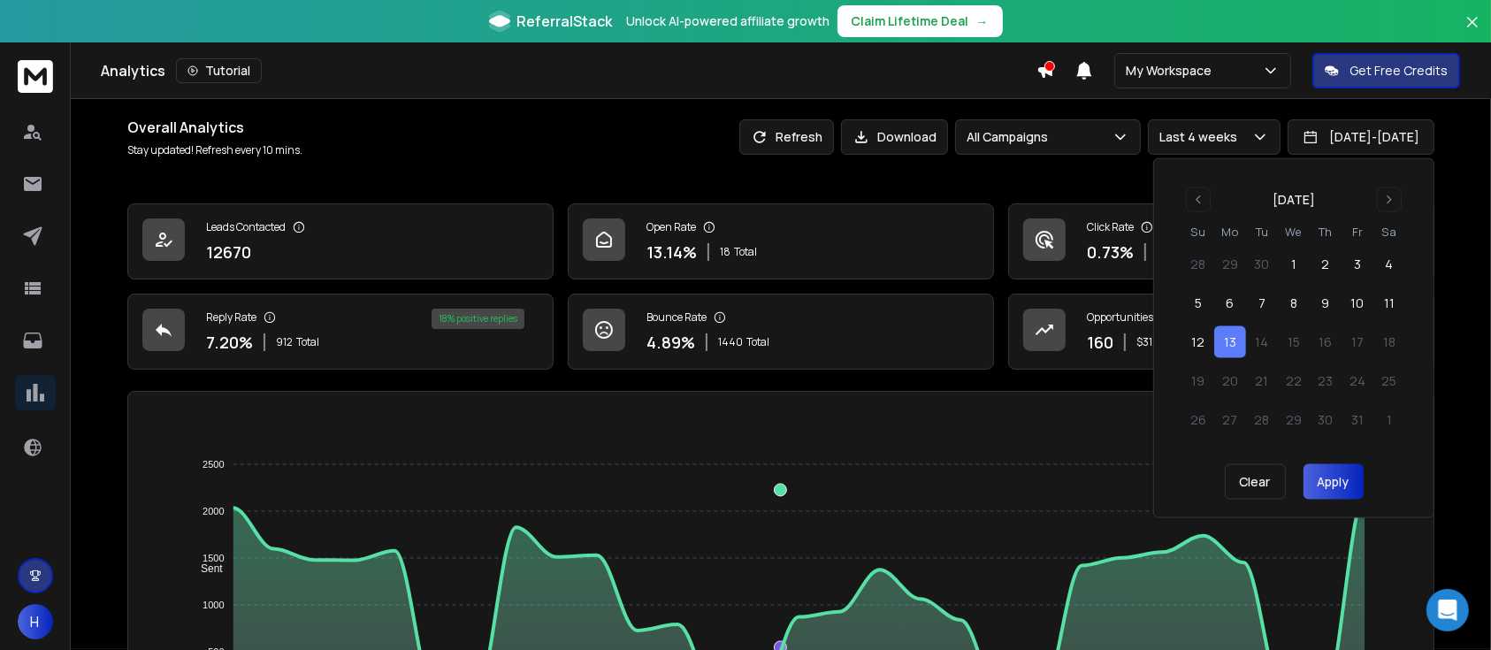
click at [1227, 343] on button "13" at bounding box center [1230, 342] width 32 height 32
click at [1331, 482] on button "Apply" at bounding box center [1333, 481] width 60 height 35
